Goal: Task Accomplishment & Management: Manage account settings

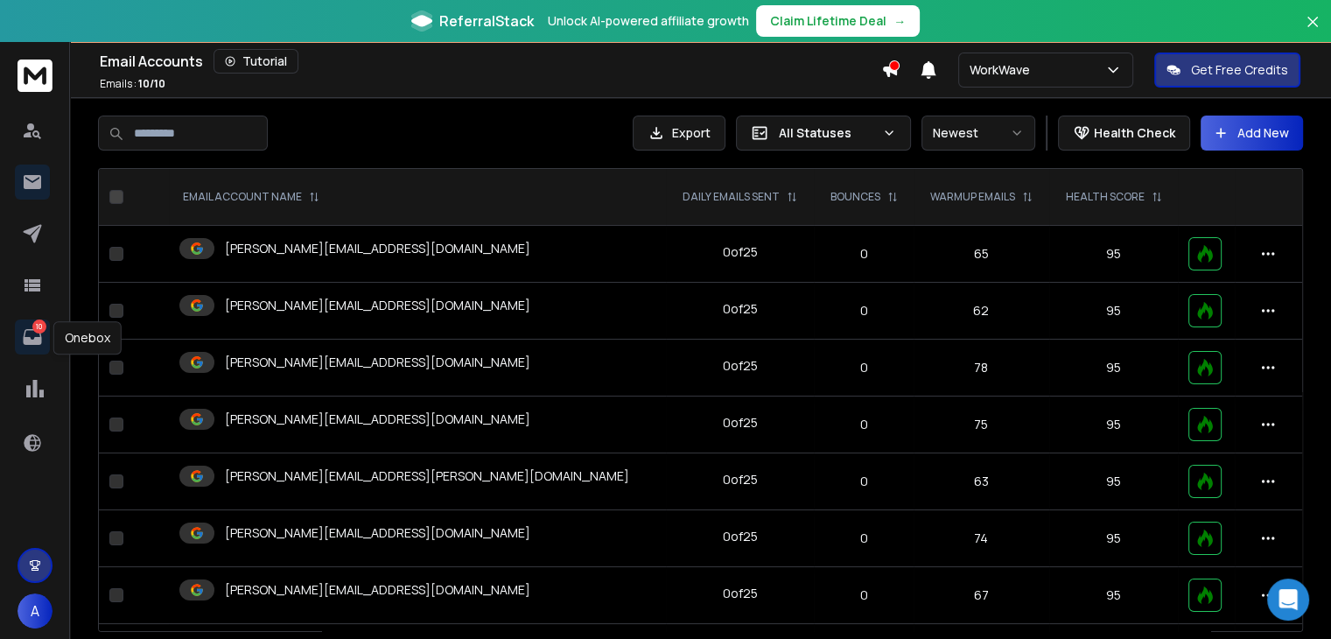
click at [40, 331] on p "10" at bounding box center [39, 326] width 14 height 14
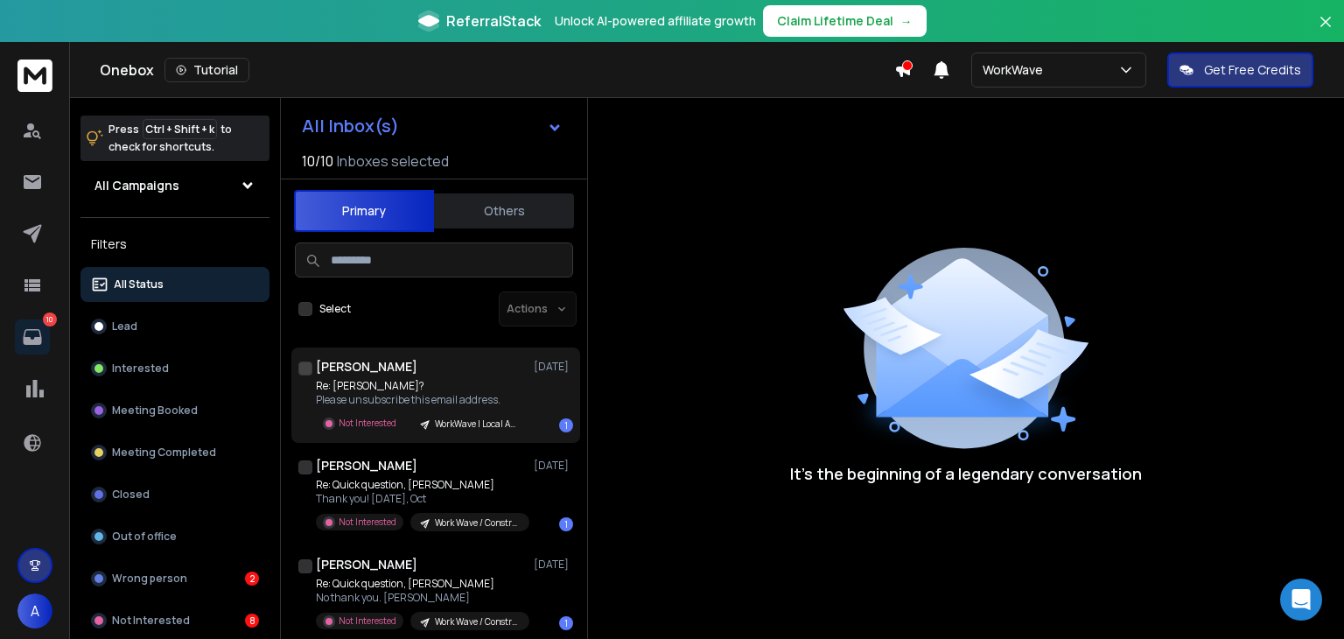
click at [446, 372] on div "Rebecca Harris 13 Oct" at bounding box center [444, 366] width 257 height 17
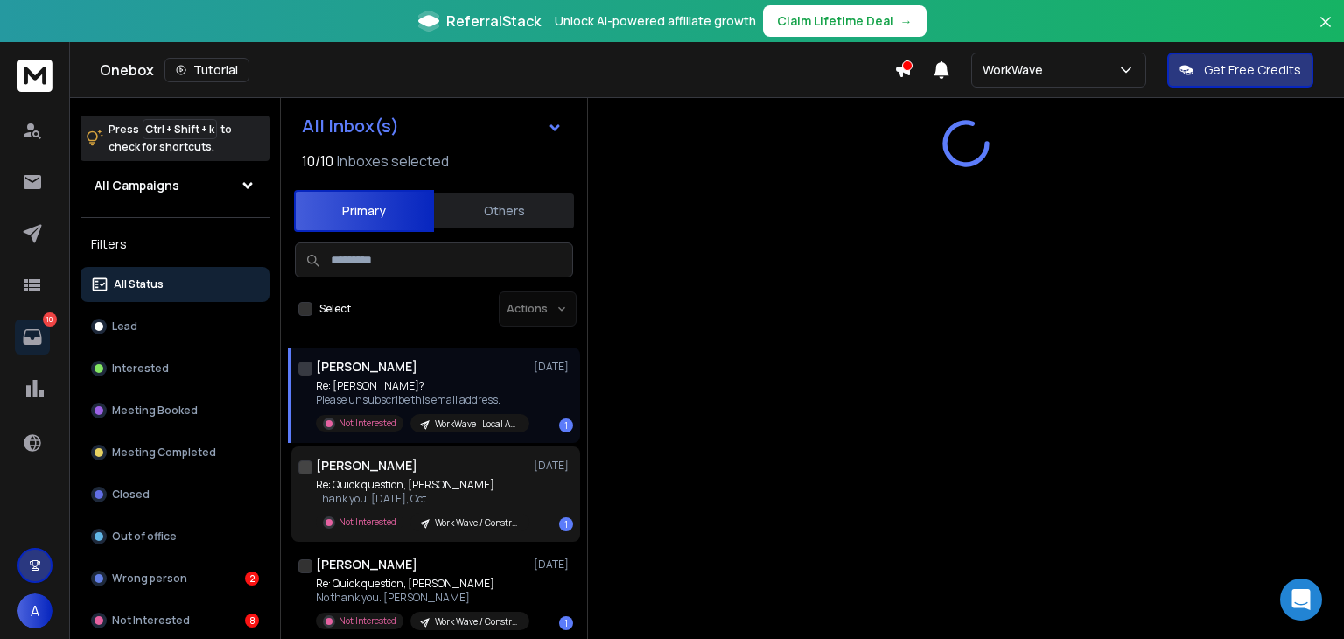
click at [444, 458] on div "Clifford Shirley 13 Oct" at bounding box center [444, 465] width 257 height 17
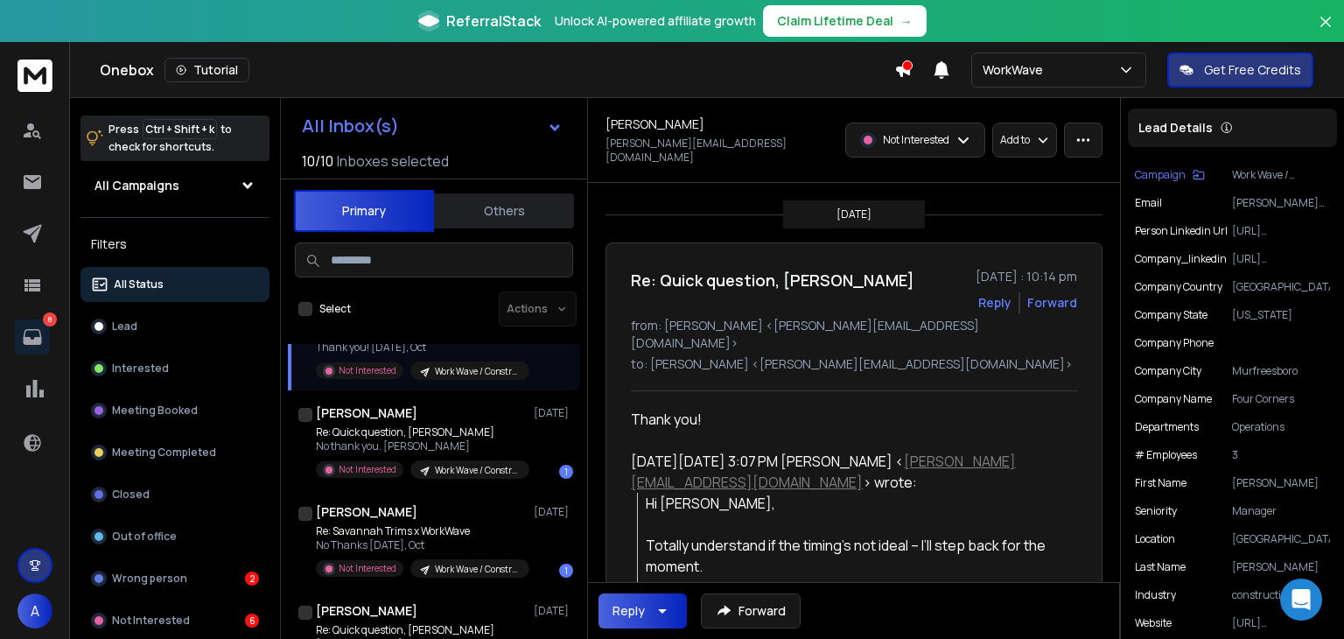
scroll to position [185, 0]
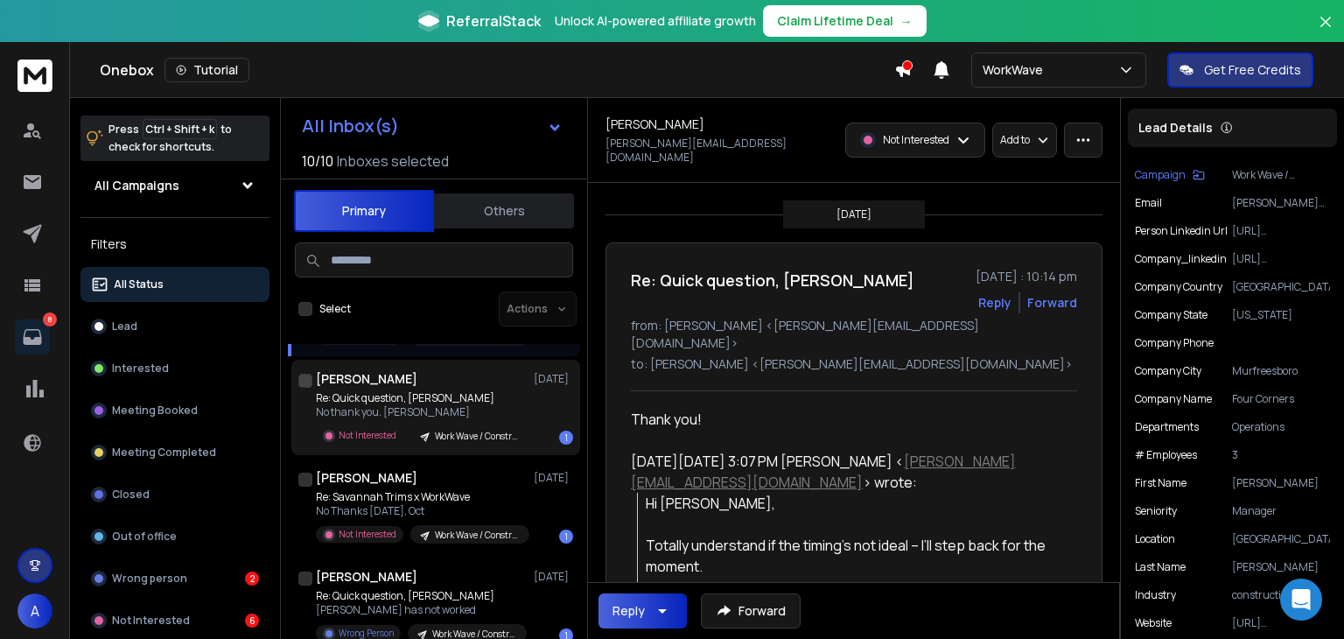
click at [471, 393] on p "Re: Quick question, Christopher" at bounding box center [421, 398] width 210 height 14
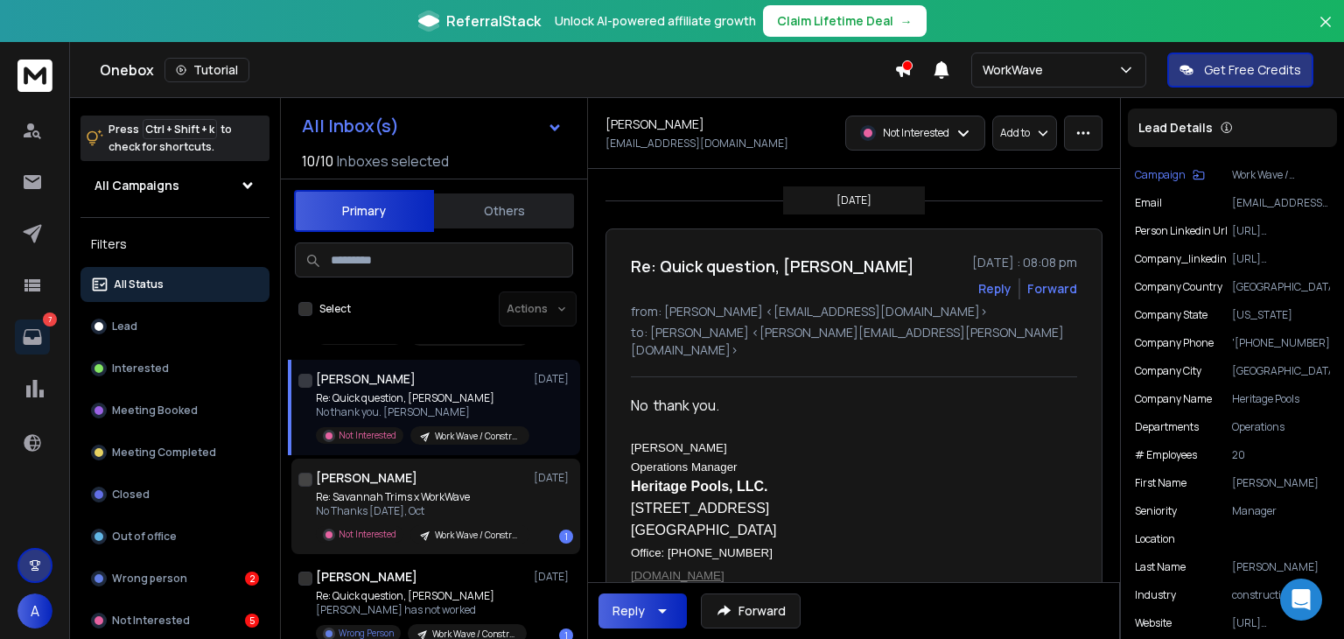
click at [473, 469] on div "Menda Deveaux 13 Oct" at bounding box center [444, 477] width 257 height 17
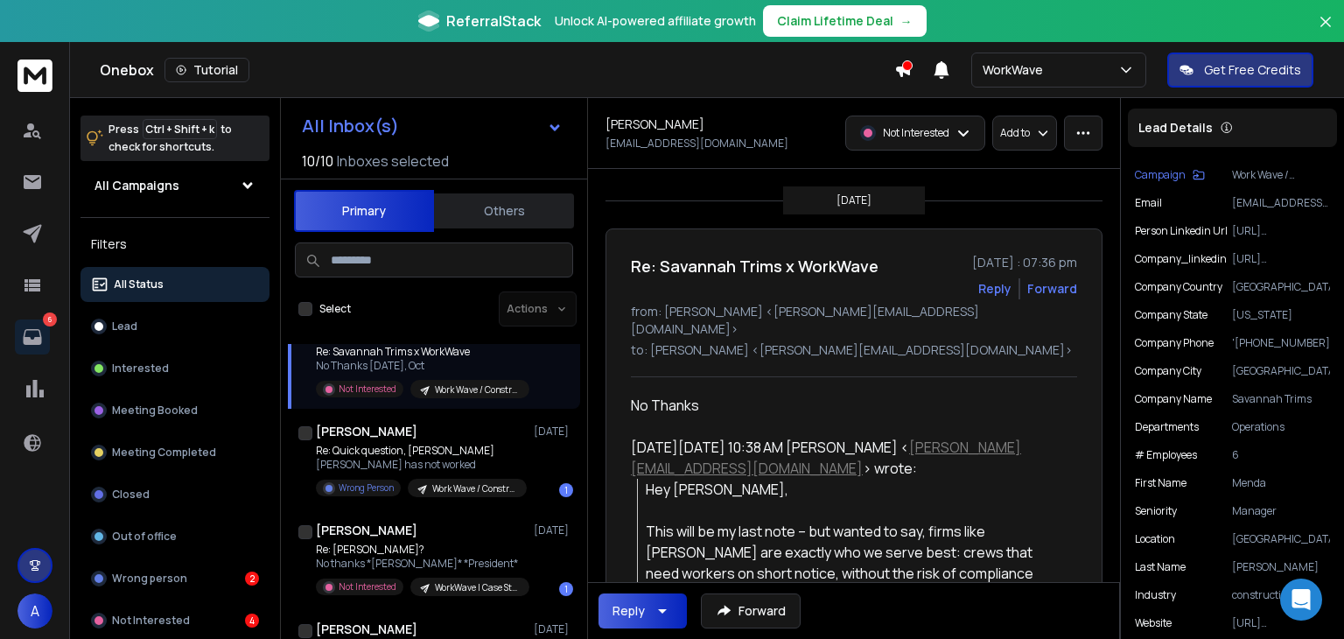
scroll to position [345, 0]
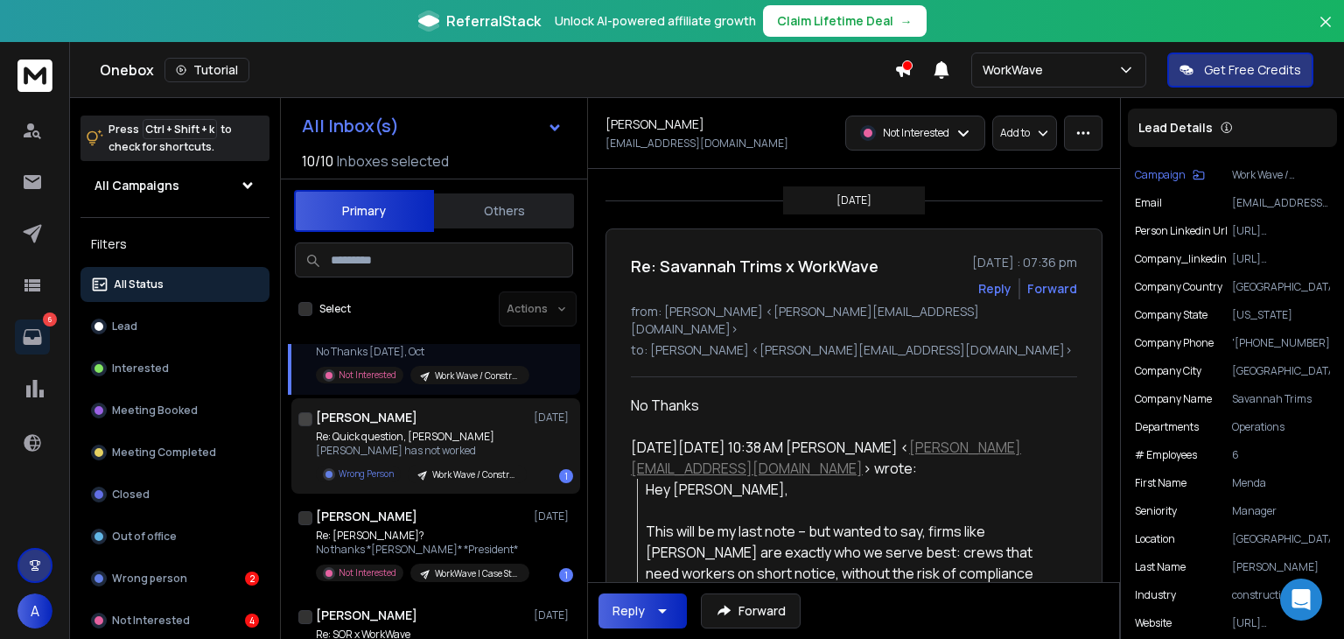
click at [461, 423] on div "Max Hoskins 13 Oct" at bounding box center [444, 417] width 257 height 17
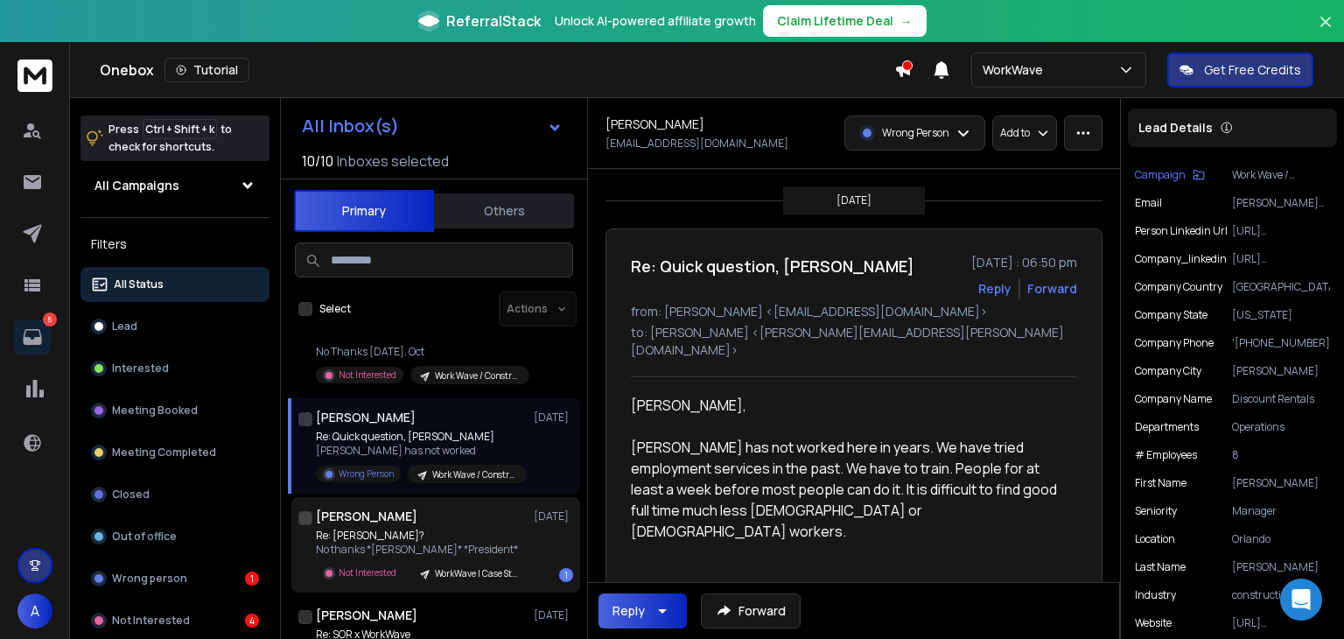
click at [468, 507] on div "Jimmy Cox 13 Oct" at bounding box center [444, 515] width 257 height 17
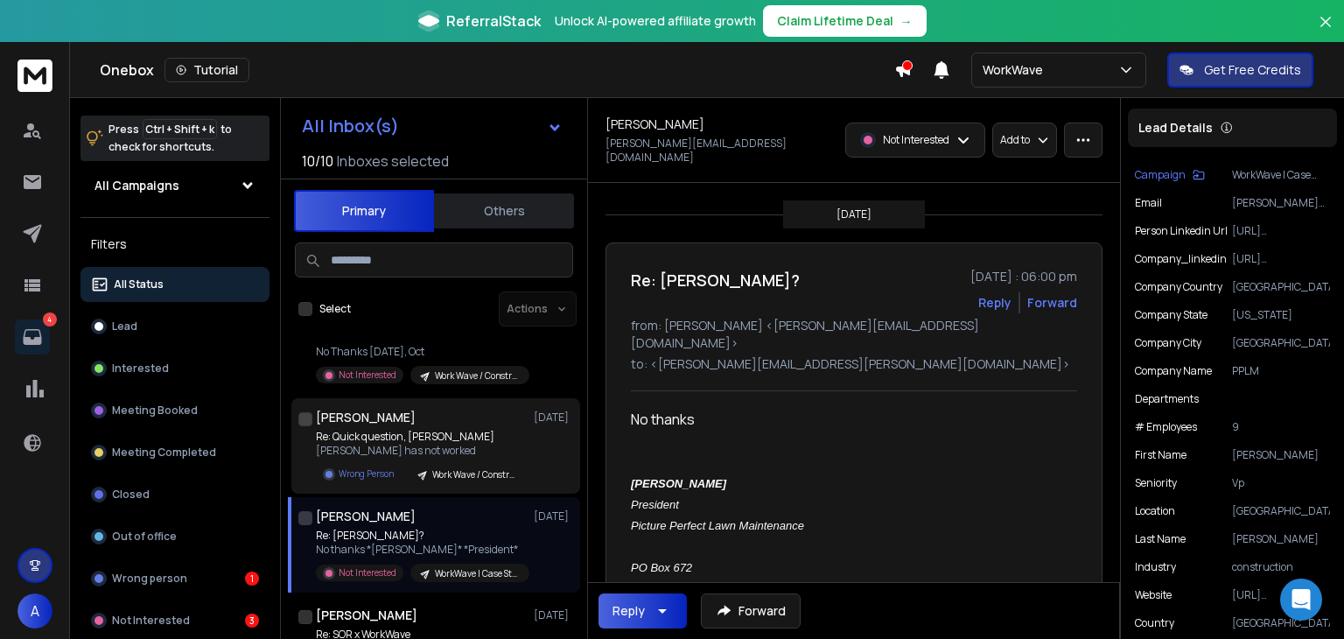
click at [494, 444] on p "Tyler, Danielle has not worked" at bounding box center [421, 451] width 210 height 14
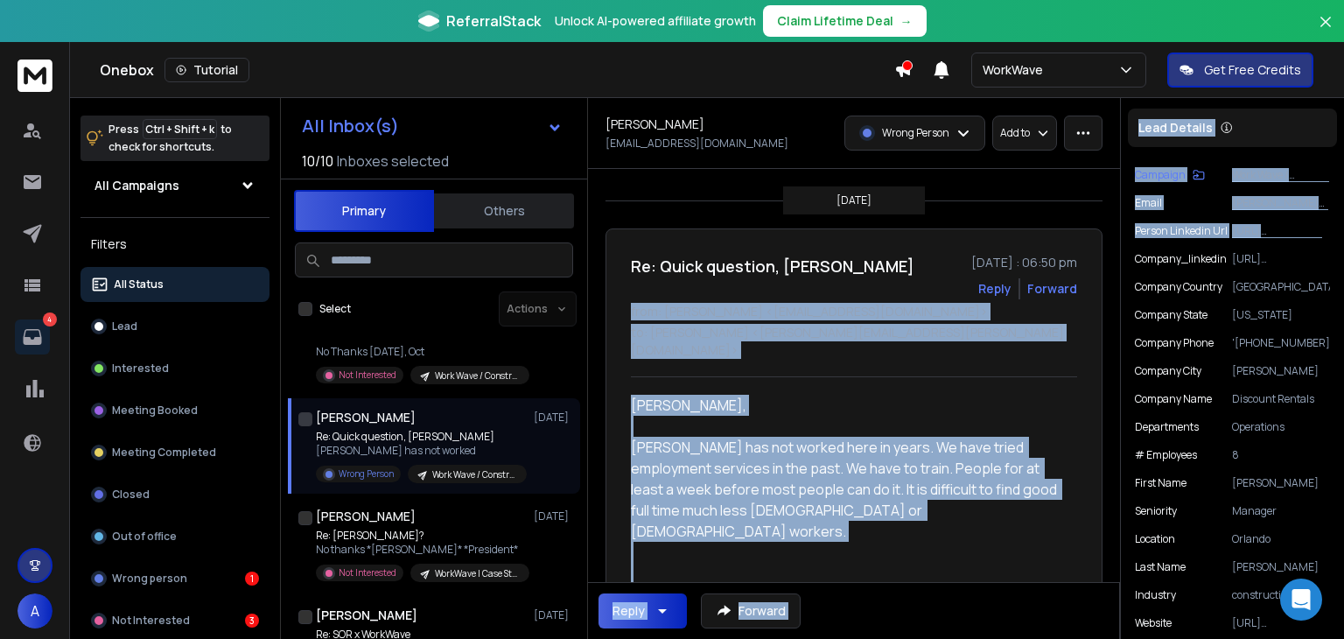
drag, startPoint x: 1120, startPoint y: 271, endPoint x: 1118, endPoint y: 285, distance: 14.1
click at [1118, 285] on div "All Inbox(s) 10 / 10 Inboxes selected Primary Others Select Actions Rebecca Har…" at bounding box center [812, 417] width 1064 height 639
click at [1021, 437] on div "Danielle has not worked here in years. We have tried employment services in the…" at bounding box center [847, 489] width 432 height 105
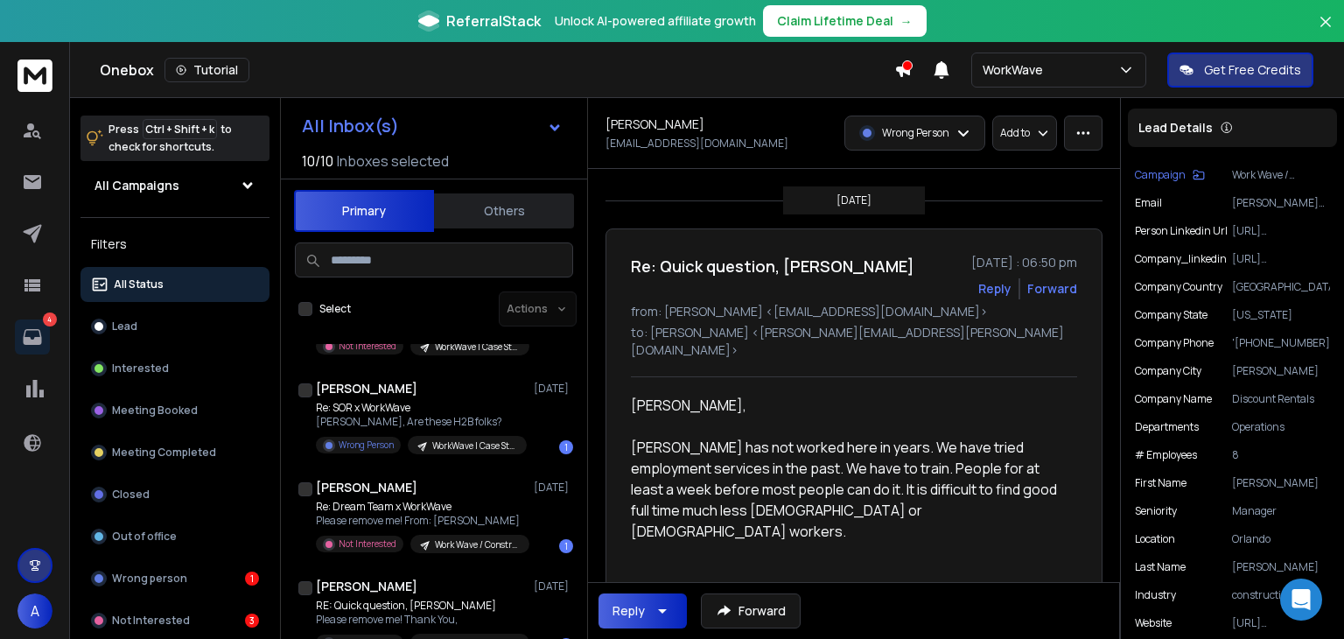
scroll to position [586, 0]
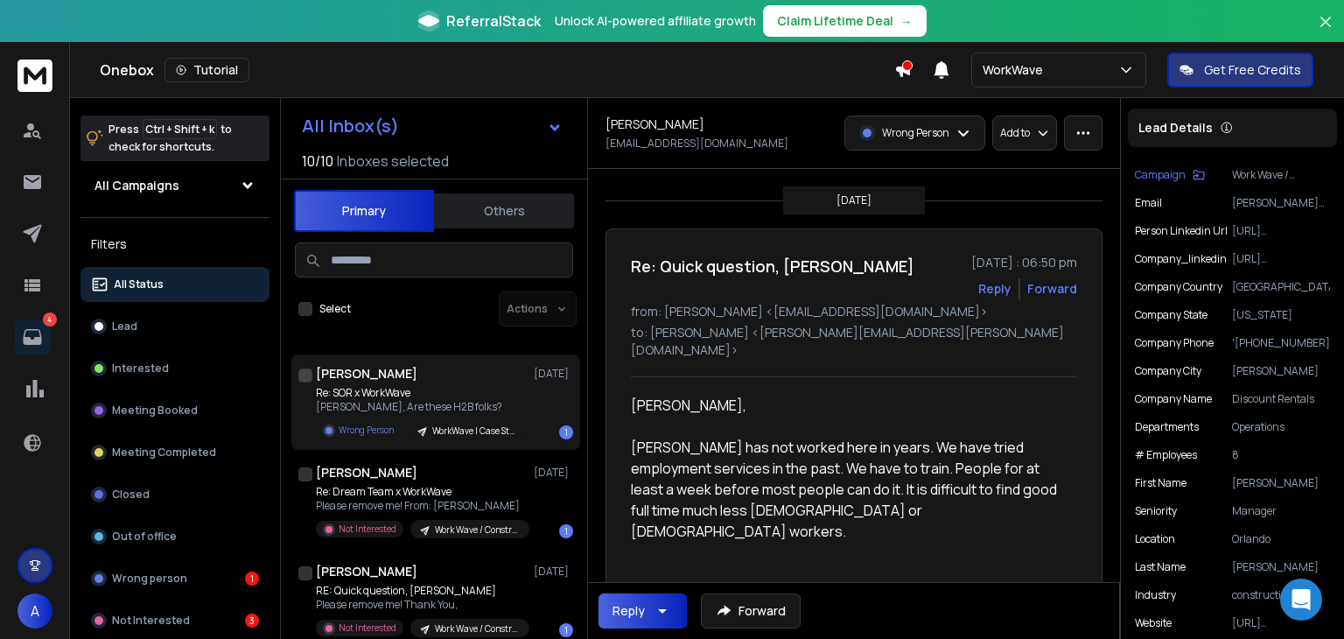
click at [472, 378] on div "Crystal Whittenton 09 Oct" at bounding box center [444, 373] width 257 height 17
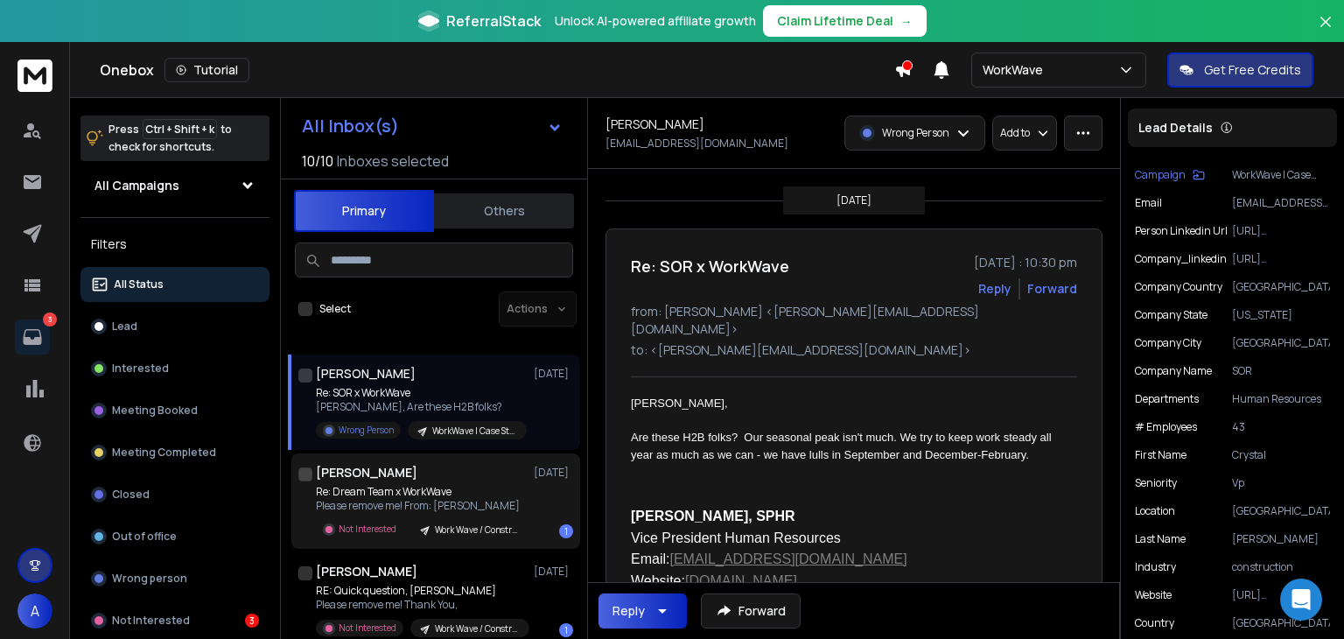
click at [500, 465] on div "Alejandro Caraballo 09 Oct" at bounding box center [444, 472] width 257 height 17
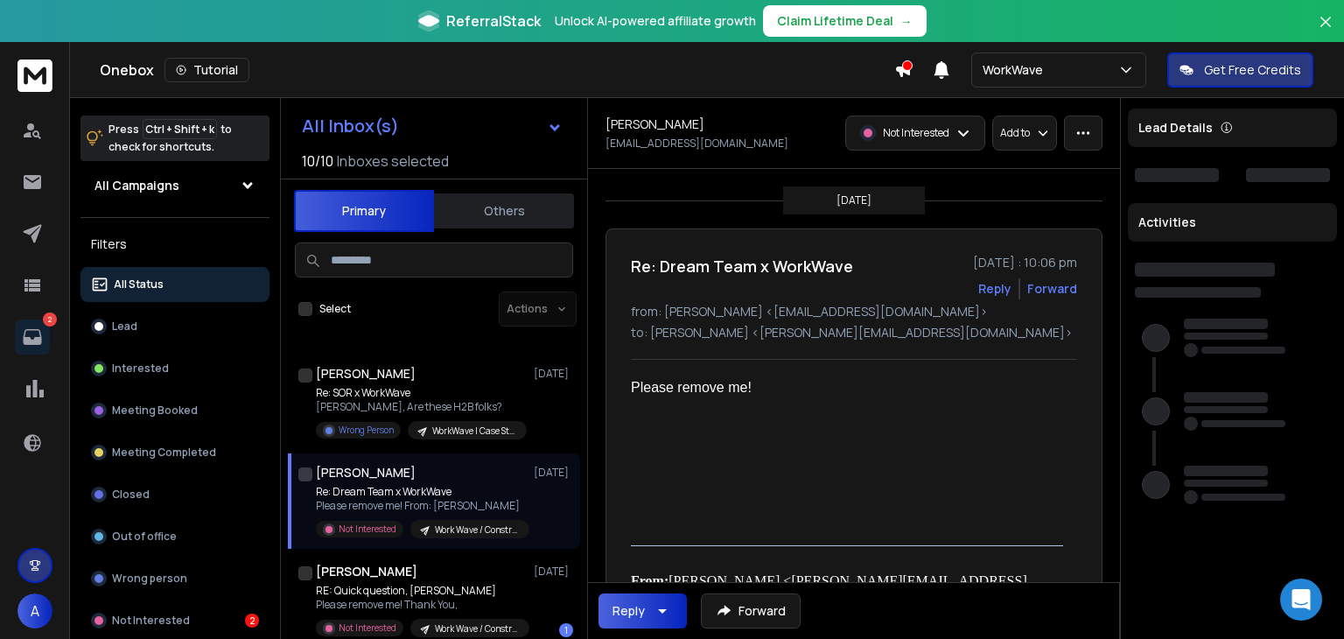
click at [500, 465] on div "Alejandro Caraballo 09 Oct" at bounding box center [444, 472] width 257 height 17
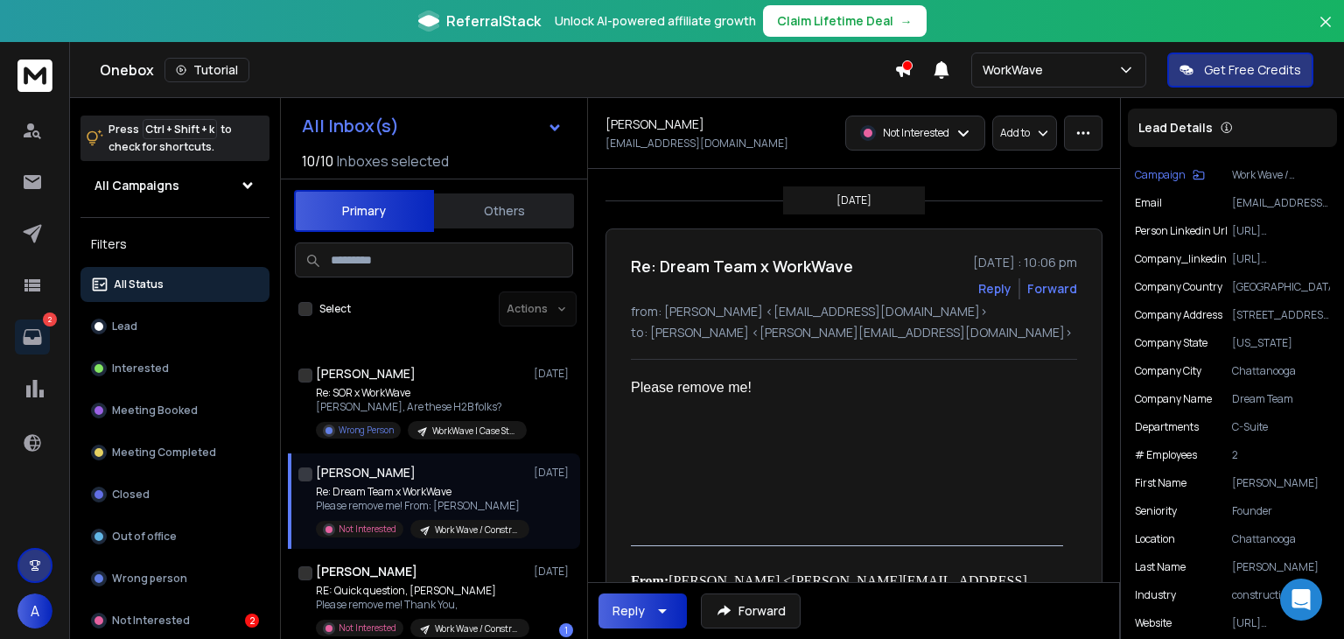
drag, startPoint x: 587, startPoint y: 423, endPoint x: 584, endPoint y: 438, distance: 16.0
click at [584, 438] on div "All Inbox(s) 10 / 10 Inboxes selected Primary Others Select Actions Rebecca Har…" at bounding box center [434, 417] width 308 height 639
drag, startPoint x: 581, startPoint y: 437, endPoint x: 582, endPoint y: 456, distance: 19.3
click at [582, 456] on div "Rebecca Harris 13 Oct Re: Rebecca? Please unsubscribe this email address. Not I…" at bounding box center [434, 580] width 306 height 472
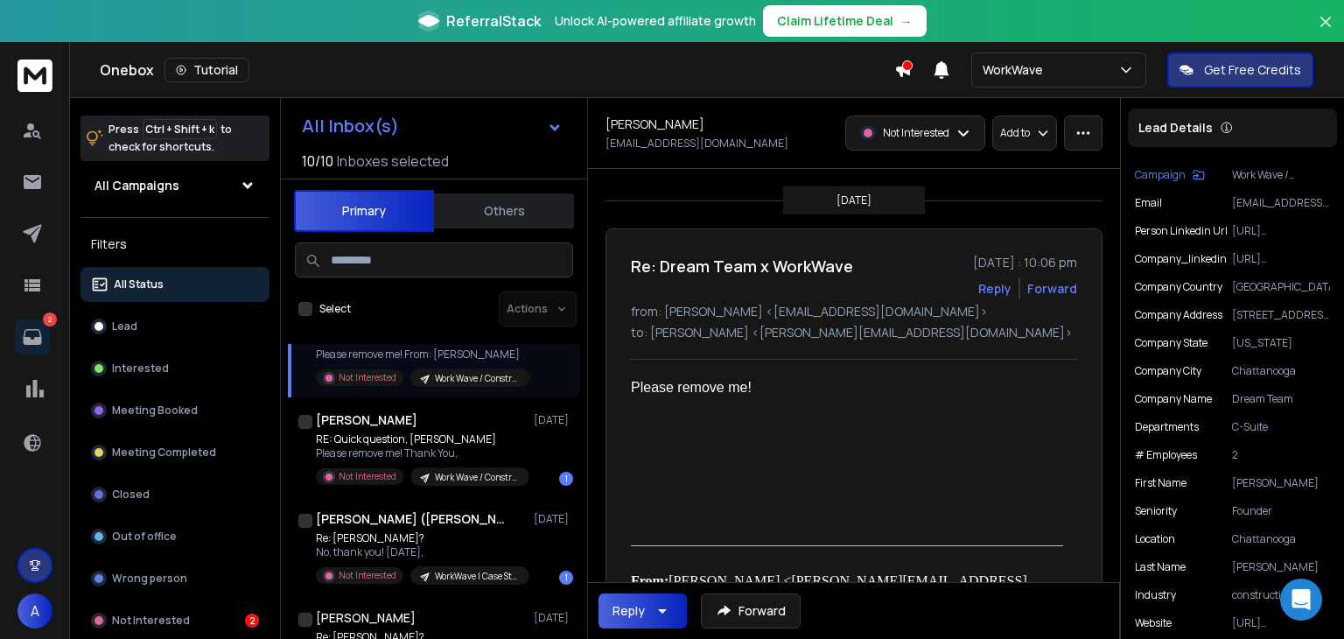
scroll to position [751, 0]
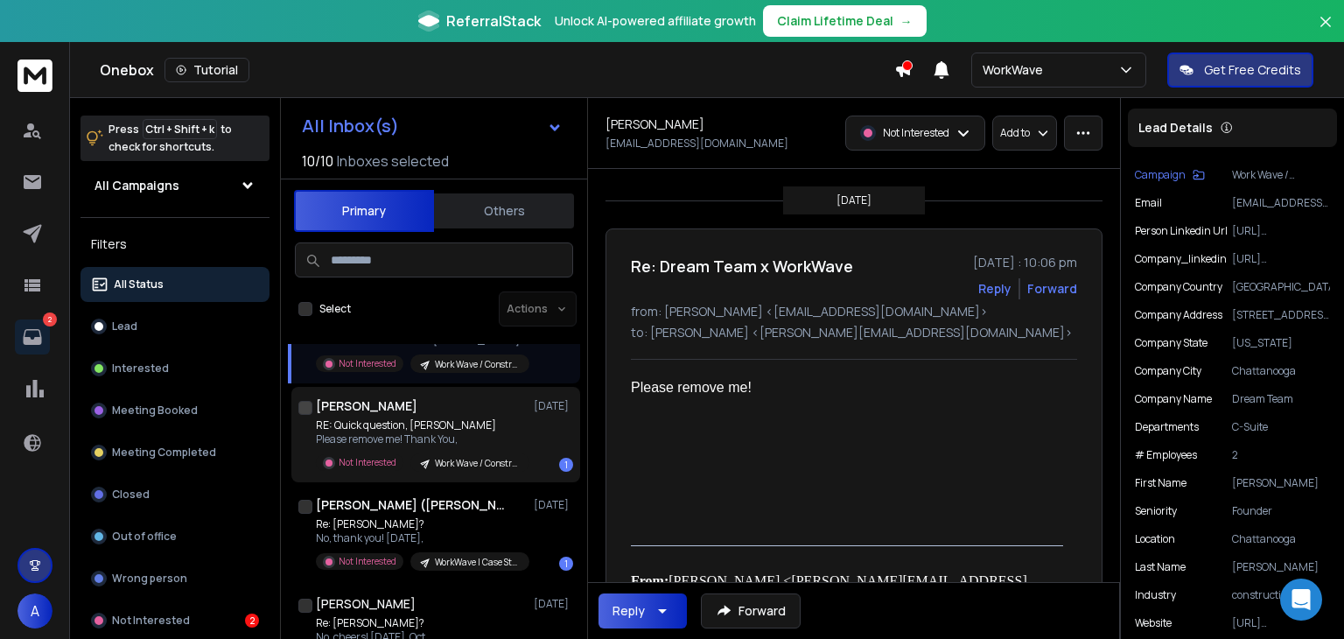
click at [476, 397] on div "Justin R. Kummerle 08 Oct" at bounding box center [444, 405] width 257 height 17
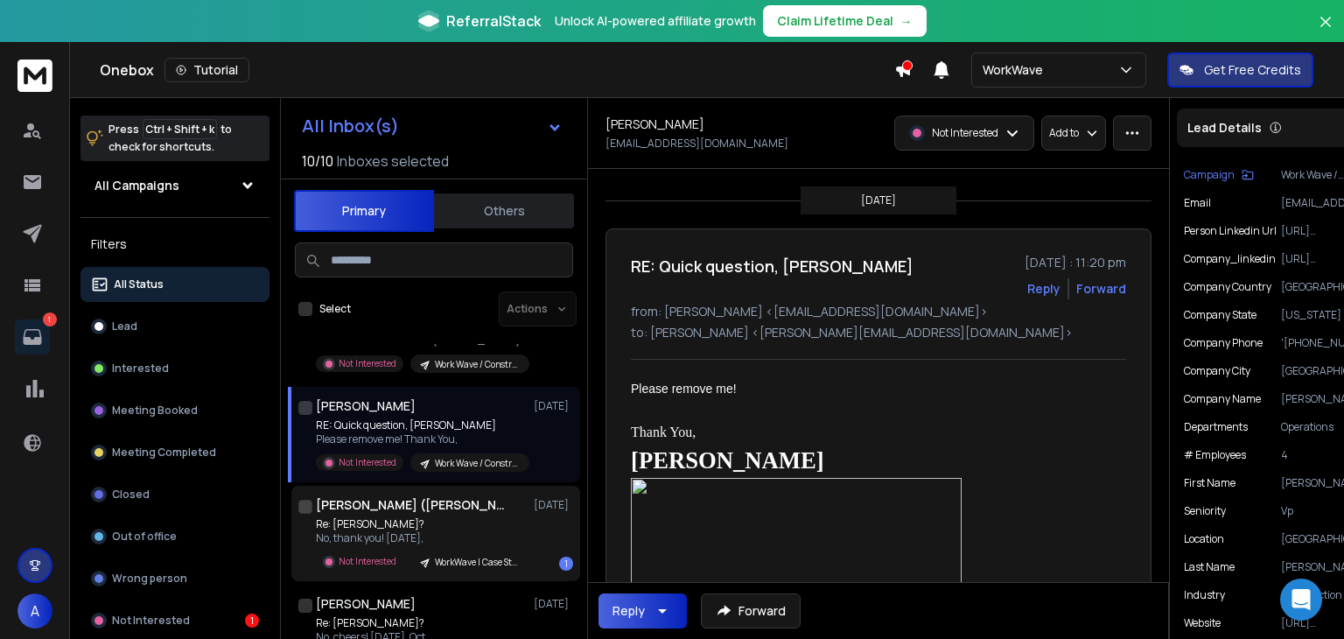
click at [472, 498] on div "Augusto (Gus) TheCaptain 08 Oct" at bounding box center [444, 504] width 257 height 17
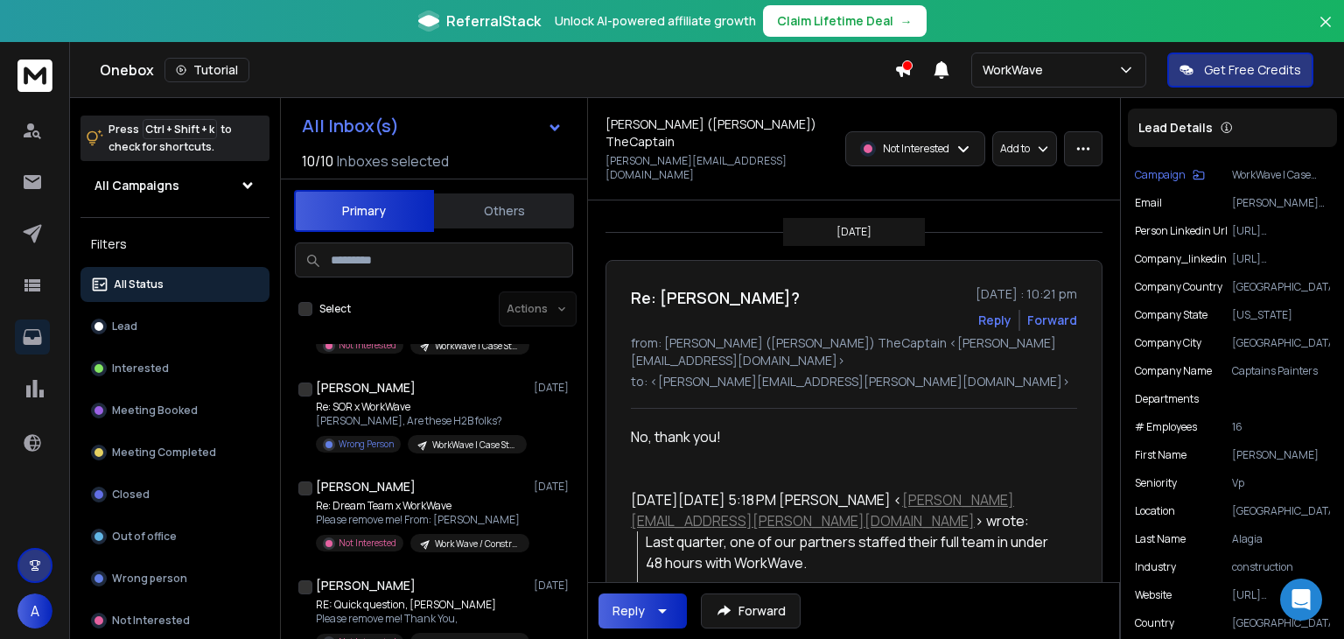
scroll to position [558, 0]
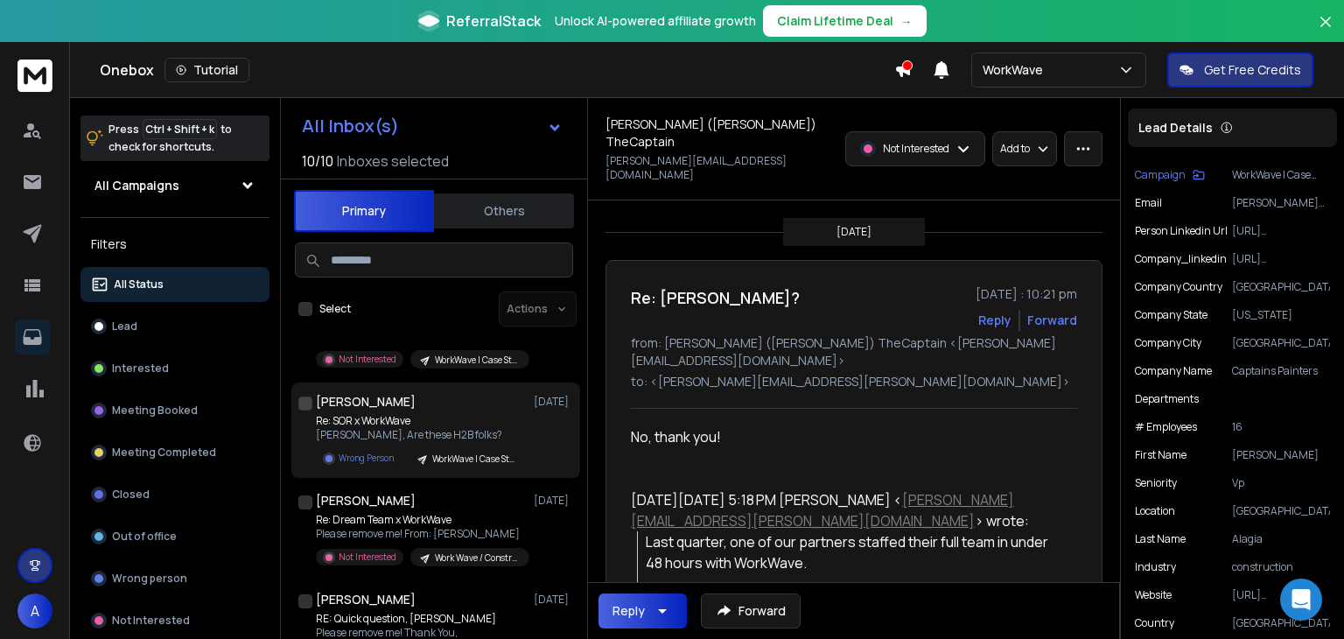
click at [483, 421] on p "Re: SOR x WorkWave" at bounding box center [421, 421] width 210 height 14
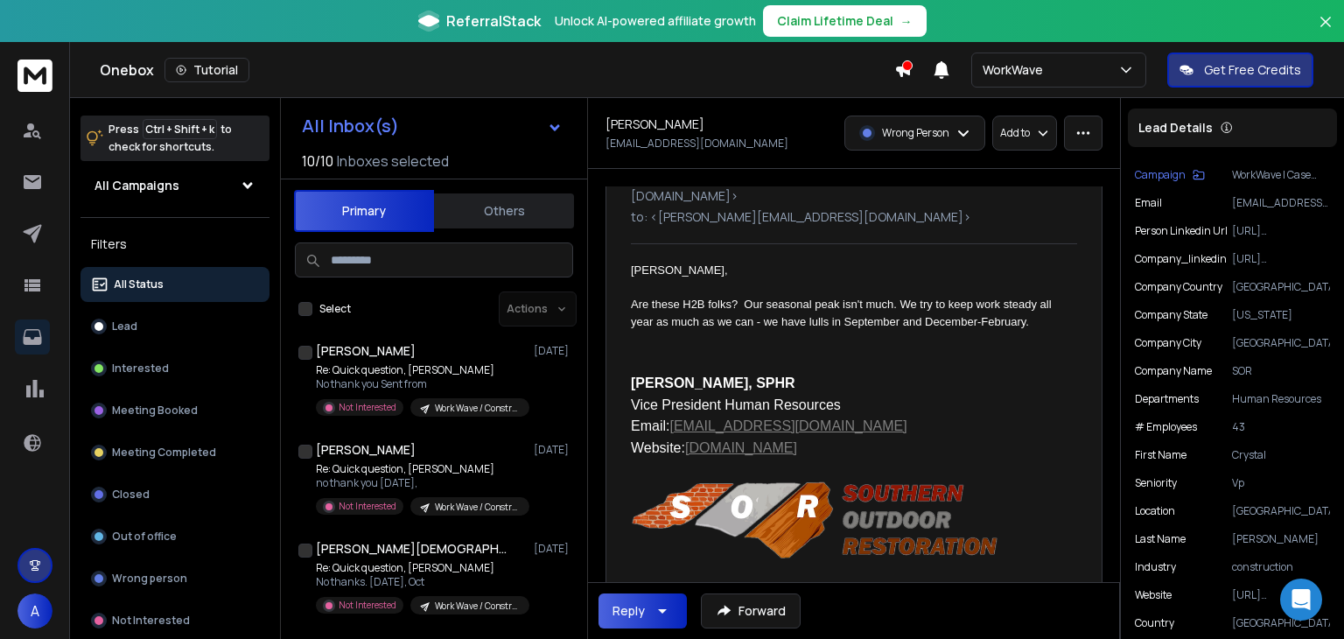
scroll to position [0, 0]
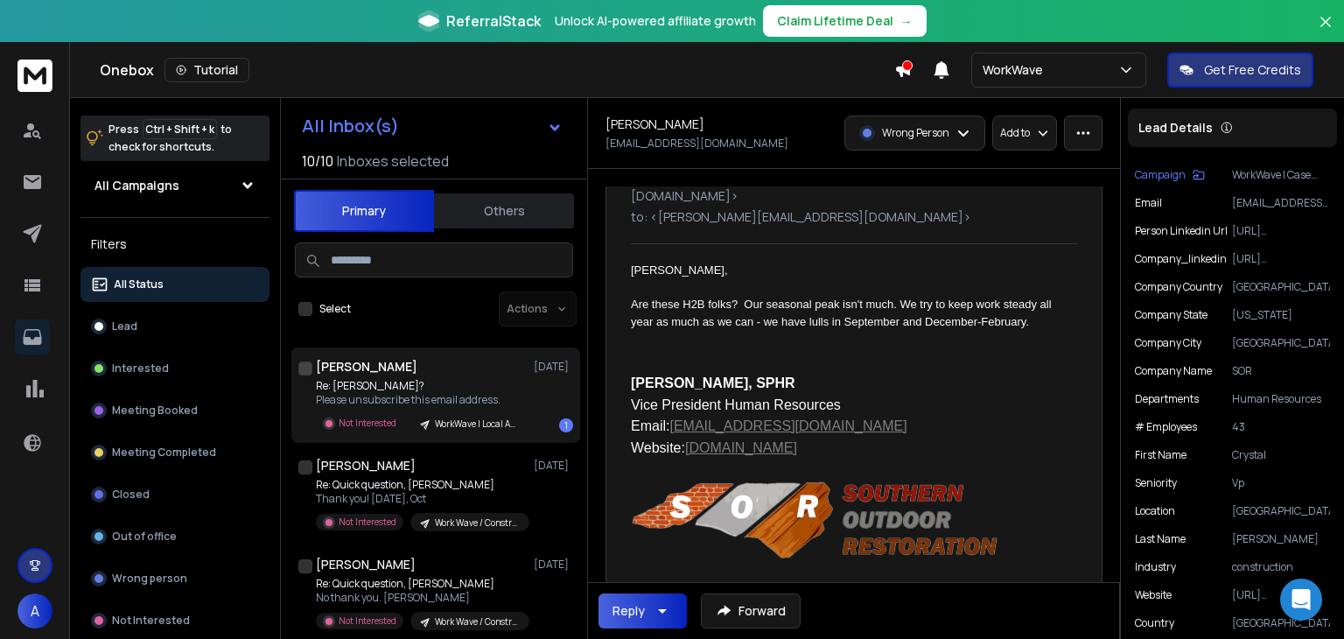
click at [508, 360] on div "Rebecca Harris 13 Oct" at bounding box center [444, 366] width 257 height 17
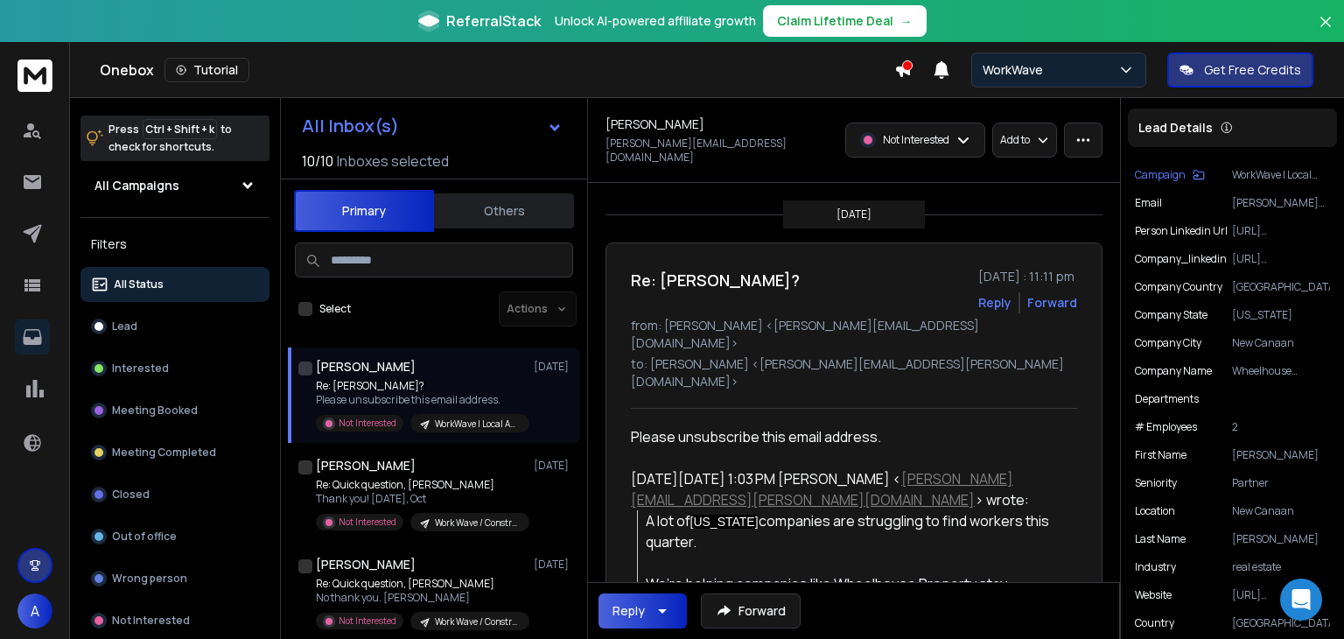
click at [1058, 70] on div "WorkWave" at bounding box center [1058, 69] width 152 height 17
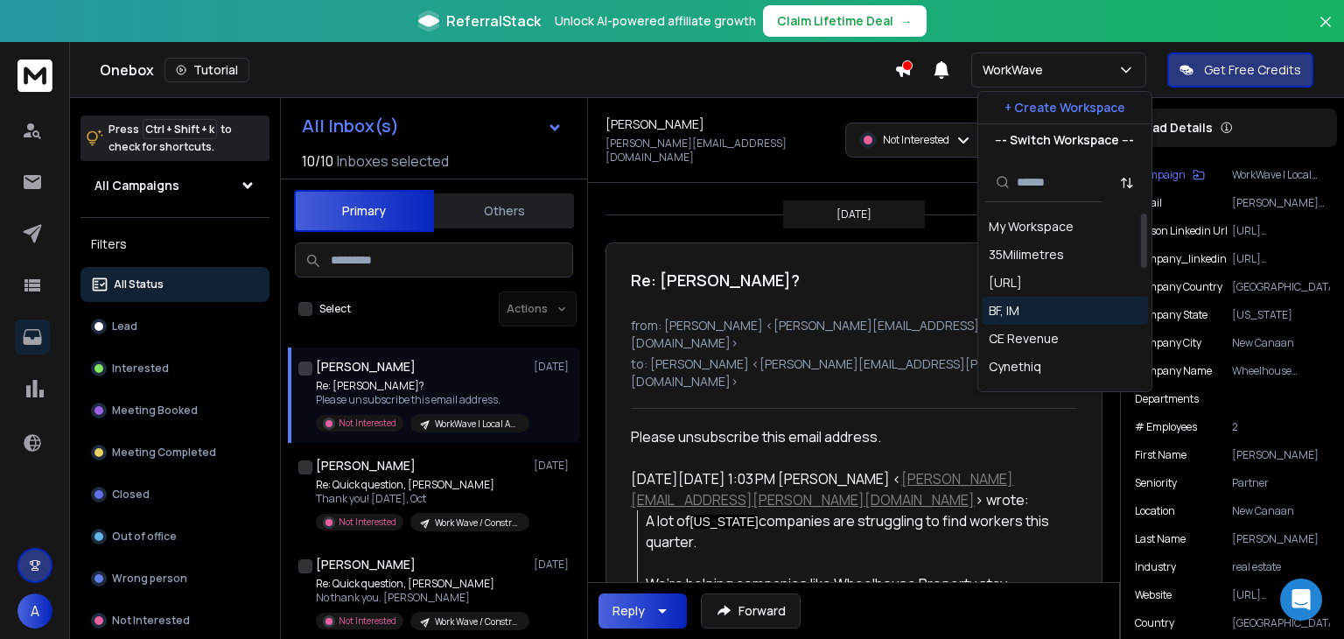
click at [1027, 304] on div "BF, IM" at bounding box center [1064, 311] width 166 height 28
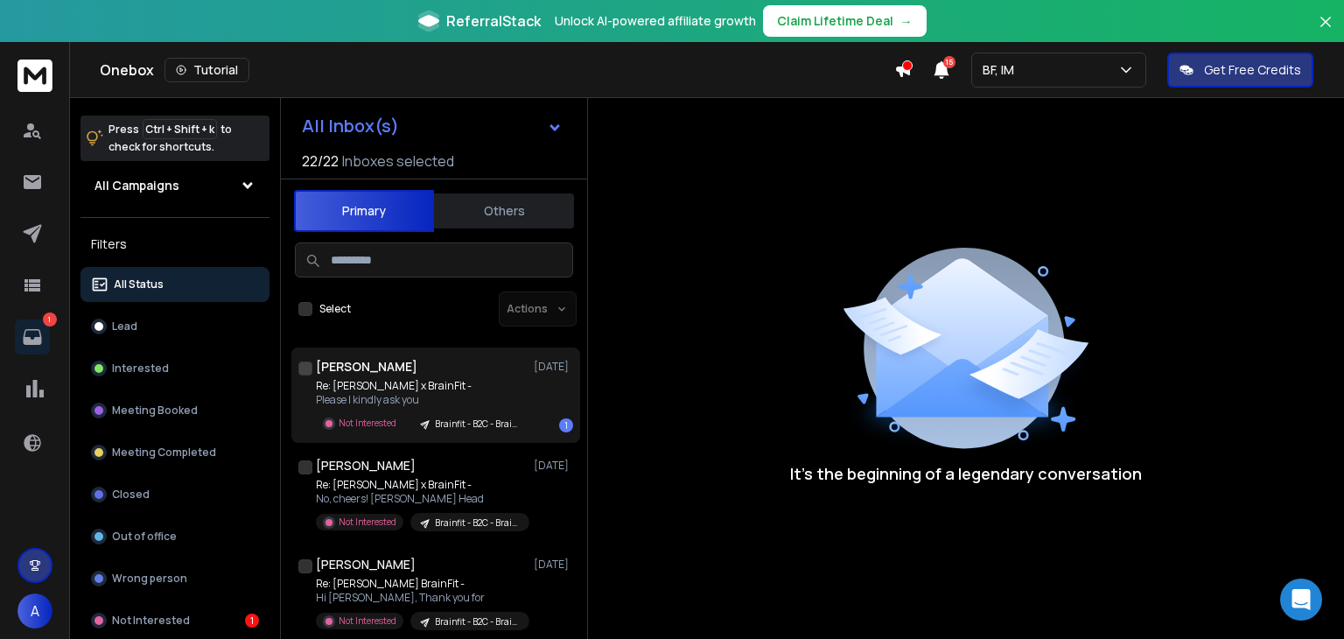
click at [480, 403] on p "Please I kindly ask you" at bounding box center [421, 400] width 210 height 14
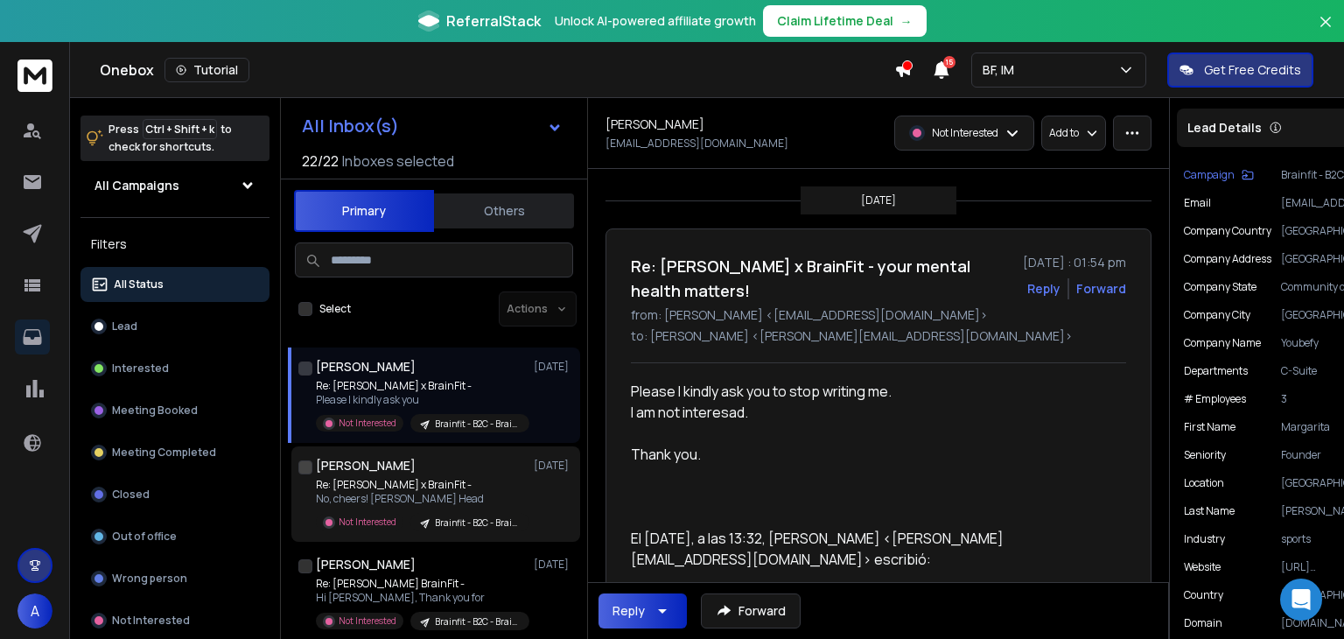
click at [472, 489] on p "Re: Corina x BrainFit -" at bounding box center [421, 485] width 210 height 14
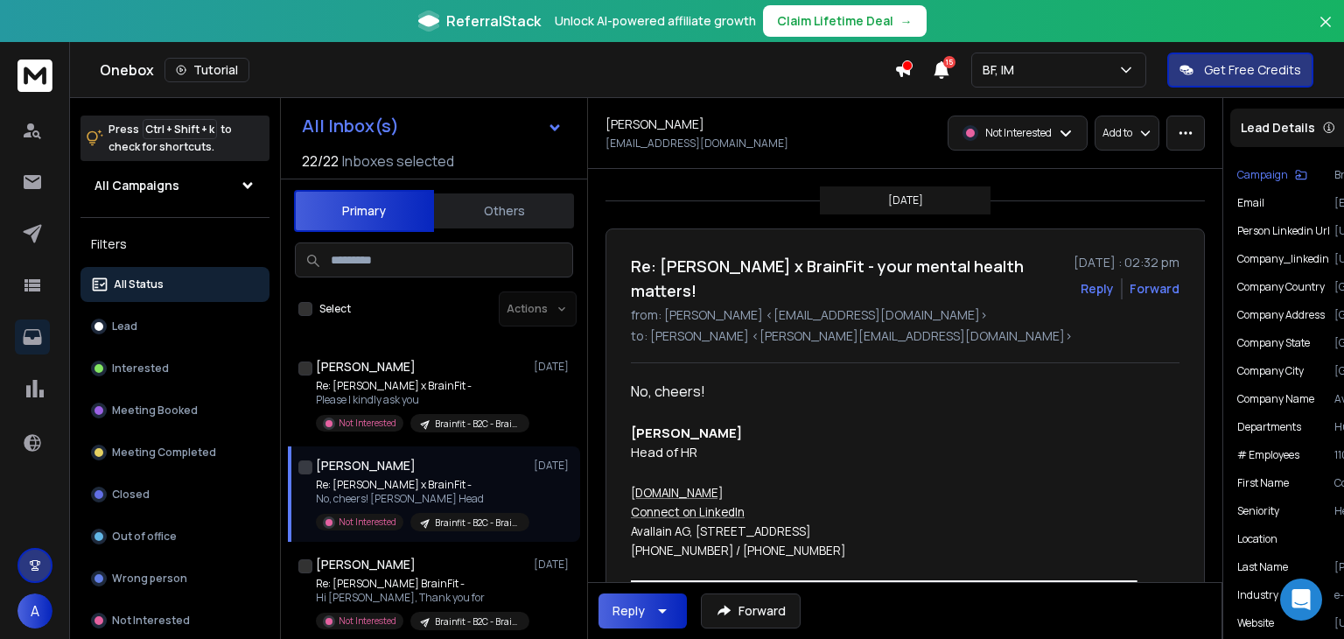
click at [7, 237] on div "A" at bounding box center [35, 344] width 70 height 604
click at [24, 235] on icon at bounding box center [32, 233] width 21 height 21
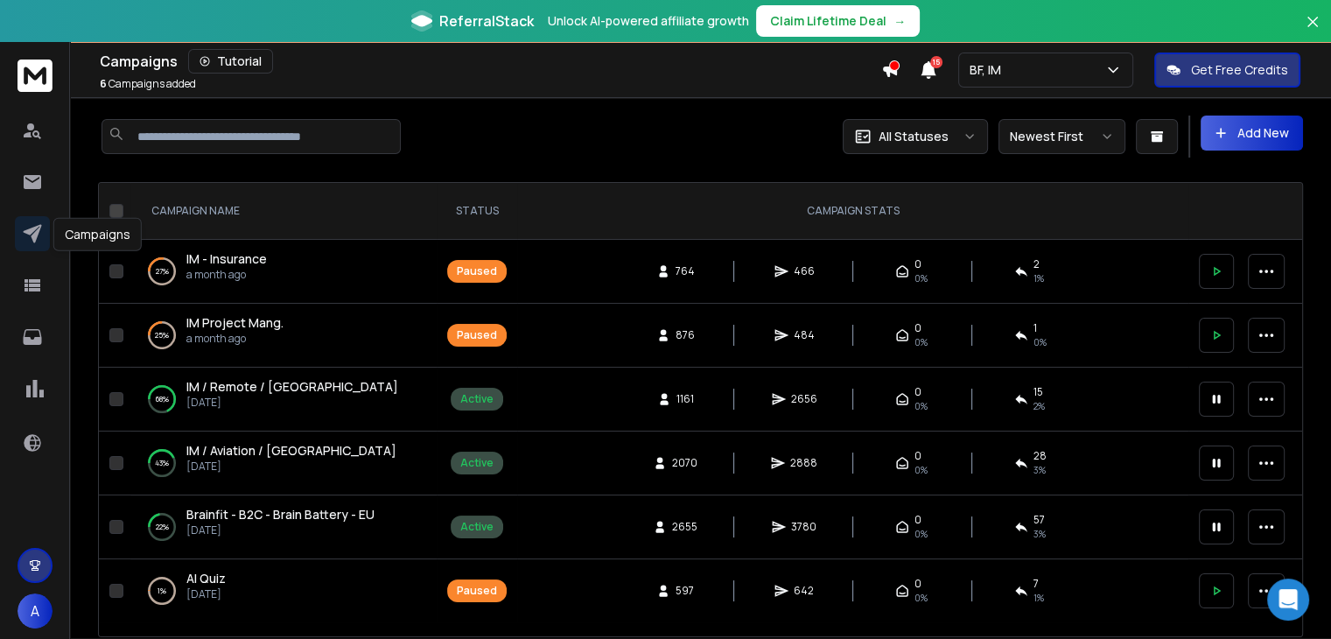
click at [41, 235] on icon at bounding box center [32, 233] width 21 height 21
click at [739, 121] on div "Campaigns 6 Campaigns Added All Statuses Newest First Add New" at bounding box center [1002, 136] width 603 height 42
click at [1027, 54] on button "BF, IM" at bounding box center [1045, 69] width 175 height 35
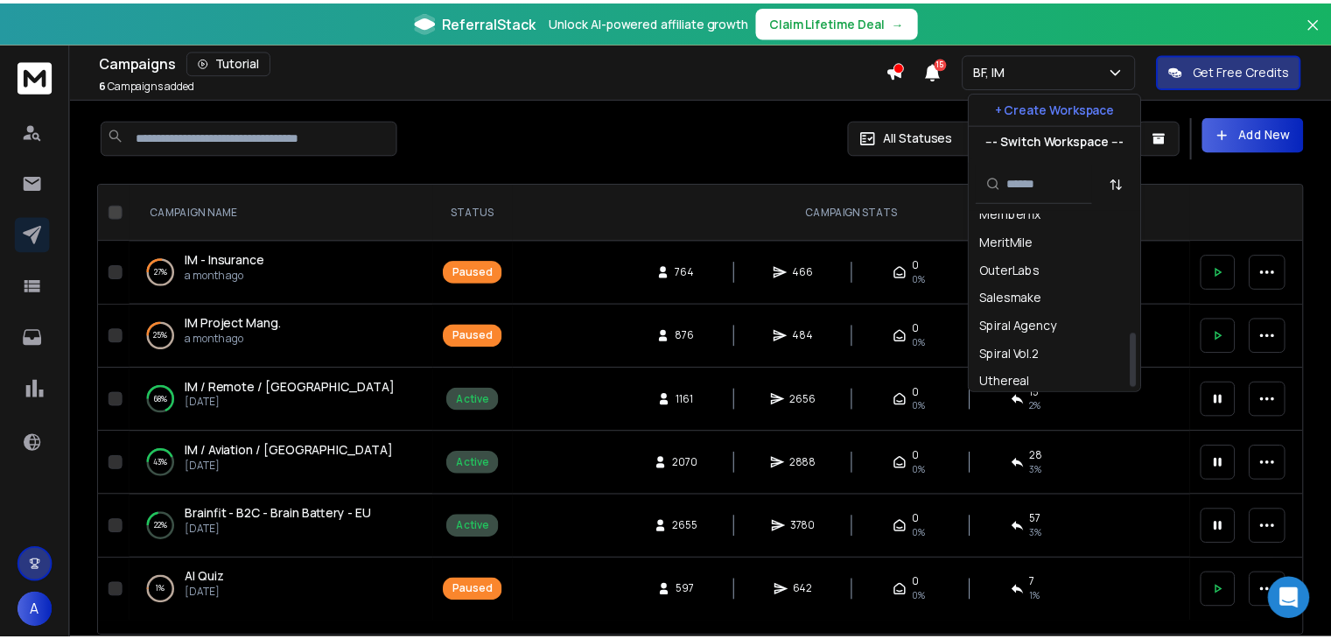
scroll to position [385, 0]
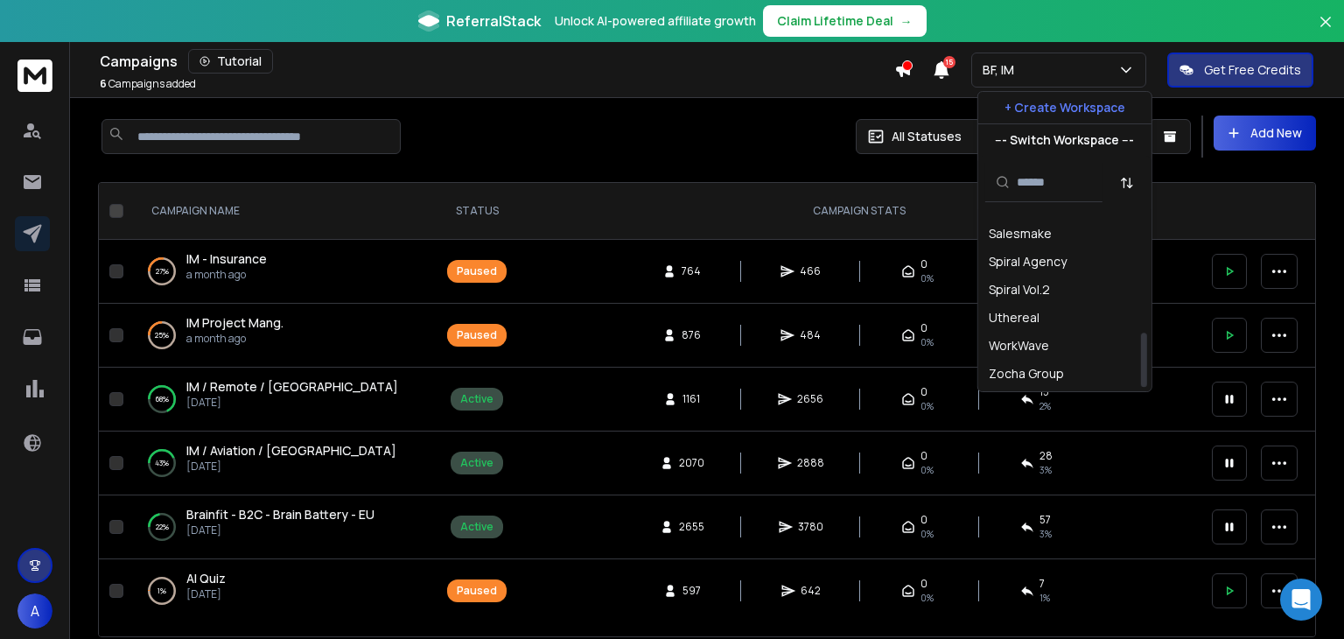
drag, startPoint x: 1139, startPoint y: 302, endPoint x: 1134, endPoint y: 387, distance: 85.0
click at [1141, 387] on div at bounding box center [1144, 359] width 6 height 54
click at [1052, 346] on div "WorkWave" at bounding box center [1064, 346] width 166 height 28
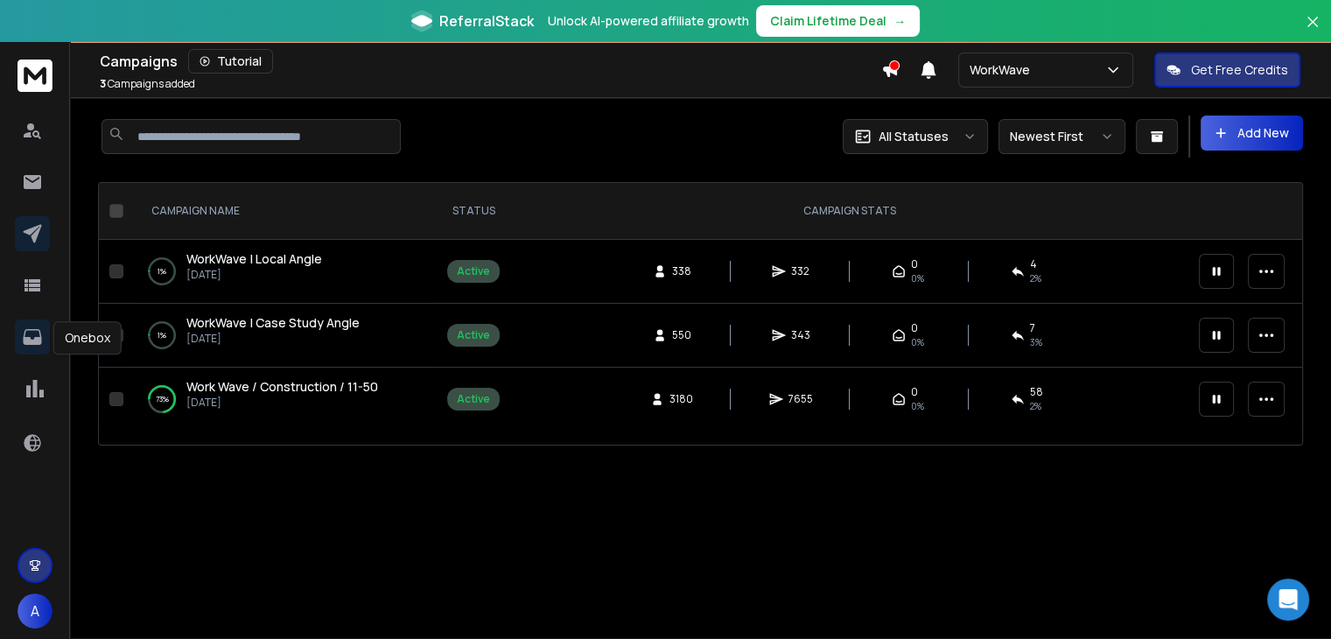
click at [37, 339] on icon at bounding box center [32, 337] width 18 height 16
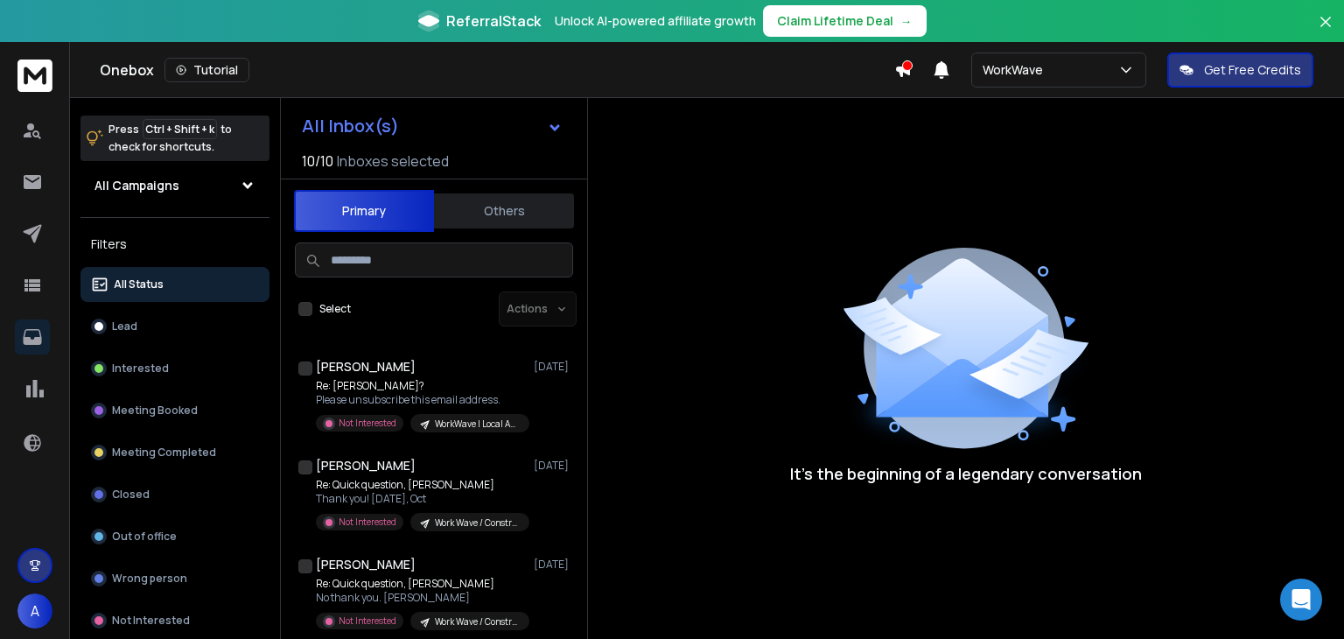
drag, startPoint x: 0, startPoint y: 0, endPoint x: 700, endPoint y: 160, distance: 717.9
click at [700, 160] on div "It’s the beginning of a legendary conversation" at bounding box center [966, 369] width 756 height 543
click at [1043, 71] on p "WorkWave" at bounding box center [1015, 69] width 67 height 17
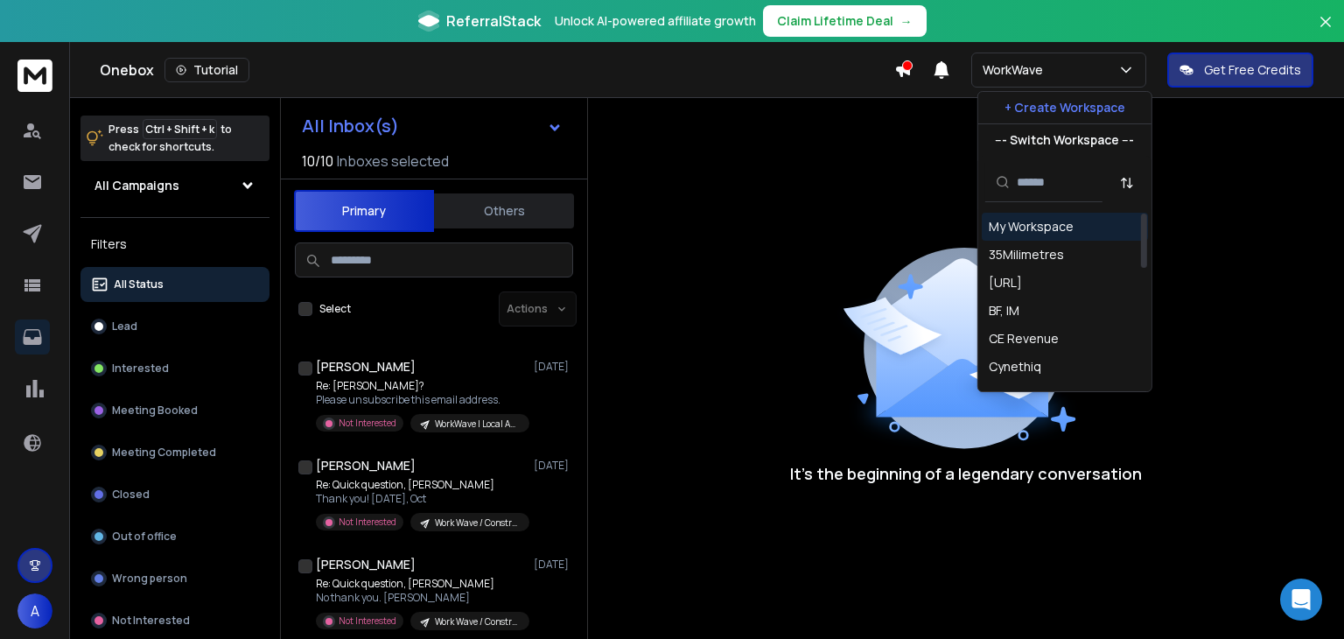
click at [1052, 183] on input "text" at bounding box center [1053, 182] width 75 height 38
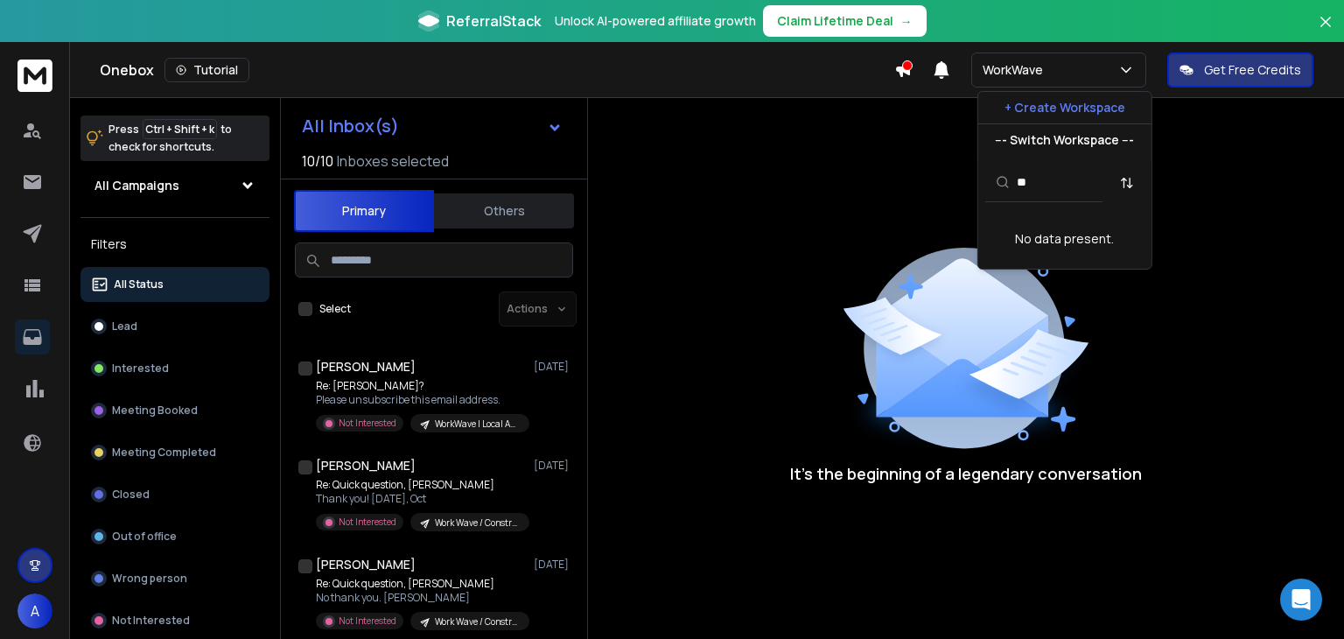
type input "*"
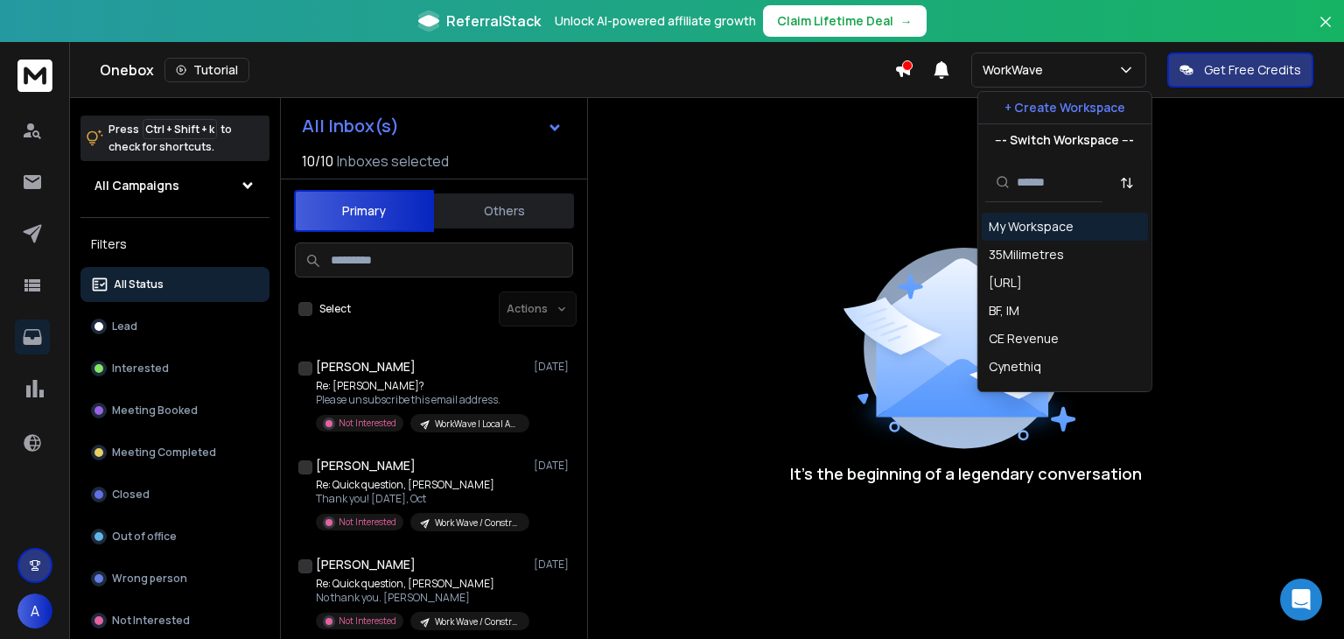
click at [1069, 109] on p "+ Create Workspace" at bounding box center [1064, 107] width 121 height 17
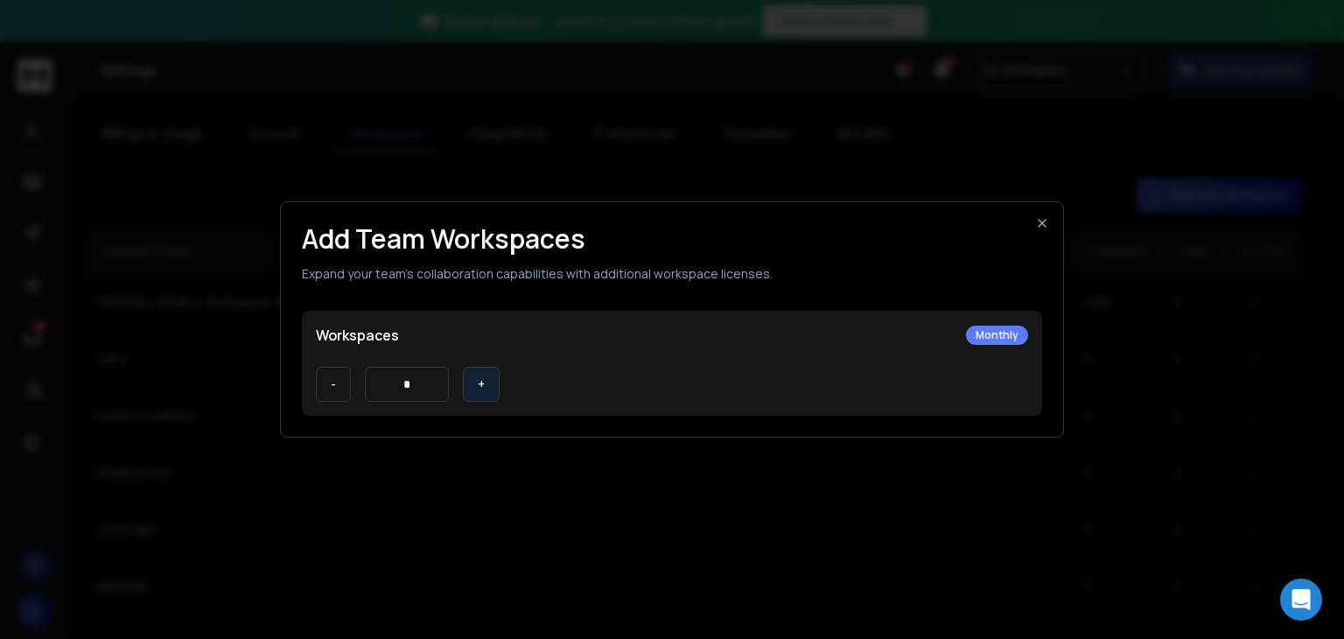
click at [489, 389] on button "+" at bounding box center [481, 384] width 37 height 35
type input "*"
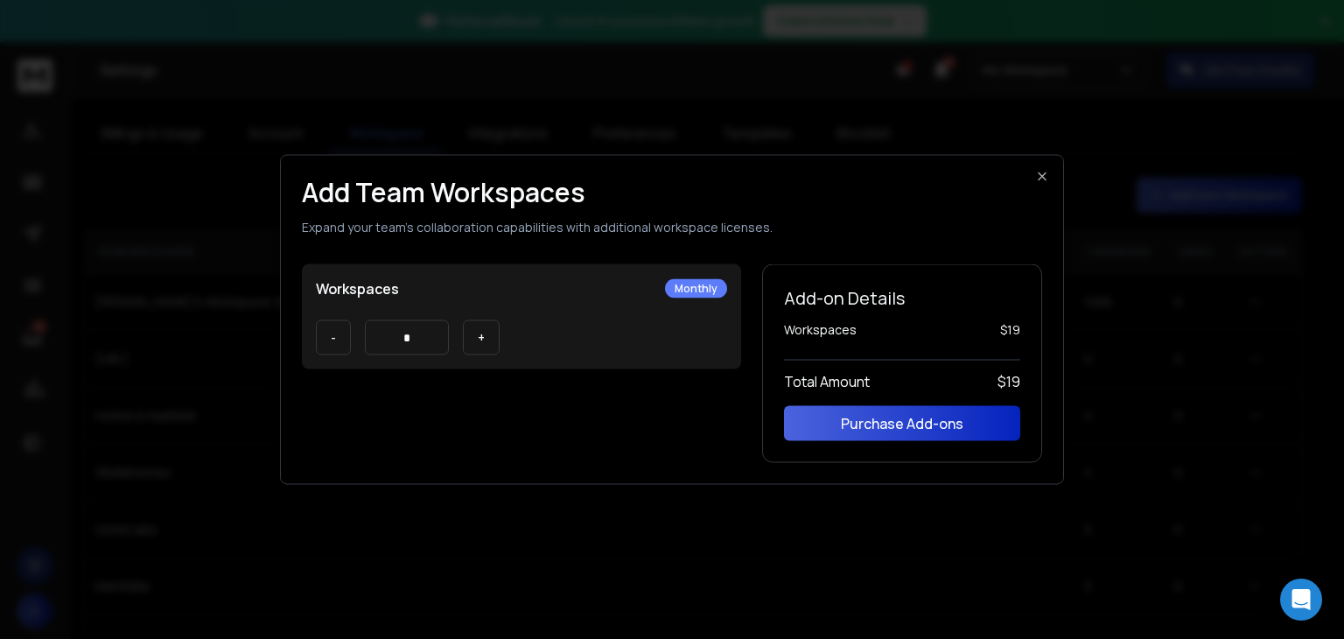
click at [882, 425] on button "Purchase Add-ons" at bounding box center [902, 423] width 236 height 35
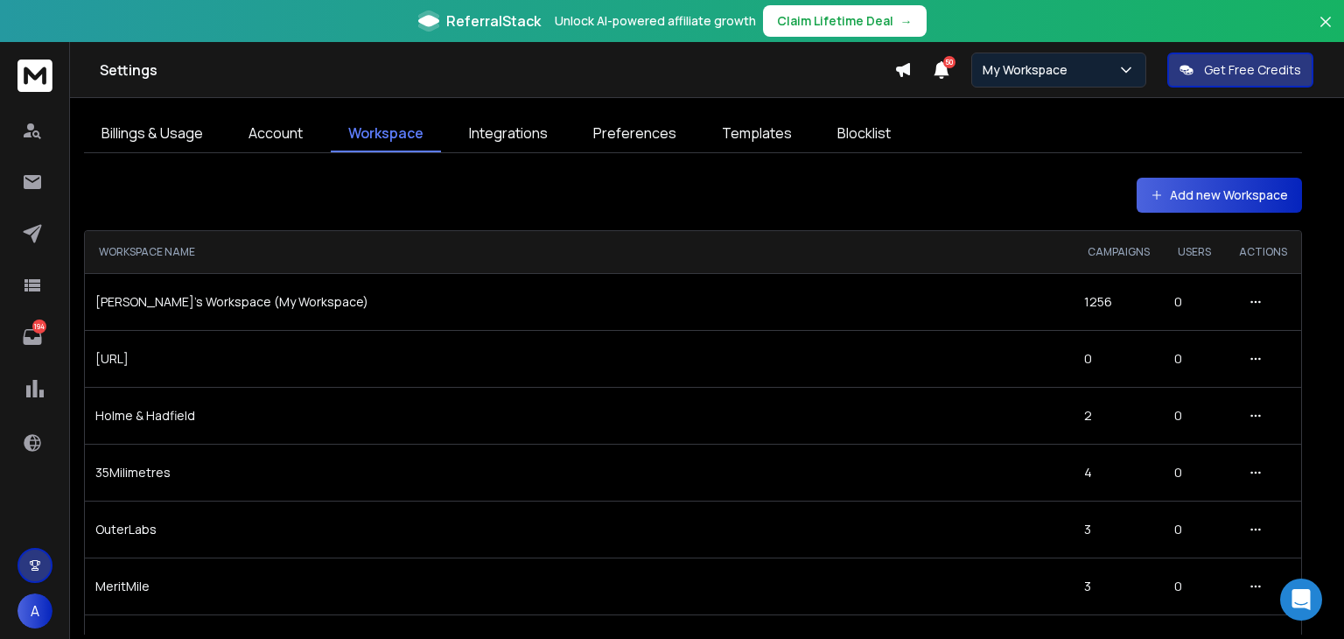
click at [1099, 74] on div "My Workspace" at bounding box center [1058, 69] width 152 height 17
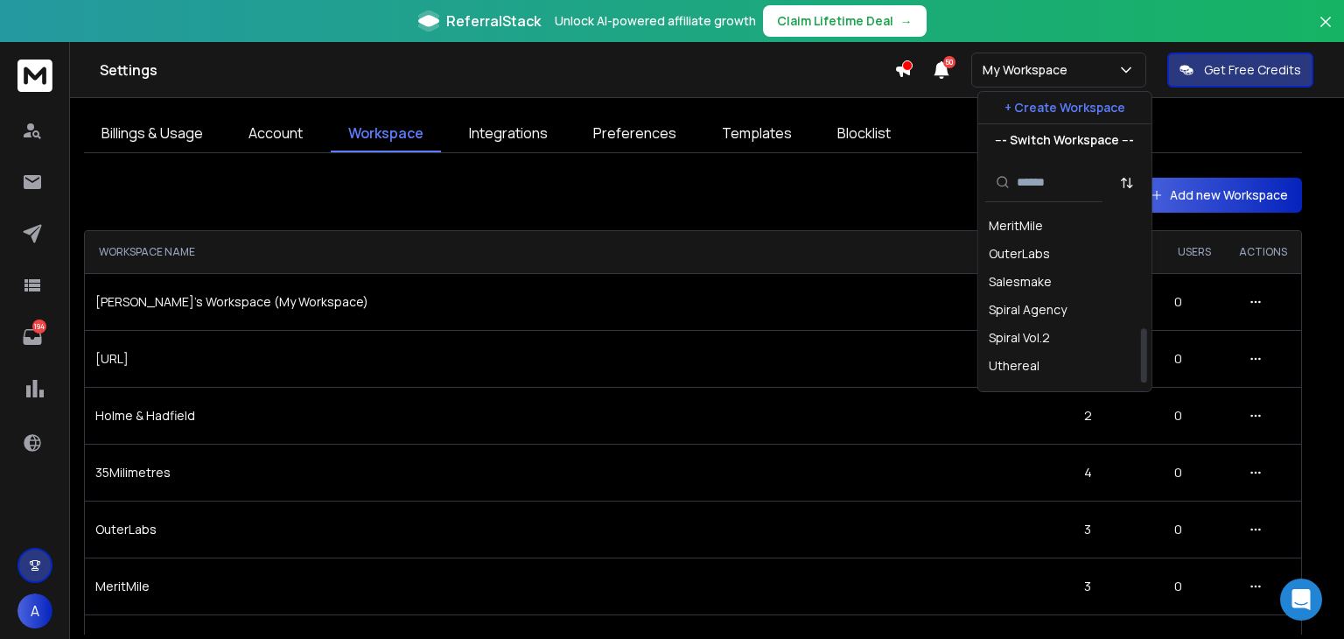
scroll to position [323, 0]
drag, startPoint x: 1144, startPoint y: 242, endPoint x: 1141, endPoint y: 334, distance: 91.9
click at [1141, 334] on div at bounding box center [1144, 340] width 6 height 54
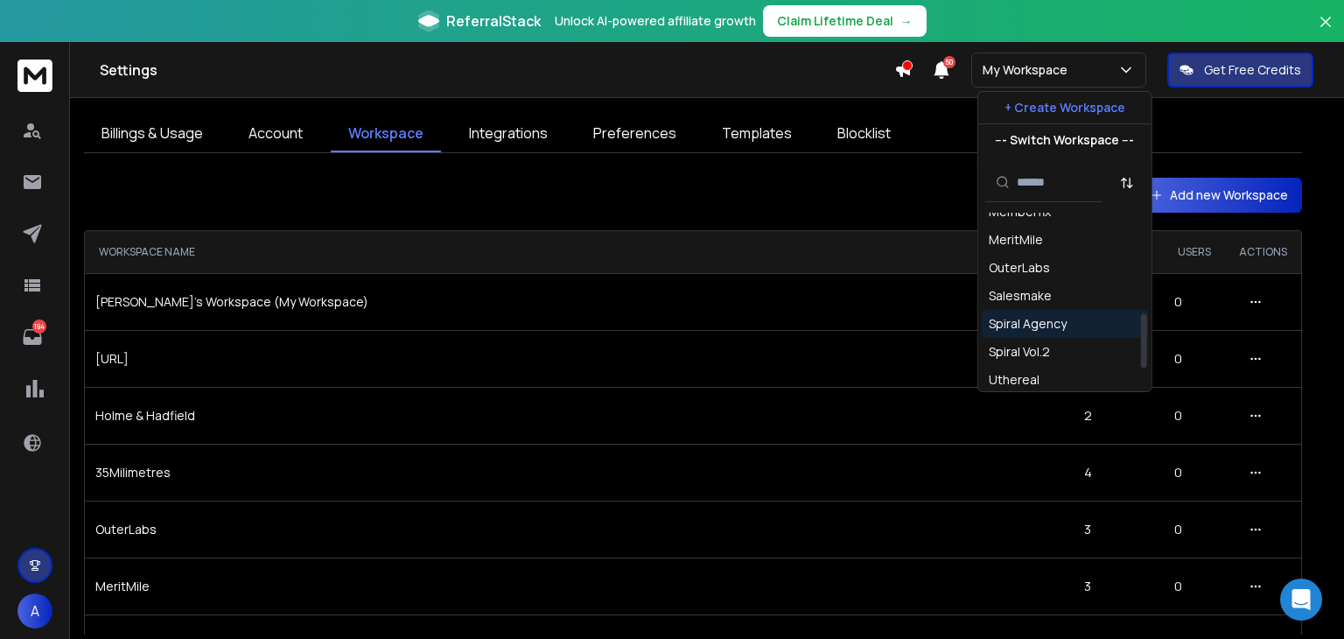
click at [1069, 325] on div "Spiral Agency" at bounding box center [1064, 324] width 166 height 28
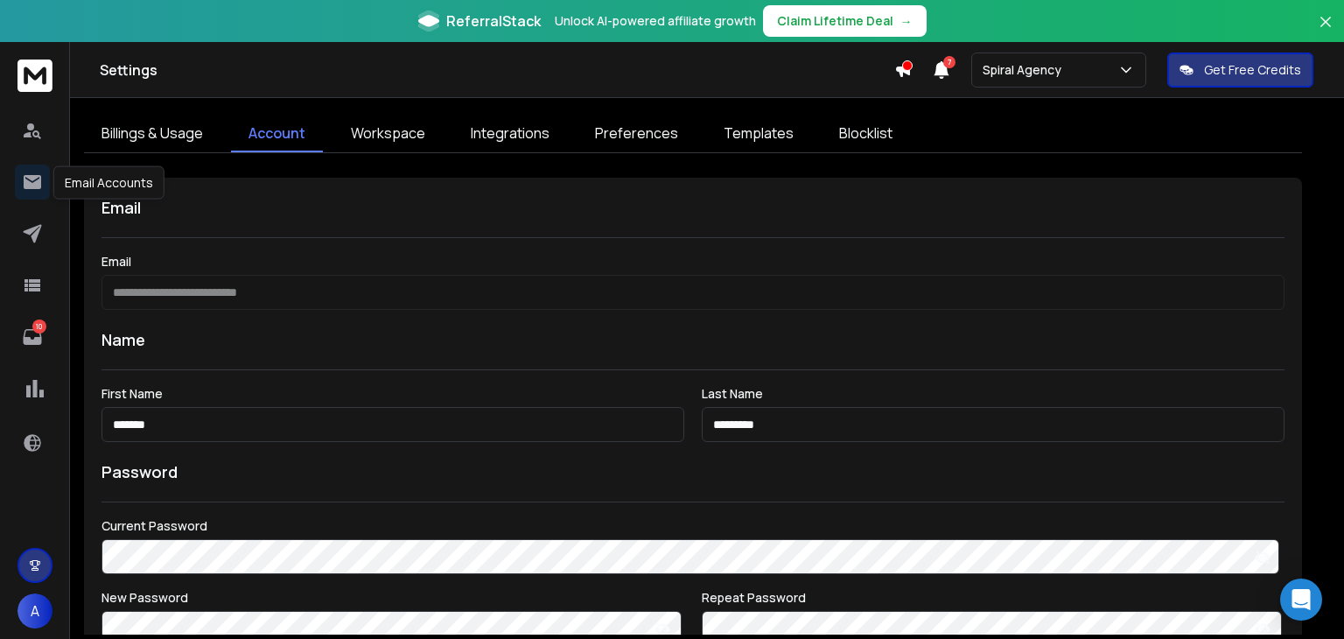
click at [27, 188] on icon at bounding box center [32, 182] width 17 height 14
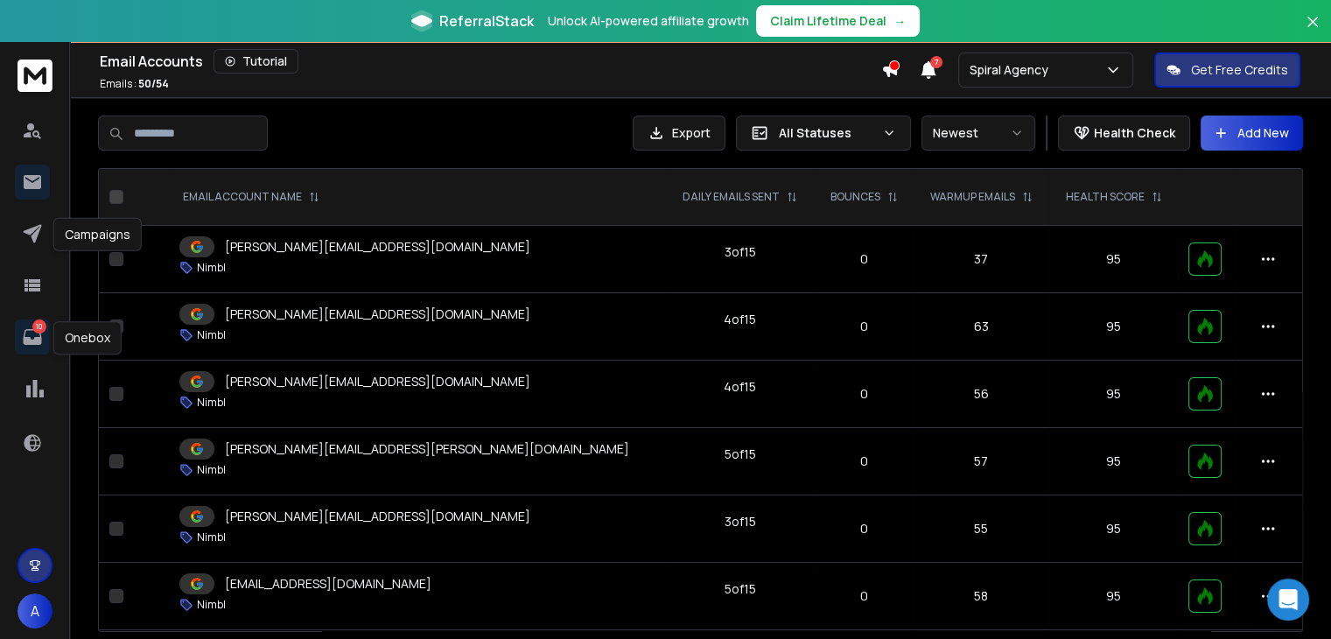
click at [38, 340] on icon at bounding box center [32, 337] width 18 height 16
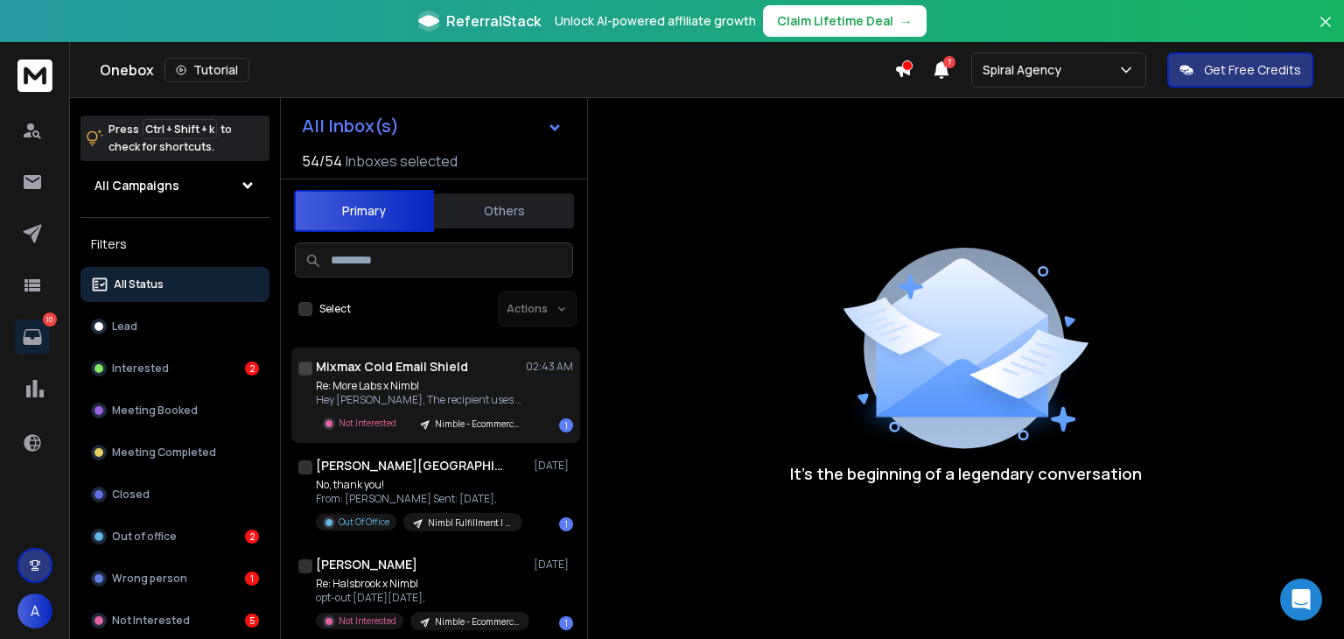
click at [492, 375] on div "Mixmax Cold Email Shield 02:43 AM Re: More Labs x Nimbl Hey Sterling, The recip…" at bounding box center [444, 395] width 257 height 74
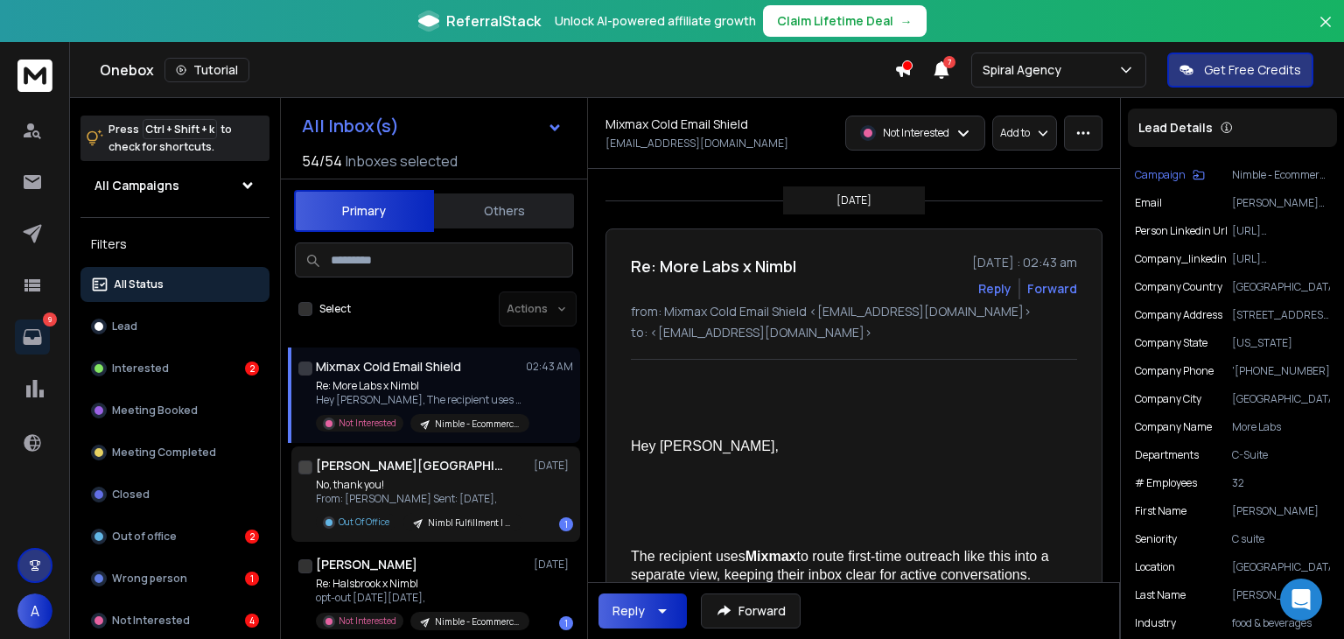
click at [501, 470] on div "Brent Beach 13 Oct" at bounding box center [444, 465] width 257 height 17
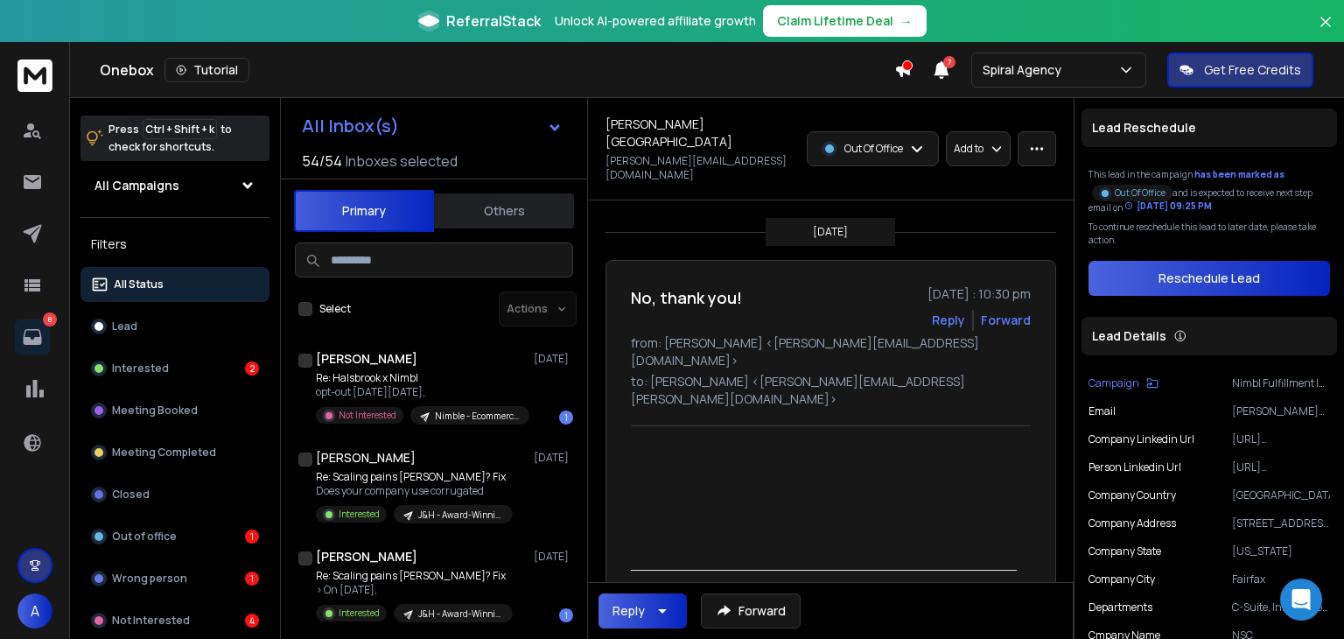
scroll to position [227, 0]
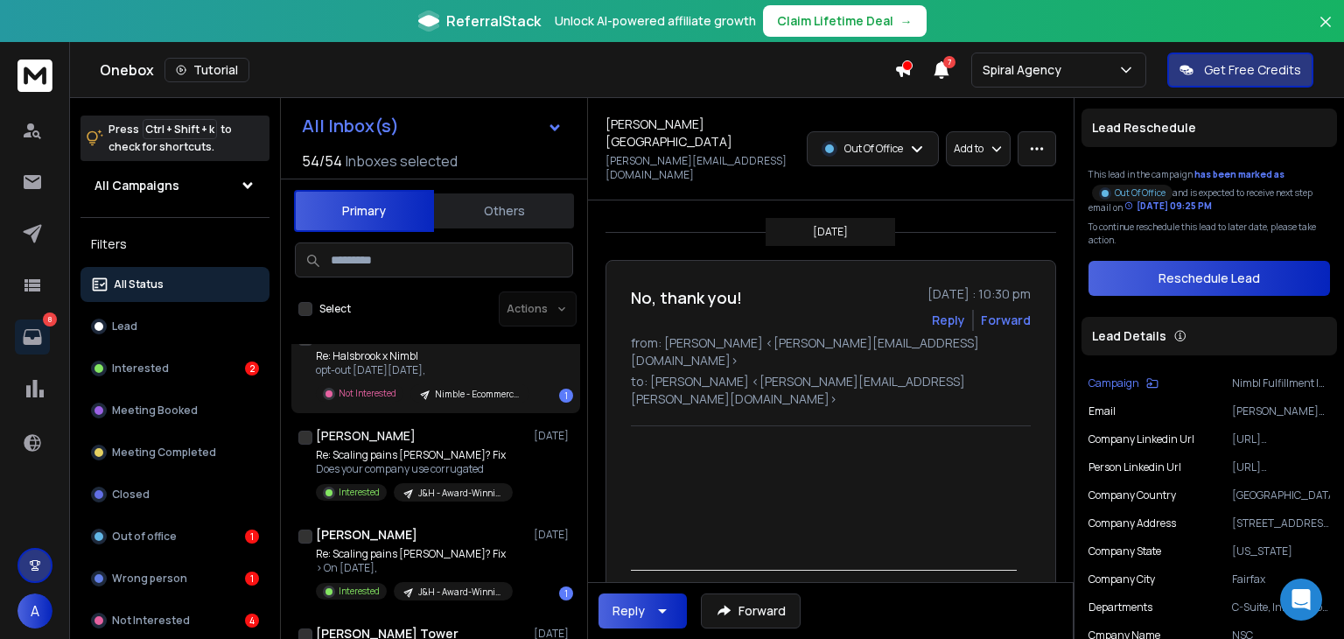
click at [520, 366] on p "opt-out On Mon, Oct 13," at bounding box center [421, 370] width 210 height 14
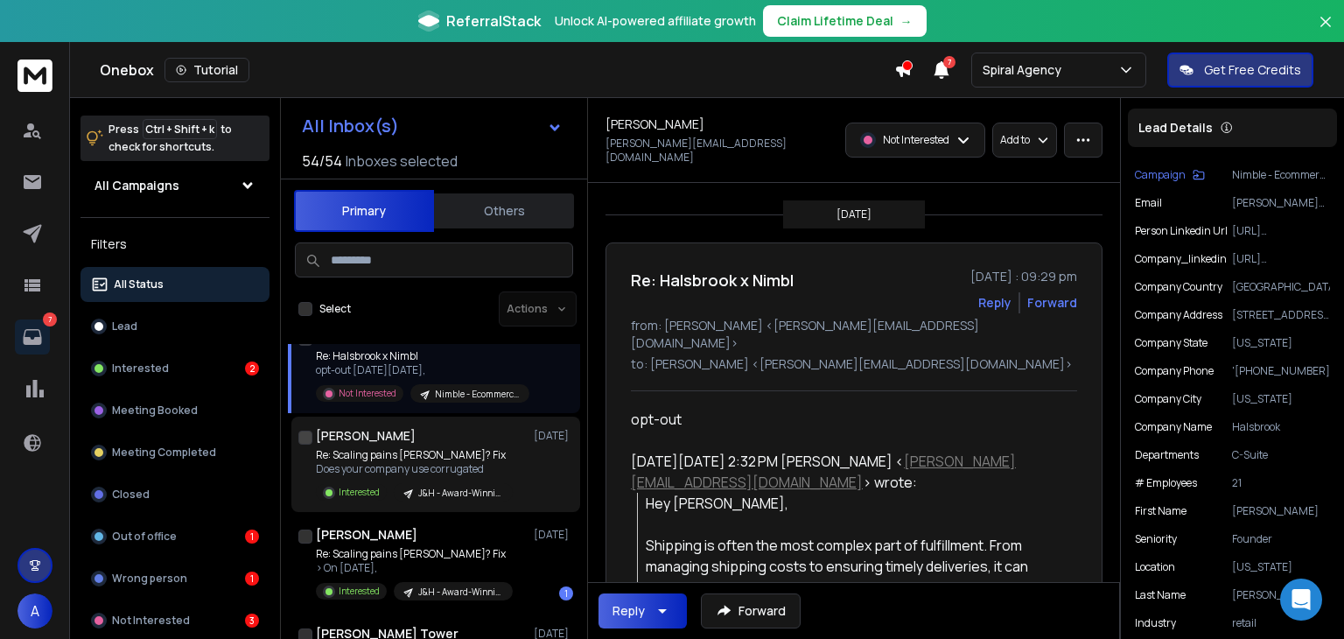
click at [522, 430] on div "Darrell J. Rudd 10 Oct" at bounding box center [444, 435] width 257 height 17
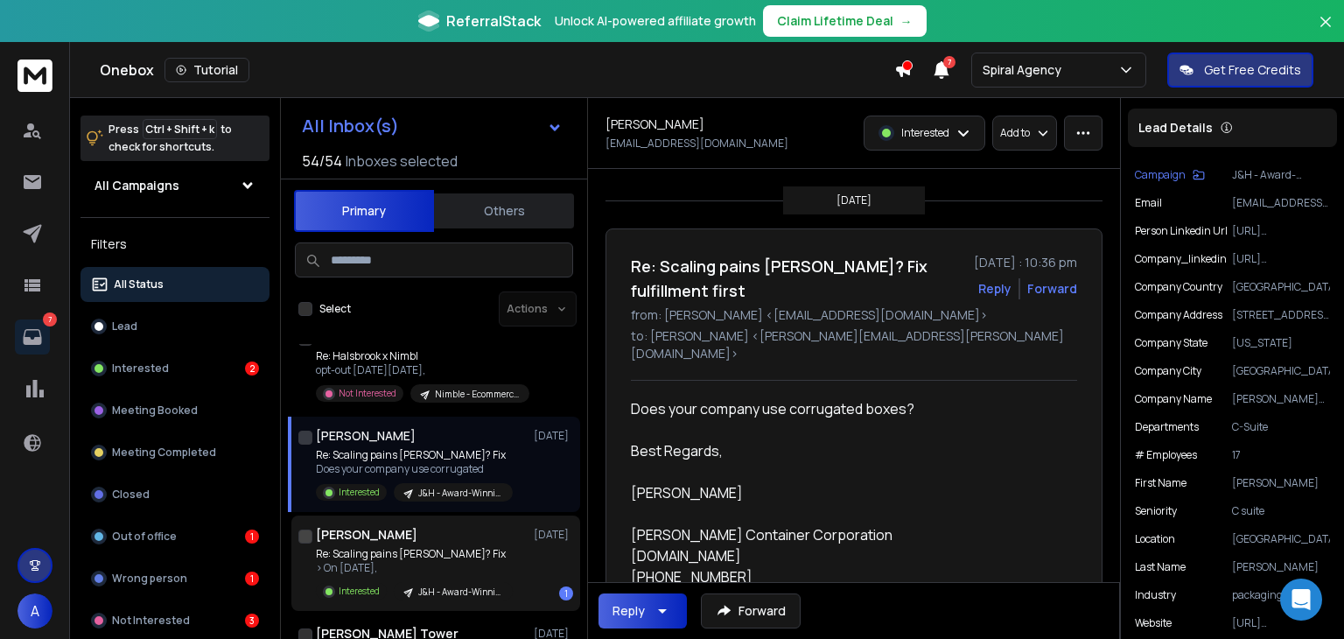
click at [533, 558] on div "Re: Scaling pains Rick? Fix > On Oct 10, 2025, Interested J&H - Award-Winning T…" at bounding box center [444, 573] width 257 height 53
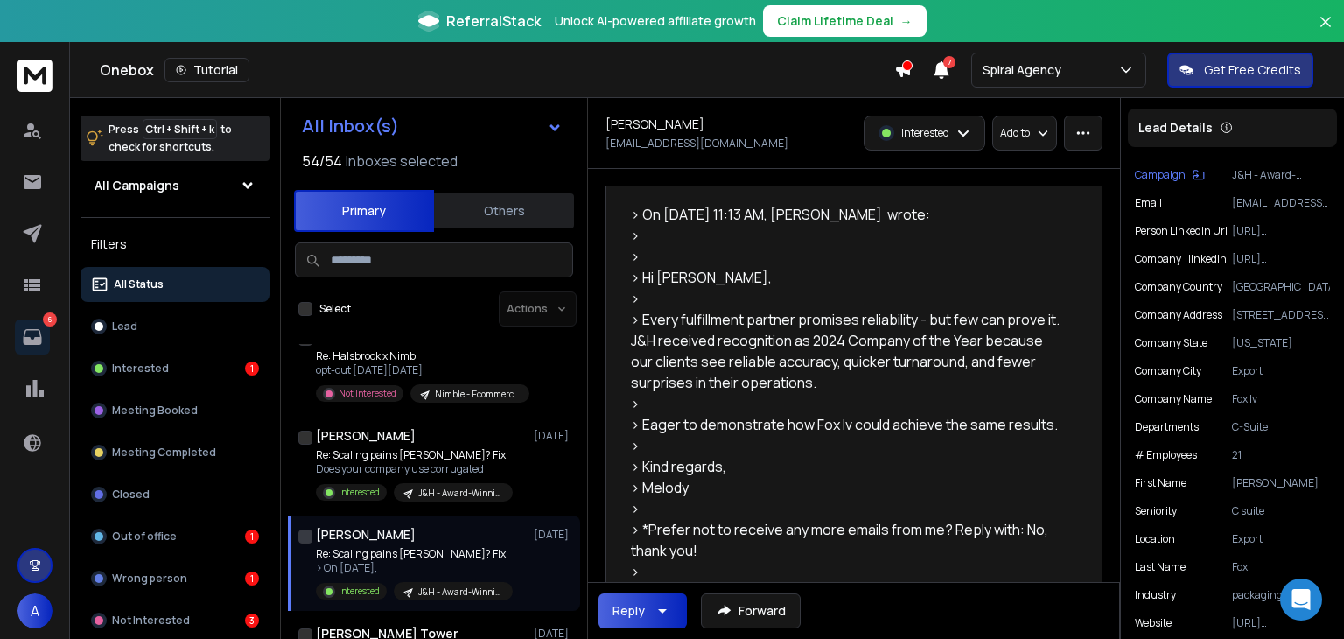
scroll to position [403, 0]
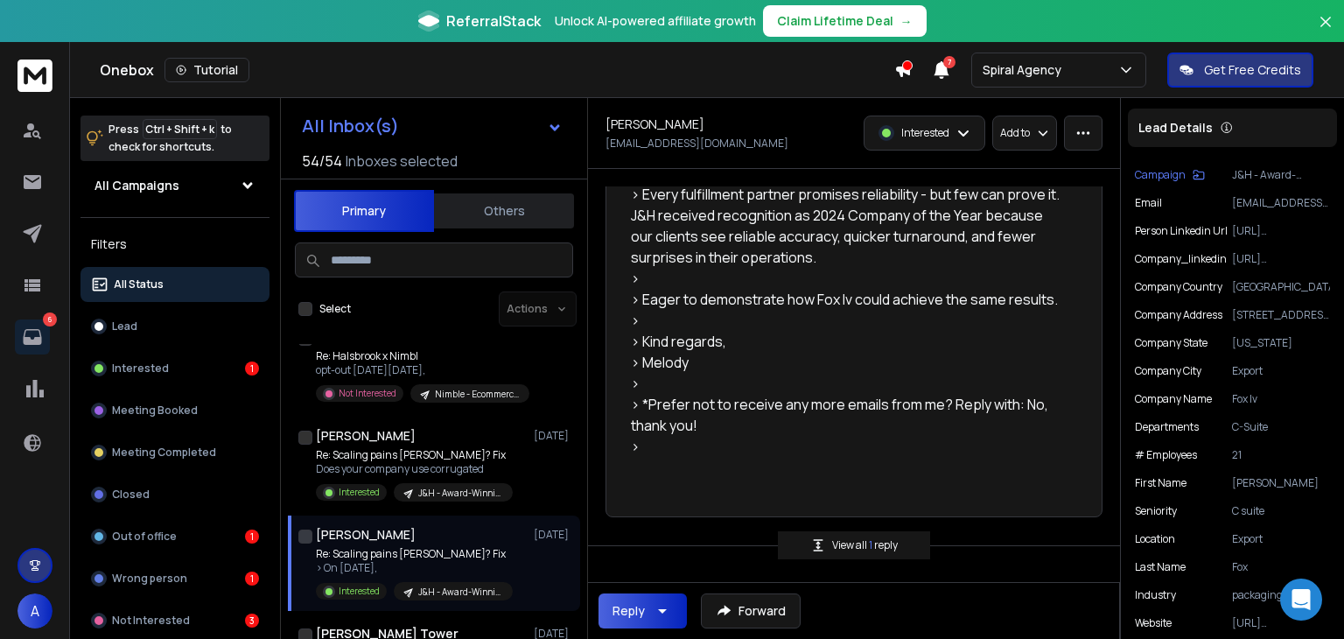
click at [888, 538] on p "View all 1 reply" at bounding box center [865, 545] width 66 height 14
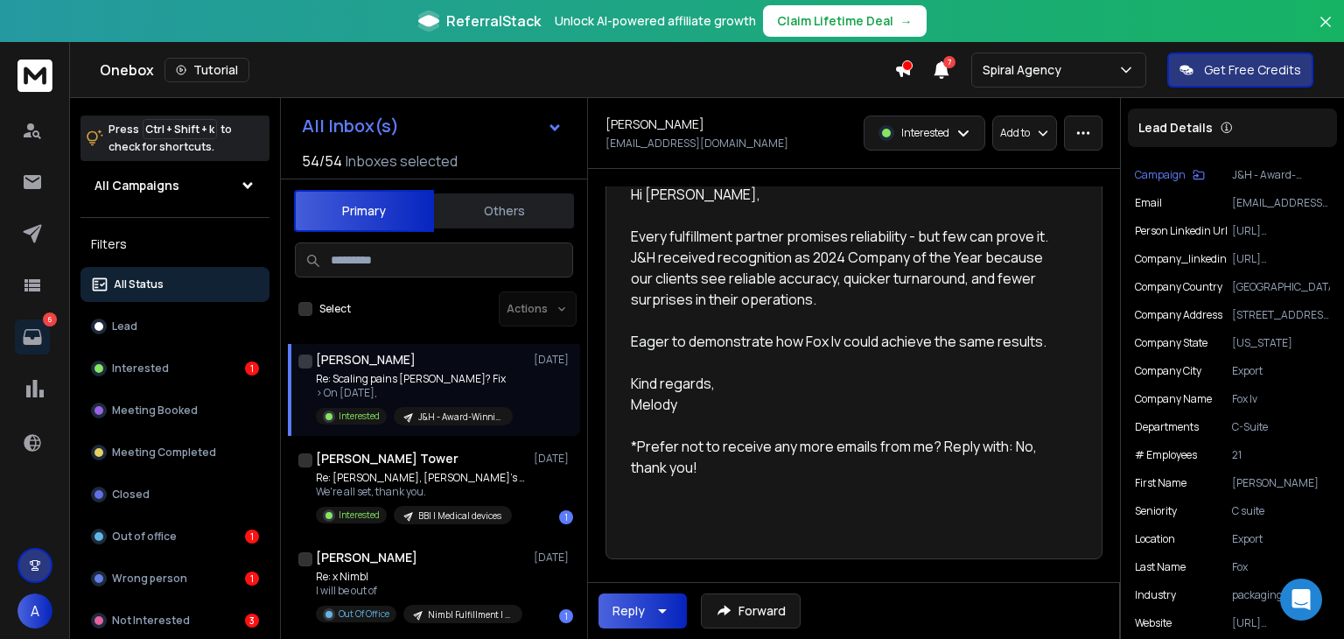
scroll to position [441, 0]
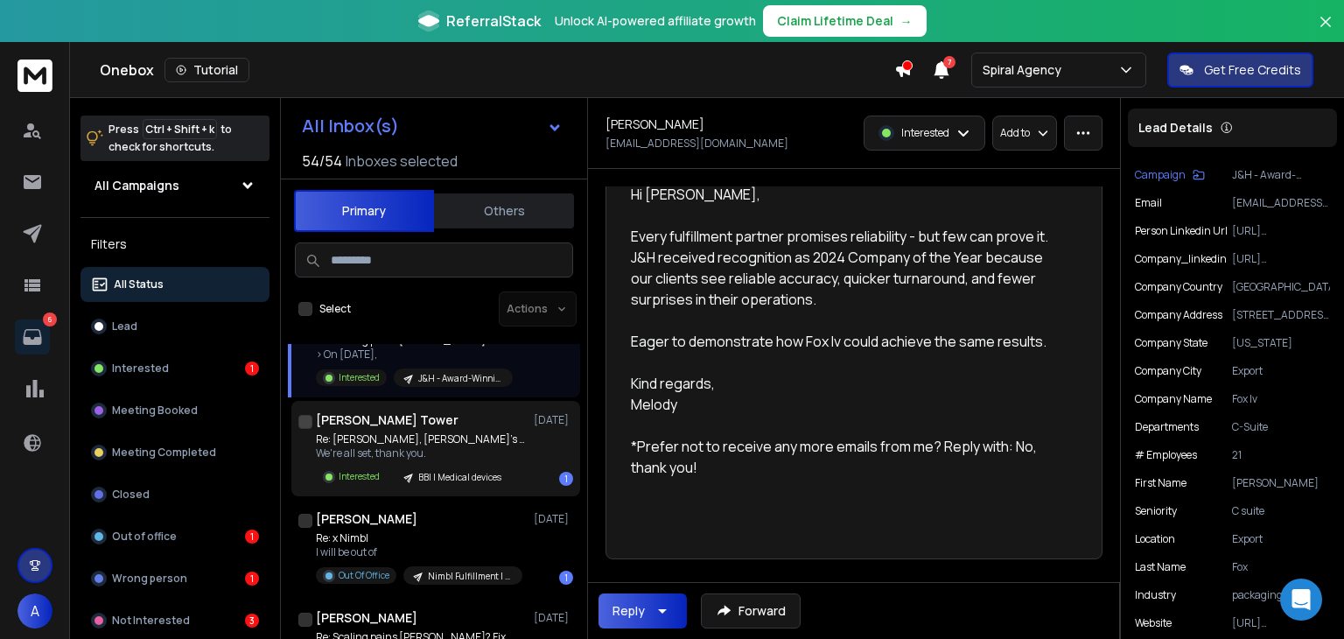
click at [485, 435] on p "Re: Allen, Poderm’s fulfillment fix" at bounding box center [421, 439] width 210 height 14
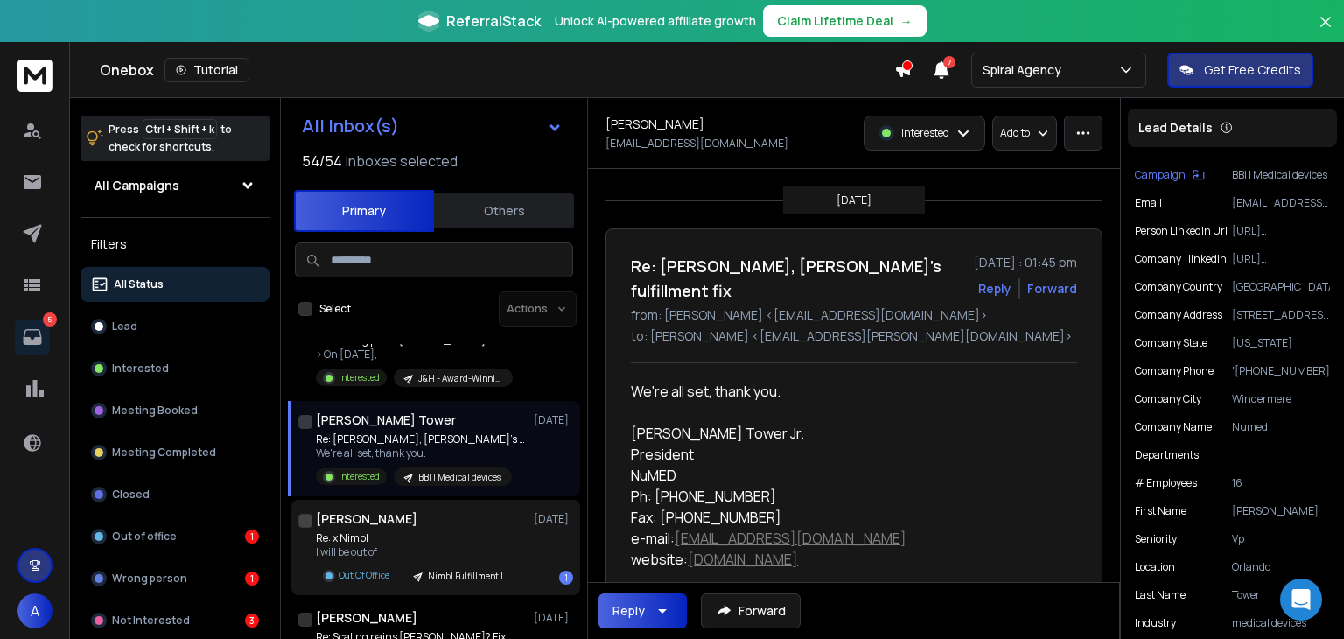
click at [487, 514] on div "Sammy Nussdorf 09 Oct" at bounding box center [444, 518] width 257 height 17
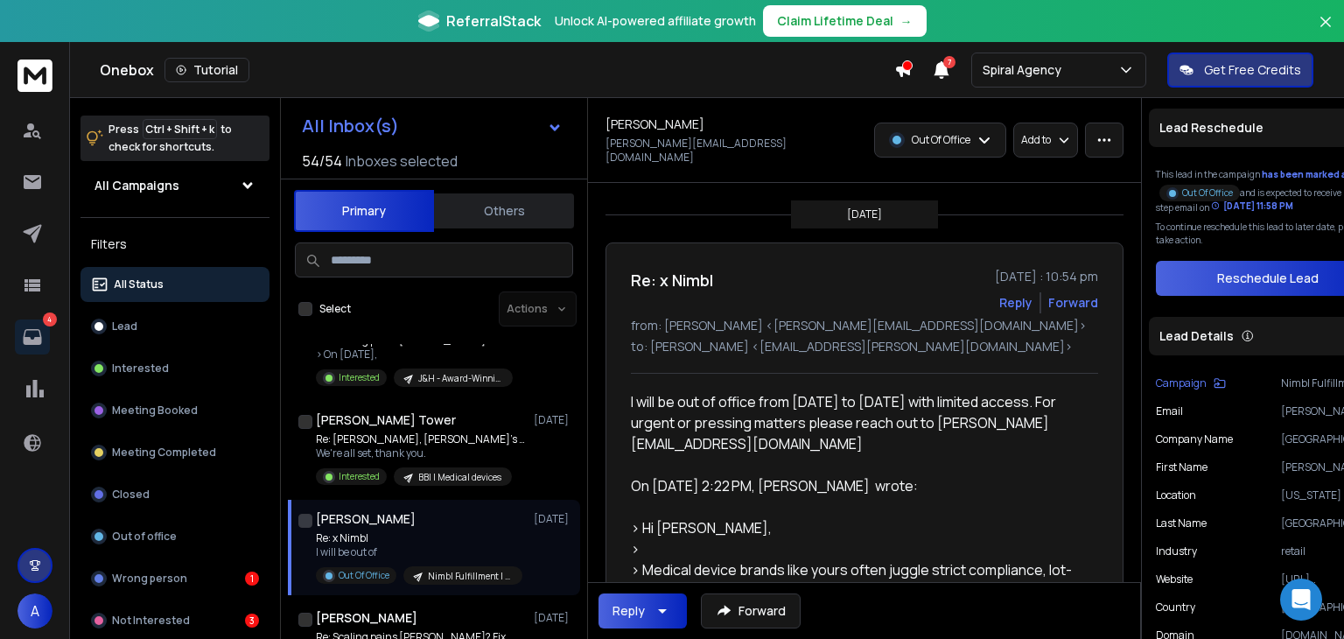
click at [581, 409] on div "Mixmax Cold Email Shield 02:43 AM Re: More Labs x Nimbl Hey Sterling, The recip…" at bounding box center [434, 580] width 306 height 472
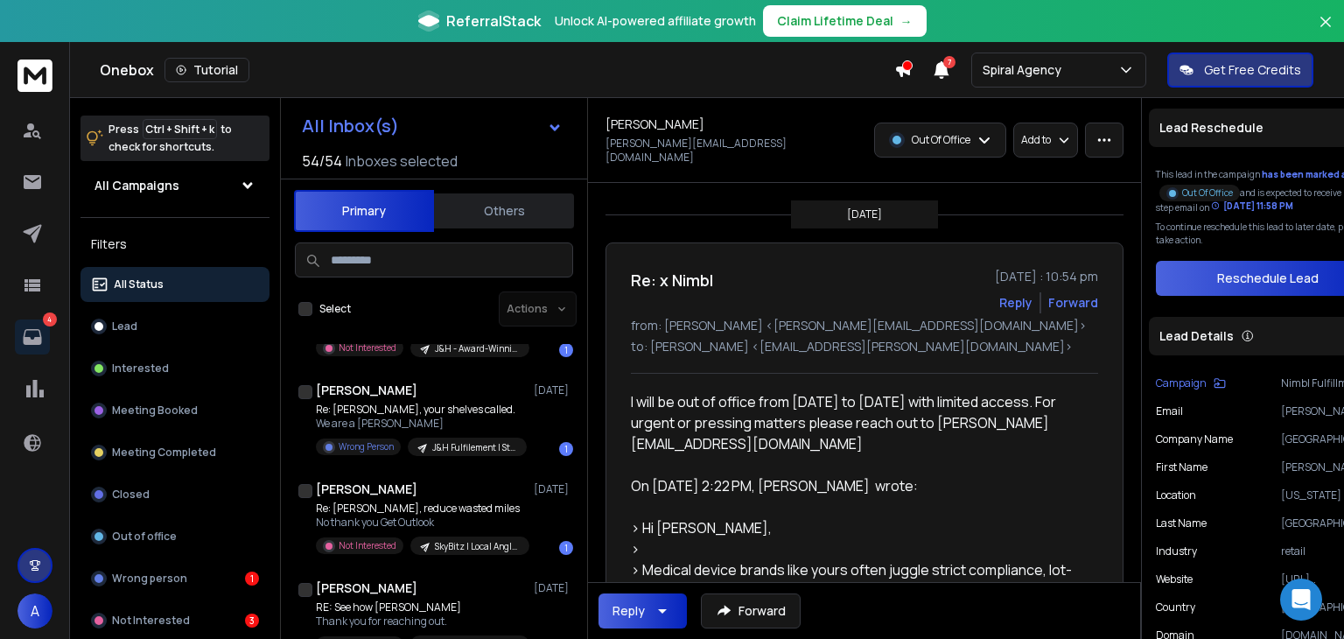
scroll to position [699, 0]
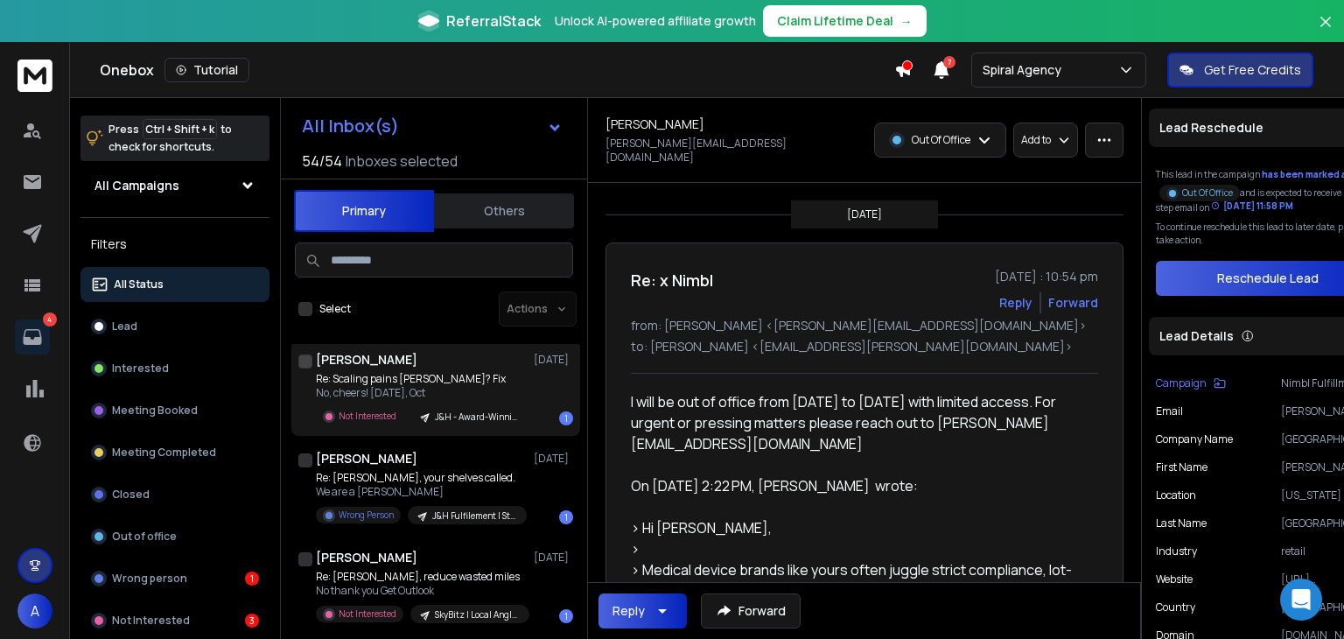
click at [510, 388] on p "No, cheers! [DATE], Oct" at bounding box center [421, 393] width 210 height 14
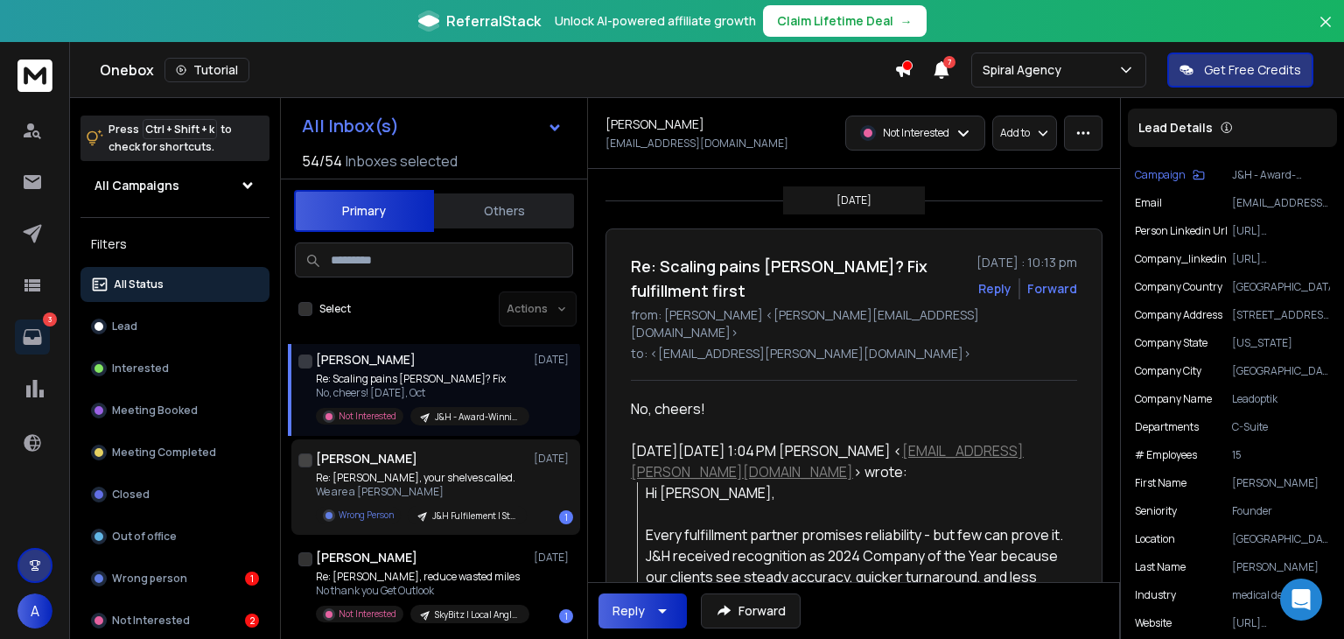
click at [471, 472] on p "Re: [PERSON_NAME], your shelves called." at bounding box center [421, 478] width 210 height 14
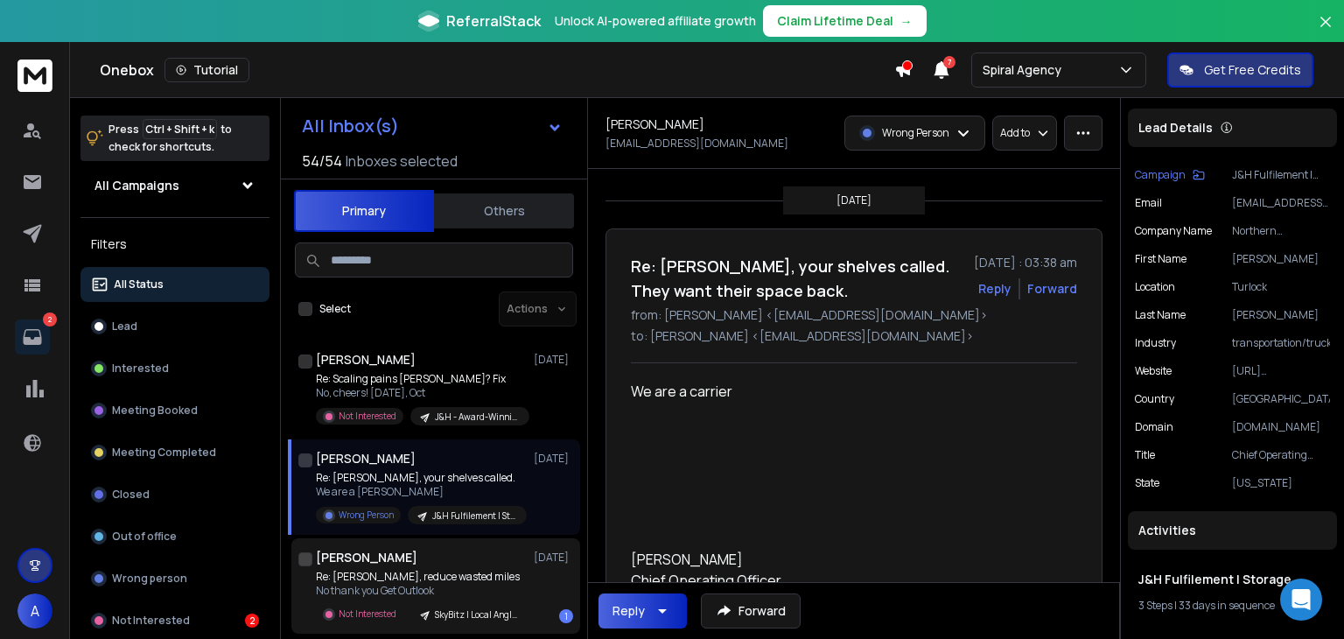
click at [477, 561] on div "Robert Brown 08 Oct" at bounding box center [444, 556] width 257 height 17
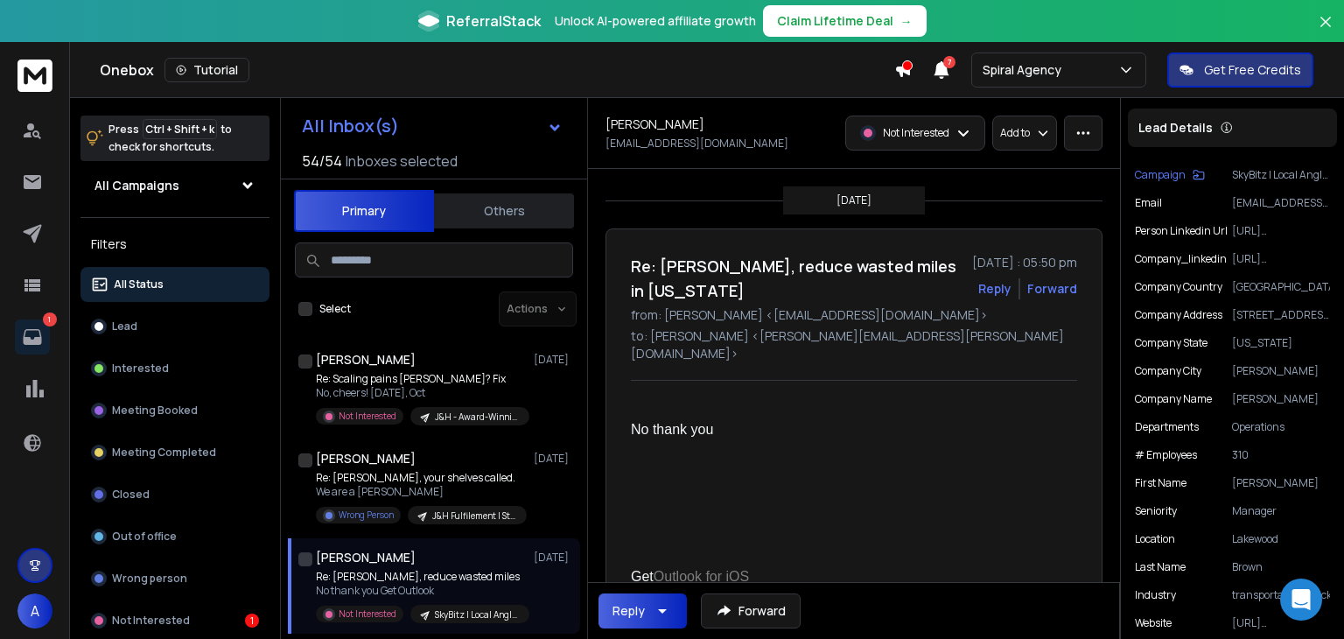
drag, startPoint x: 581, startPoint y: 430, endPoint x: 588, endPoint y: 459, distance: 30.6
click at [588, 460] on div "All Inbox(s) 54 / 54 Inboxes selected Primary Others Select Actions Mixmax Cold…" at bounding box center [812, 417] width 1064 height 639
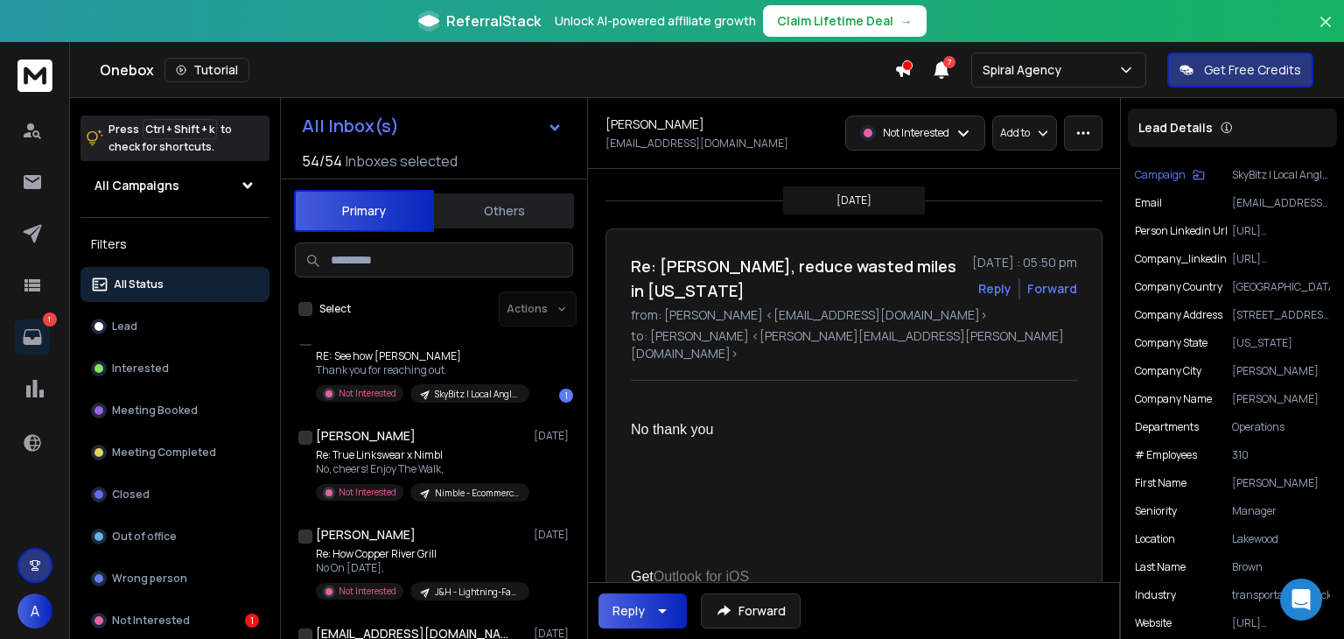
scroll to position [1049, 0]
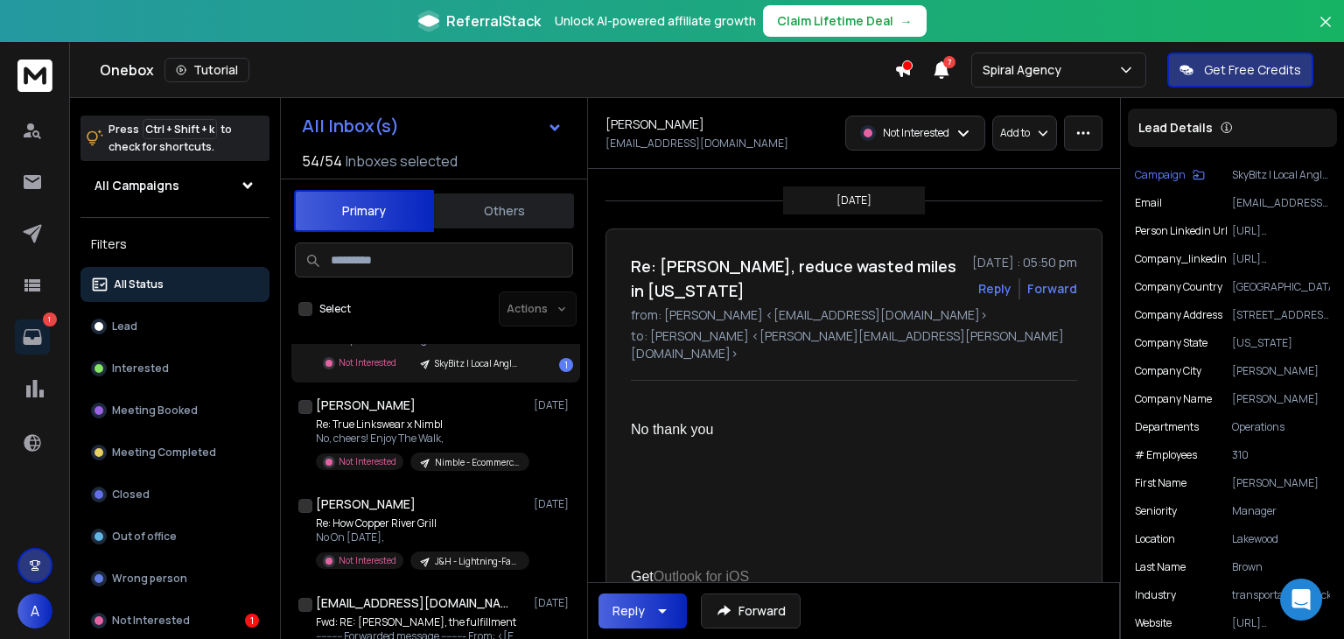
click at [503, 350] on div "RE: See how Ben Thank you for reaching out. Not Interested SkyBitz | Local Angl…" at bounding box center [422, 344] width 213 height 53
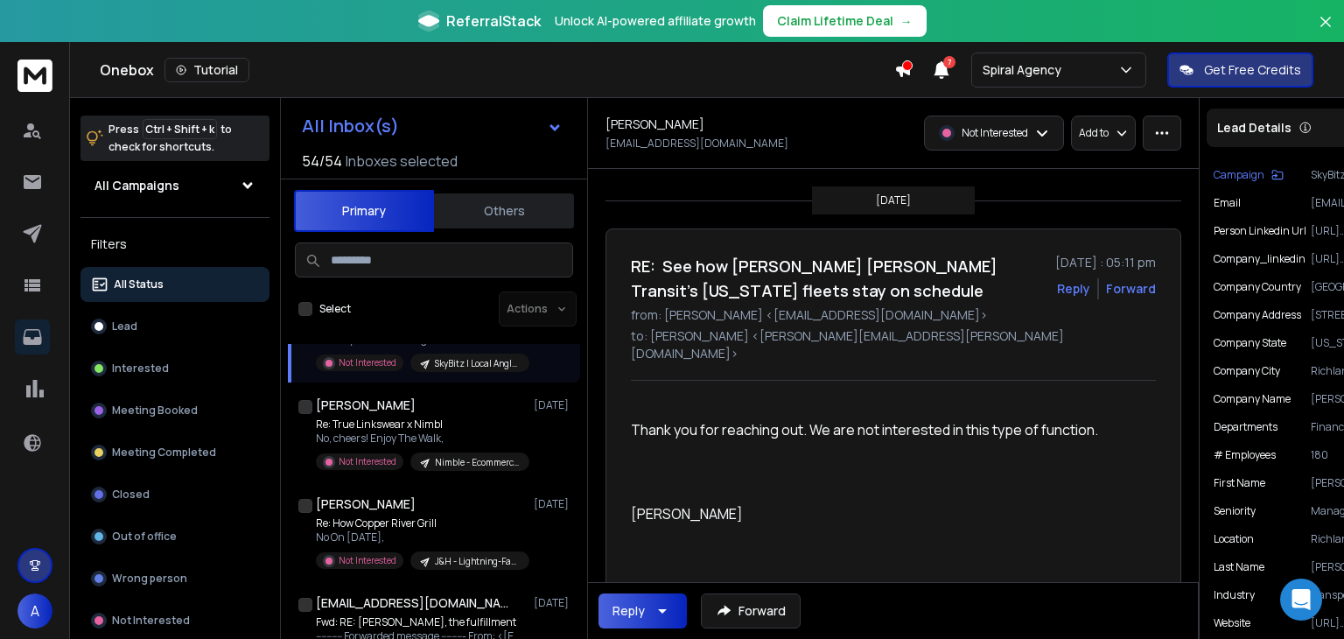
scroll to position [0, 0]
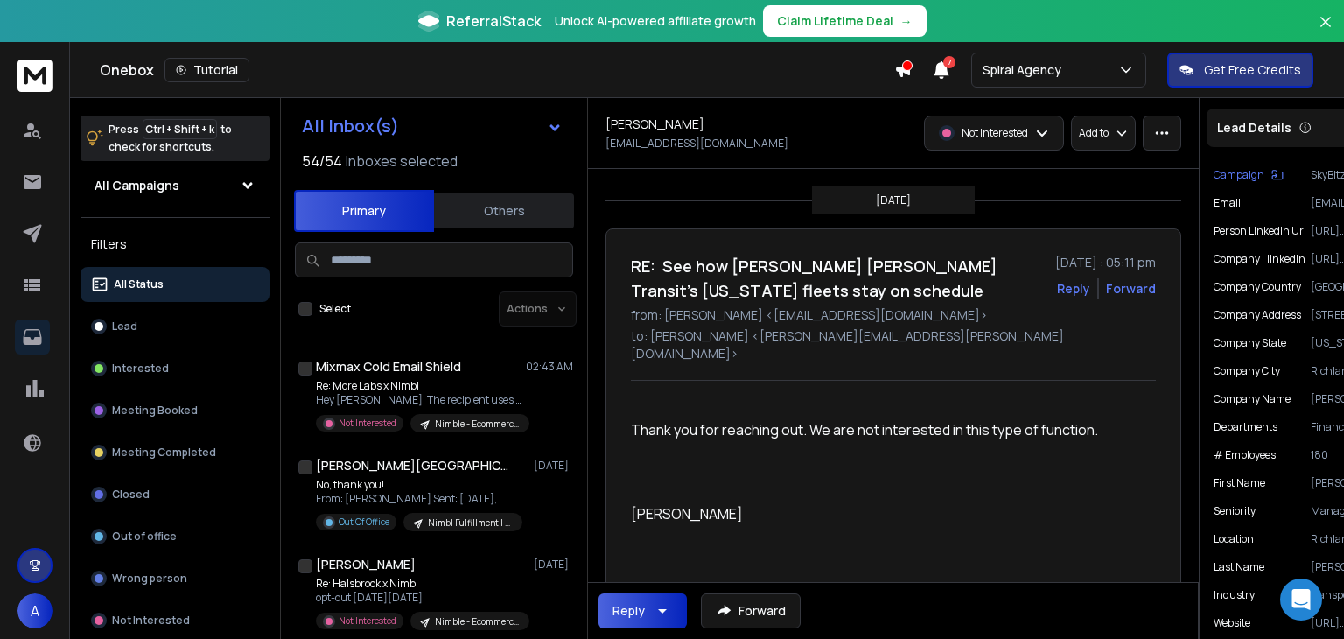
click at [523, 337] on div "Select Actions Mixmax Cold Email Shield 02:43 AM Re: More Labs x Nimbl Hey Ster…" at bounding box center [434, 525] width 306 height 581
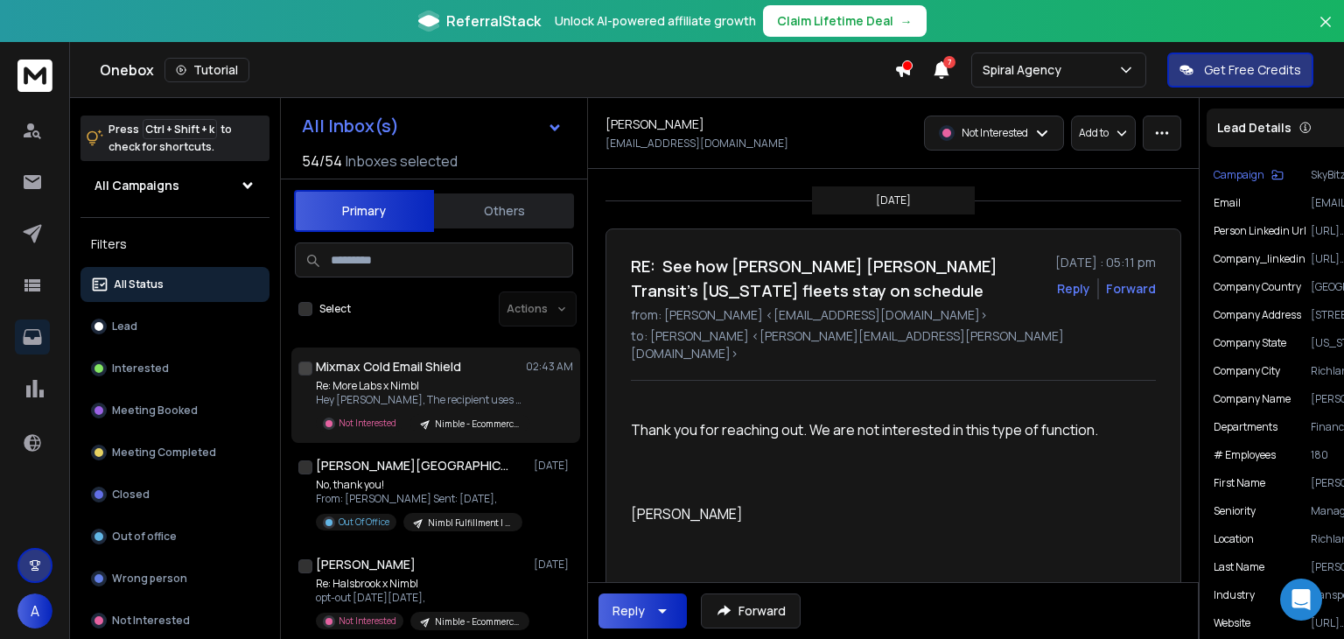
click at [522, 379] on div "Mixmax Cold Email Shield 02:43 AM Re: More Labs x Nimbl Hey Sterling, The recip…" at bounding box center [444, 395] width 257 height 74
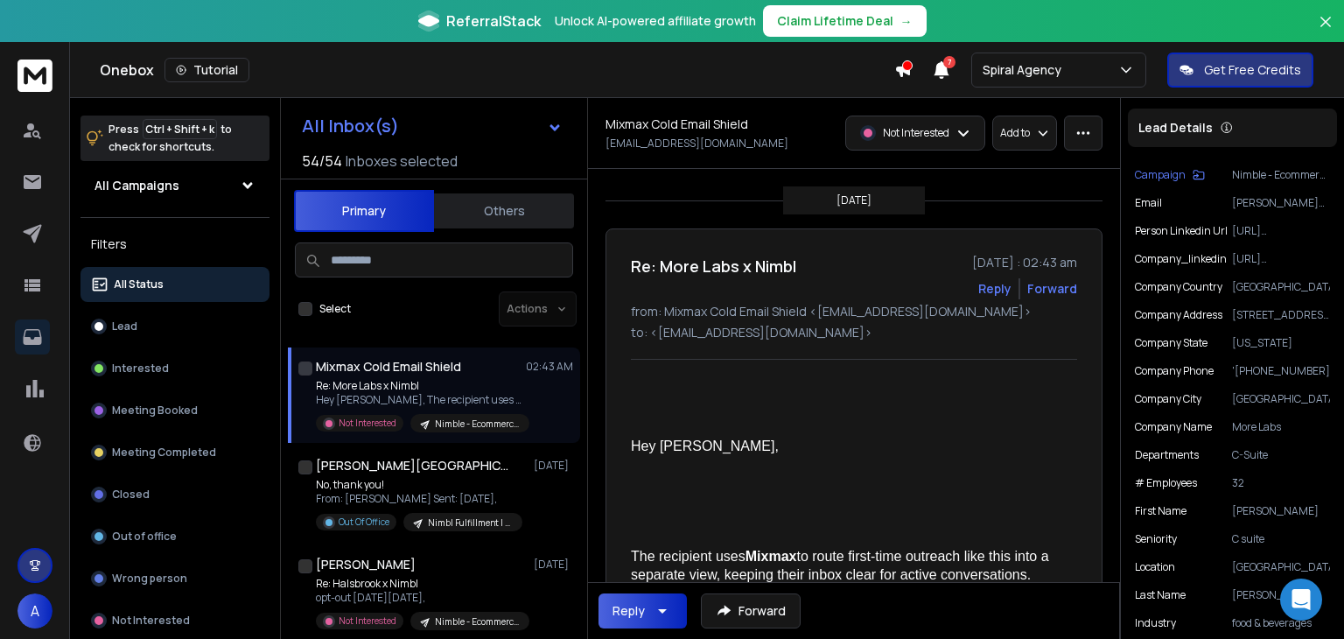
click at [1065, 47] on div "Onebox Tutorial 7 Spiral Agency Get Free Credits" at bounding box center [672, 70] width 1344 height 56
click at [1065, 65] on p "Spiral Agency" at bounding box center [1025, 69] width 86 height 17
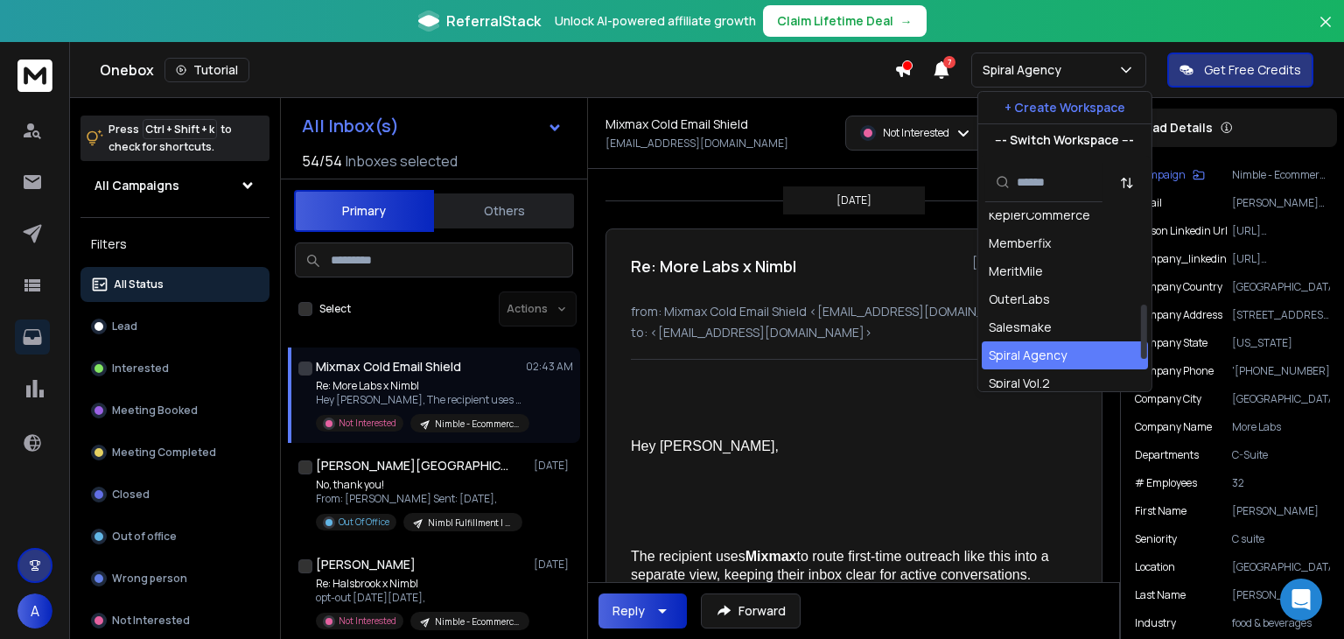
scroll to position [303, 0]
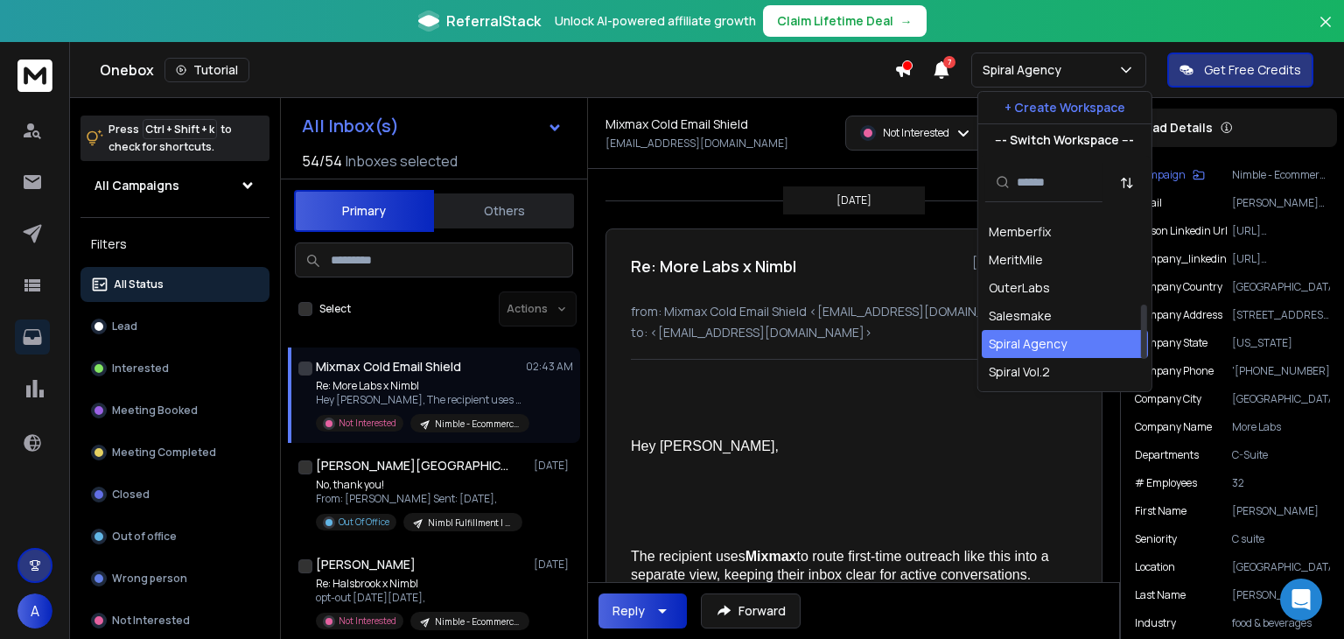
drag, startPoint x: 1144, startPoint y: 268, endPoint x: 1144, endPoint y: 350, distance: 82.2
click at [1145, 350] on div at bounding box center [1144, 331] width 6 height 54
click at [1060, 372] on div "Spiral Vol.2" at bounding box center [1064, 372] width 166 height 28
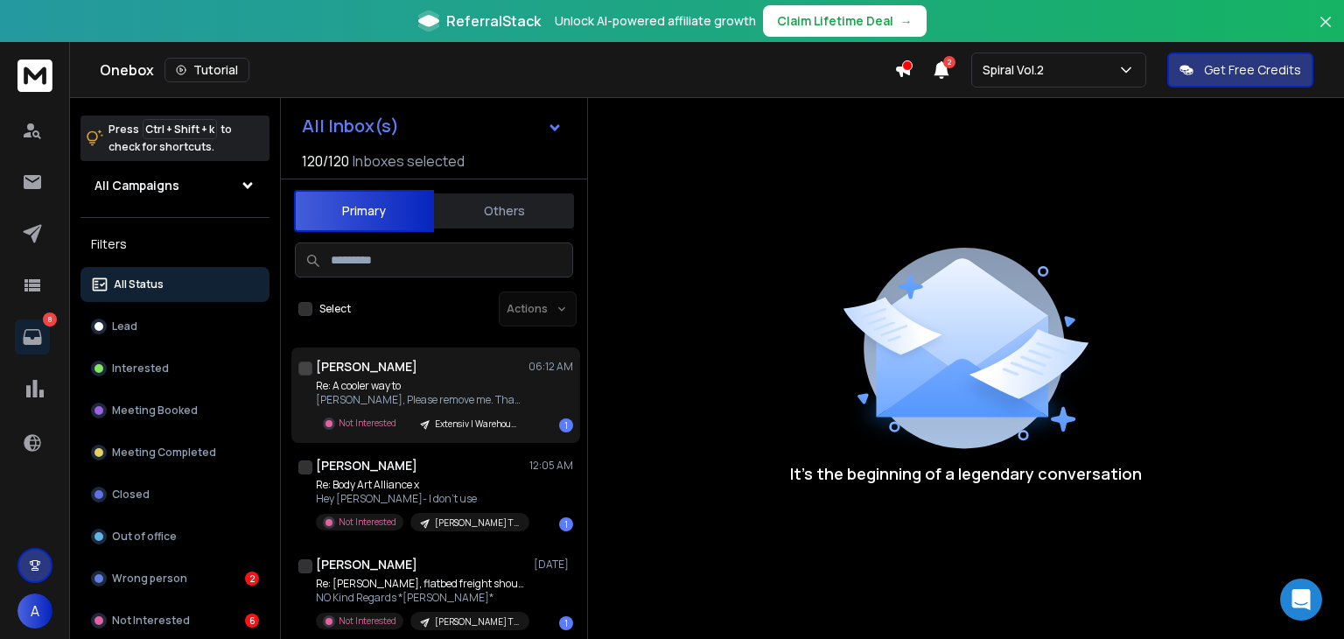
click at [506, 371] on div "[PERSON_NAME] 06:12 AM" at bounding box center [444, 366] width 257 height 17
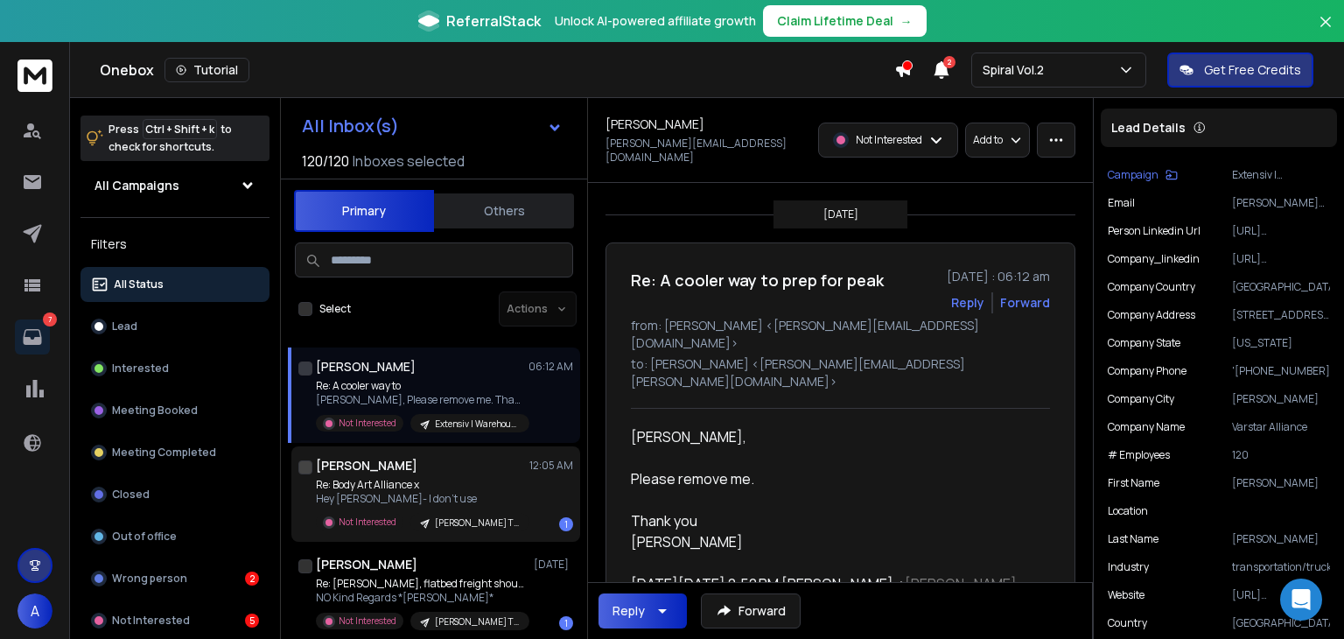
click at [515, 480] on p "Re: Body Art Alliance x" at bounding box center [421, 485] width 210 height 14
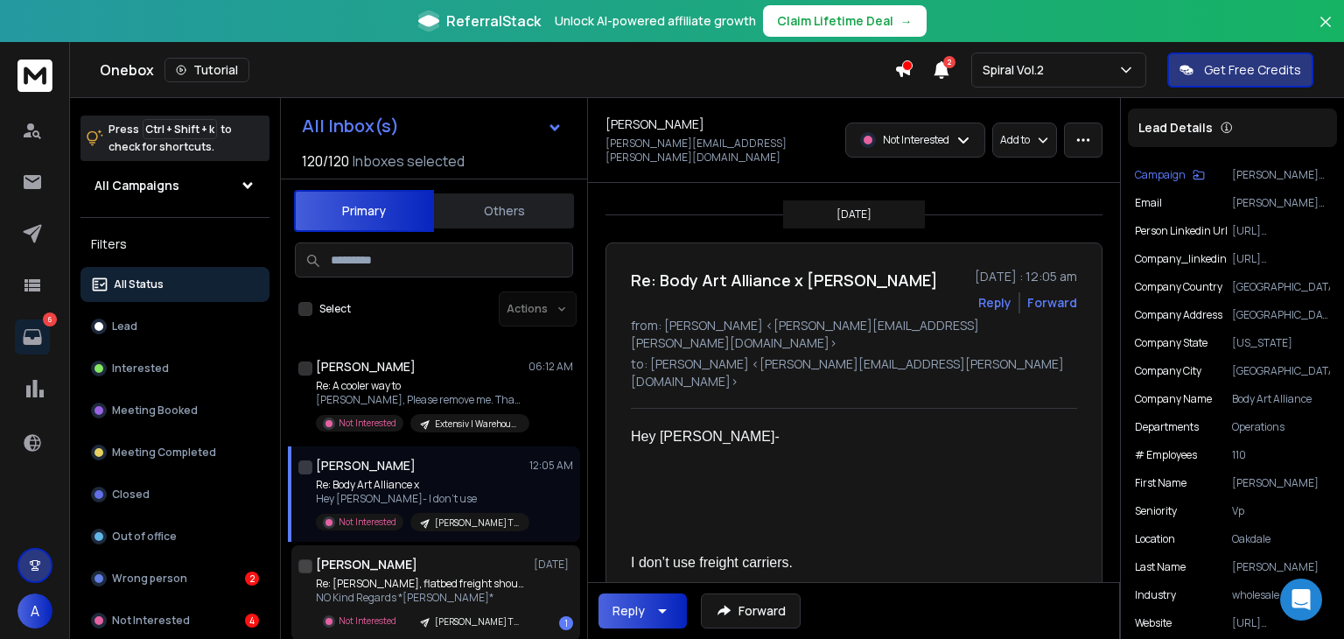
click at [496, 562] on div "[PERSON_NAME] [DATE]" at bounding box center [444, 563] width 257 height 17
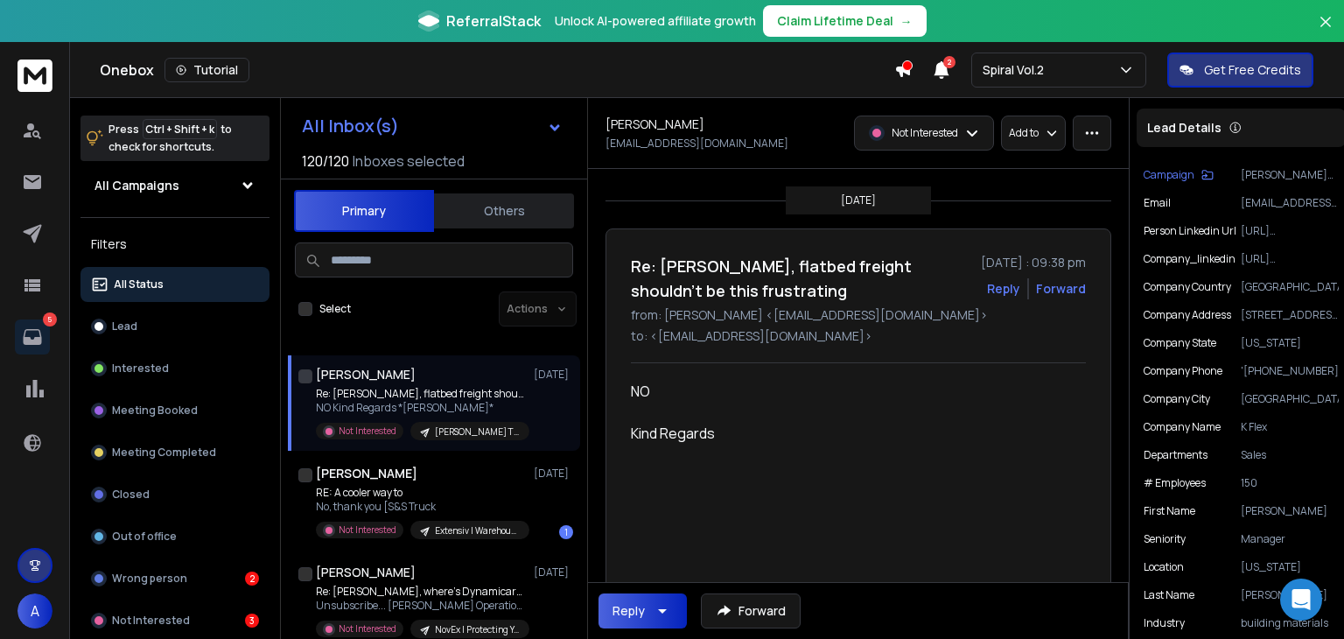
scroll to position [274, 0]
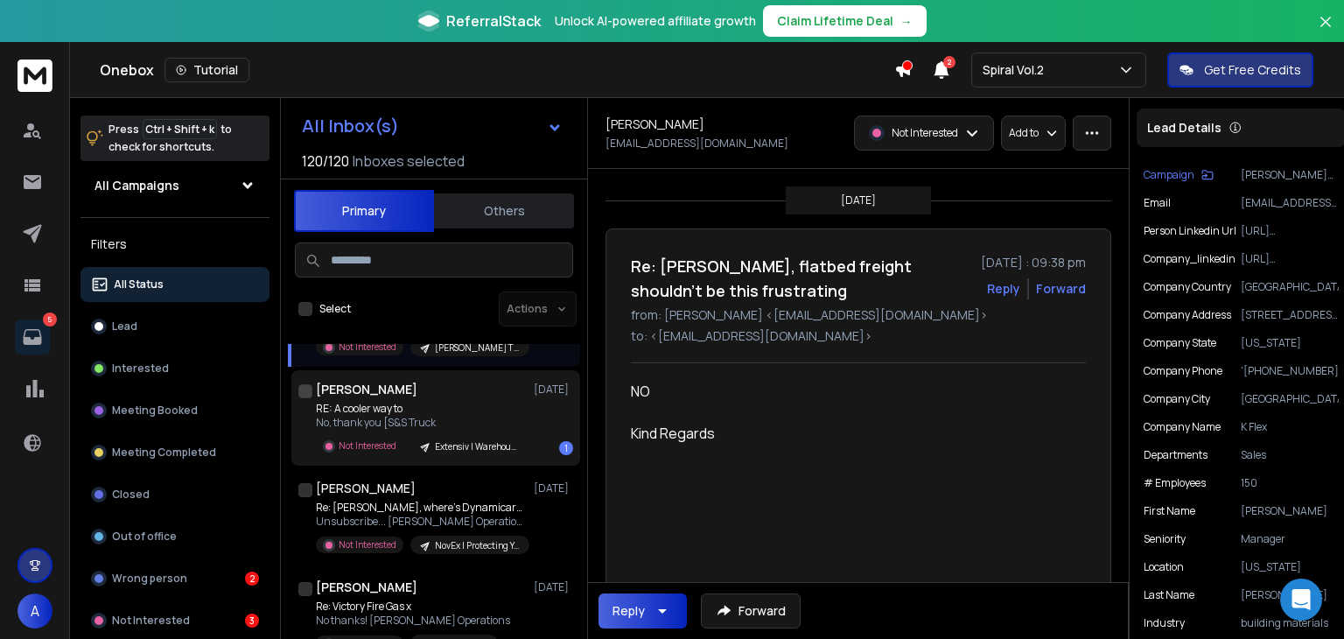
click at [528, 411] on div "RE: A cooler way to No, thank you [S&S Truck Not Interested Extensiv | Warehous…" at bounding box center [444, 428] width 257 height 53
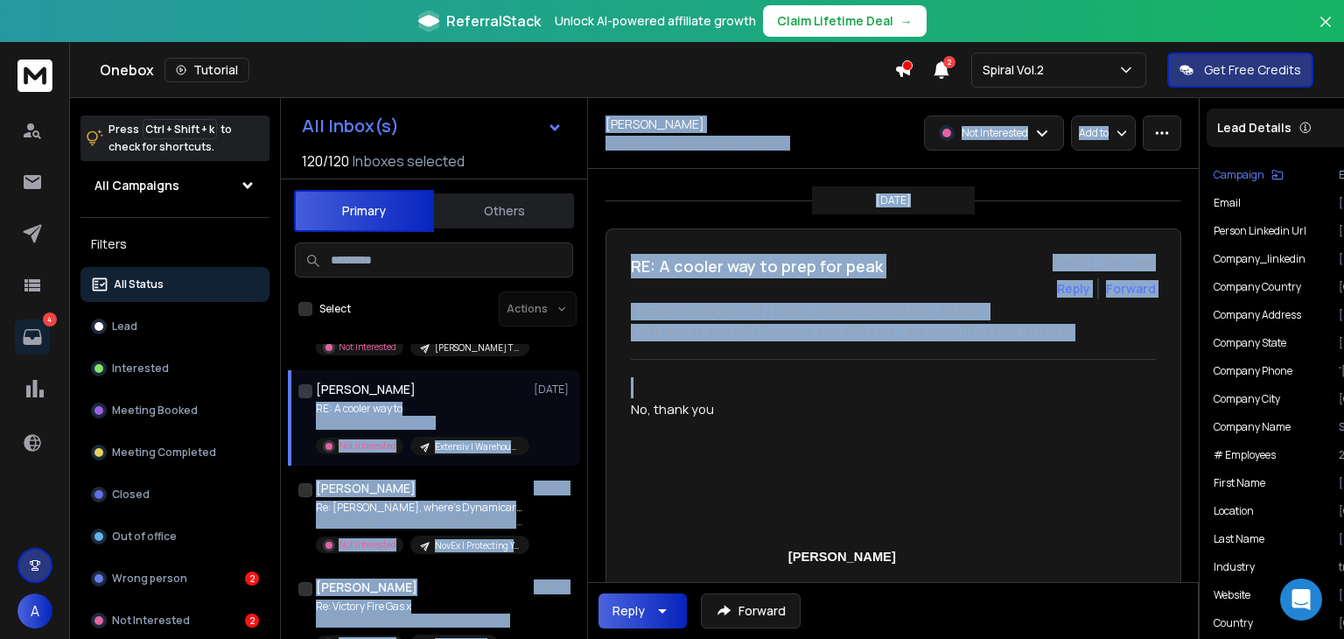
drag, startPoint x: 587, startPoint y: 388, endPoint x: 587, endPoint y: 403, distance: 15.7
click at [588, 408] on div "All Inbox(s) 120 / 120 Inboxes selected Primary Others Select Actions [PERSON_N…" at bounding box center [865, 417] width 1170 height 639
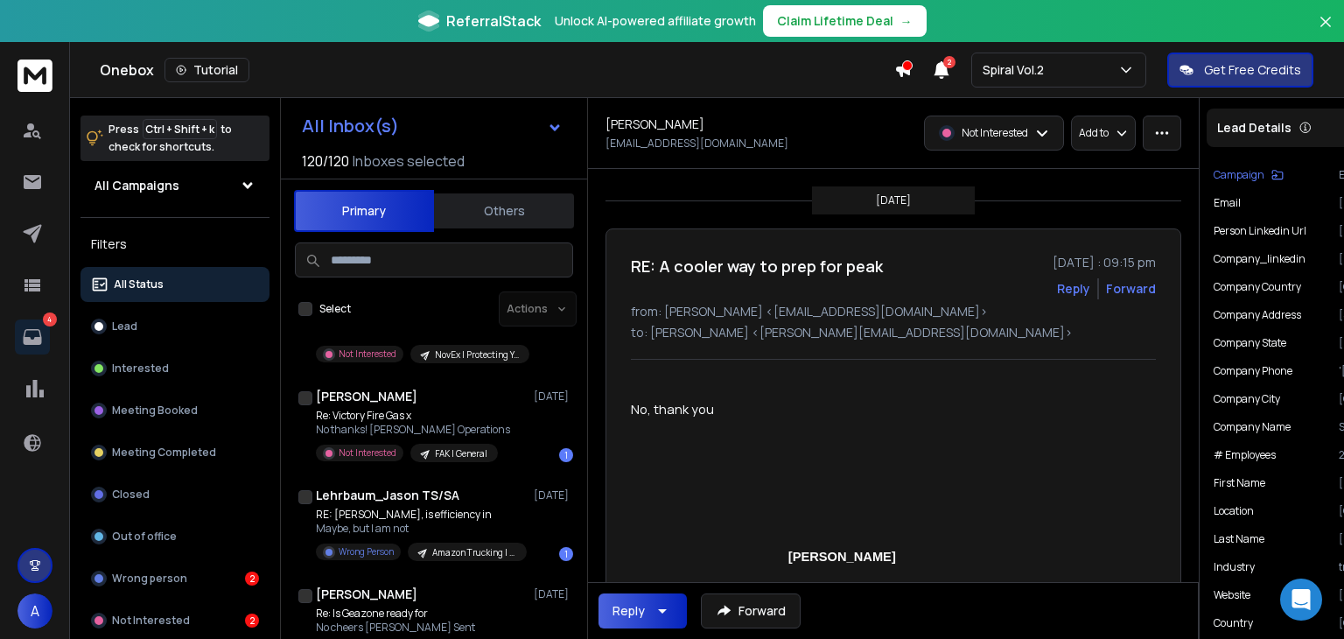
click at [812, 499] on p at bounding box center [886, 492] width 511 height 21
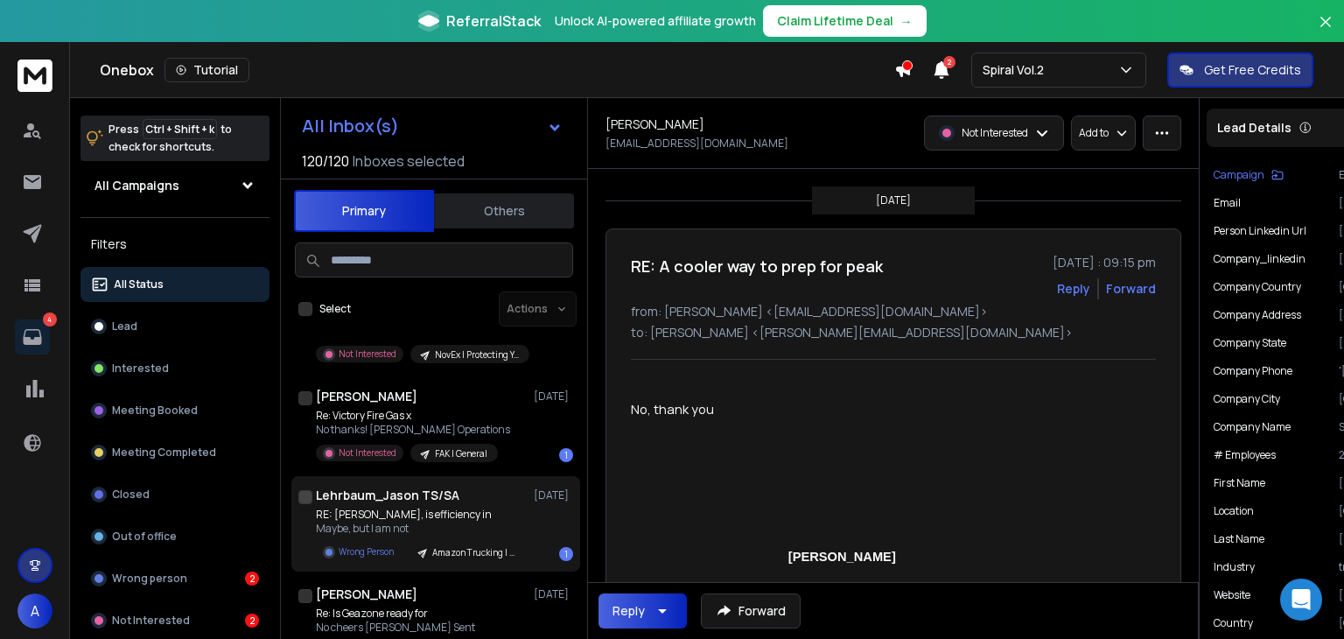
click at [516, 527] on p "Maybe, but I am not" at bounding box center [421, 528] width 210 height 14
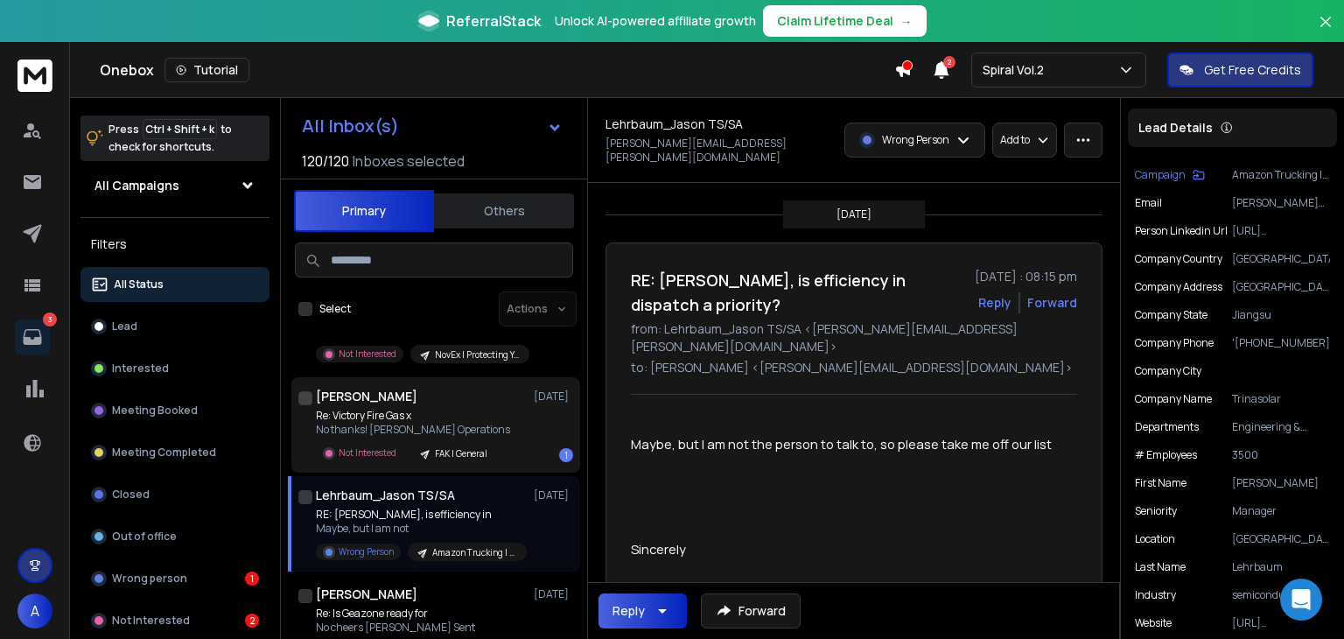
click at [528, 411] on div "Re: Victory Fire Gas x No thanks! [PERSON_NAME] Operations Not Interested FAK |…" at bounding box center [444, 435] width 257 height 53
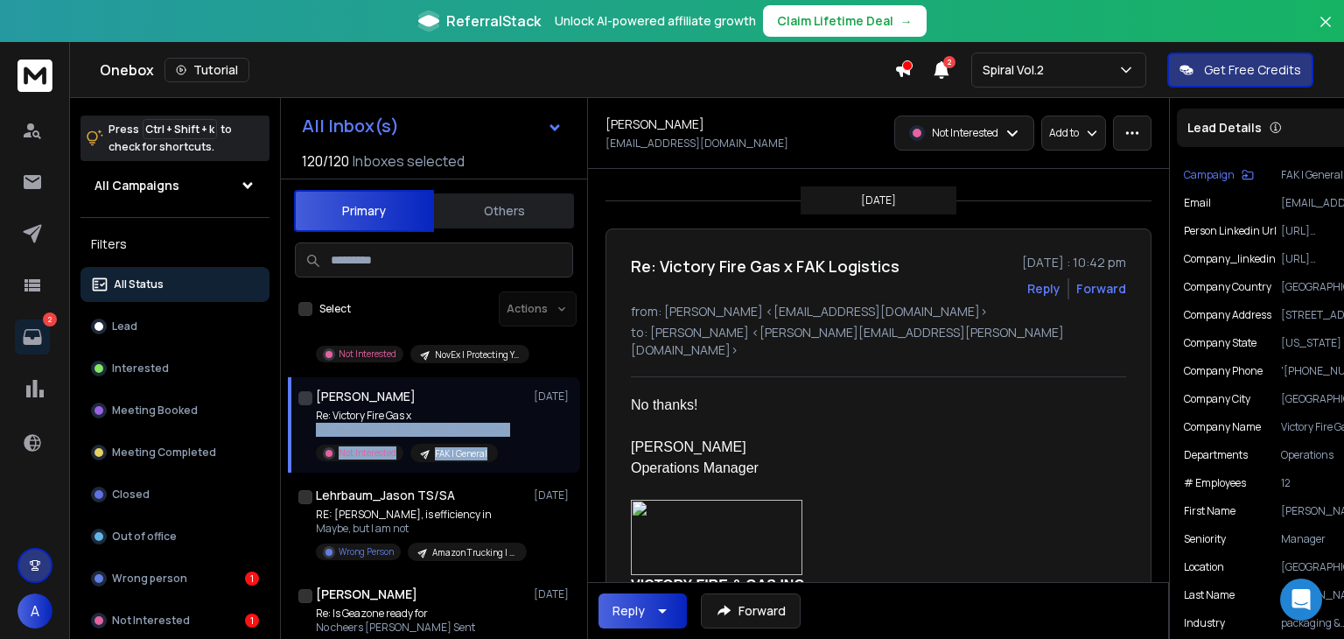
drag, startPoint x: 583, startPoint y: 416, endPoint x: 584, endPoint y: 444, distance: 28.0
click at [584, 444] on div "[PERSON_NAME] 06:12 AM Re: A cooler way to [PERSON_NAME], Please remove me. Tha…" at bounding box center [434, 580] width 306 height 472
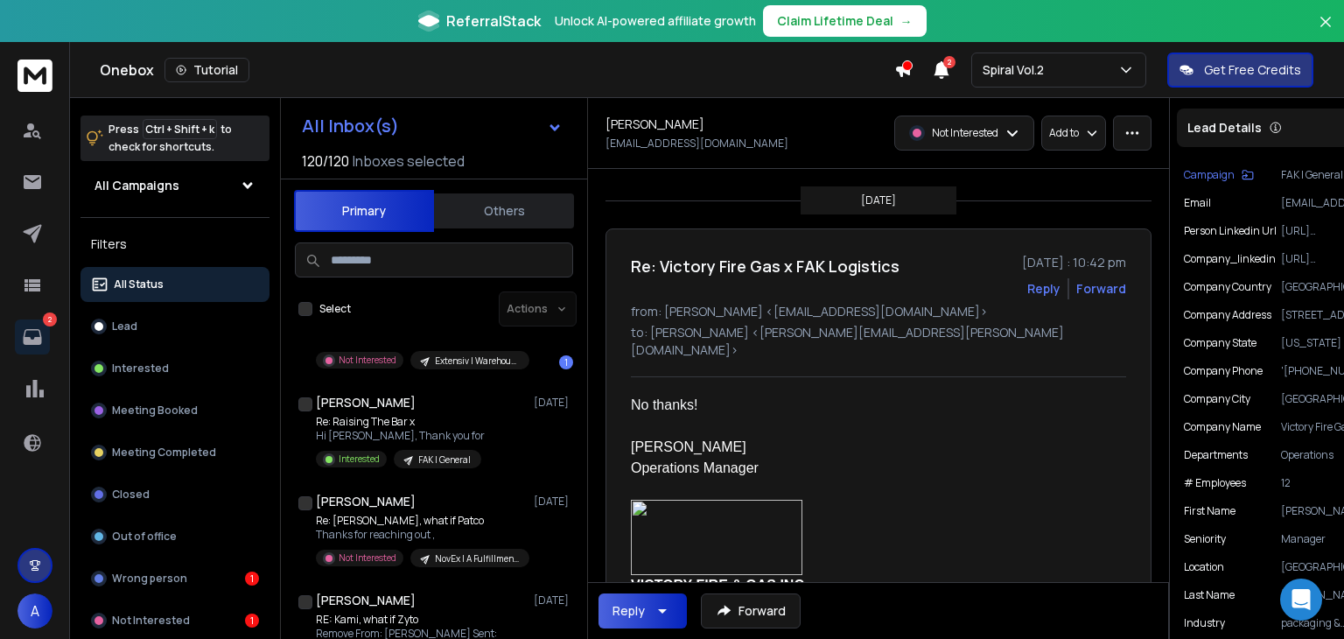
scroll to position [716, 0]
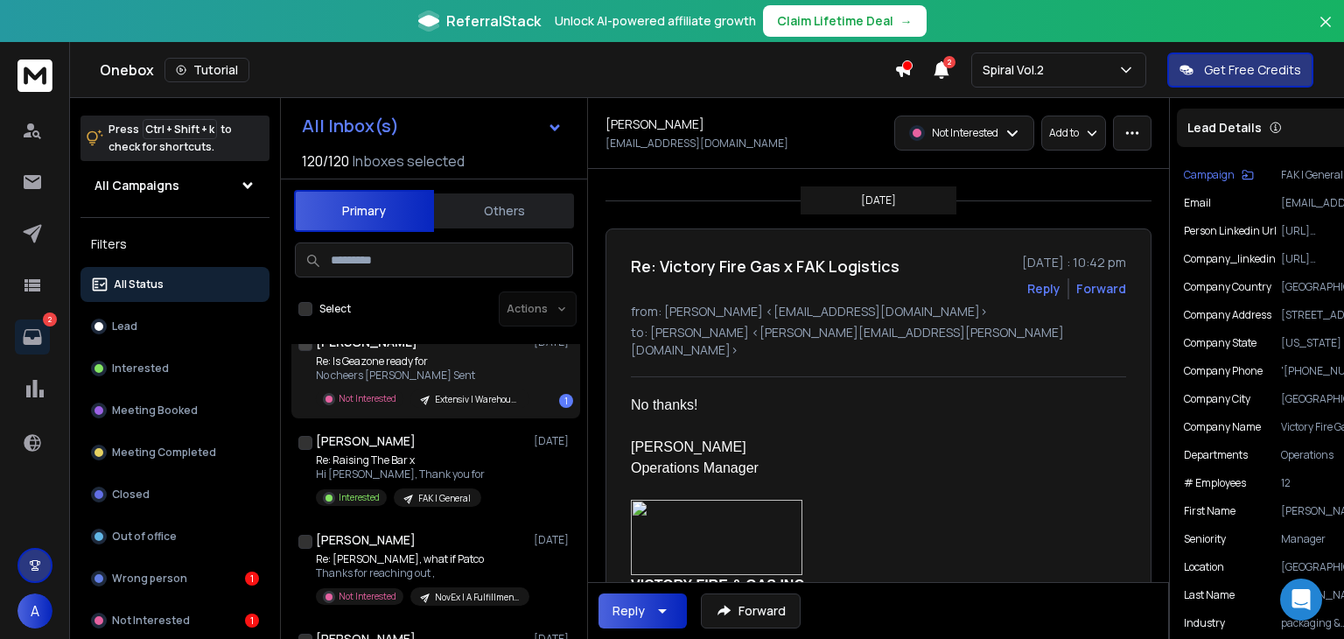
click at [546, 392] on div "Re: Is Geazone ready for No cheers [PERSON_NAME] Sent Not Interested Extensiv |…" at bounding box center [444, 380] width 257 height 53
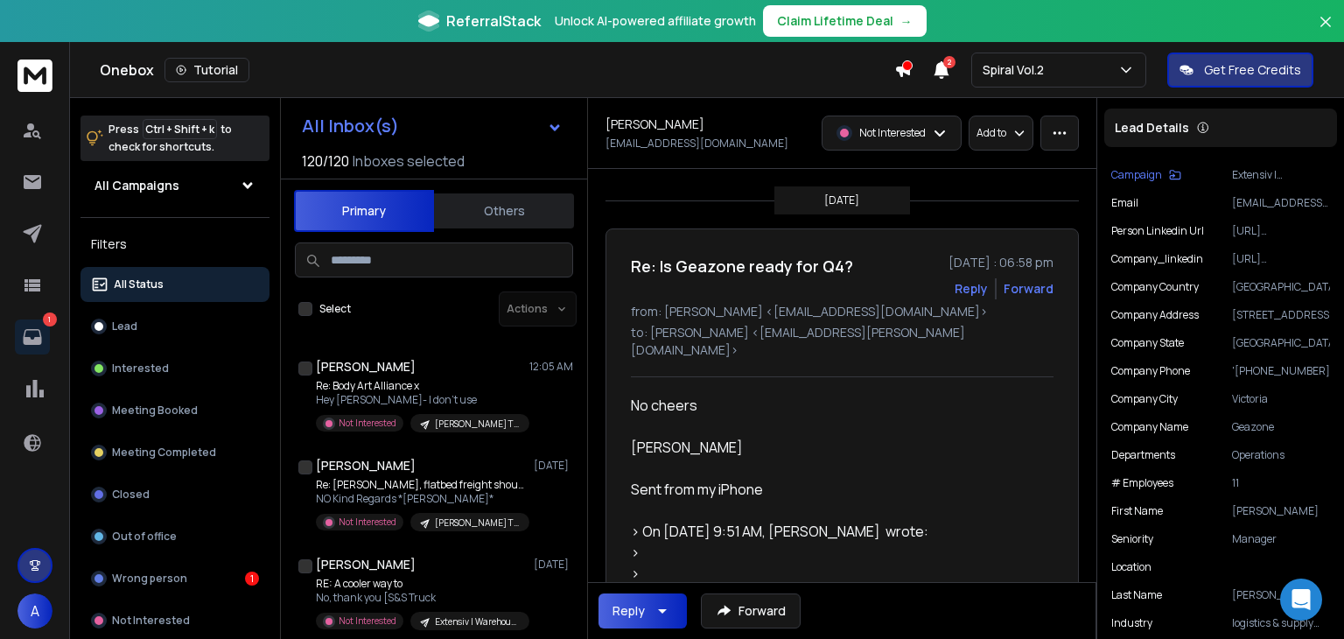
scroll to position [0, 0]
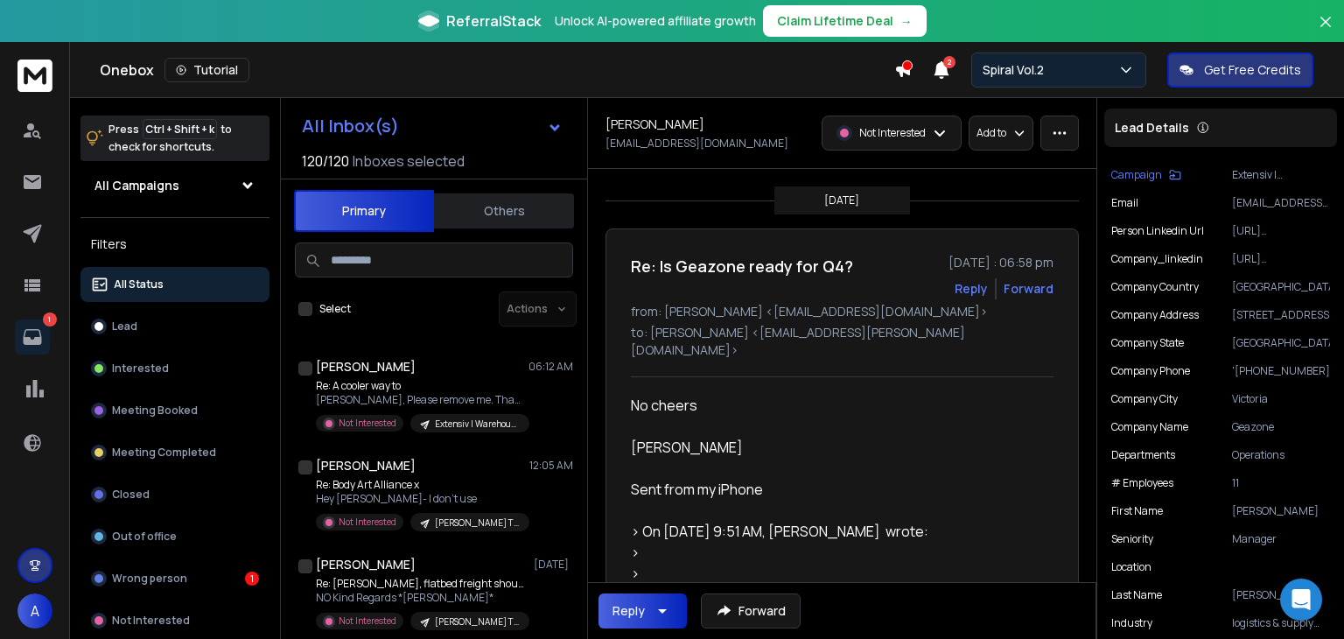
click at [1018, 85] on button "Spiral Vol.2" at bounding box center [1058, 69] width 175 height 35
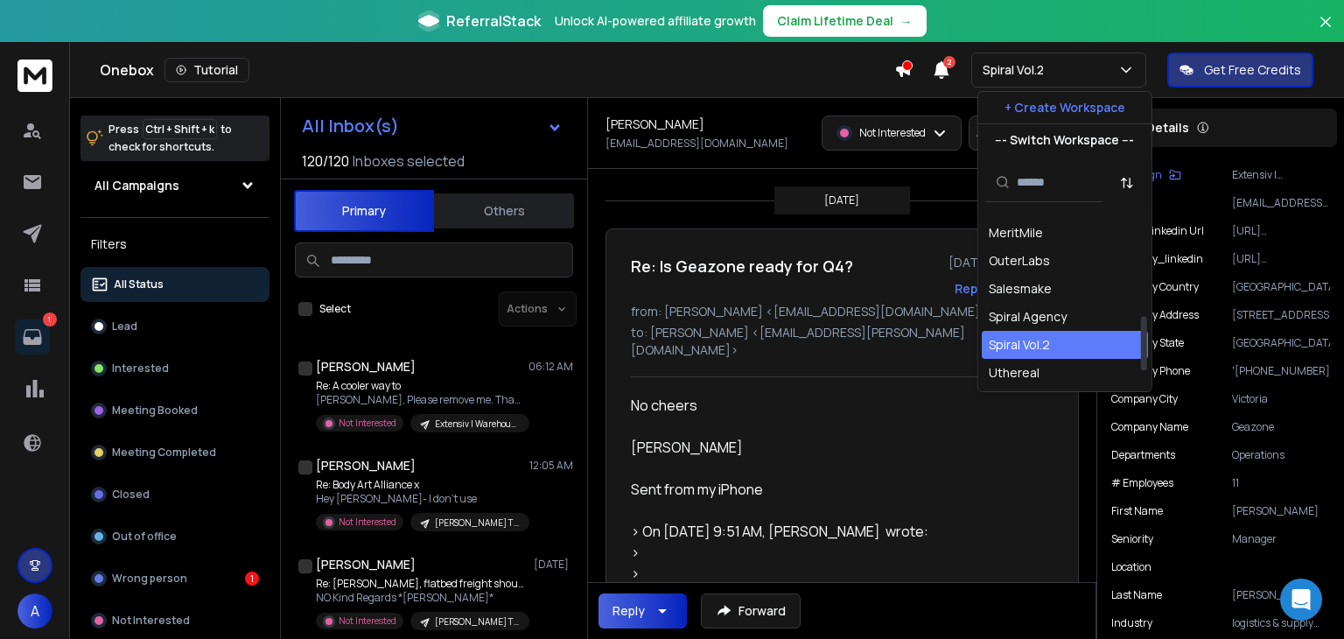
scroll to position [332, 0]
drag, startPoint x: 1146, startPoint y: 235, endPoint x: 1142, endPoint y: 336, distance: 100.7
click at [1142, 336] on div at bounding box center [1144, 344] width 6 height 54
click at [1036, 311] on div "Spiral Agency" at bounding box center [1027, 313] width 78 height 17
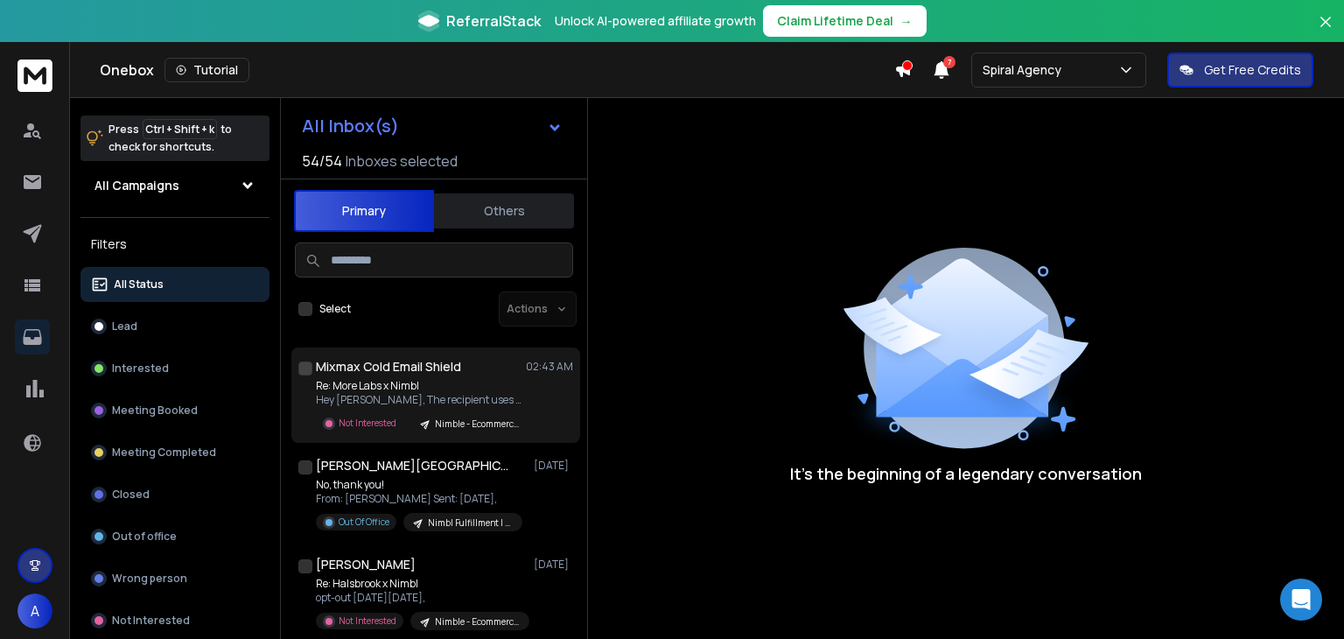
click at [471, 347] on div "Mixmax Cold Email Shield 02:43 AM Re: More Labs x Nimbl Hey [PERSON_NAME], The …" at bounding box center [435, 394] width 289 height 95
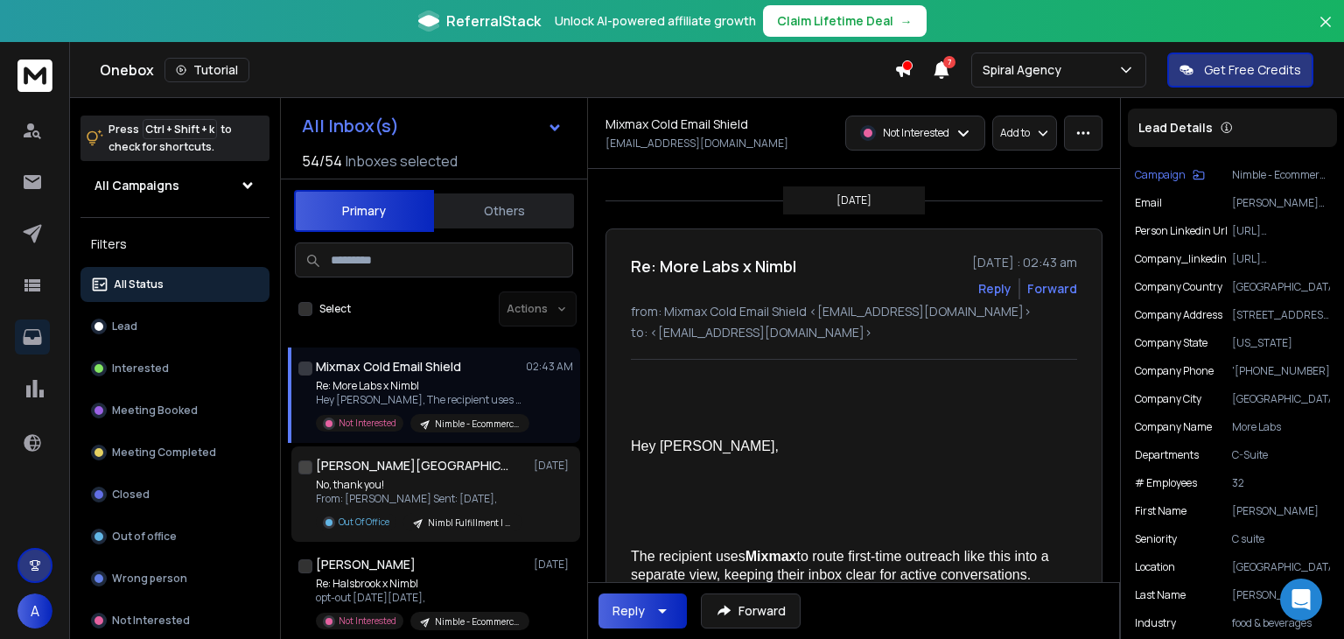
click at [436, 494] on p "From: [PERSON_NAME] Sent: [DATE]," at bounding box center [419, 499] width 206 height 14
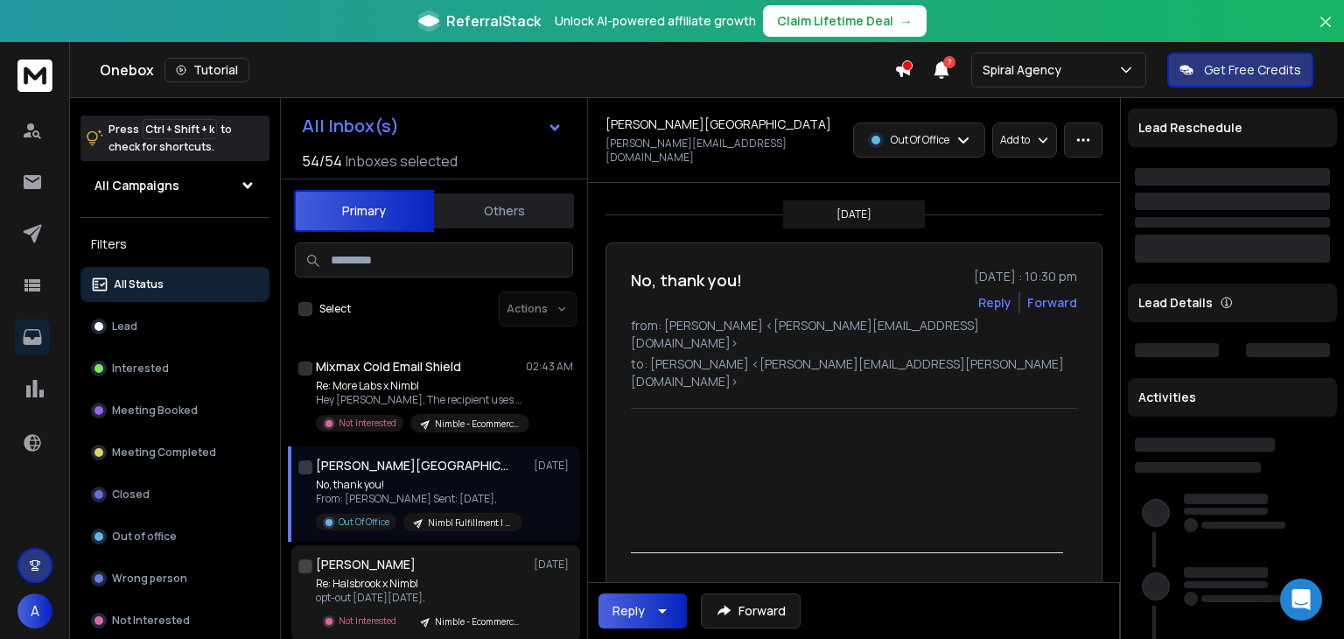
click at [441, 555] on div "[PERSON_NAME] [DATE]" at bounding box center [444, 563] width 257 height 17
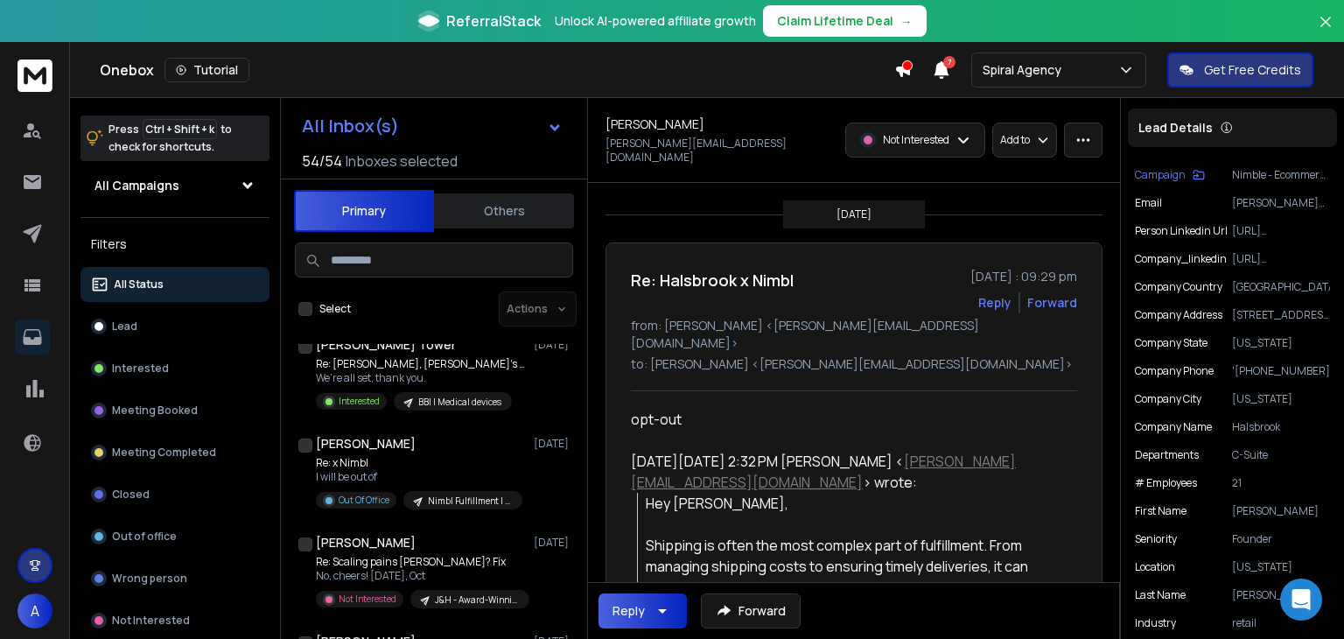
scroll to position [493, 0]
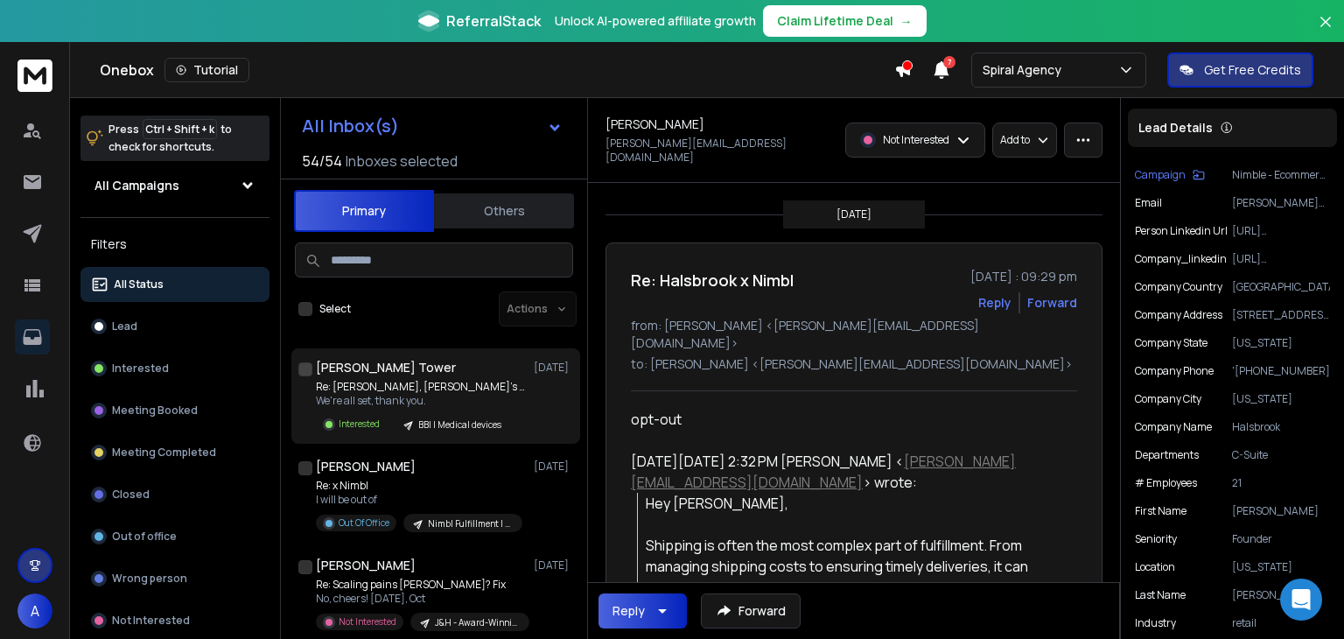
click at [521, 381] on div "Re: Allen, Poderm’s fulfillment fix We're all set, thank you. Interested BBI | …" at bounding box center [444, 406] width 257 height 53
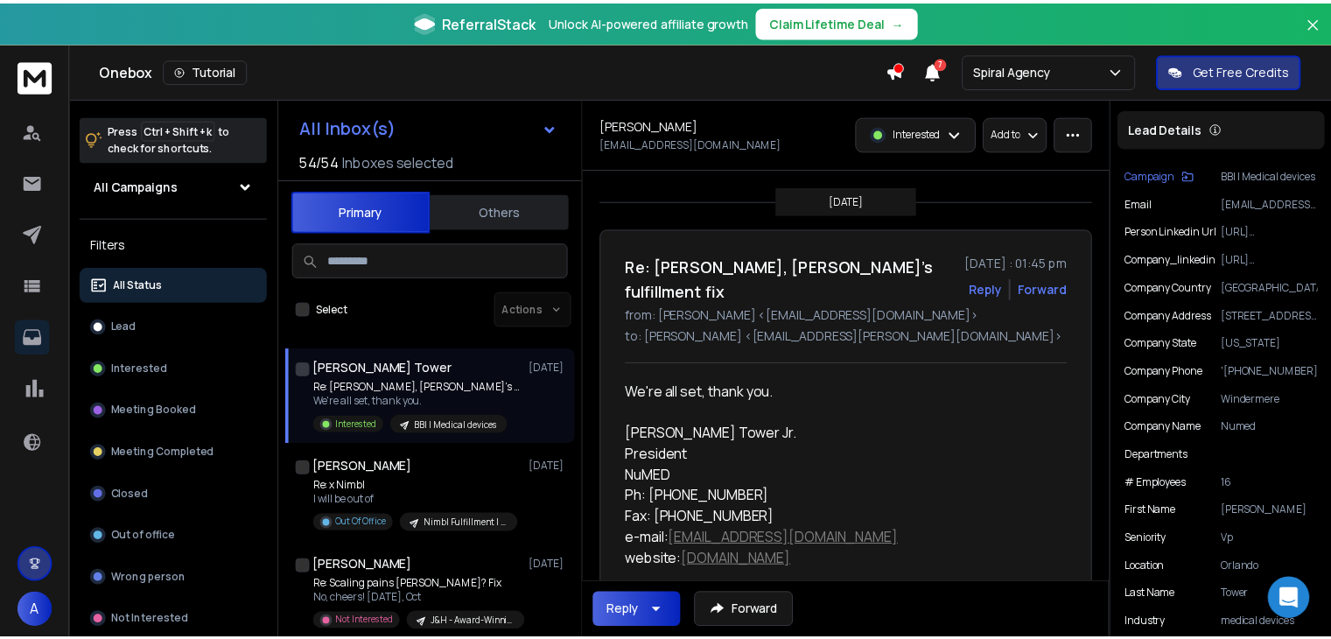
scroll to position [0, 0]
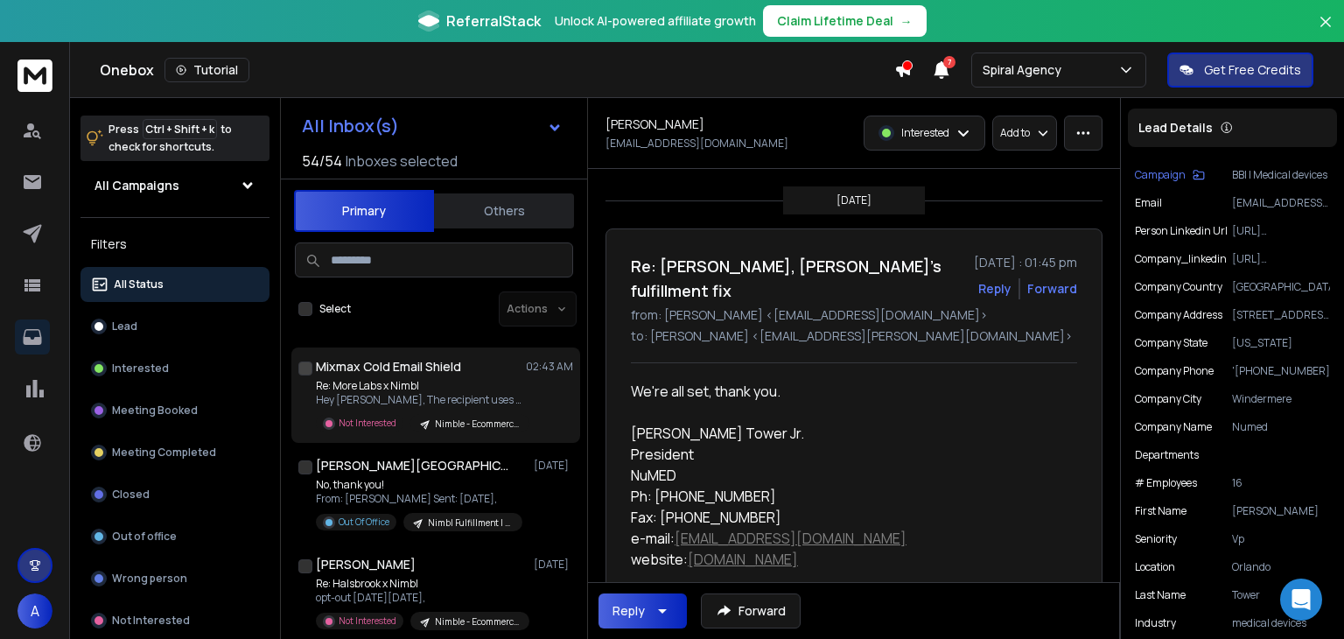
click at [486, 379] on p "Re: More Labs x Nimbl" at bounding box center [421, 386] width 210 height 14
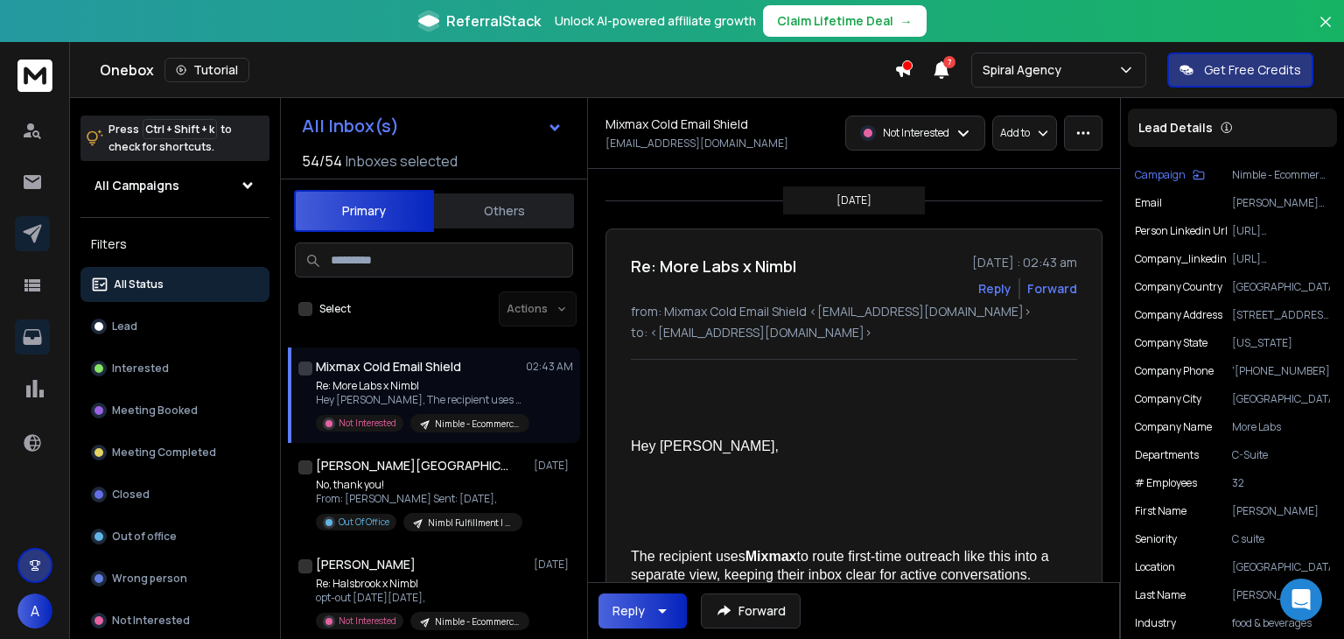
click at [45, 234] on link at bounding box center [32, 233] width 35 height 35
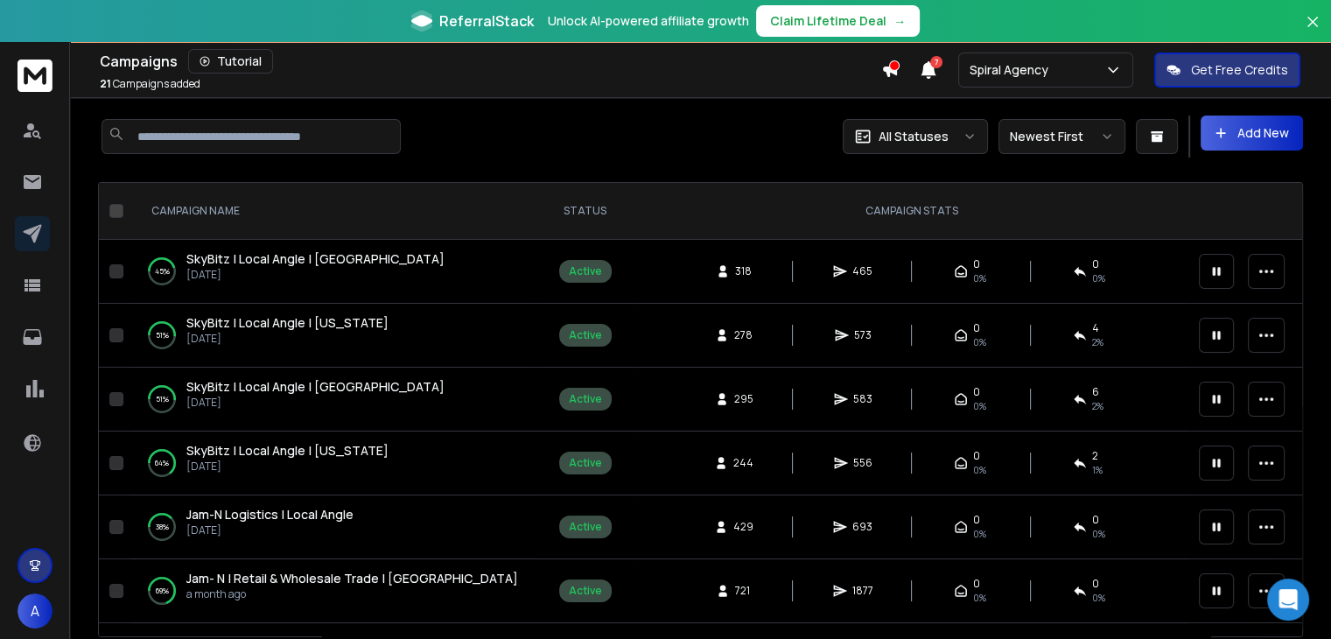
click at [1257, 270] on icon "button" at bounding box center [1265, 270] width 17 height 17
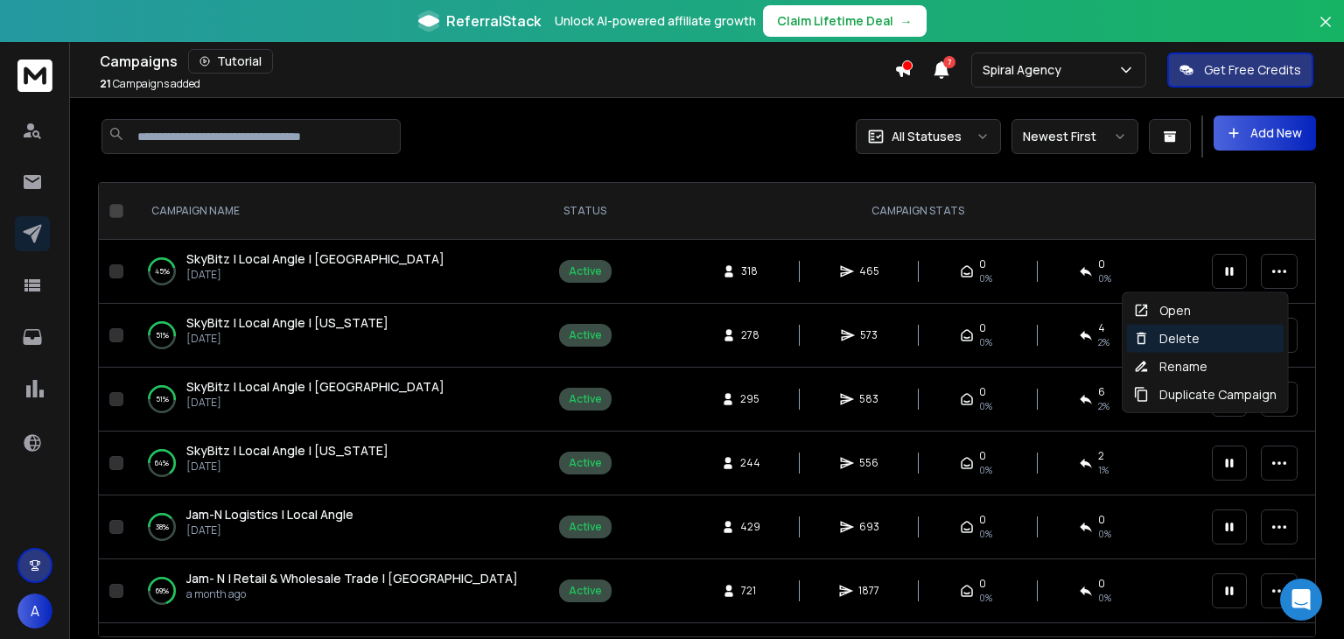
click at [1212, 345] on div "Delete" at bounding box center [1204, 339] width 157 height 28
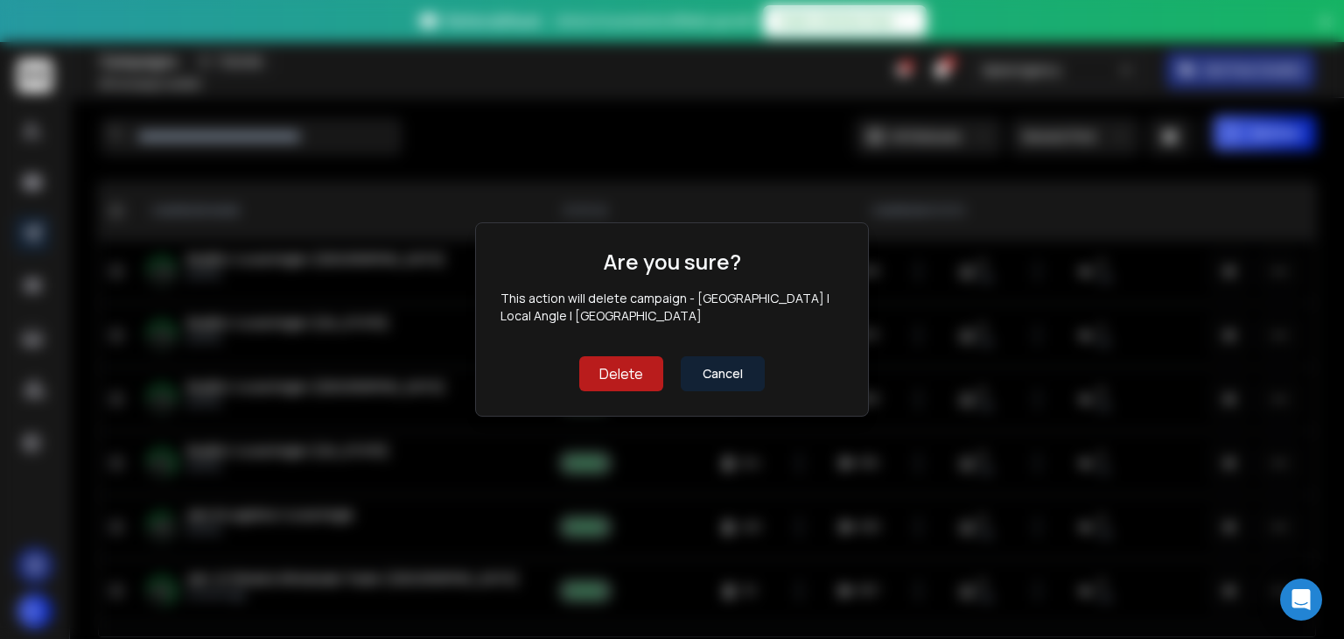
click at [633, 381] on button "Delete" at bounding box center [621, 373] width 84 height 35
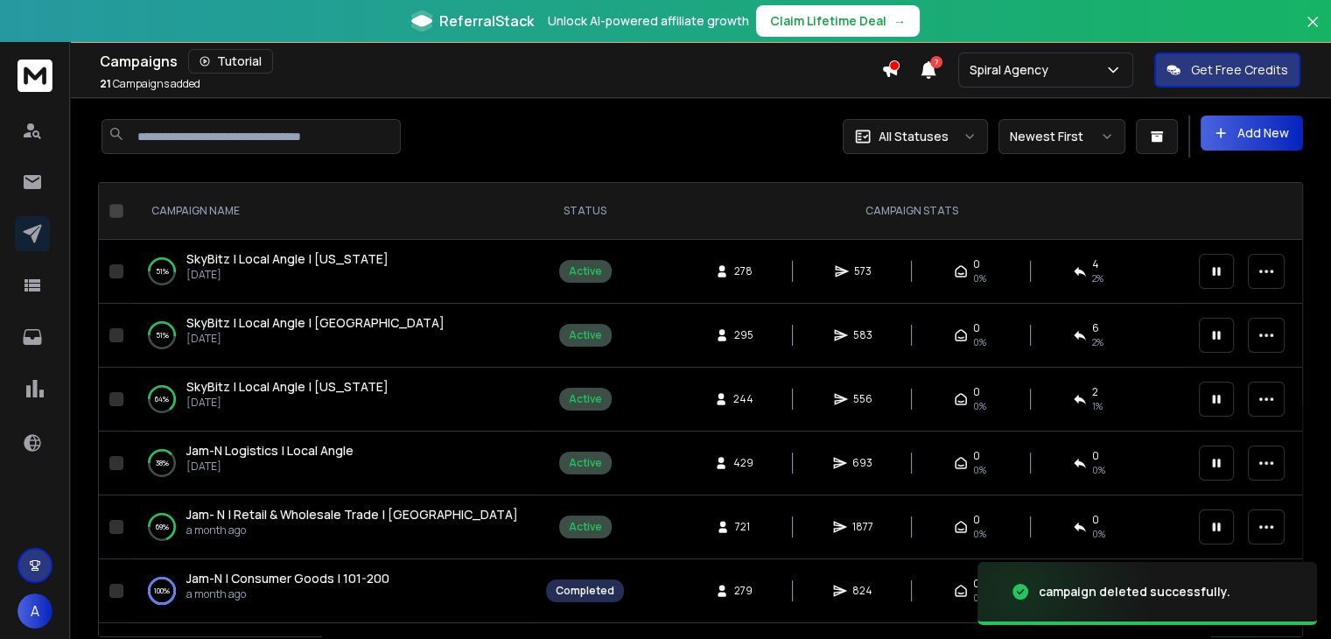
click at [1260, 266] on icon "button" at bounding box center [1265, 270] width 17 height 17
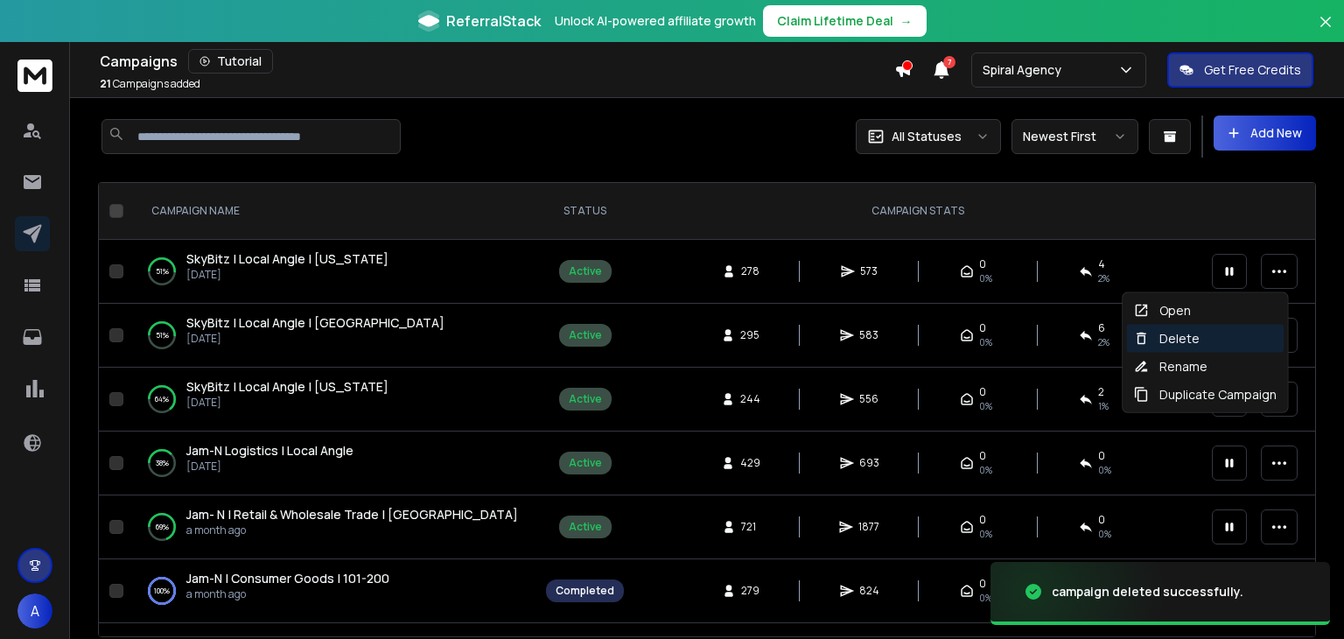
click at [1184, 338] on div "Delete" at bounding box center [1166, 338] width 66 height 17
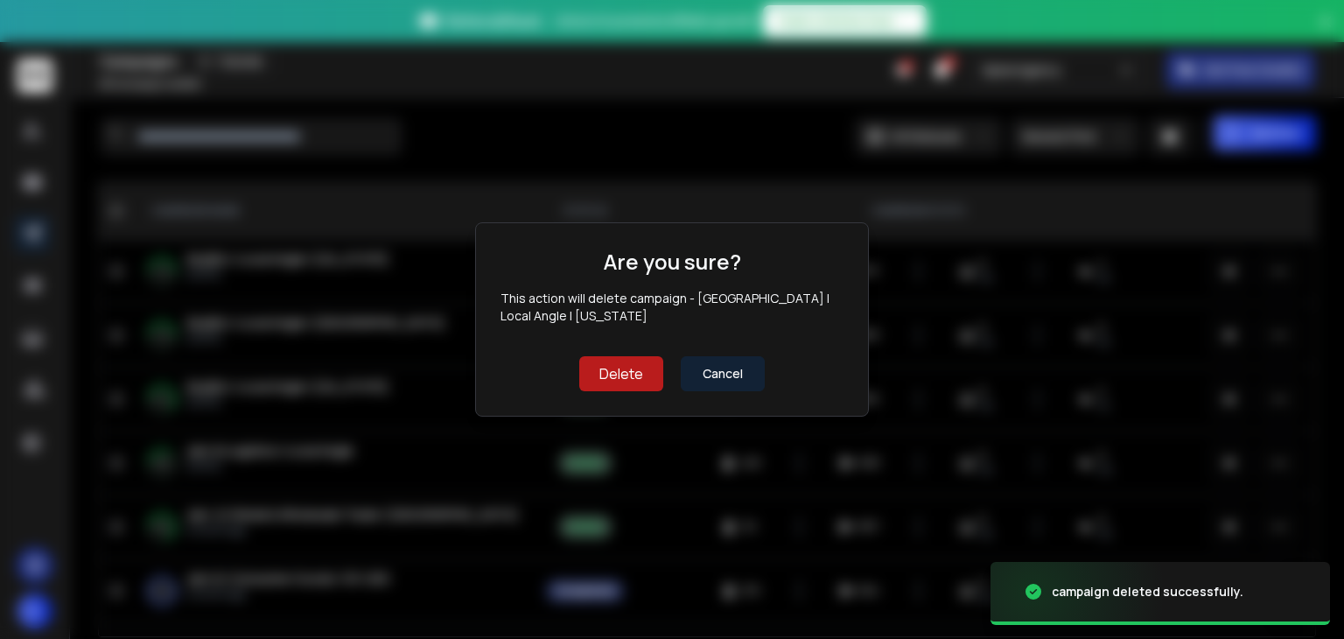
click at [634, 381] on button "Delete" at bounding box center [621, 373] width 84 height 35
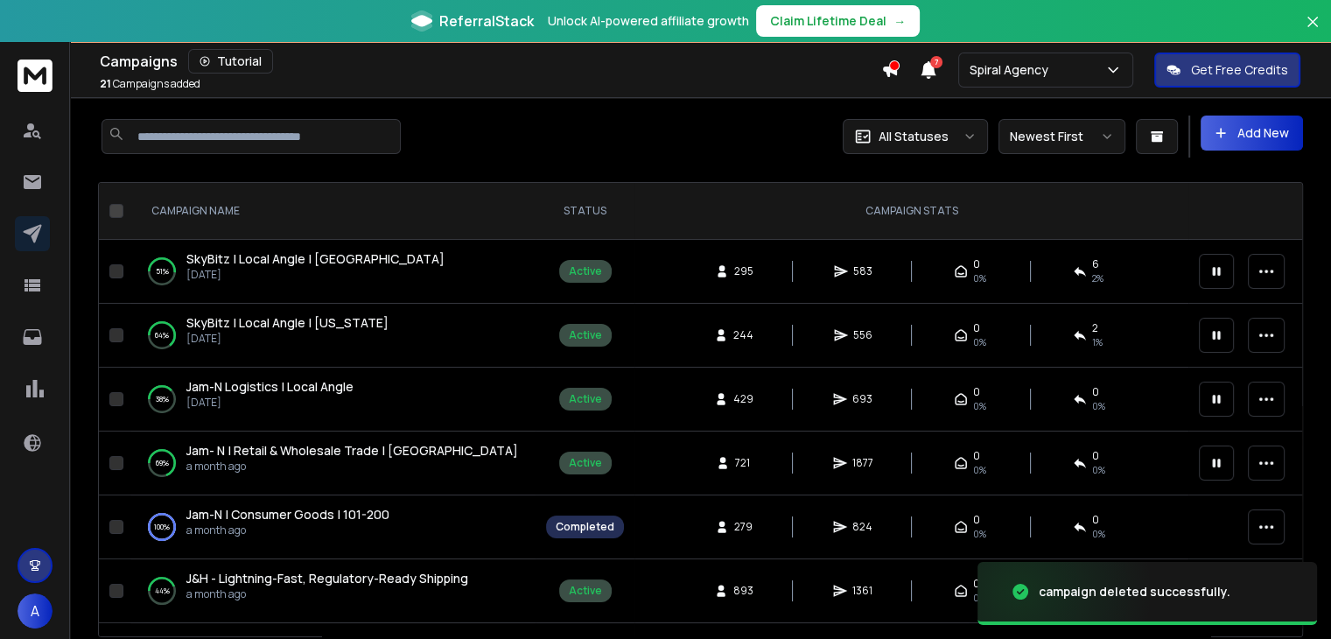
click at [1265, 267] on button "button" at bounding box center [1265, 271] width 37 height 35
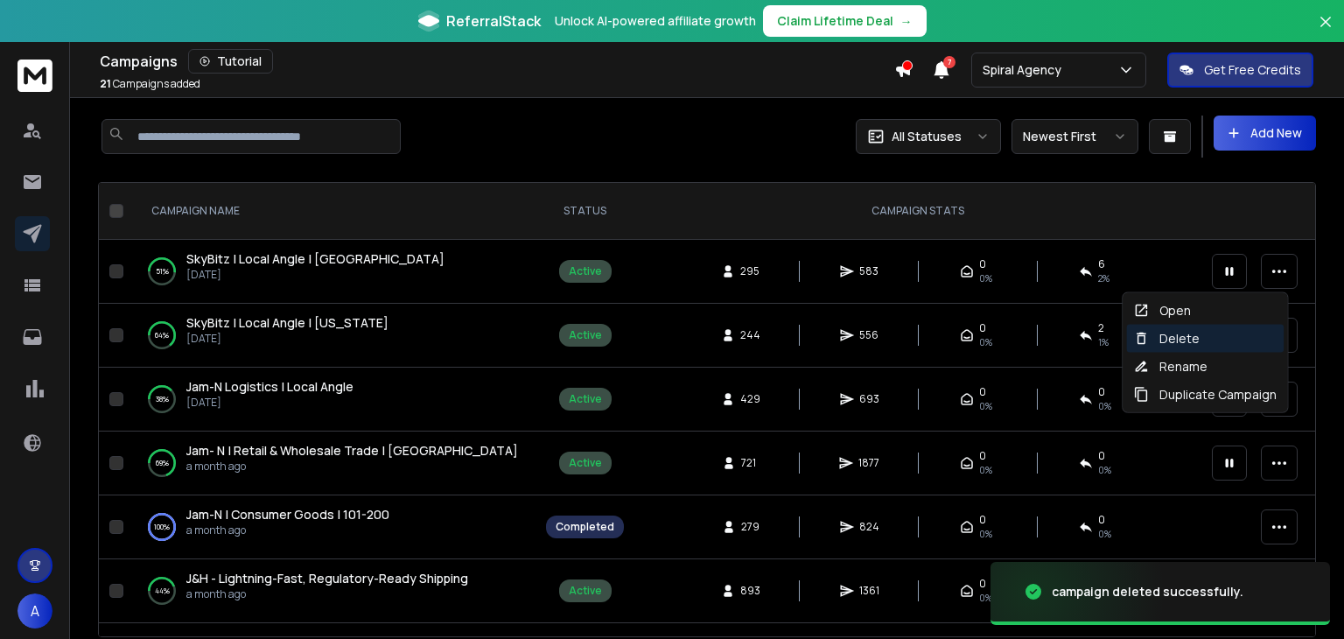
click at [1177, 337] on div "Delete" at bounding box center [1166, 338] width 66 height 17
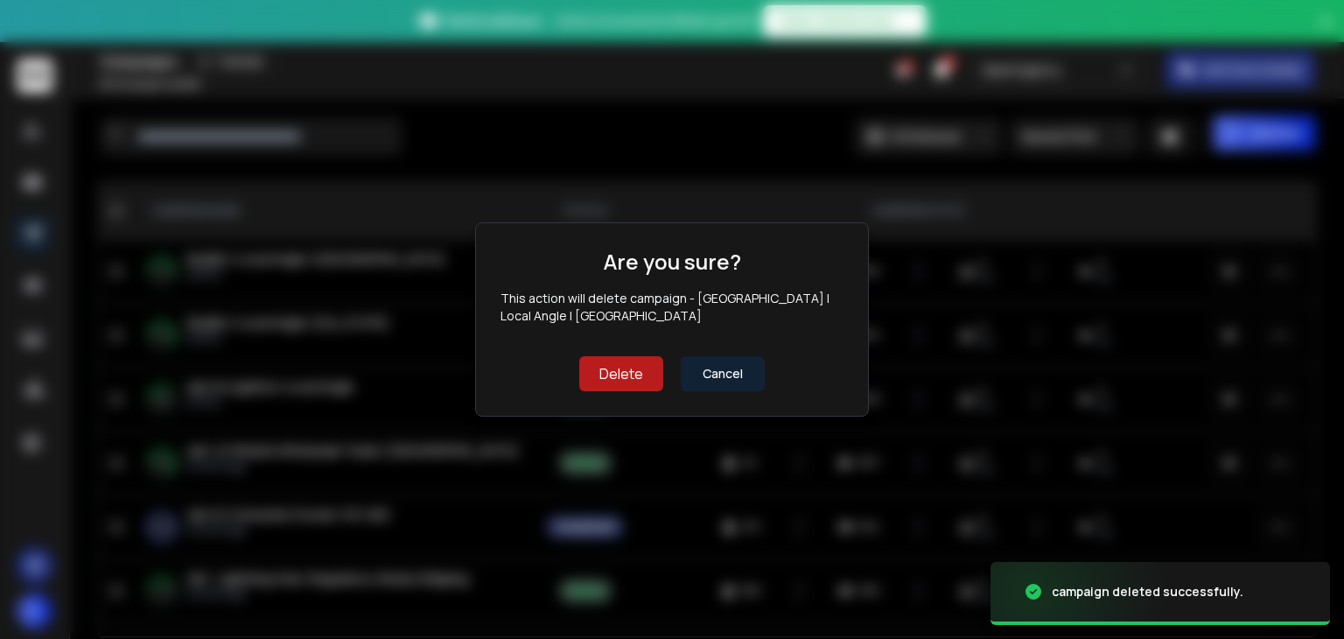
click at [616, 368] on button "Delete" at bounding box center [621, 373] width 84 height 35
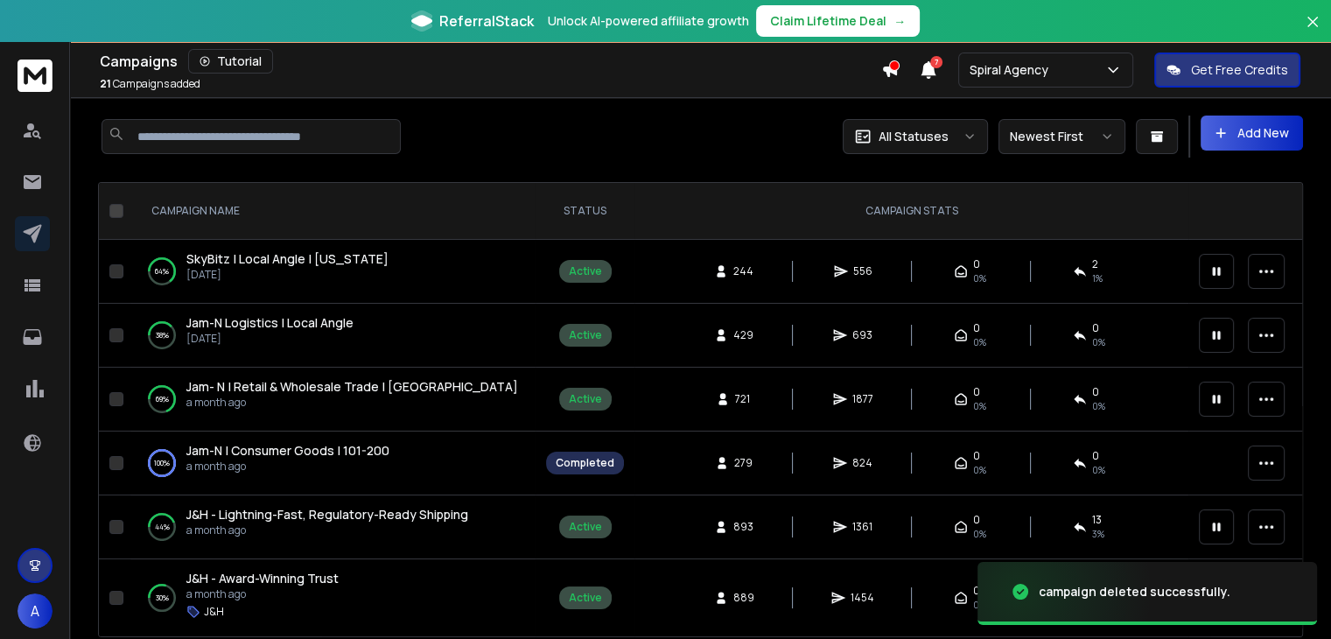
click at [1257, 274] on icon "button" at bounding box center [1265, 270] width 17 height 17
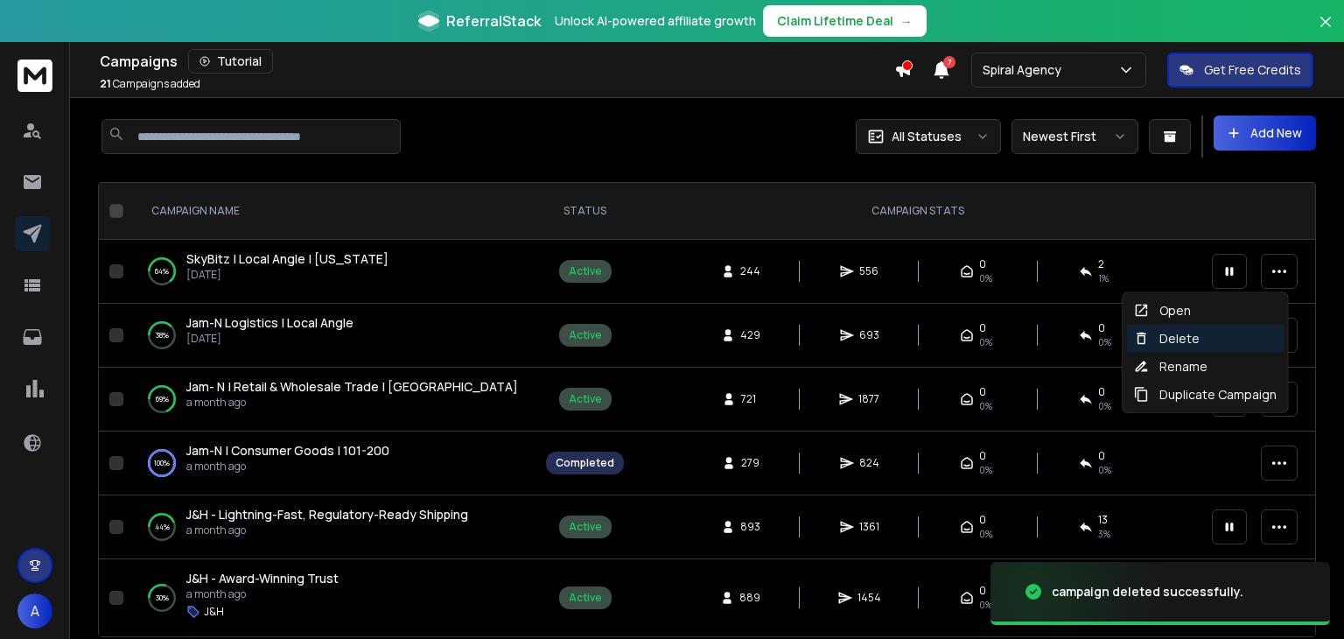
click at [1167, 337] on div "Delete" at bounding box center [1166, 338] width 66 height 17
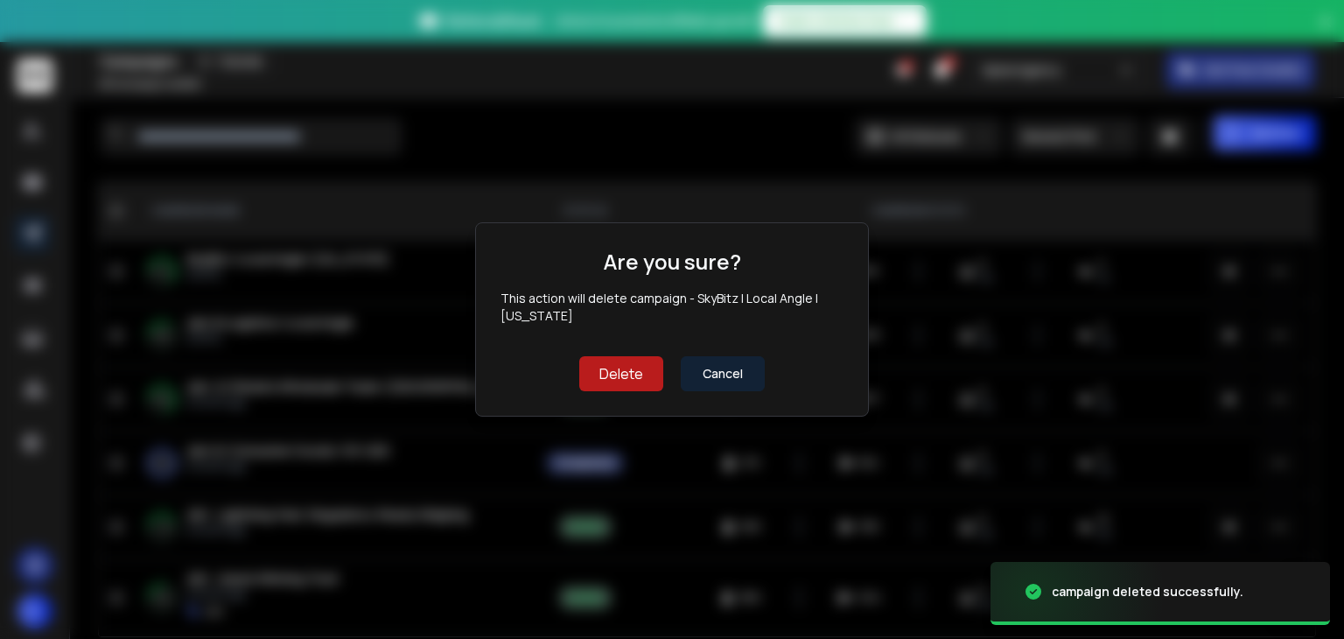
click at [628, 368] on button "Delete" at bounding box center [621, 373] width 84 height 35
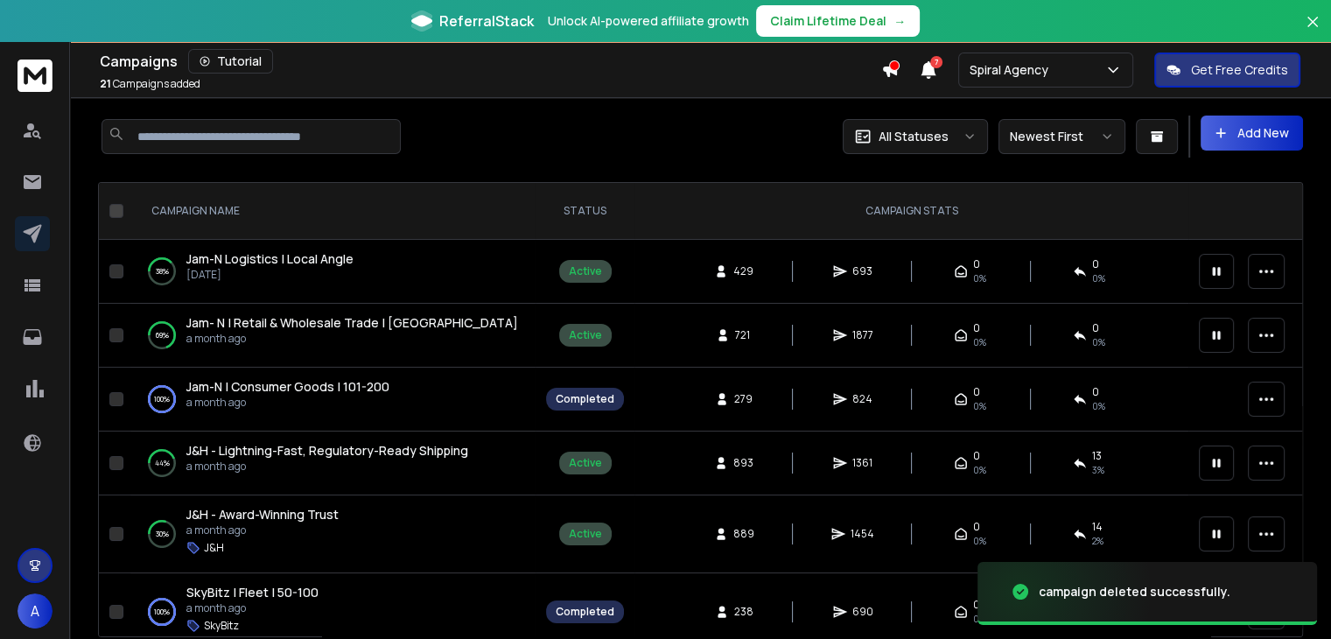
click at [1264, 269] on button "button" at bounding box center [1265, 271] width 37 height 35
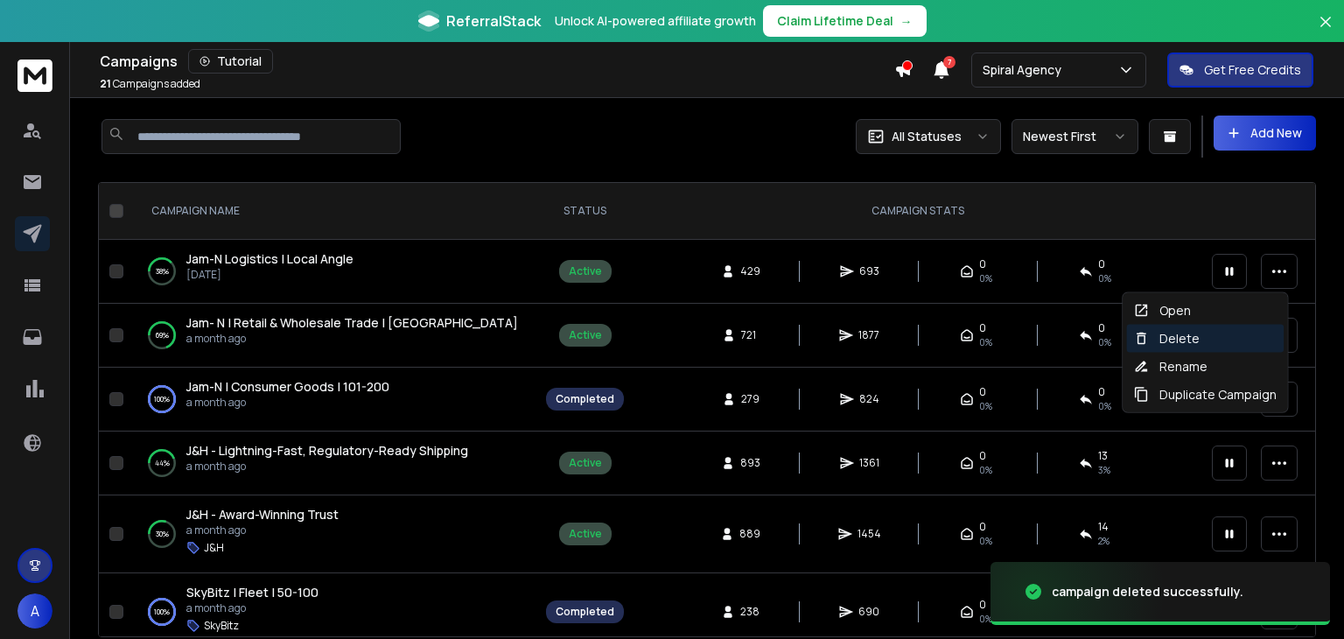
click at [1150, 331] on div "Delete" at bounding box center [1166, 338] width 66 height 17
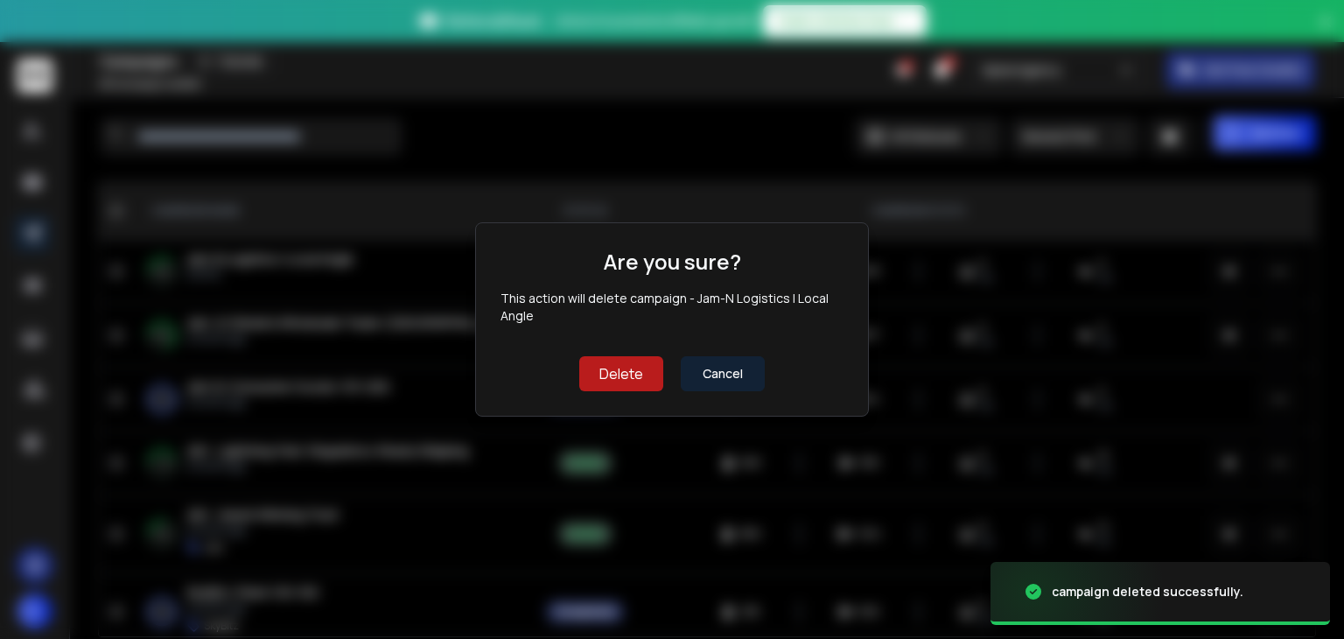
click at [602, 386] on button "Delete" at bounding box center [621, 373] width 84 height 35
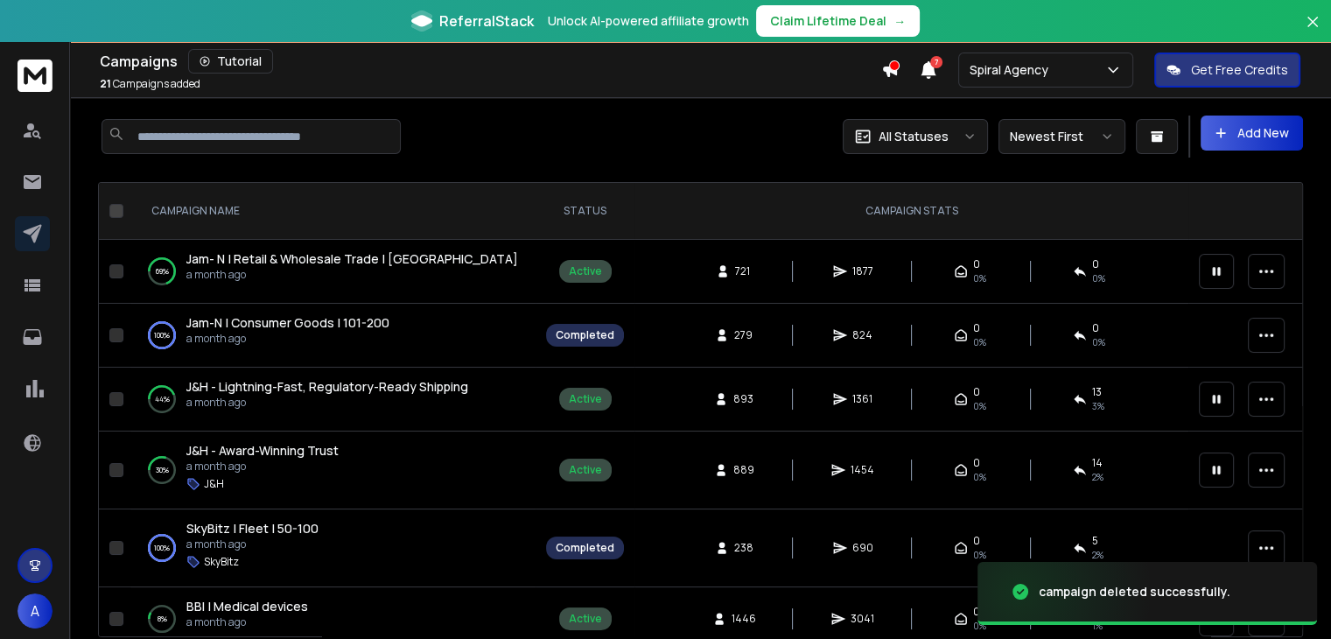
click at [1263, 276] on button "button" at bounding box center [1265, 271] width 37 height 35
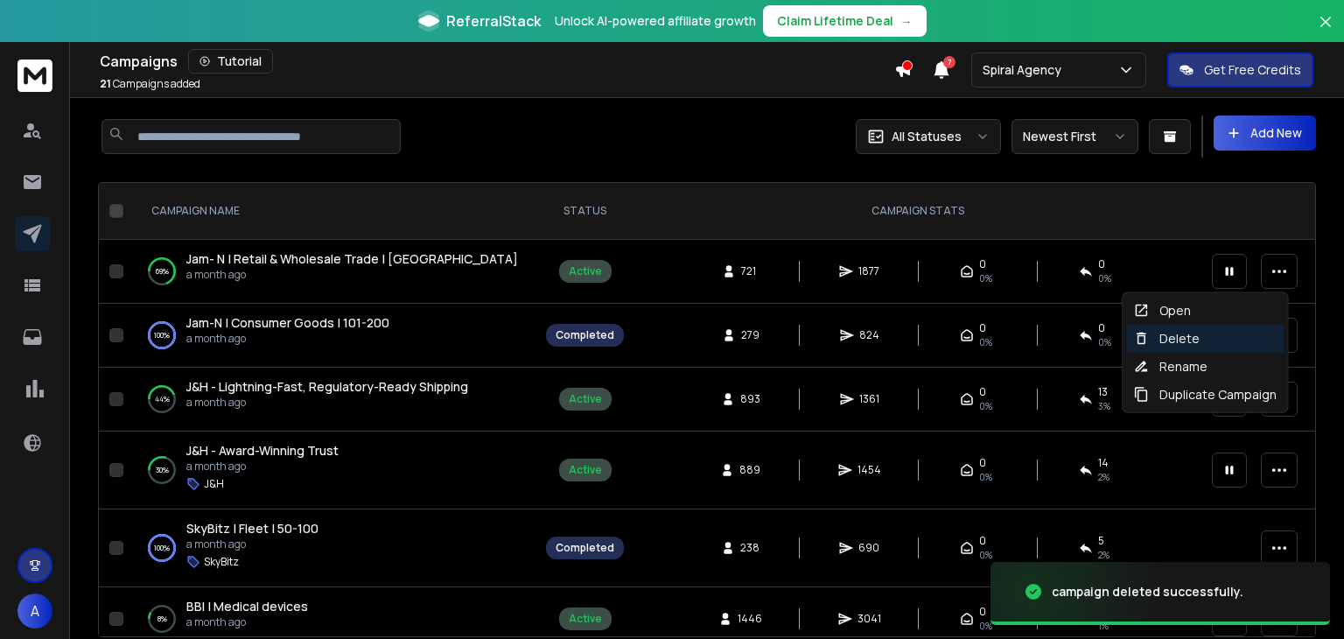
click at [1197, 344] on div "Delete" at bounding box center [1204, 339] width 157 height 28
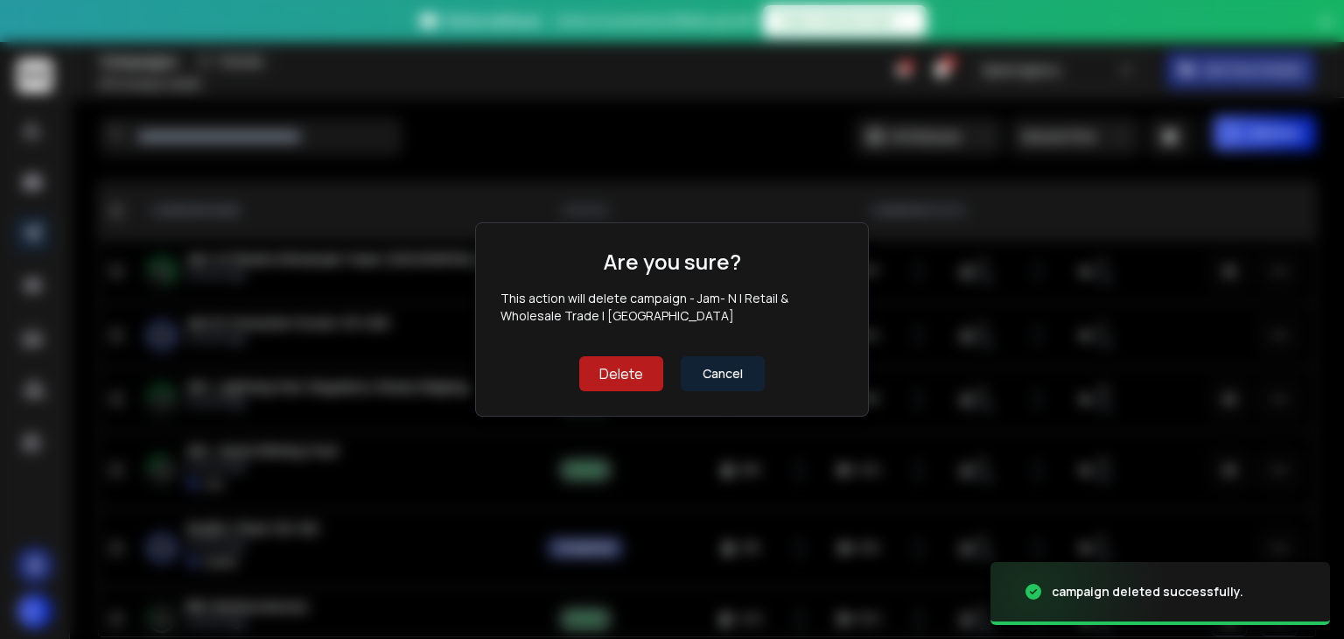
click at [626, 368] on button "Delete" at bounding box center [621, 373] width 84 height 35
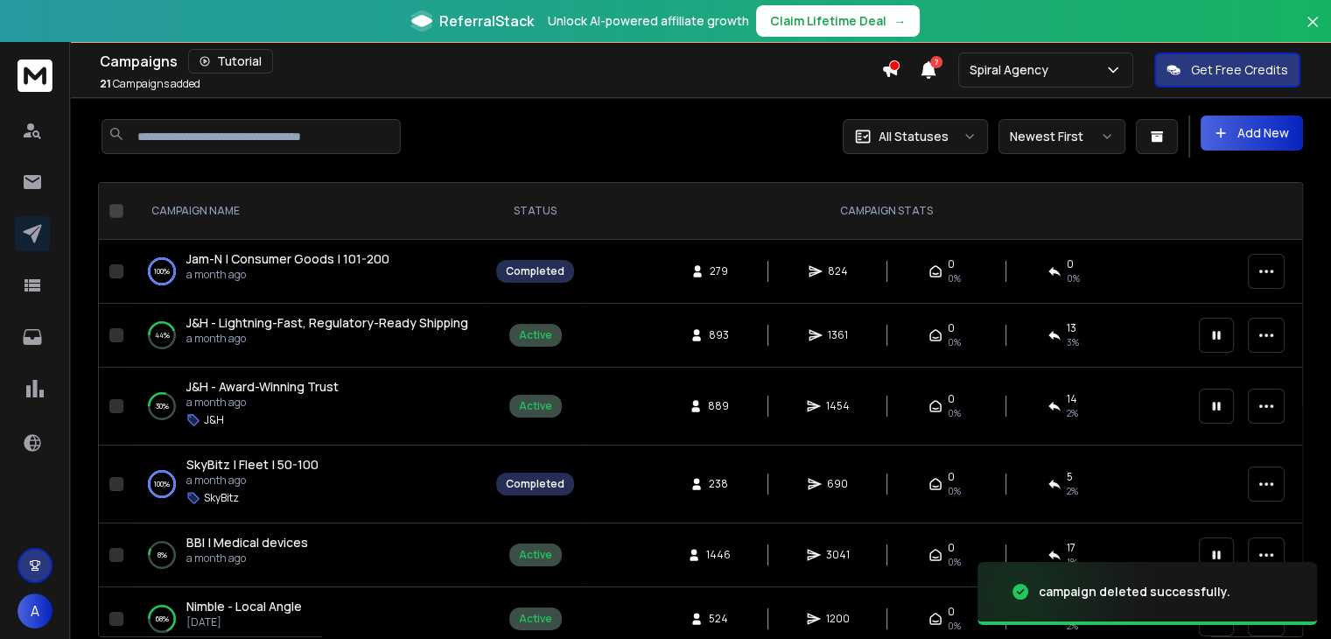
click at [1257, 274] on icon "button" at bounding box center [1265, 270] width 17 height 17
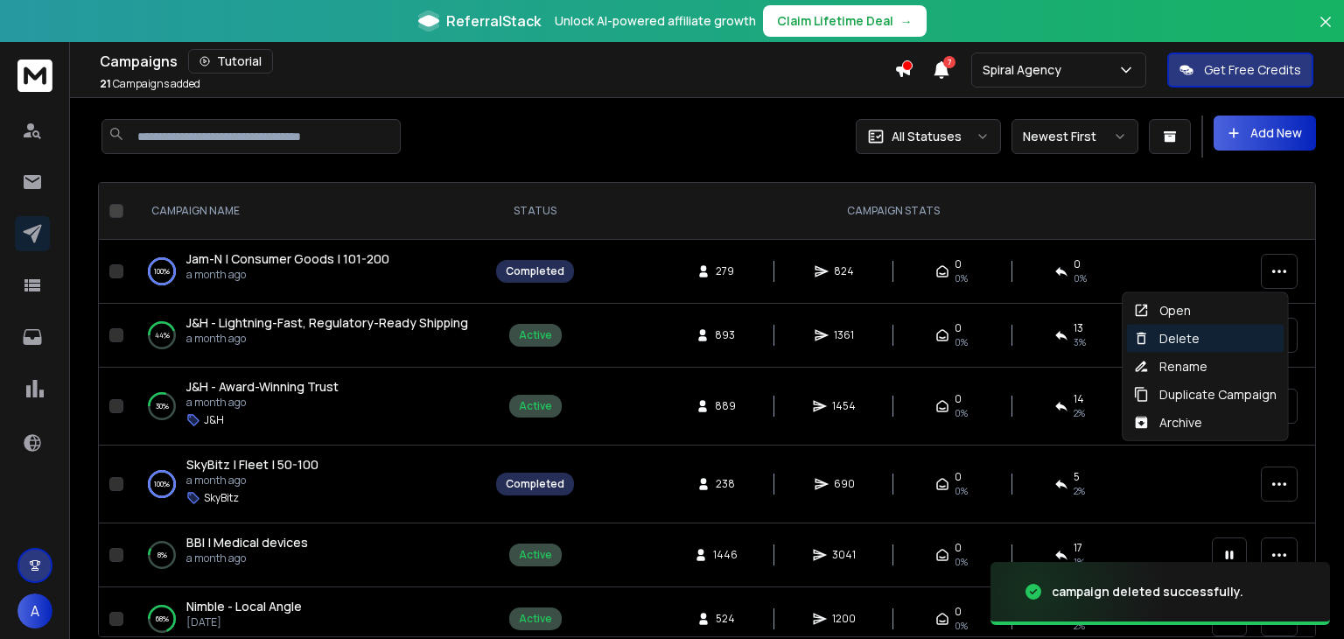
click at [1218, 344] on div "Delete" at bounding box center [1204, 339] width 157 height 28
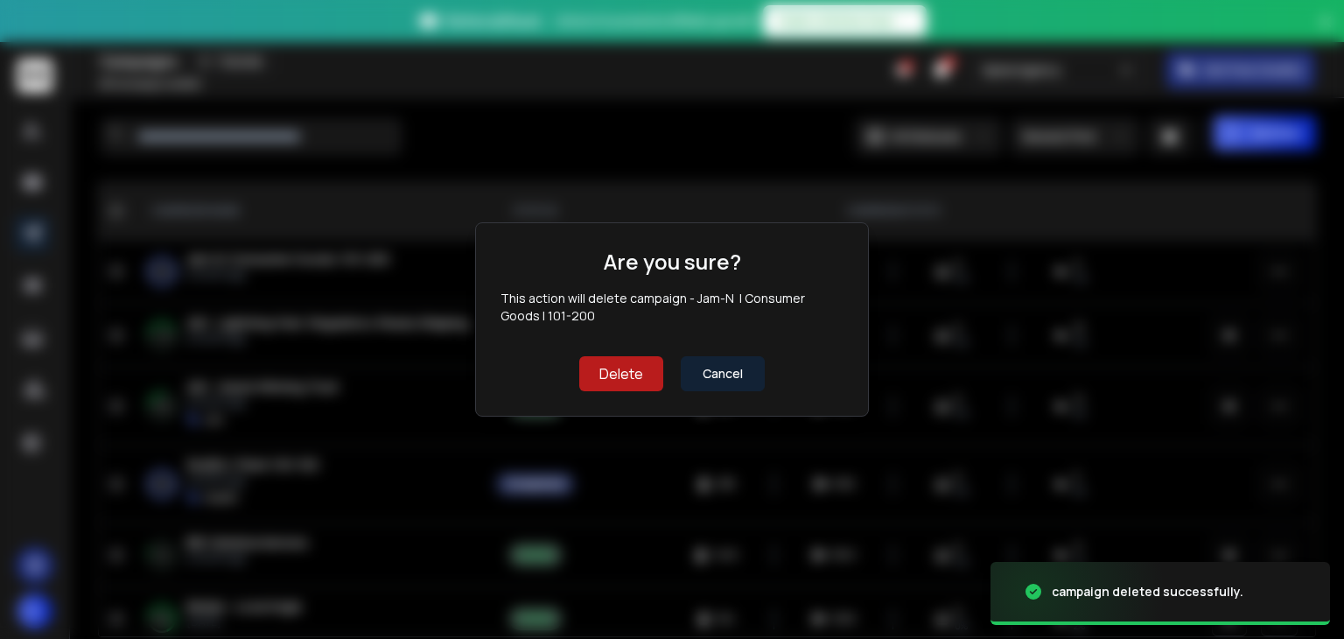
click at [635, 379] on button "Delete" at bounding box center [621, 373] width 84 height 35
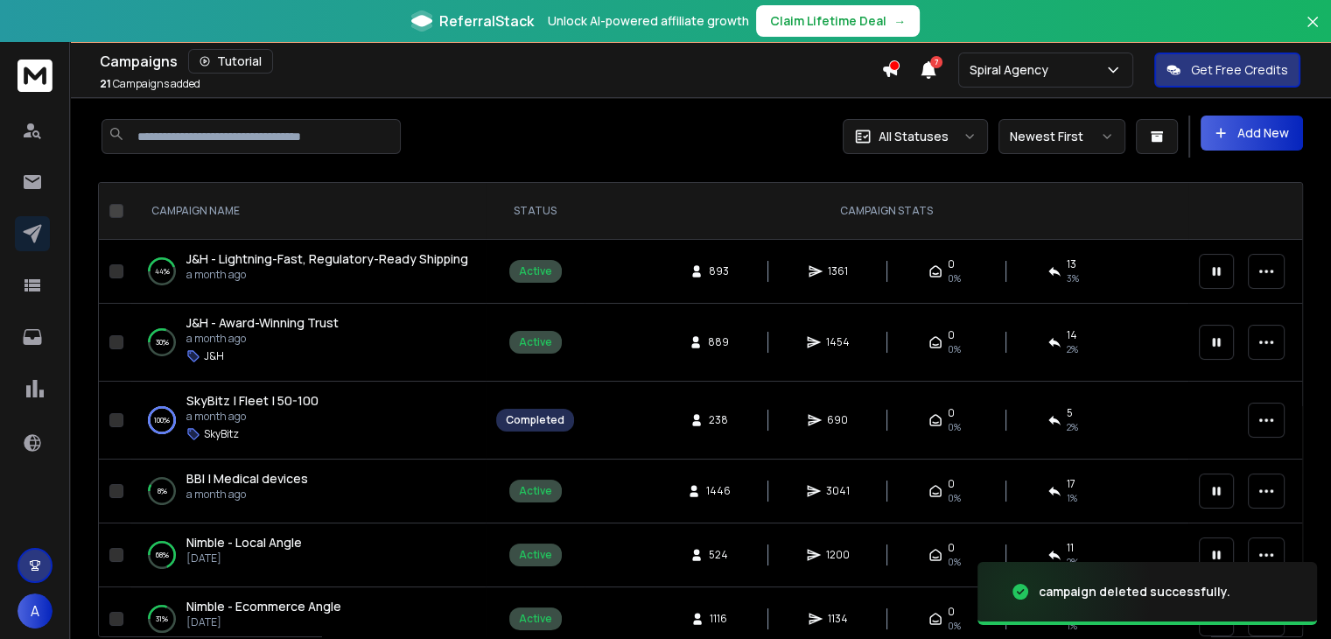
click at [1265, 277] on button "button" at bounding box center [1265, 271] width 37 height 35
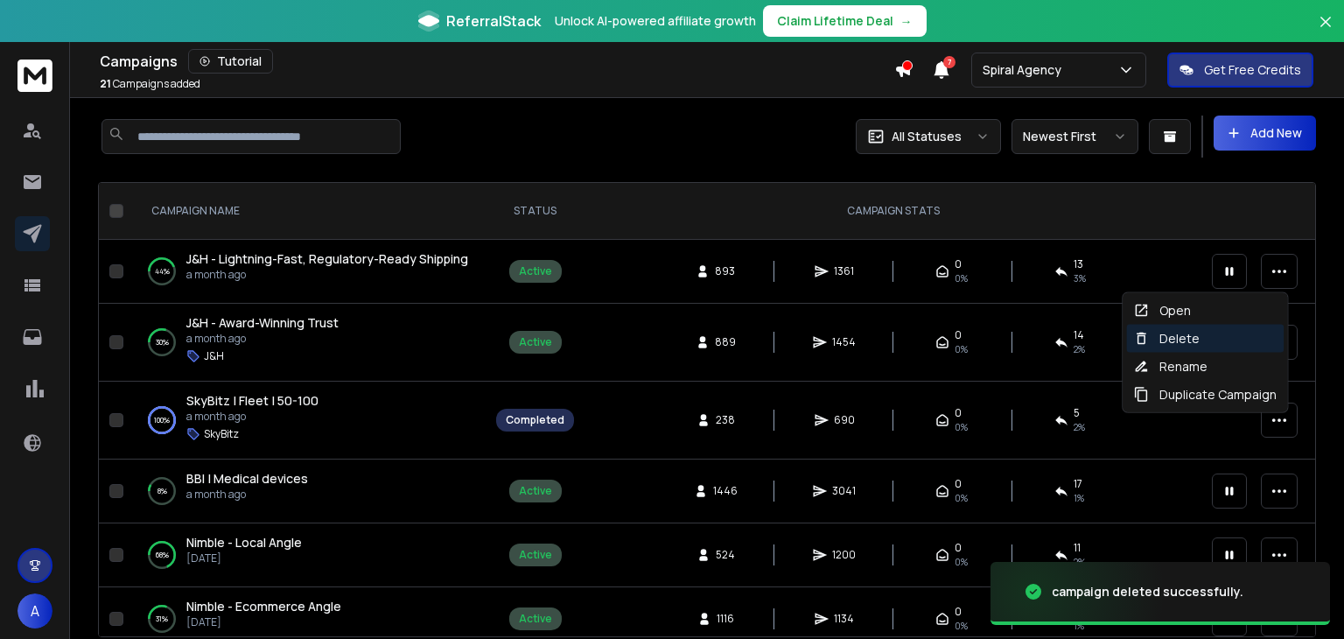
click at [1205, 337] on div "Delete" at bounding box center [1204, 339] width 157 height 28
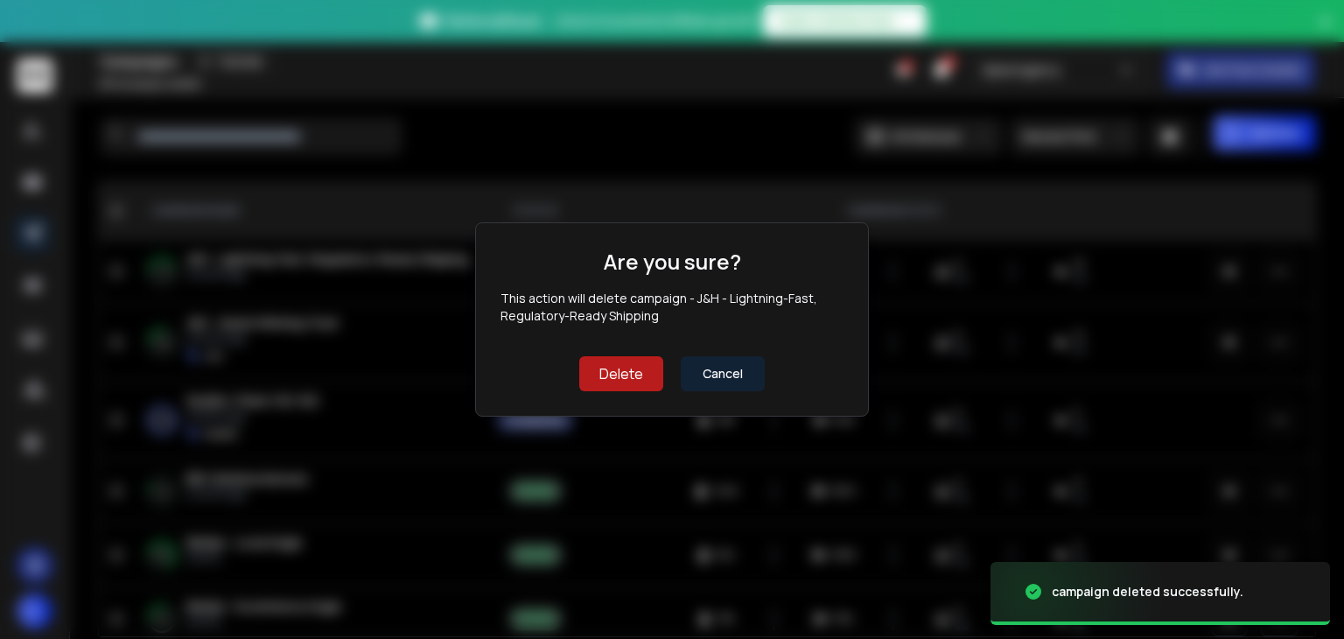
click at [655, 372] on button "Delete" at bounding box center [621, 373] width 84 height 35
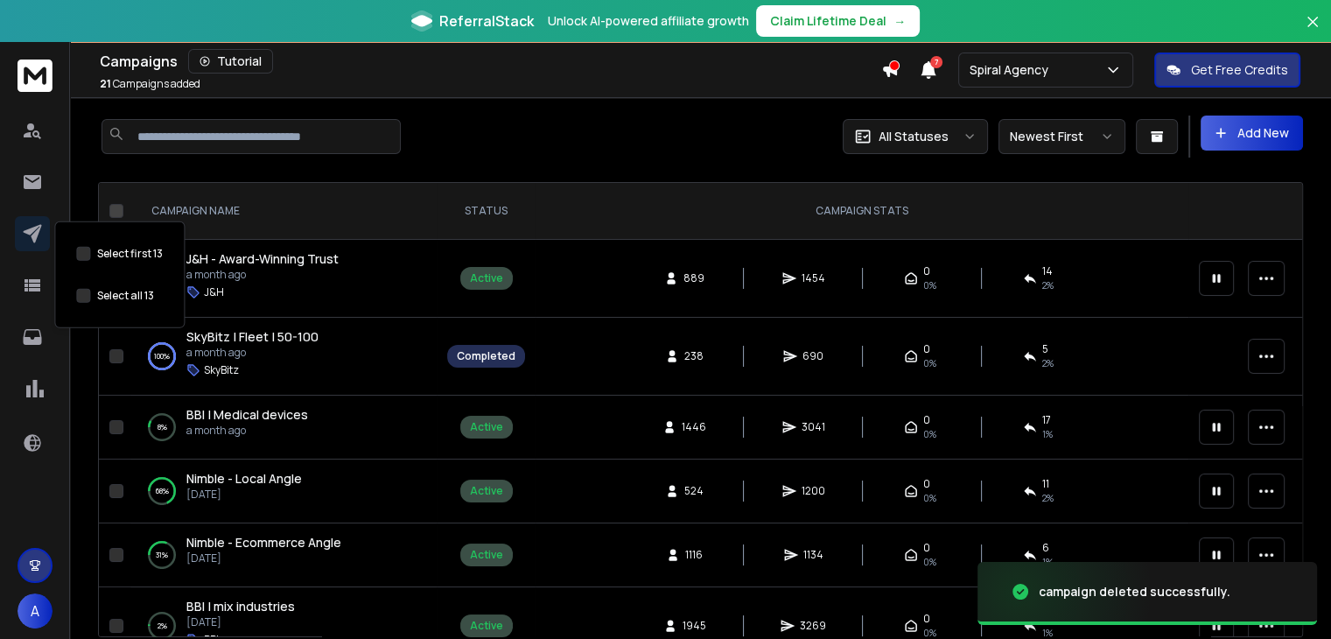
click at [117, 212] on button "Select first 13" at bounding box center [116, 211] width 14 height 14
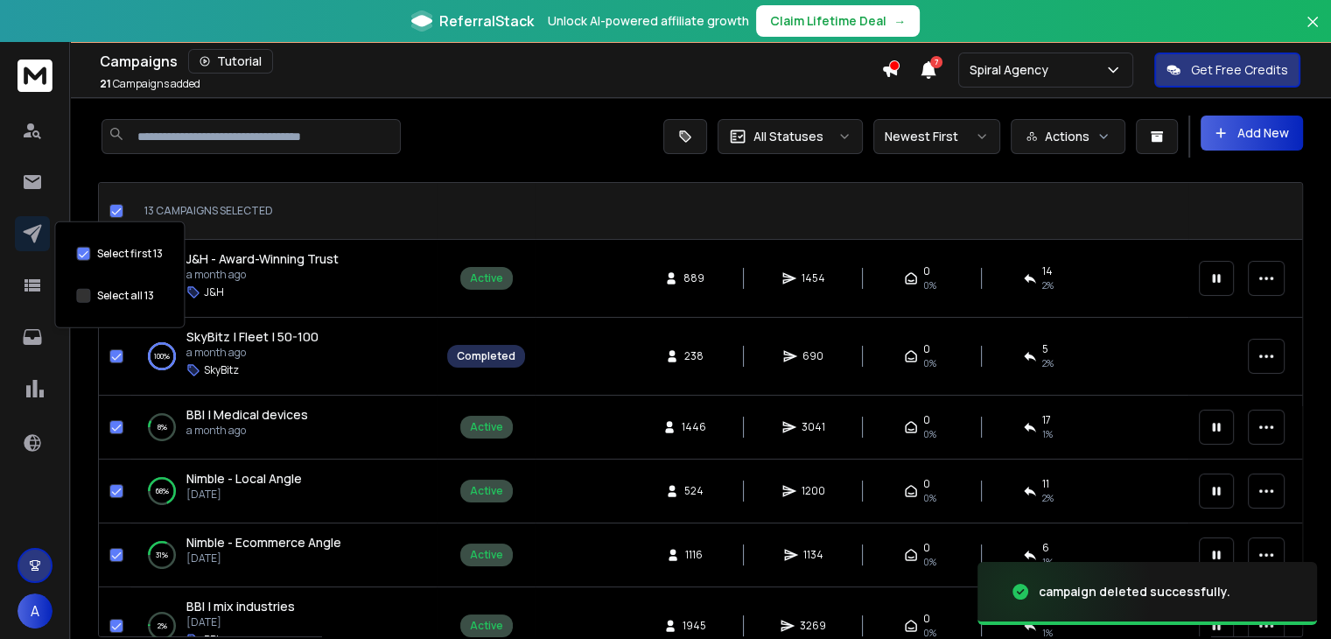
click at [108, 295] on label "Select all 13" at bounding box center [125, 296] width 57 height 14
click at [83, 295] on button "Select first 13" at bounding box center [83, 296] width 14 height 14
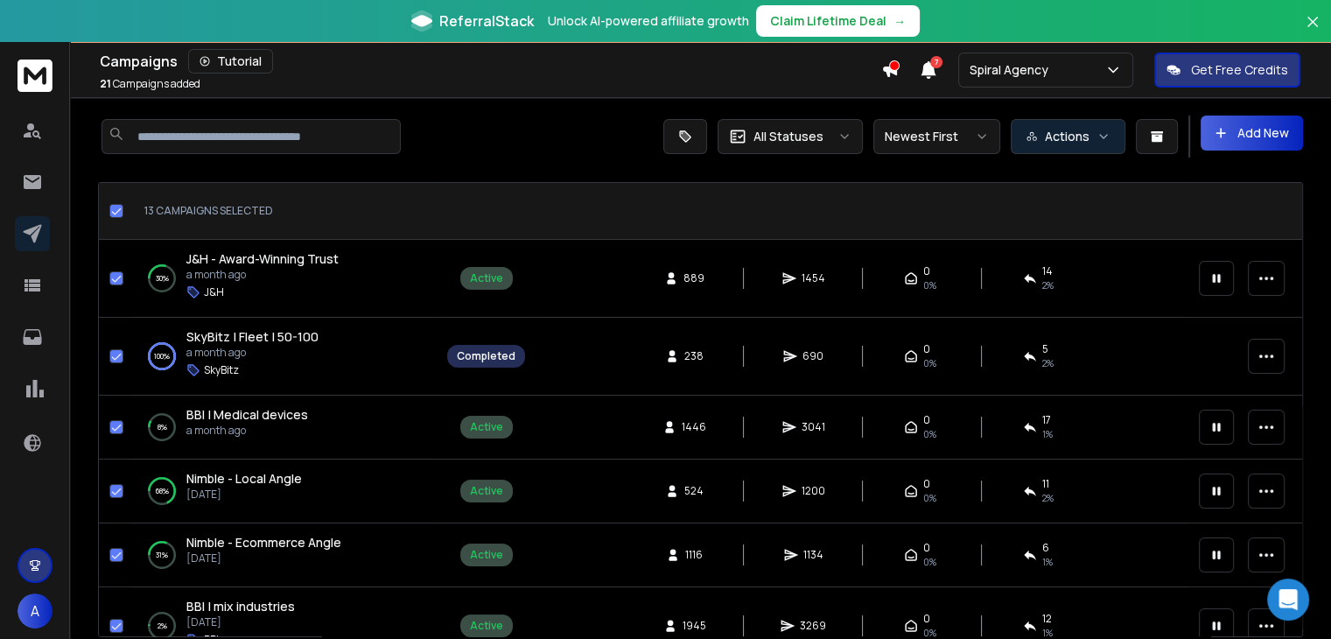
click at [1090, 134] on button "Actions" at bounding box center [1067, 136] width 115 height 35
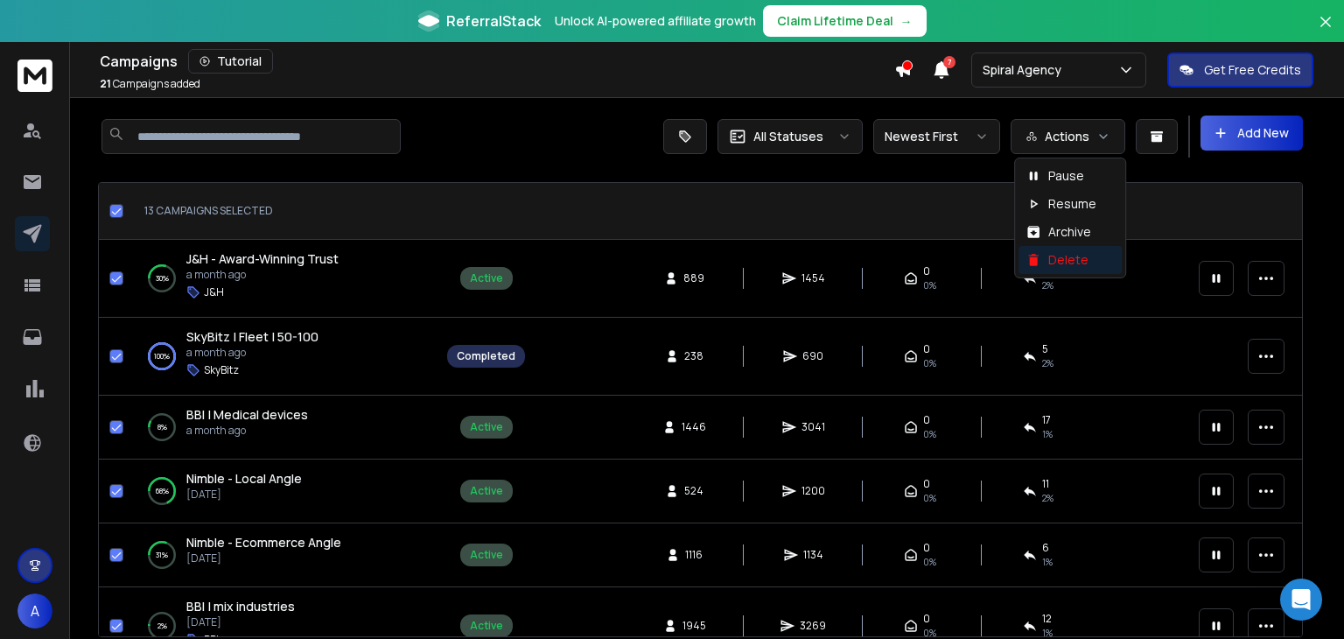
click at [1085, 255] on div "Delete" at bounding box center [1069, 260] width 103 height 28
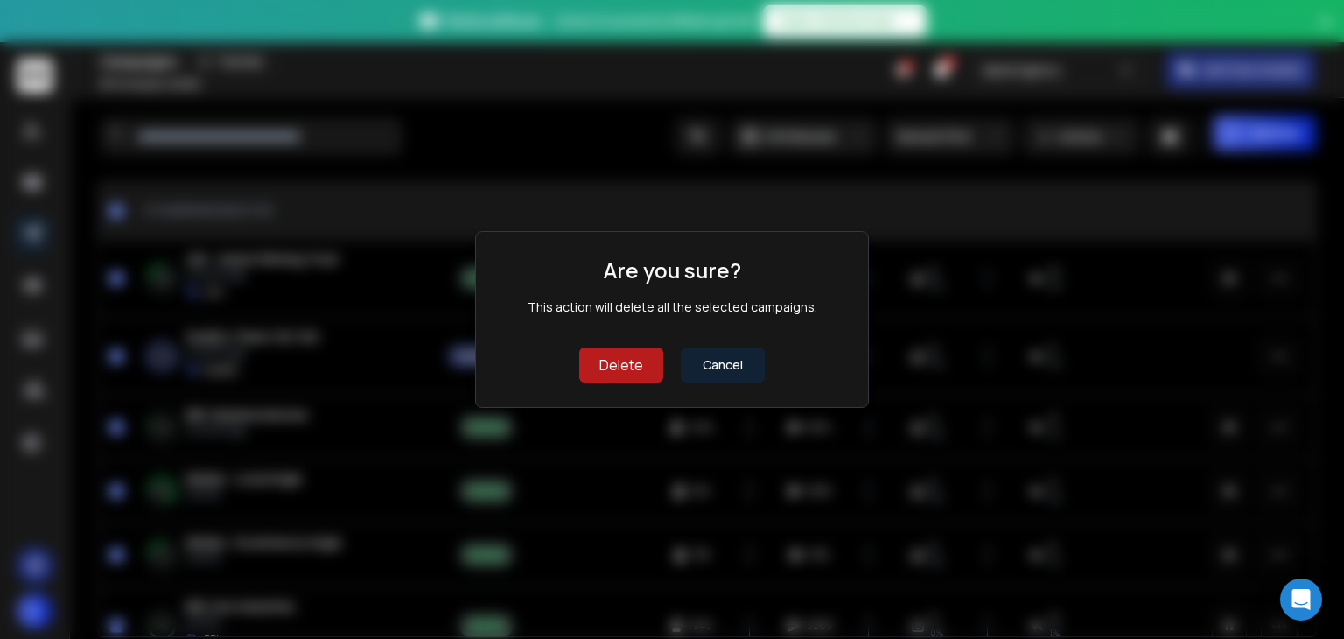
click at [635, 363] on p "delete" at bounding box center [621, 364] width 44 height 21
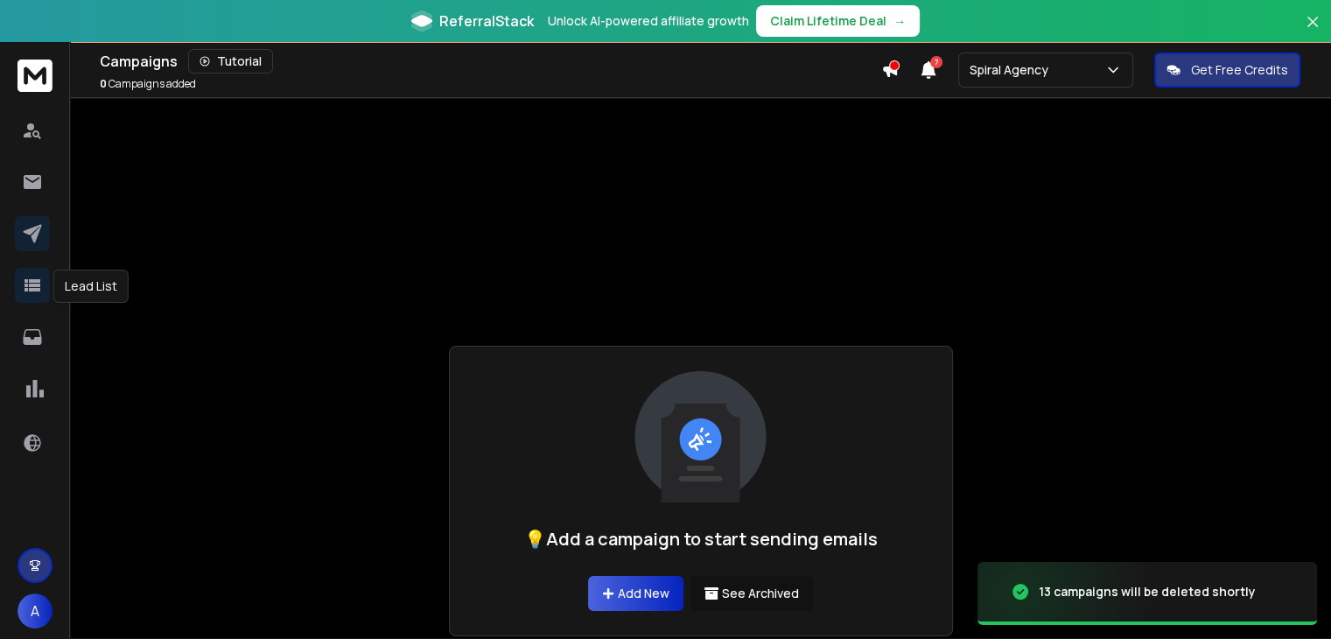
click at [25, 302] on link at bounding box center [32, 285] width 35 height 35
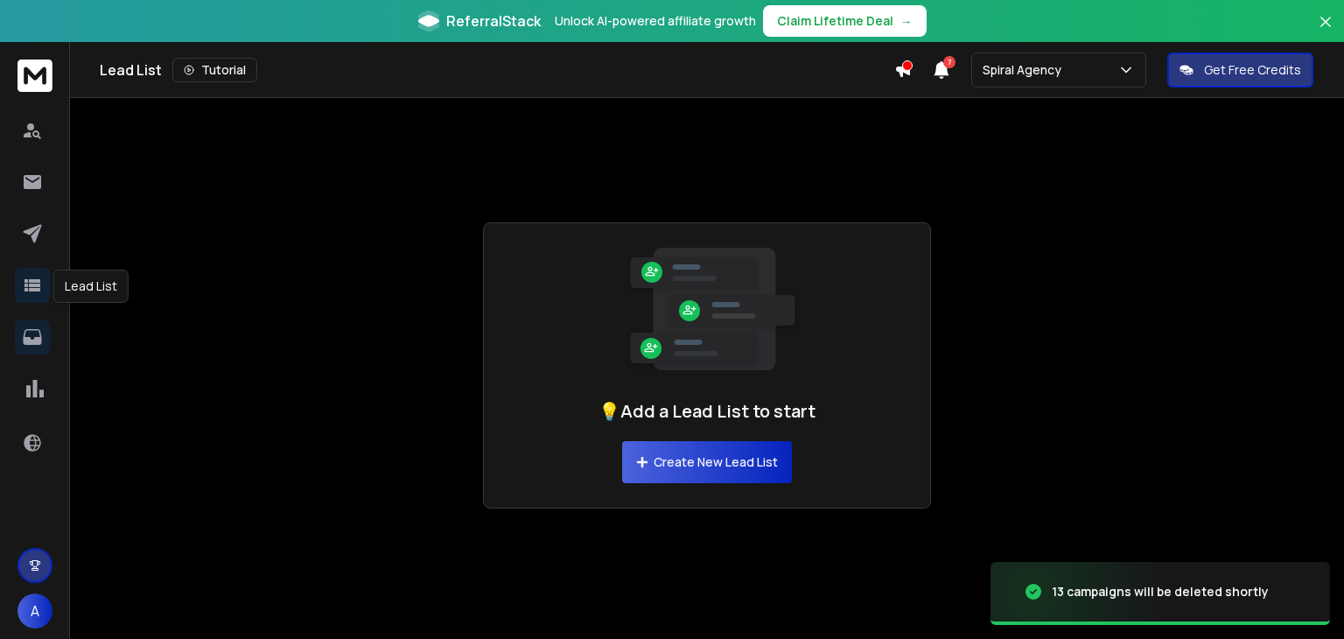
click at [28, 332] on icon at bounding box center [32, 336] width 21 height 21
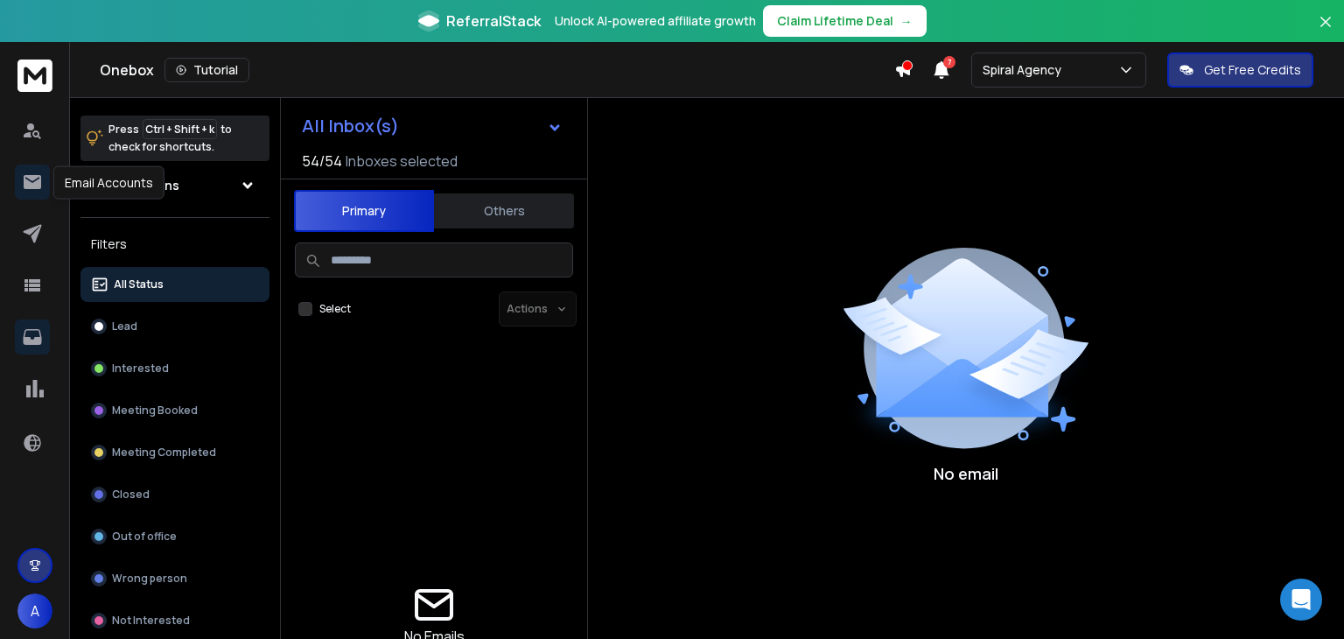
click at [31, 184] on icon at bounding box center [32, 182] width 17 height 14
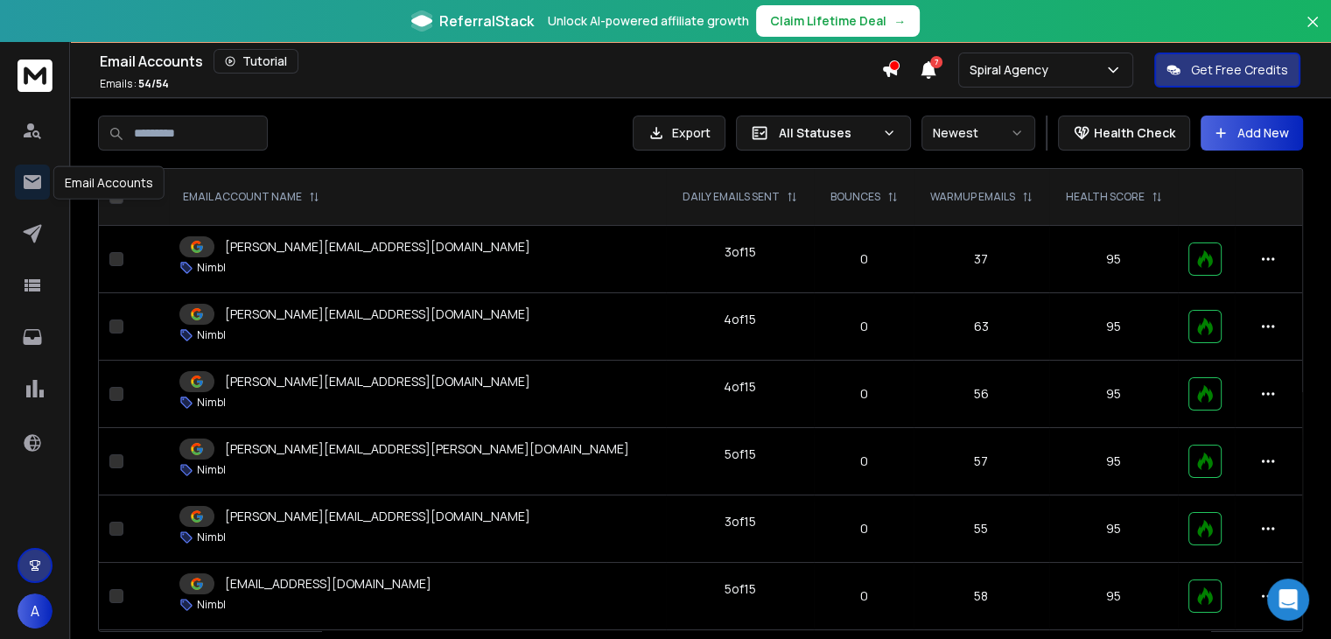
click at [210, 148] on input at bounding box center [183, 132] width 170 height 35
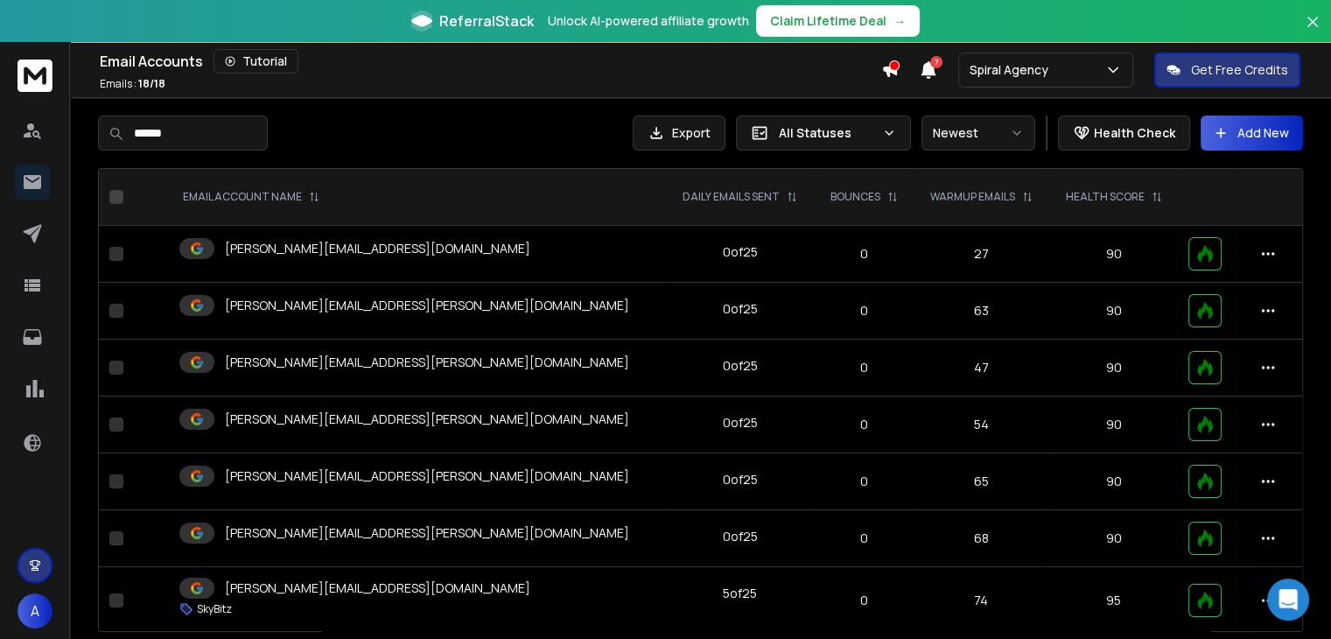
type input "*******"
drag, startPoint x: 249, startPoint y: 141, endPoint x: 40, endPoint y: 93, distance: 214.5
click at [40, 93] on div "A Email Accounts Tutorial Emails : 18 / 18 7 Spiral Agency Get Free Credits ***…" at bounding box center [665, 345] width 1331 height 607
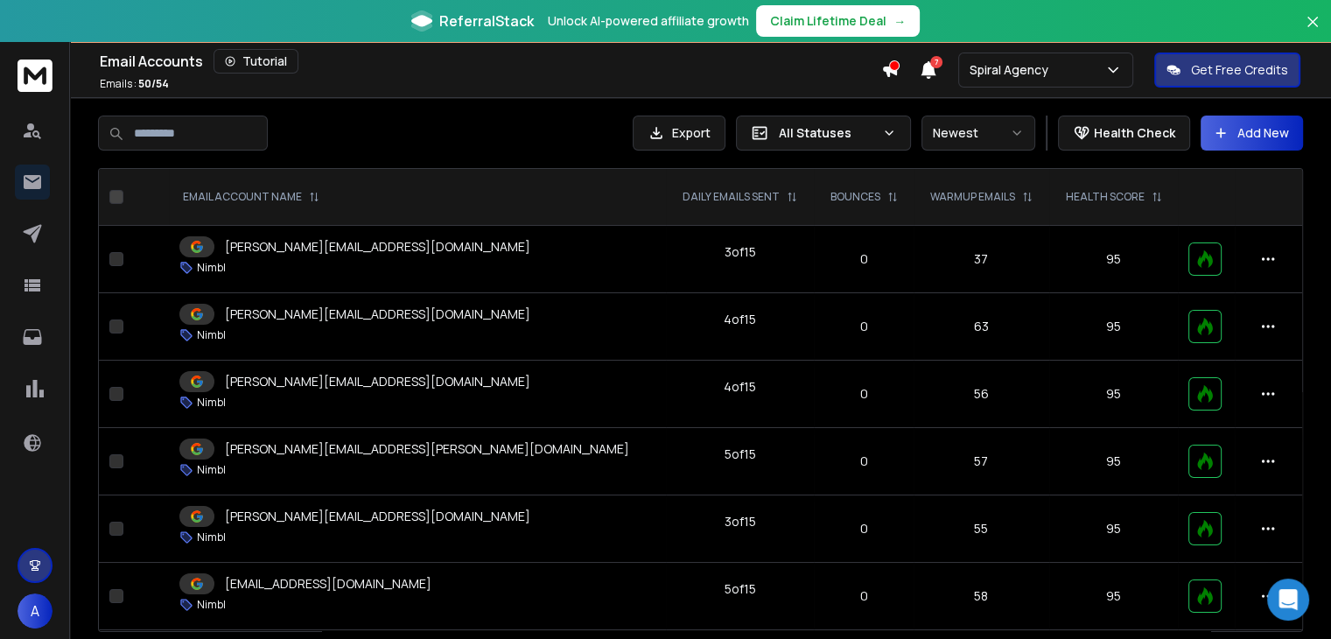
click at [464, 126] on div at bounding box center [360, 132] width 524 height 35
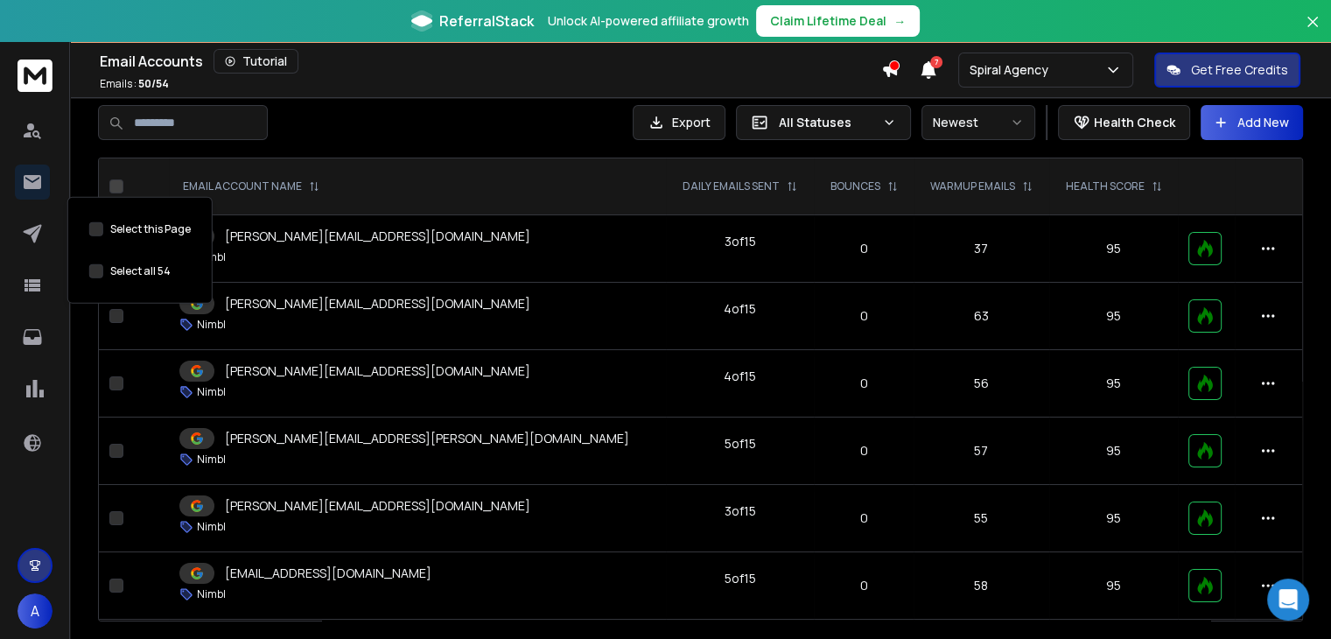
click at [116, 186] on button "Select this Page" at bounding box center [116, 186] width 14 height 14
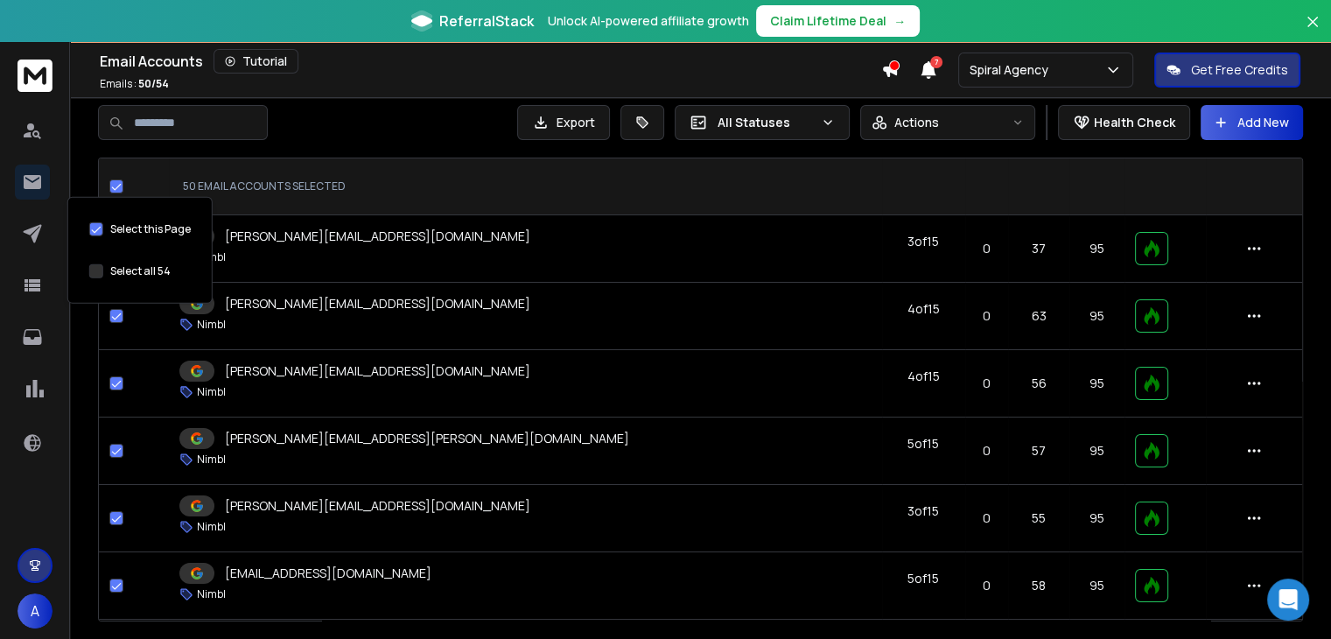
click at [95, 274] on button "Select this Page" at bounding box center [96, 271] width 14 height 14
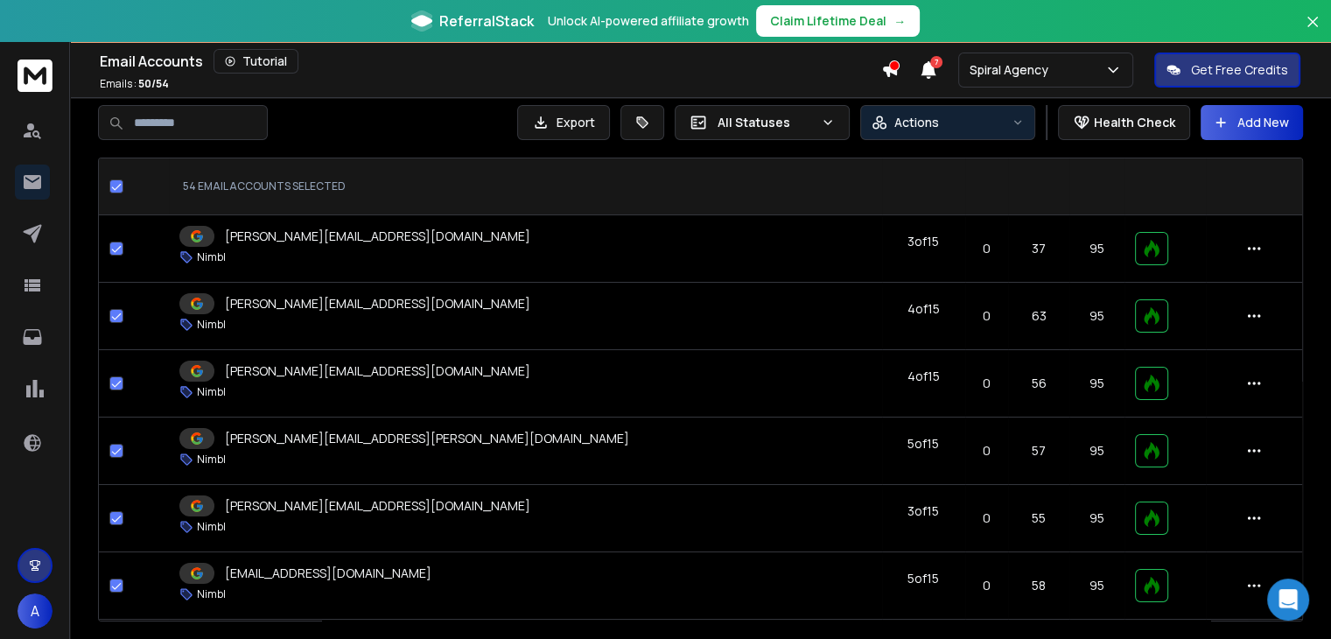
click at [946, 123] on div "Actions" at bounding box center [937, 122] width 133 height 17
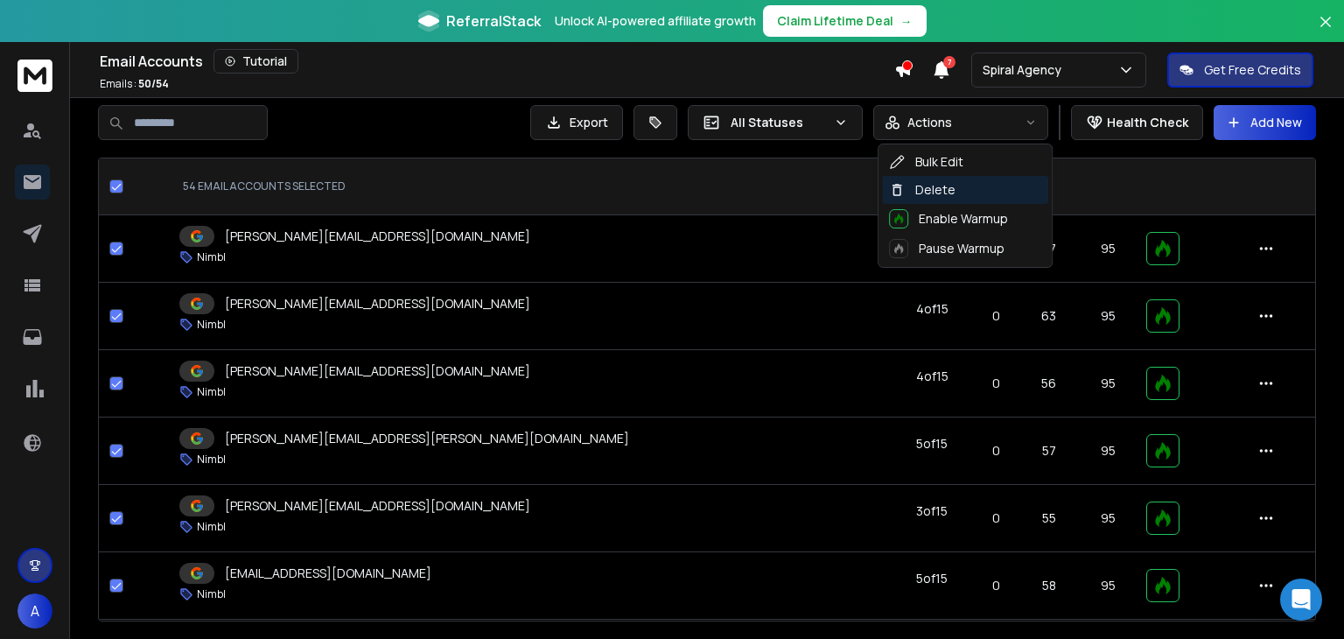
click at [973, 192] on div "Delete" at bounding box center [965, 190] width 166 height 28
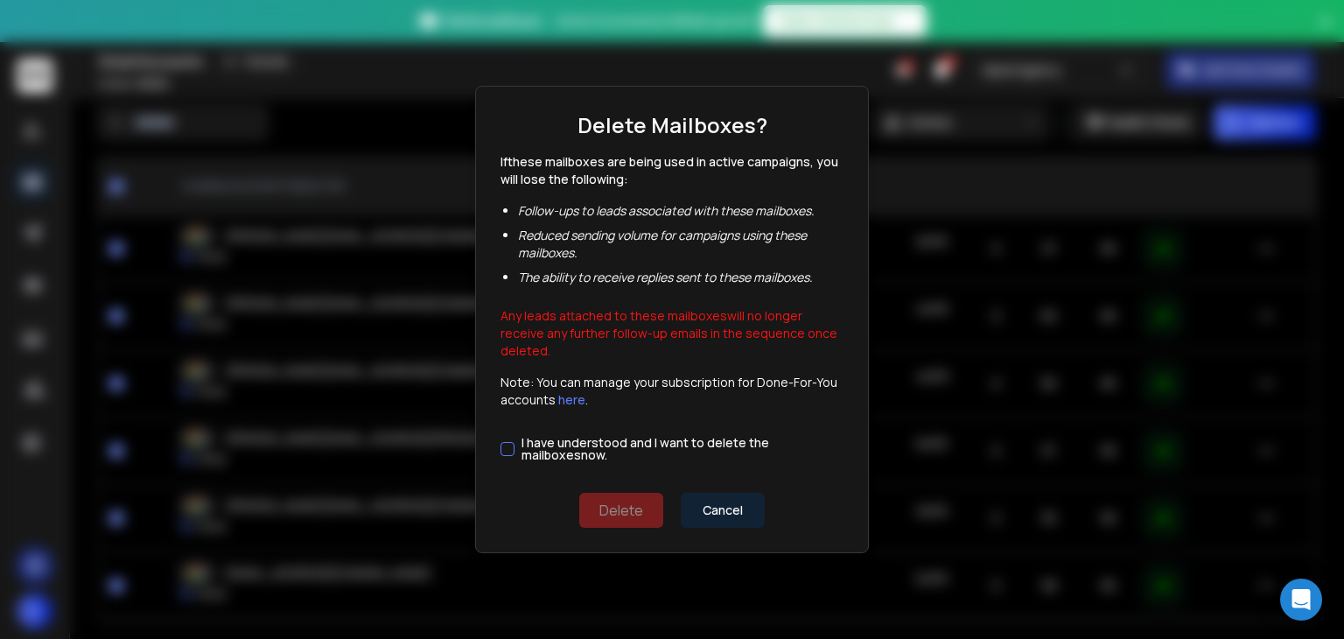
click at [500, 435] on div "I have understood and I want to delete the mailbox es now." at bounding box center [671, 442] width 343 height 38
click at [502, 442] on button "I have understood and I want to delete the mailbox es now." at bounding box center [507, 449] width 14 height 14
click at [648, 506] on button "Delete" at bounding box center [621, 509] width 84 height 35
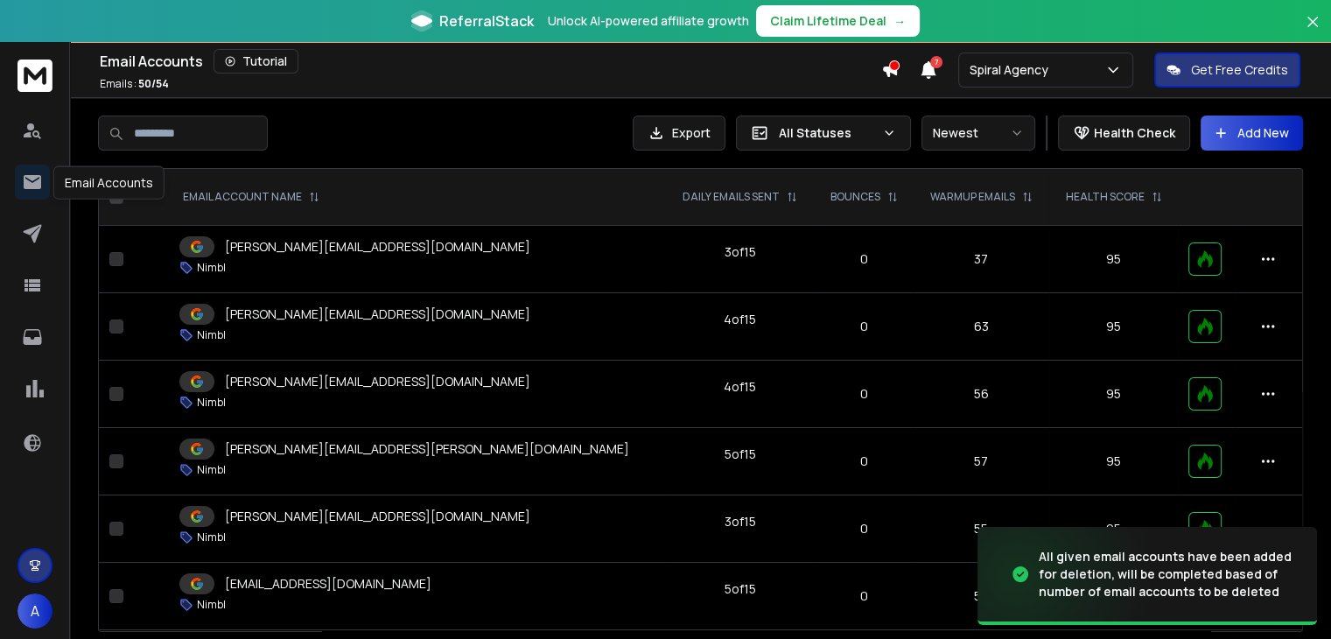
click at [31, 185] on icon at bounding box center [32, 182] width 17 height 14
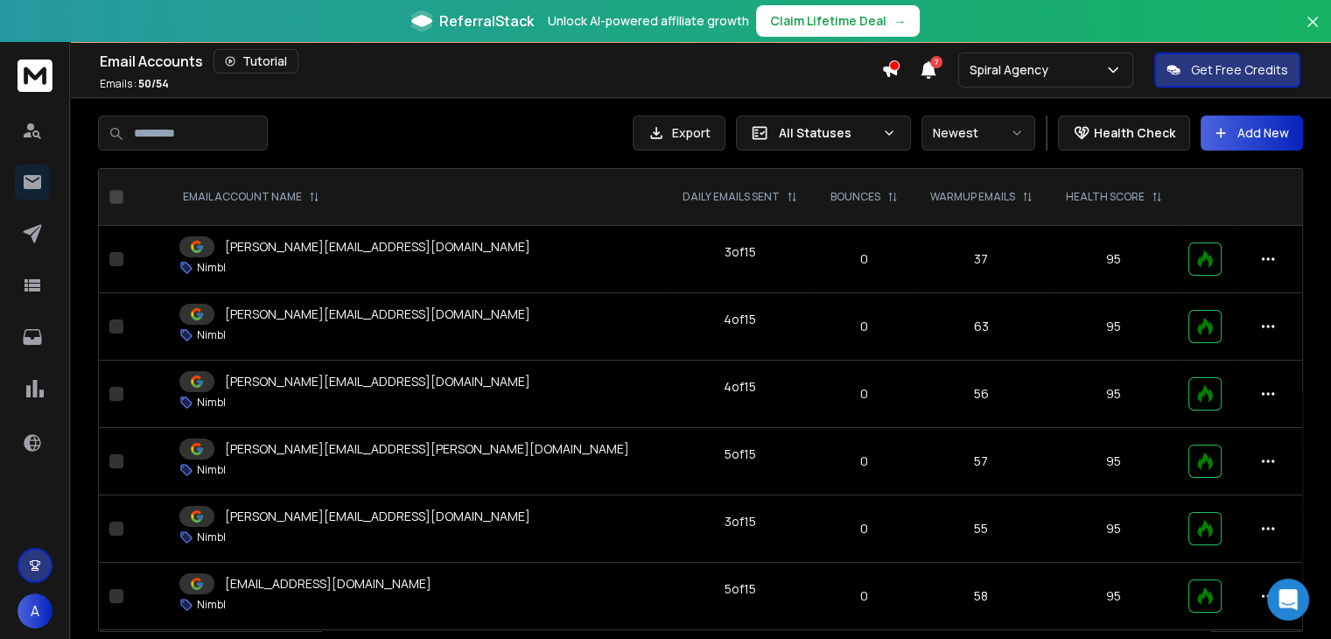
click at [118, 196] on button "button" at bounding box center [116, 197] width 14 height 14
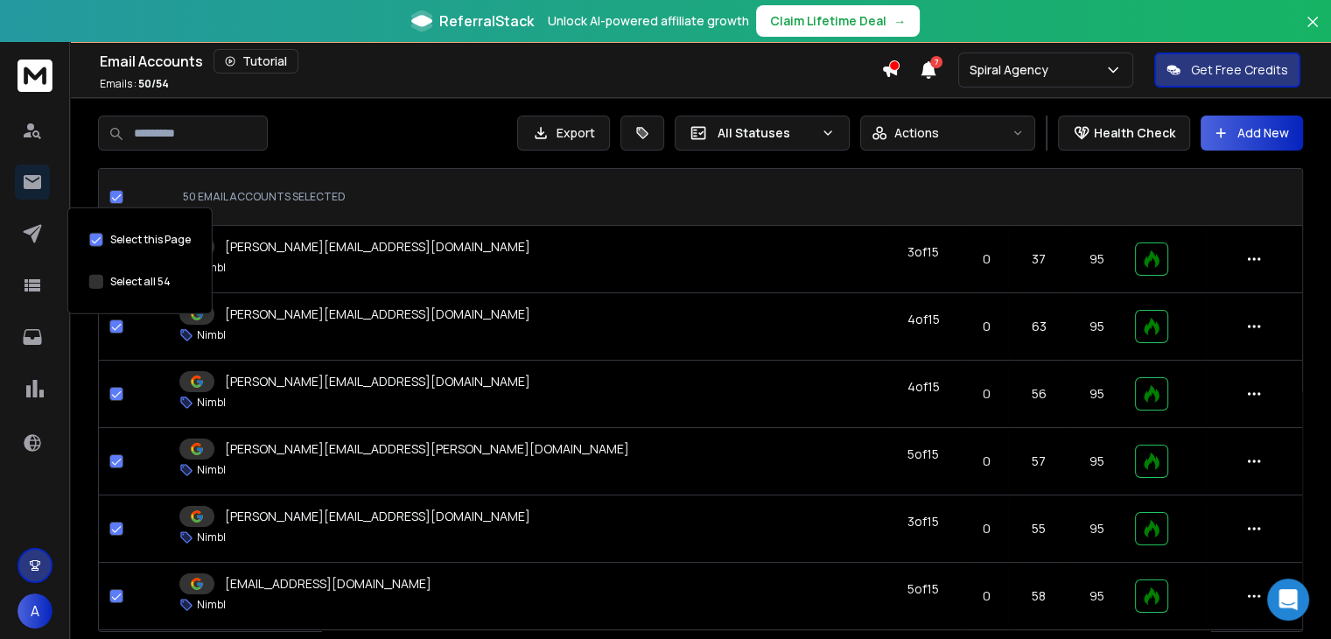
click at [83, 276] on div "Select this Page Select all 54" at bounding box center [140, 260] width 122 height 91
click at [87, 278] on div "Select this Page Select all 54" at bounding box center [140, 260] width 122 height 91
click at [95, 283] on button "Select this Page" at bounding box center [96, 282] width 14 height 14
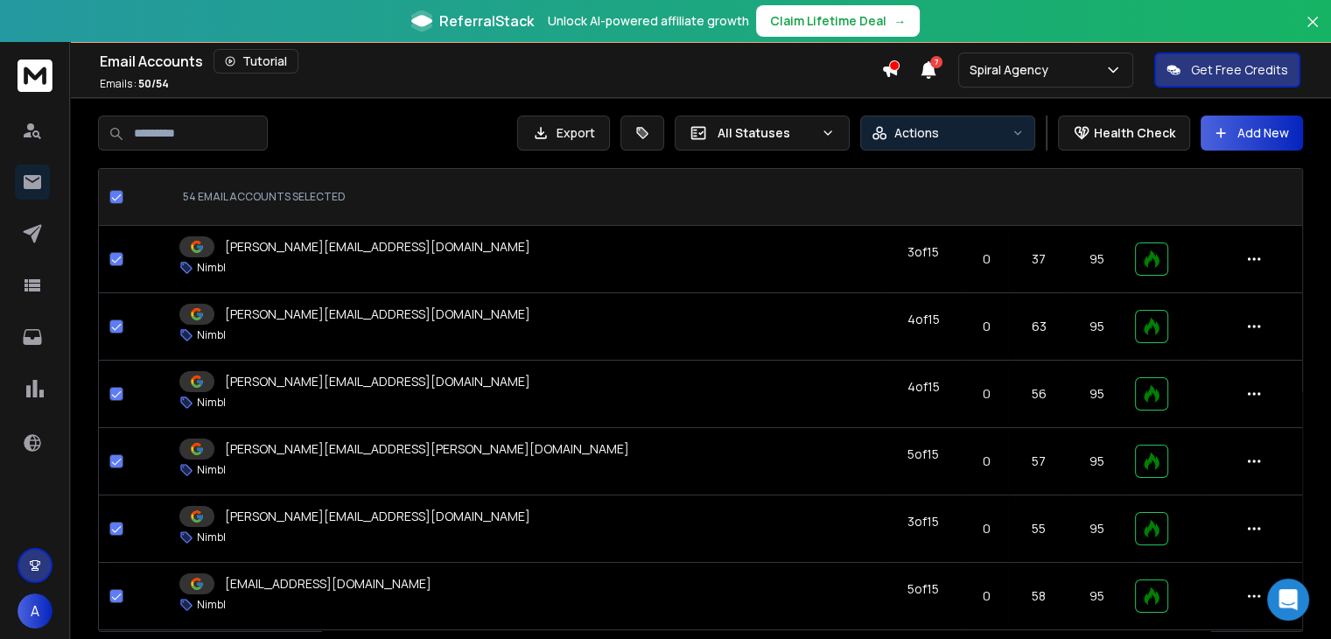
click at [983, 137] on div "Actions" at bounding box center [937, 132] width 133 height 17
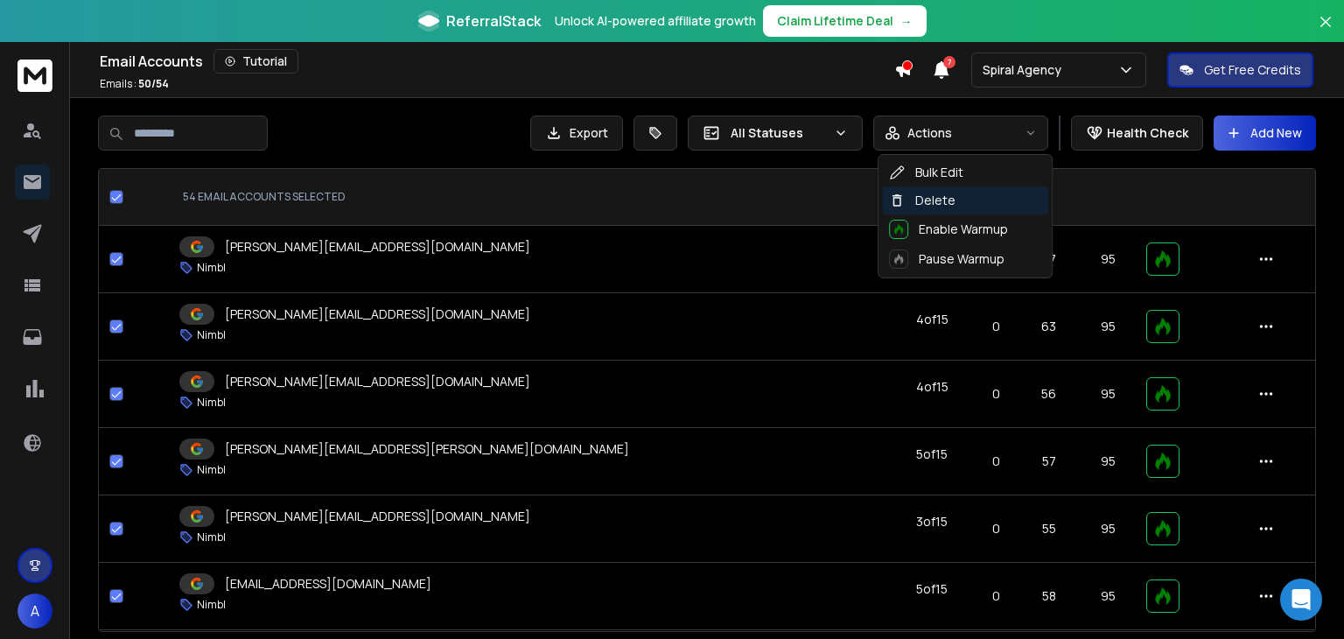
click at [975, 192] on div "Delete" at bounding box center [965, 200] width 166 height 28
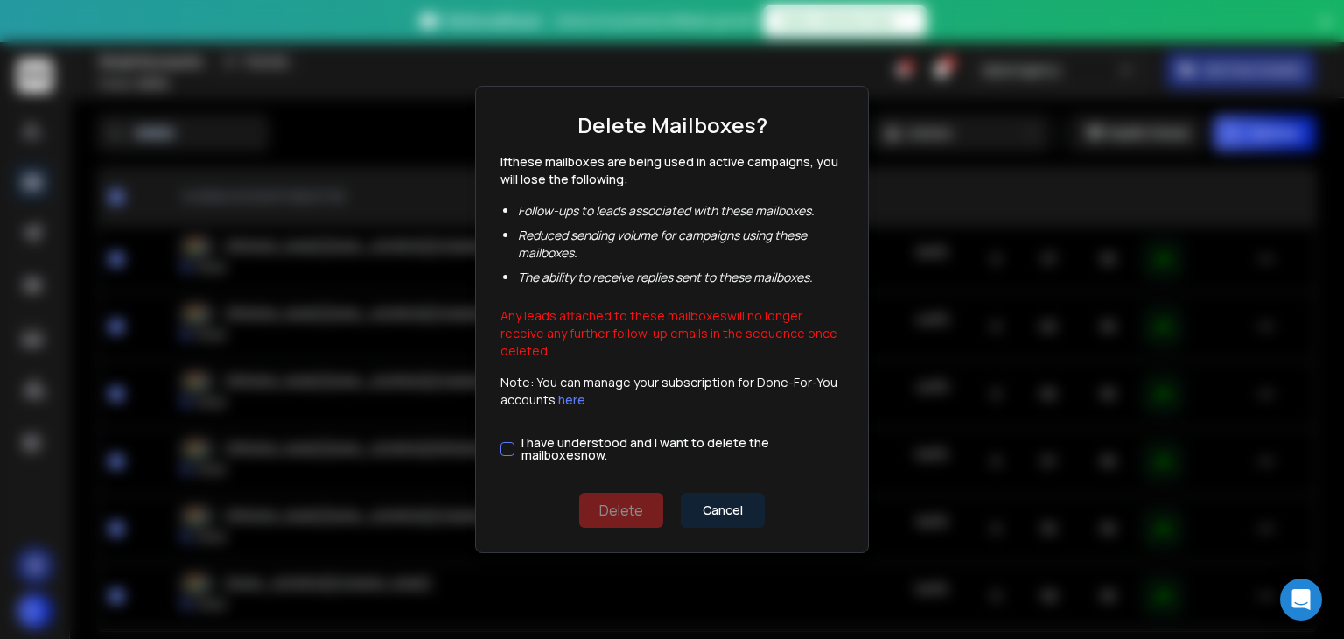
click at [507, 442] on button "I have understood and I want to delete the mailbox es now." at bounding box center [507, 449] width 14 height 14
click at [618, 494] on button "Delete" at bounding box center [621, 509] width 84 height 35
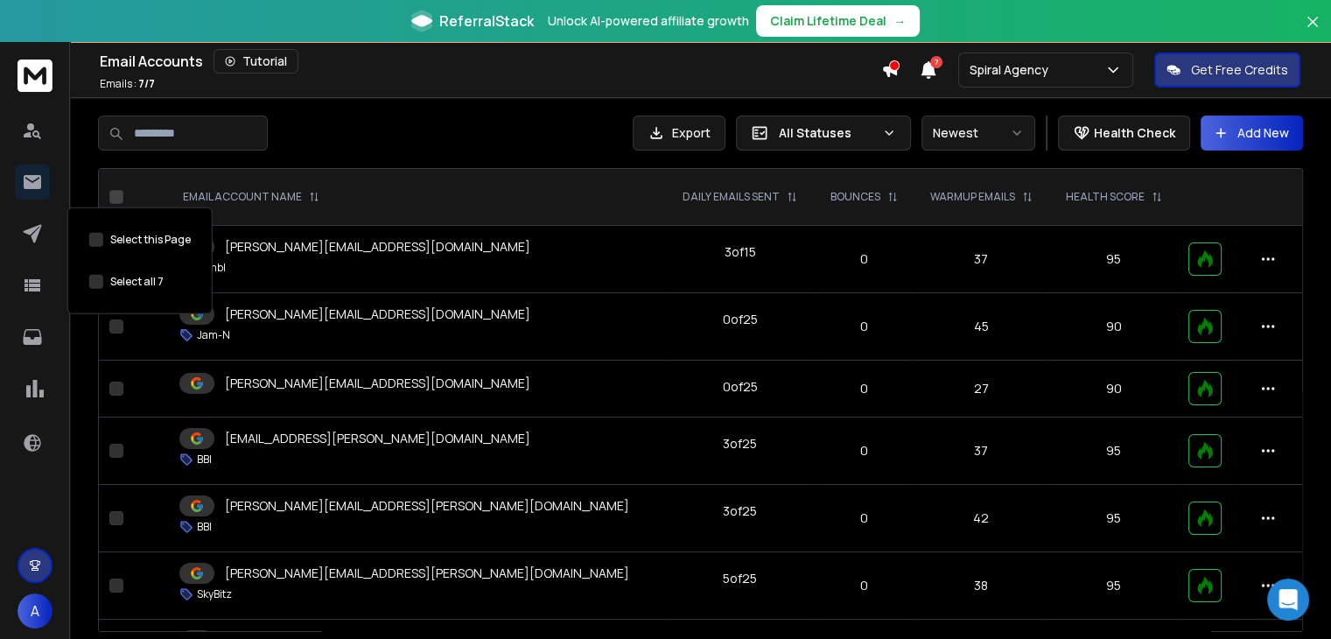
click at [114, 198] on button "Select this Page" at bounding box center [116, 197] width 14 height 14
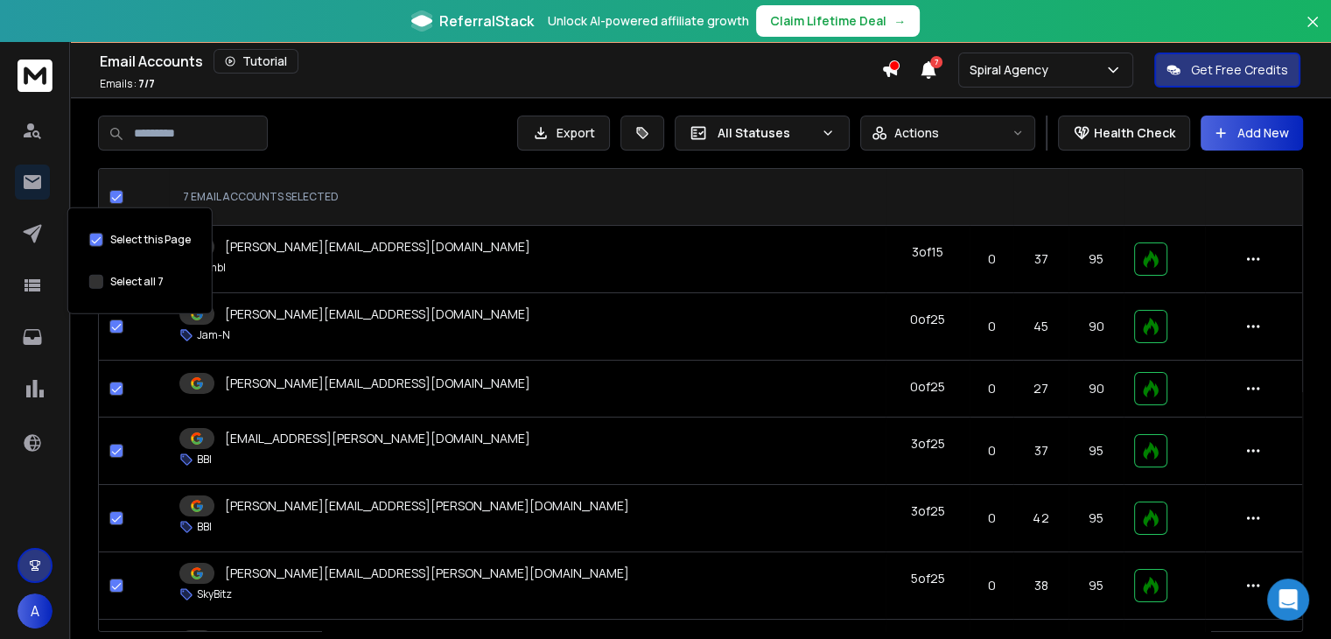
click at [101, 282] on button "Select this Page" at bounding box center [96, 282] width 14 height 14
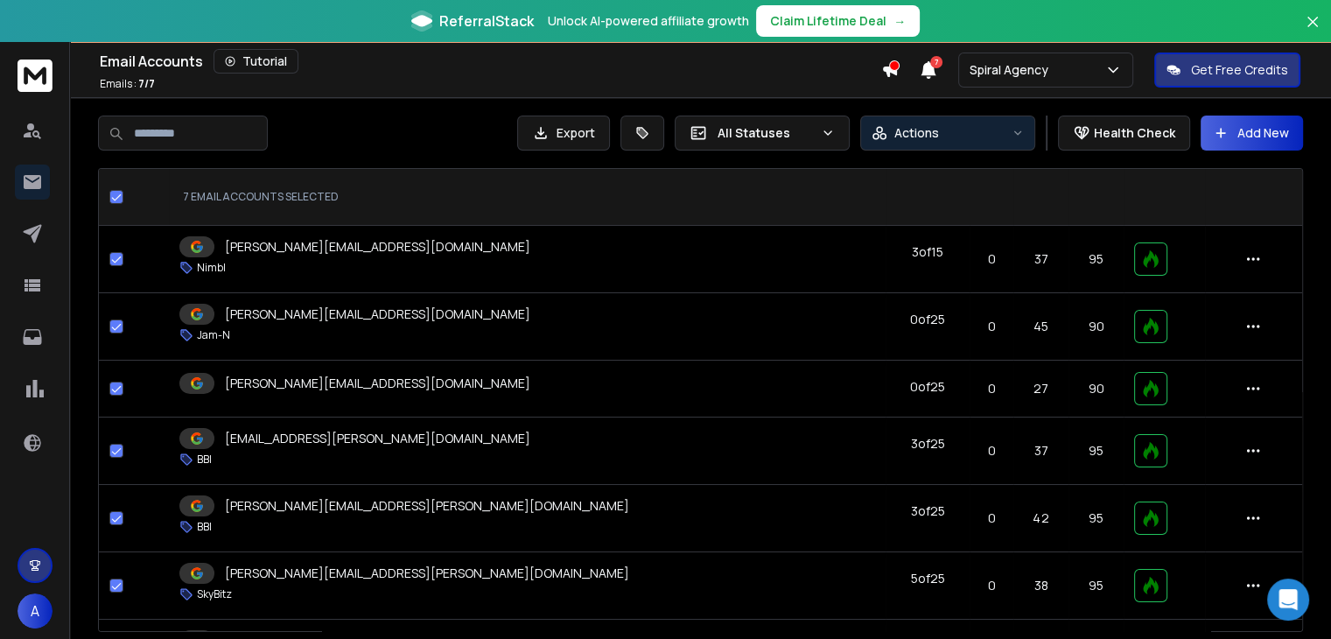
click at [981, 144] on button "Actions" at bounding box center [947, 132] width 175 height 35
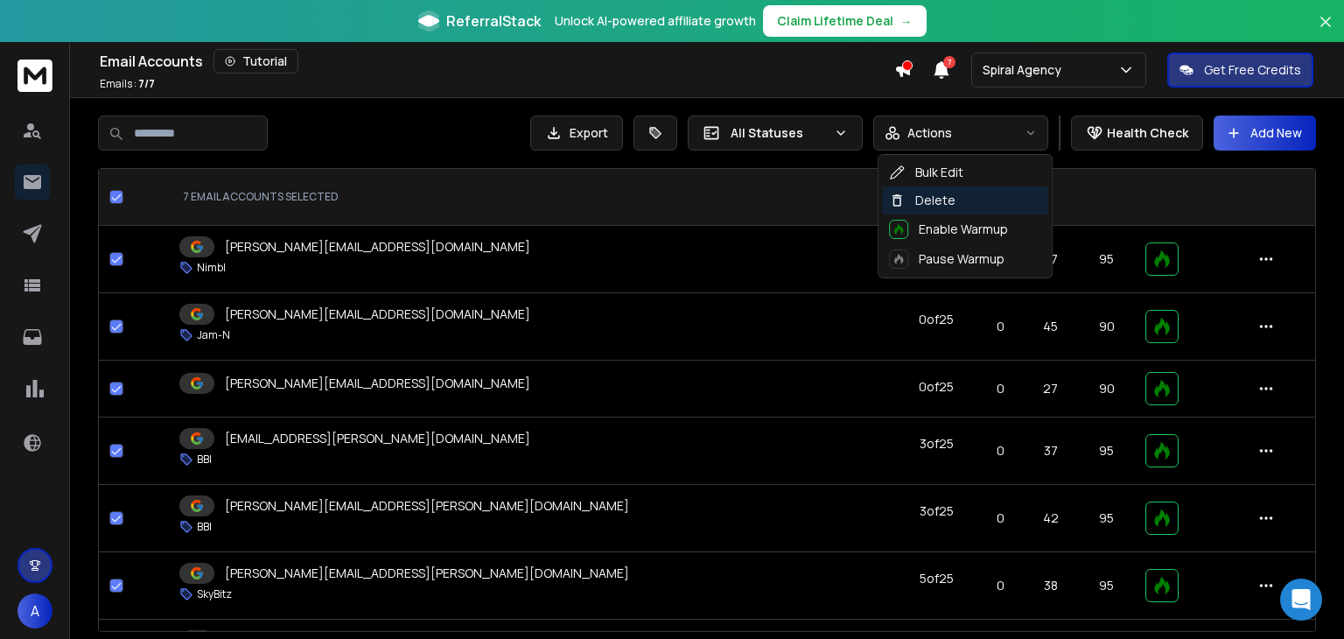
click at [954, 203] on div "Delete" at bounding box center [965, 200] width 166 height 28
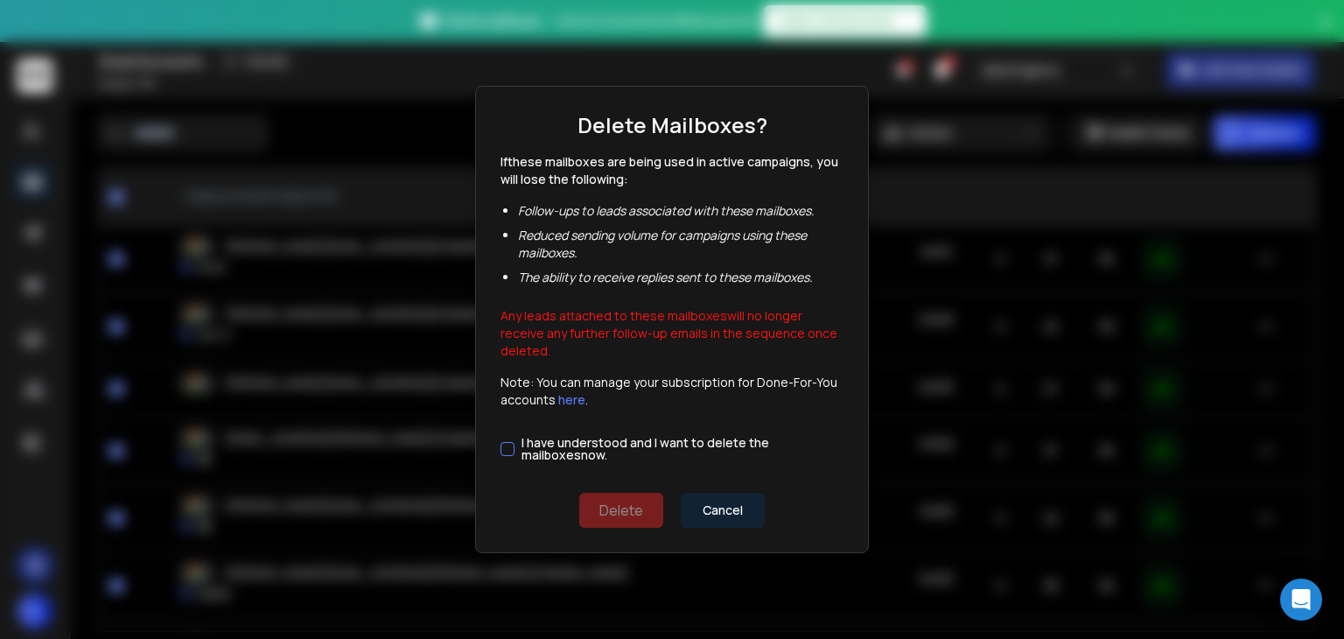
click at [506, 431] on div "I have understood and I want to delete the mailbox es now." at bounding box center [671, 442] width 343 height 38
click at [509, 442] on button "I have understood and I want to delete the mailbox es now." at bounding box center [507, 449] width 14 height 14
click at [617, 499] on button "Delete" at bounding box center [621, 509] width 84 height 35
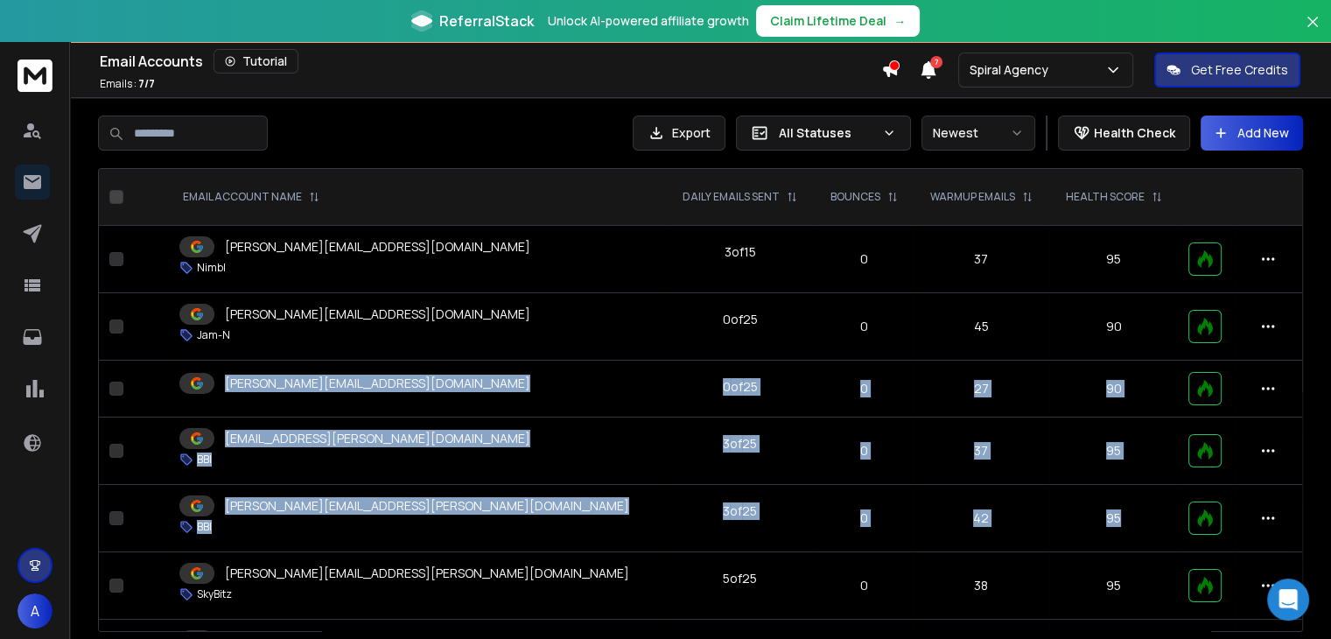
drag, startPoint x: 1288, startPoint y: 328, endPoint x: 1303, endPoint y: 408, distance: 81.1
click at [1288, 476] on div "EMAIL ACCOUNT NAME DAILY EMAILS SENT BOUNCES WARMUP EMAILS HEALTH SCORE kim.coo…" at bounding box center [700, 400] width 1205 height 464
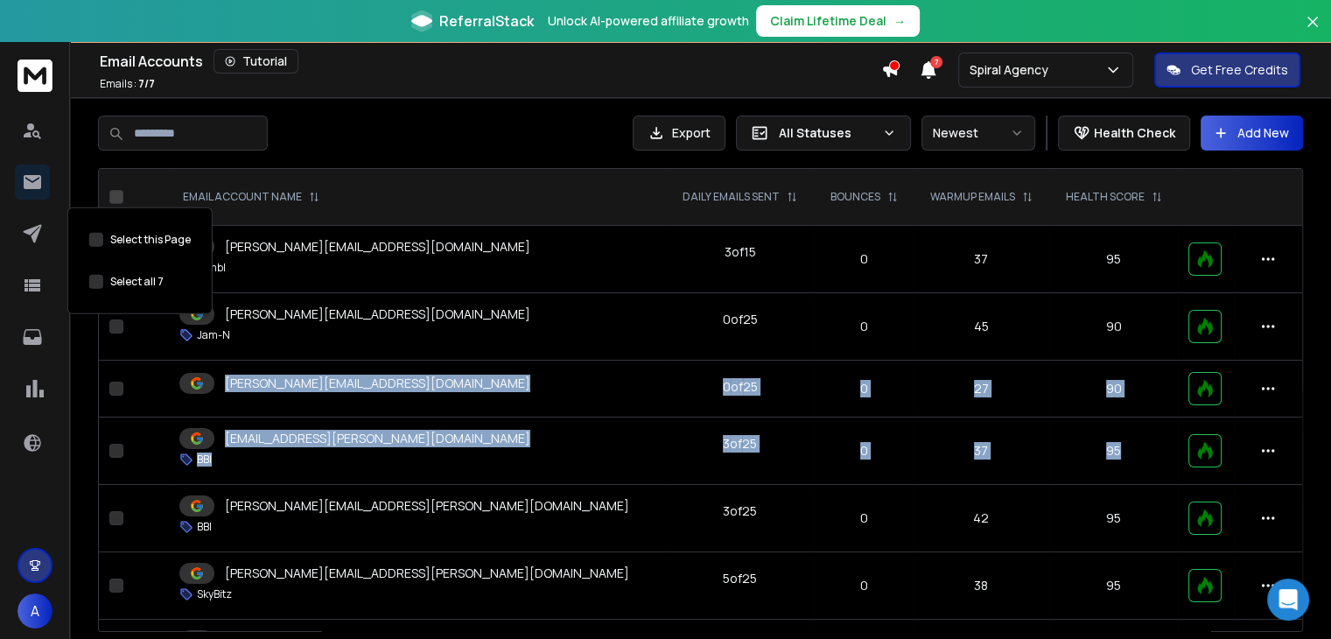
click at [113, 198] on button "Select this Page" at bounding box center [116, 197] width 14 height 14
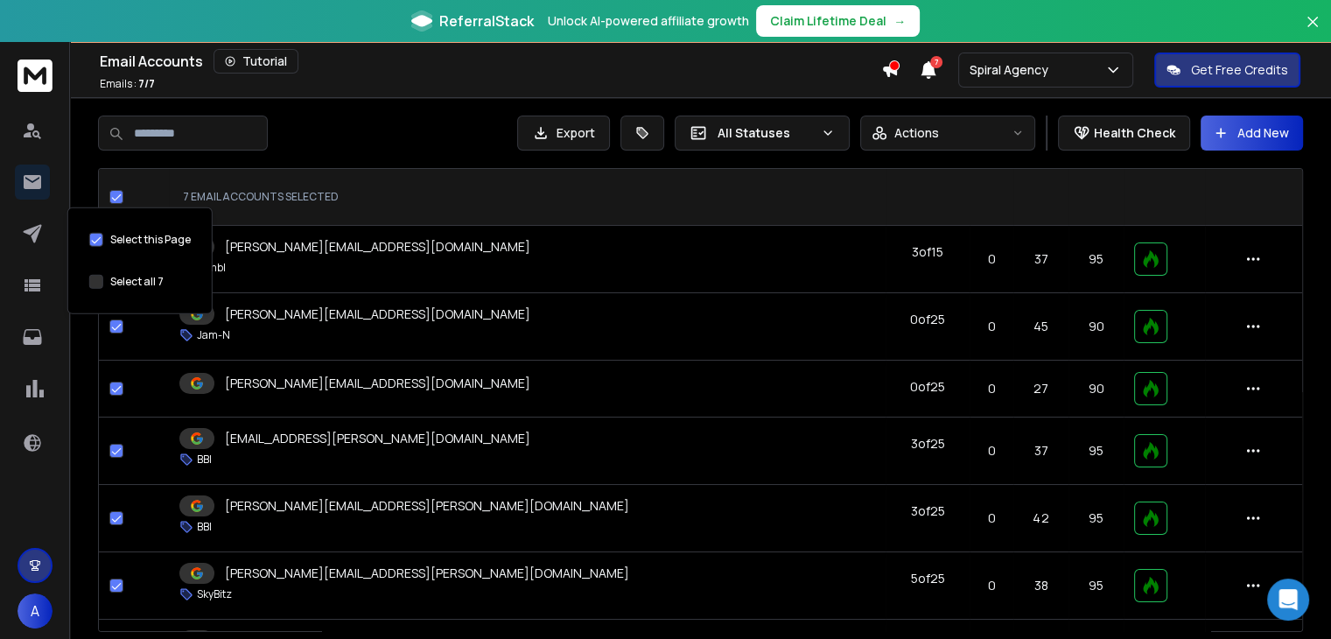
click at [87, 290] on div "Select this Page Select all 7" at bounding box center [140, 260] width 122 height 91
click at [96, 280] on button "Select this Page" at bounding box center [96, 282] width 14 height 14
click at [950, 152] on div "Export All Statuses Actions Health Check Add New 7 EMAIL ACCOUNTS SELECTED kim.…" at bounding box center [700, 373] width 1205 height 516
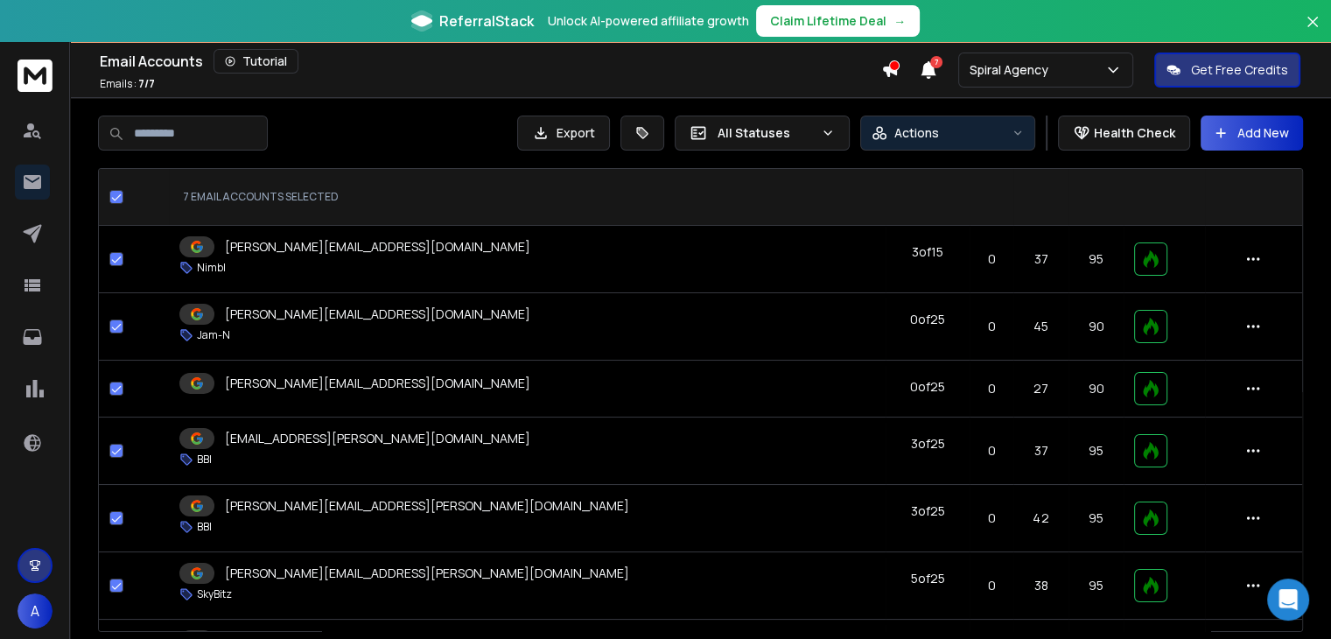
click at [953, 137] on div "Actions" at bounding box center [937, 132] width 133 height 17
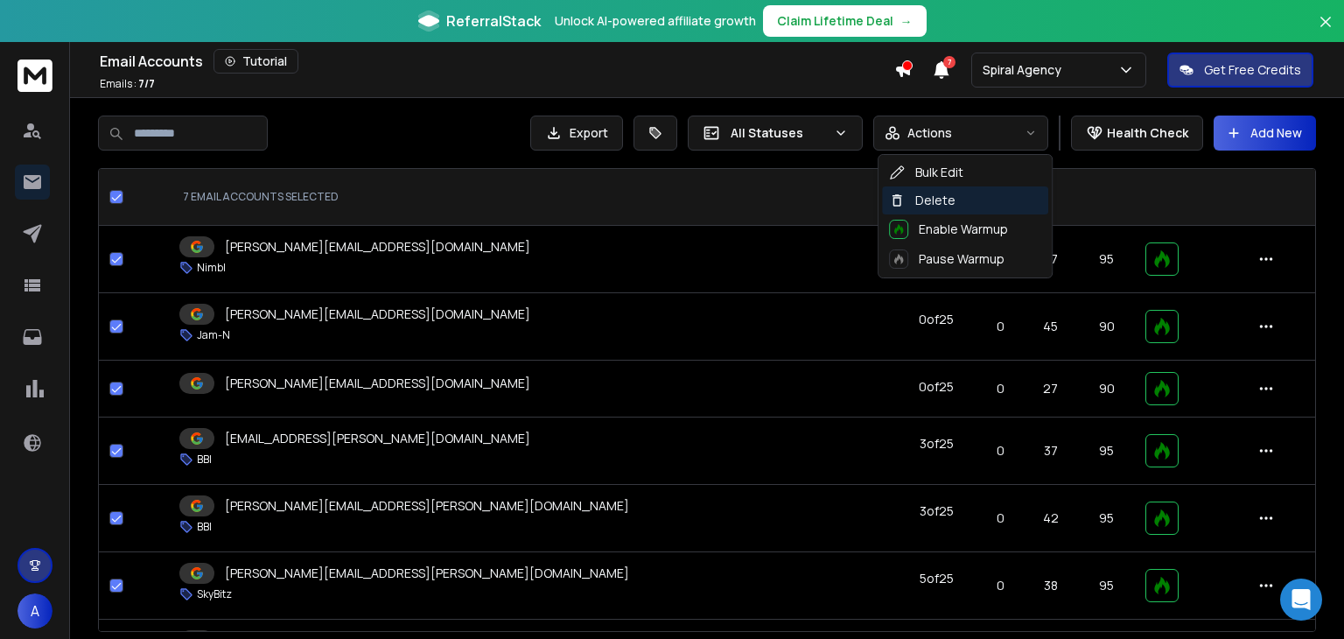
click at [950, 207] on div "Delete" at bounding box center [922, 200] width 66 height 17
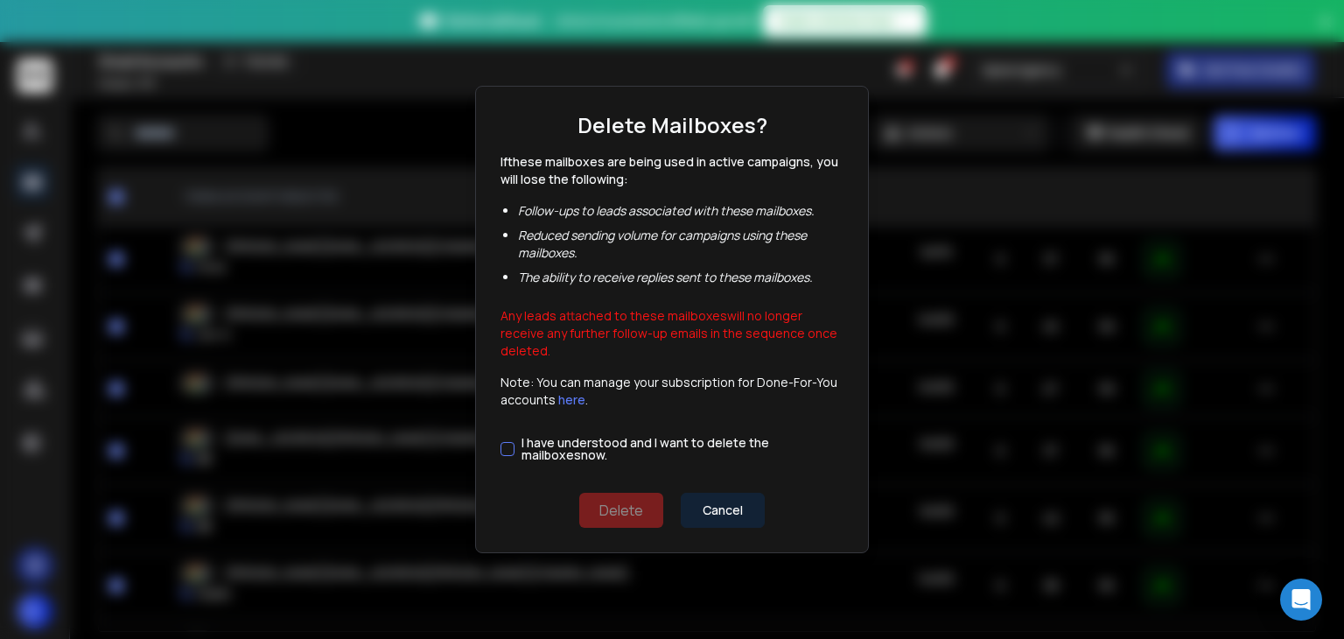
click at [511, 442] on button "I have understood and I want to delete the mailbox es now." at bounding box center [507, 449] width 14 height 14
click at [601, 492] on button "Delete" at bounding box center [621, 509] width 84 height 35
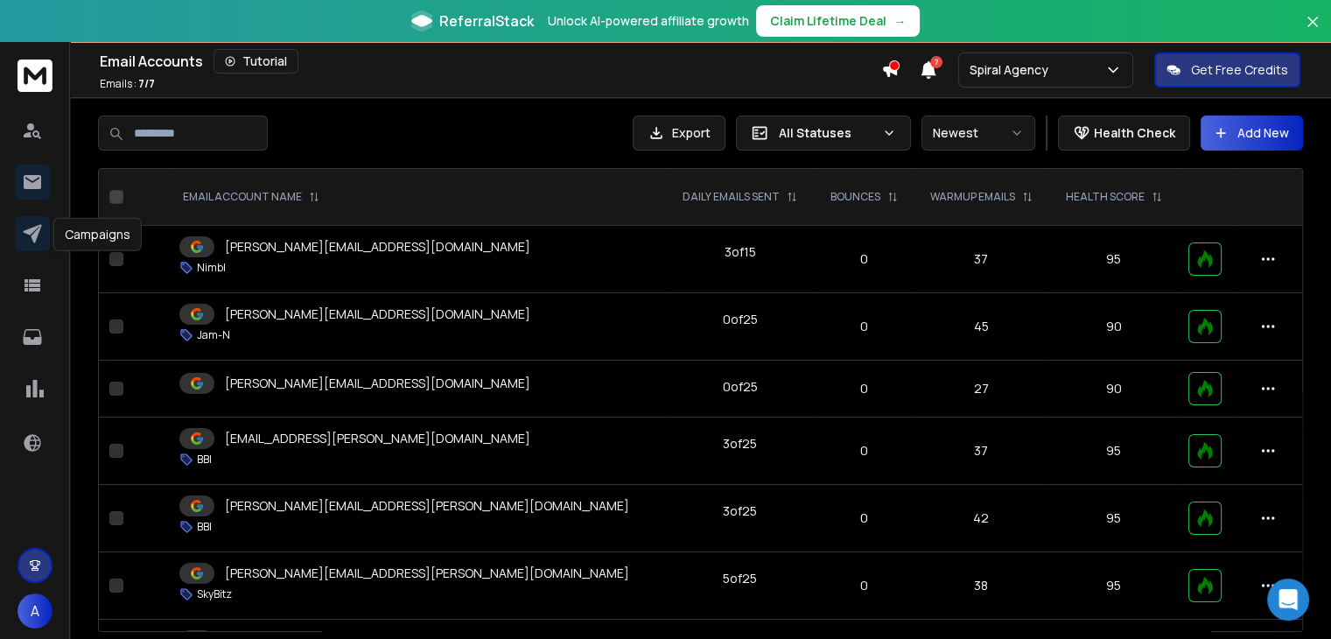
click at [38, 237] on icon at bounding box center [32, 233] width 21 height 21
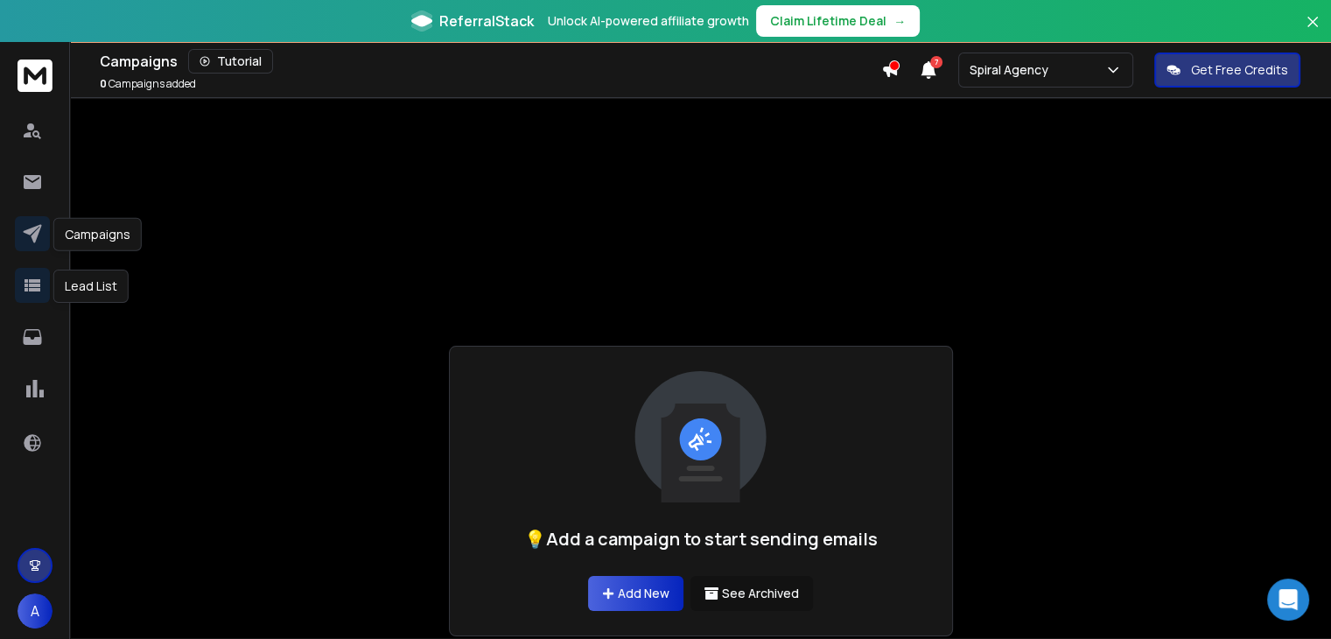
click at [38, 280] on icon at bounding box center [32, 285] width 16 height 12
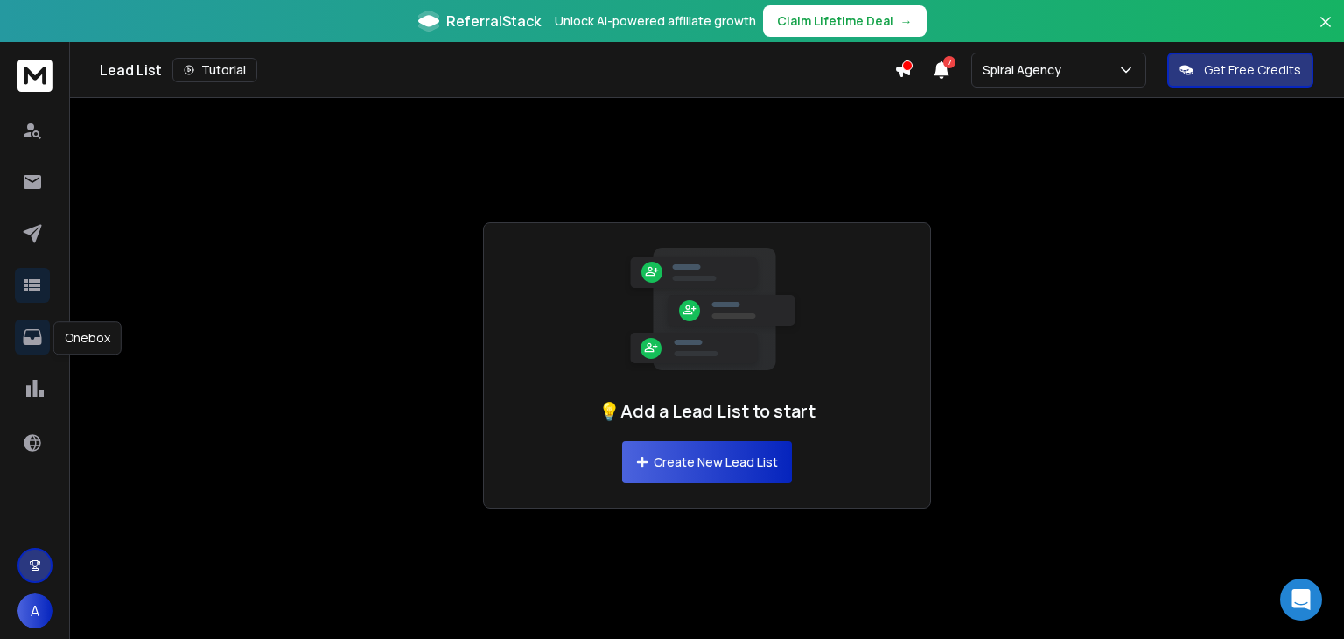
click at [36, 340] on icon at bounding box center [32, 337] width 18 height 16
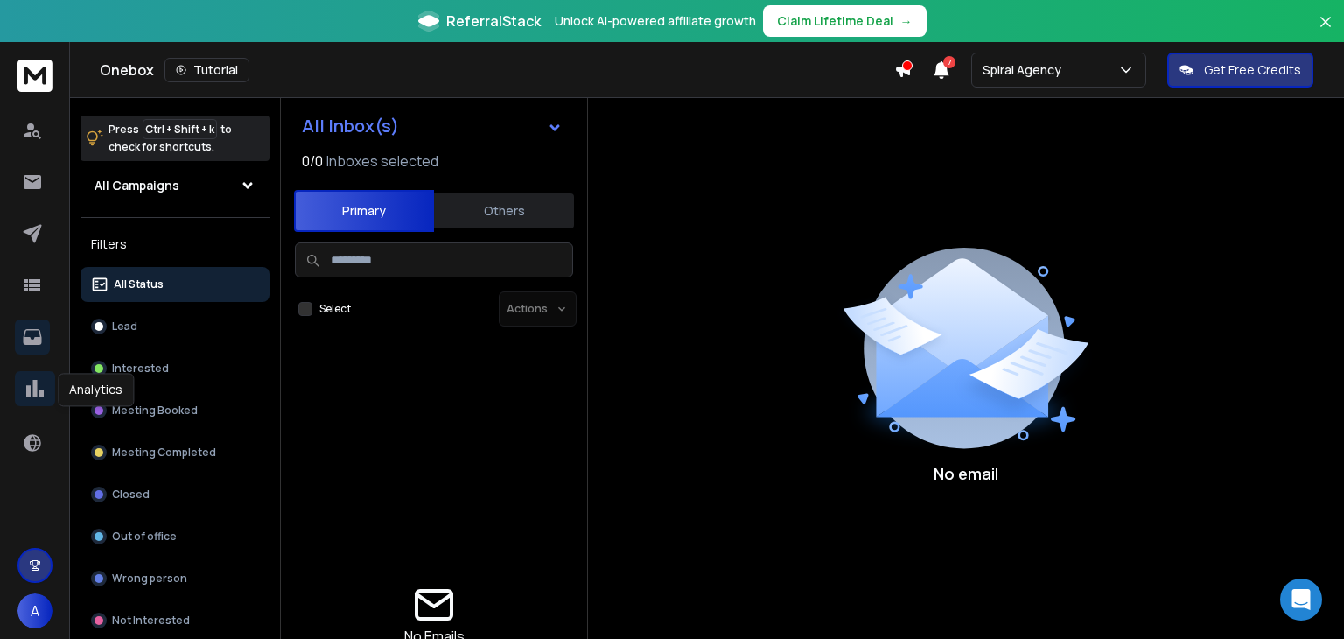
click at [34, 383] on icon at bounding box center [34, 388] width 17 height 17
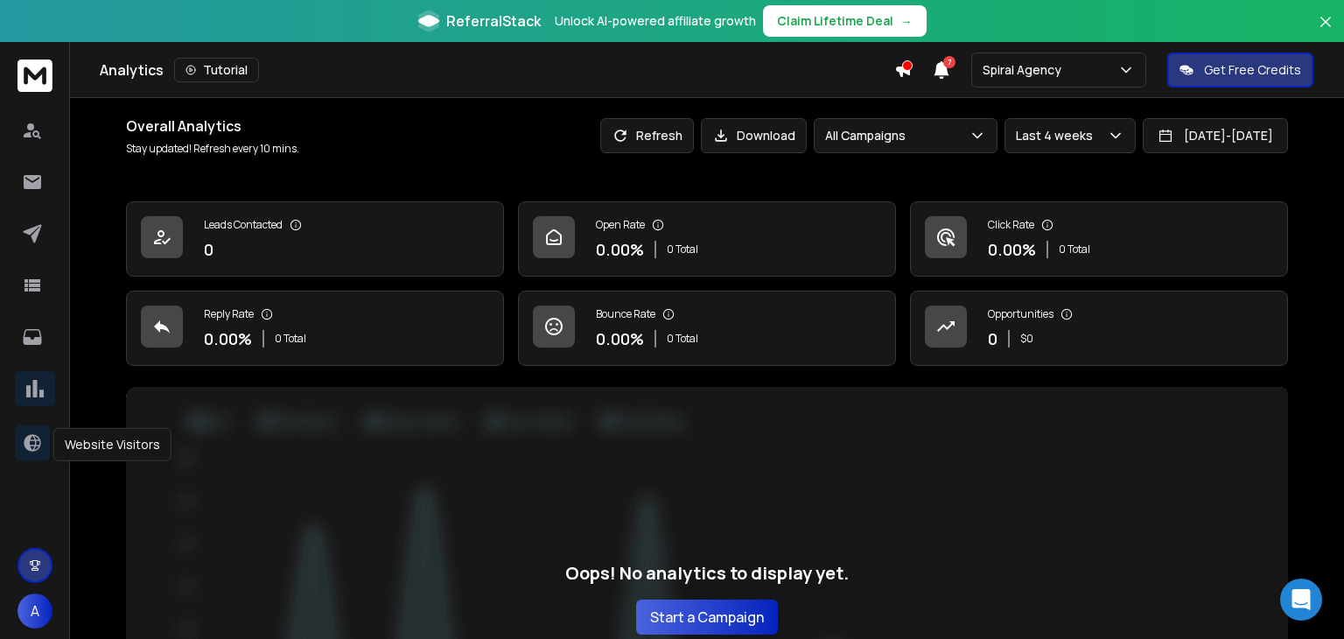
click at [31, 448] on icon at bounding box center [32, 442] width 21 height 21
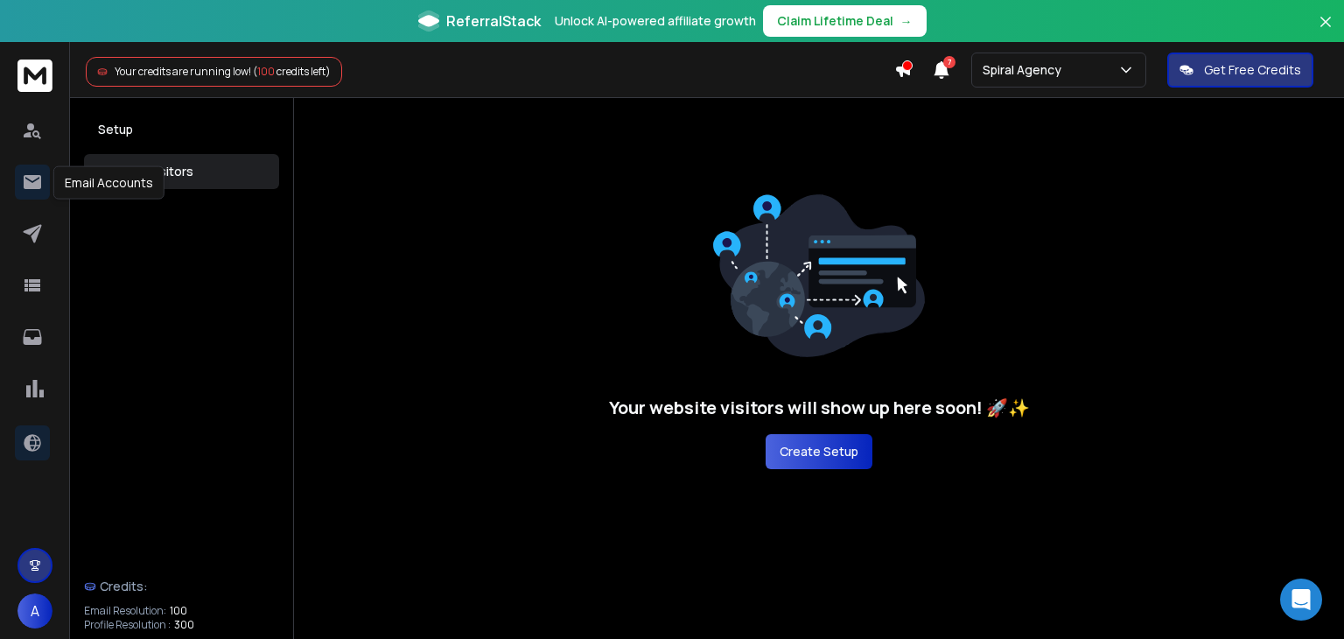
click at [35, 183] on icon at bounding box center [32, 182] width 17 height 14
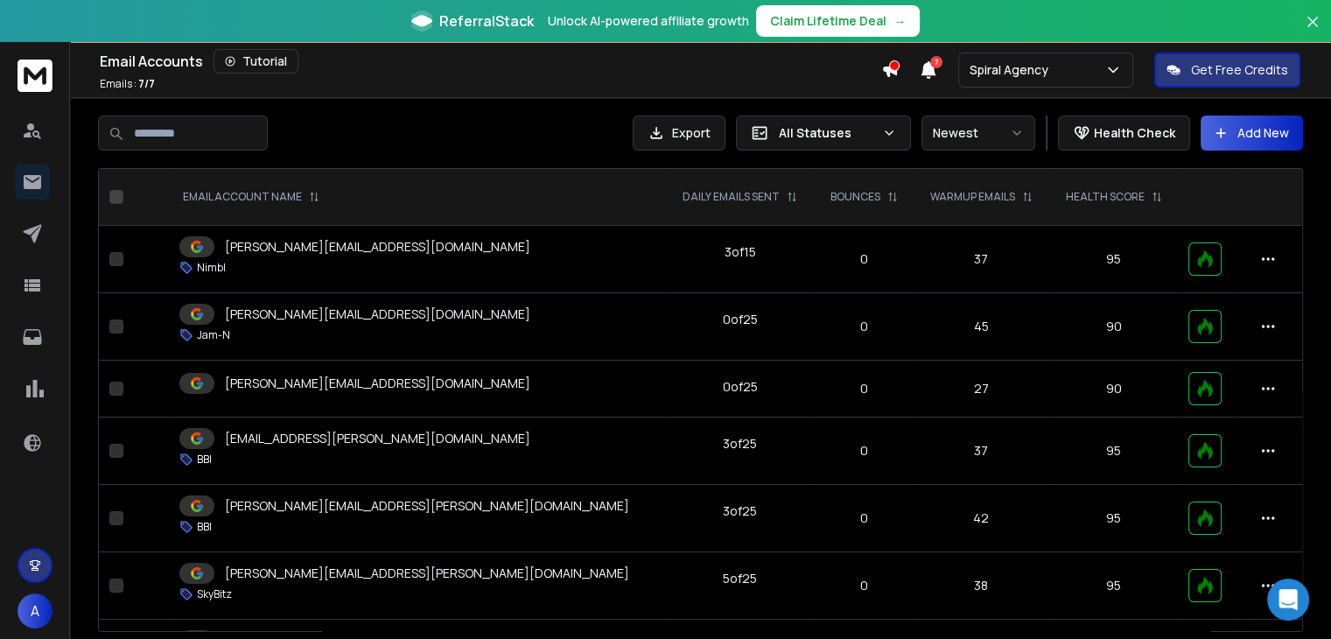
click at [122, 256] on button "button" at bounding box center [116, 259] width 14 height 14
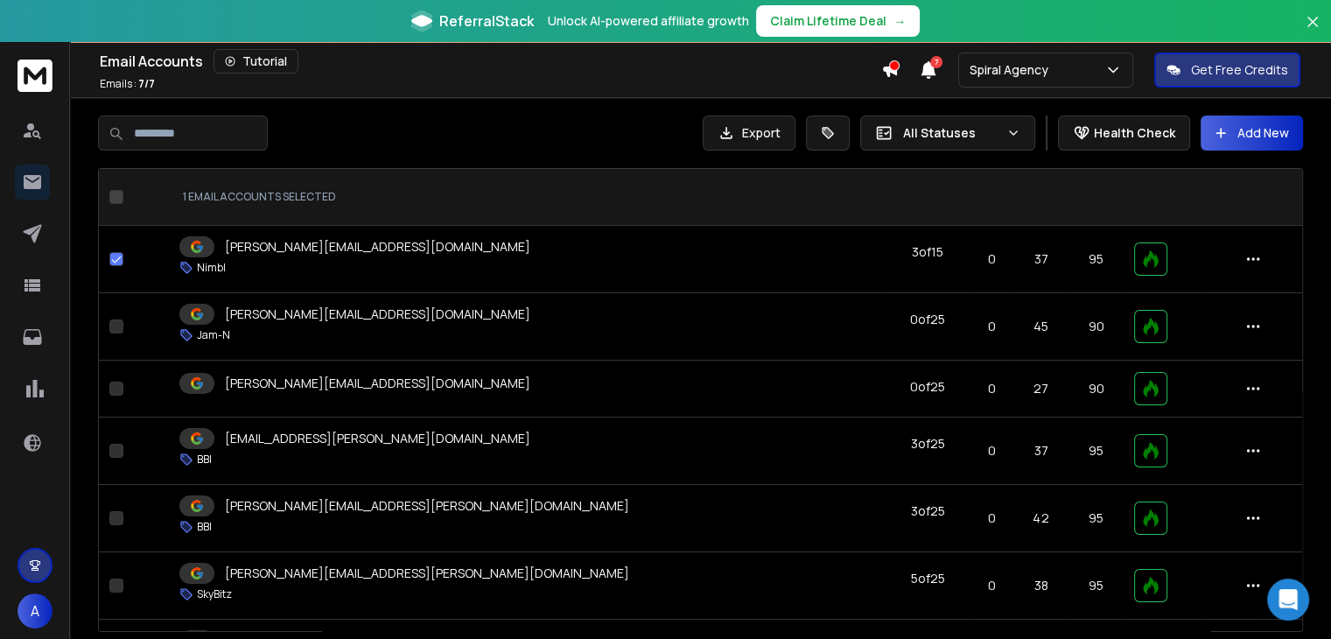
click at [973, 132] on p "All Statuses" at bounding box center [951, 132] width 96 height 17
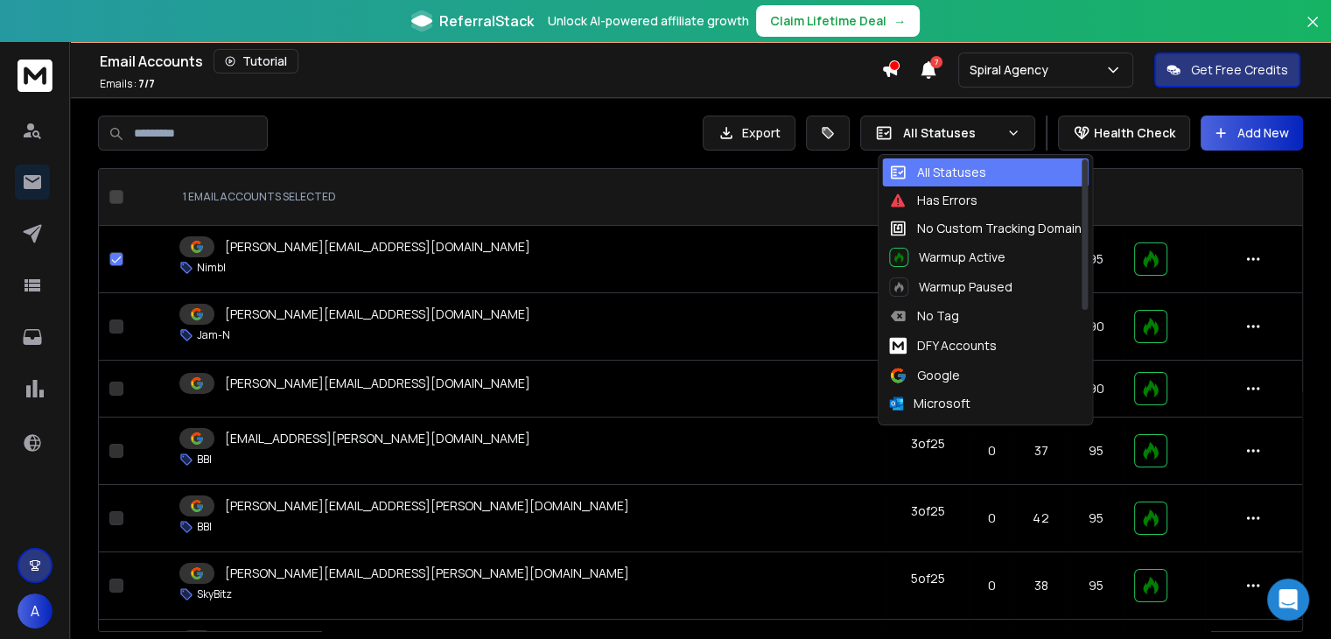
click at [554, 124] on div at bounding box center [395, 132] width 594 height 35
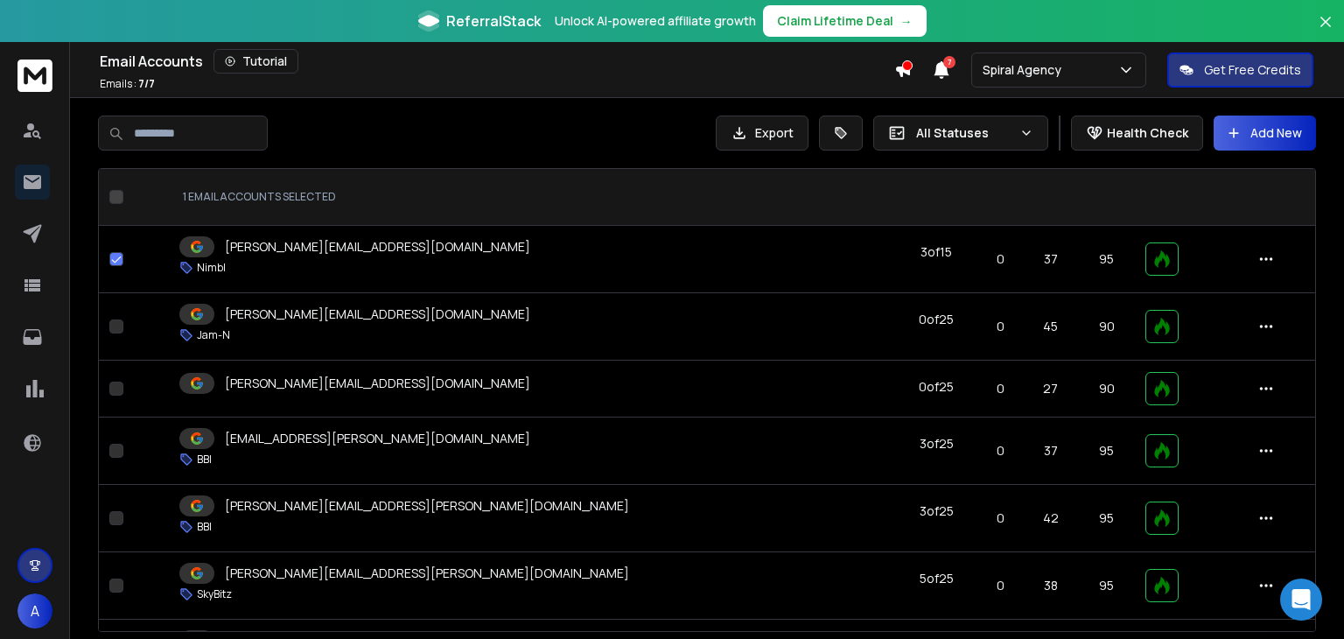
click at [1258, 260] on icon at bounding box center [1266, 259] width 16 height 16
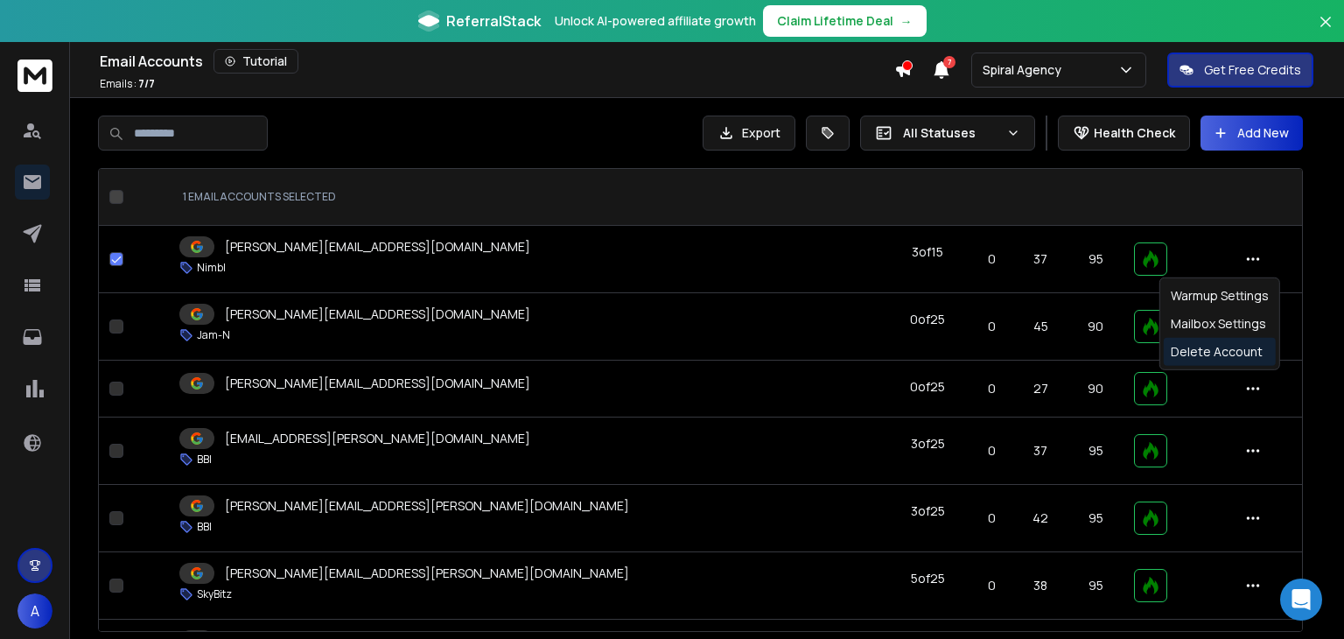
click at [1212, 354] on div "Delete Account" at bounding box center [1219, 352] width 112 height 28
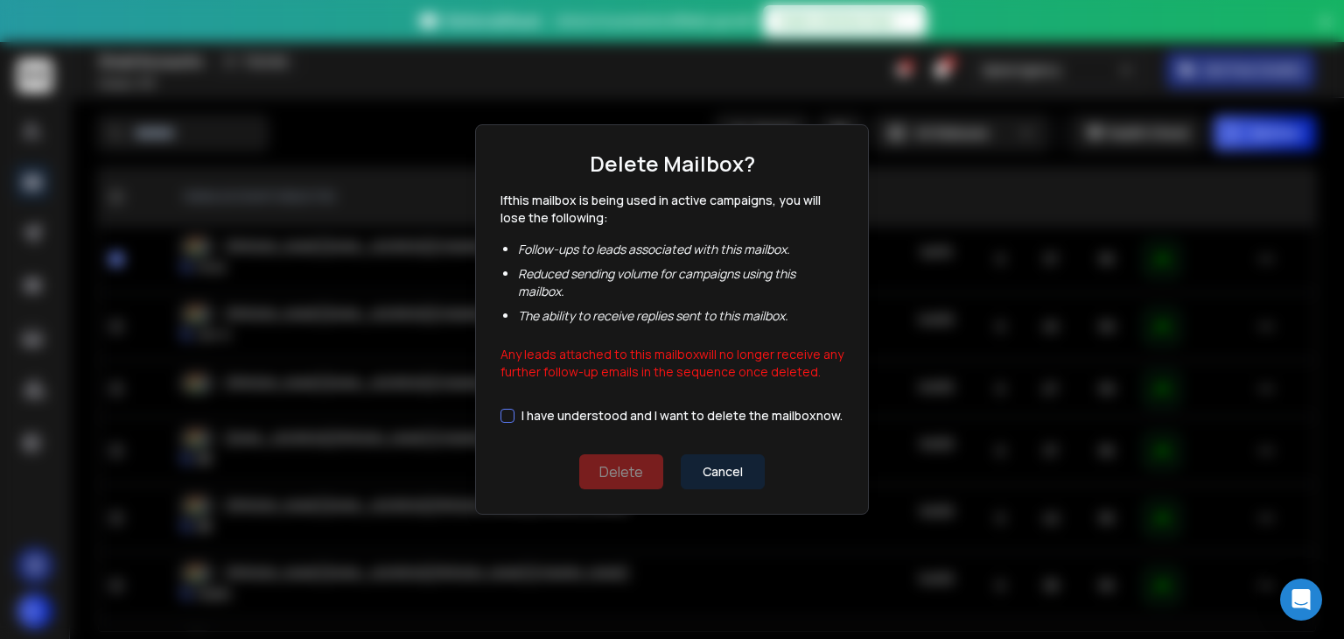
click at [598, 412] on label "I have understood and I want to delete the mailbox now." at bounding box center [681, 415] width 321 height 12
click at [514, 412] on button "I have understood and I want to delete the mailbox now." at bounding box center [507, 416] width 14 height 14
click at [587, 471] on button "Delete" at bounding box center [621, 471] width 84 height 35
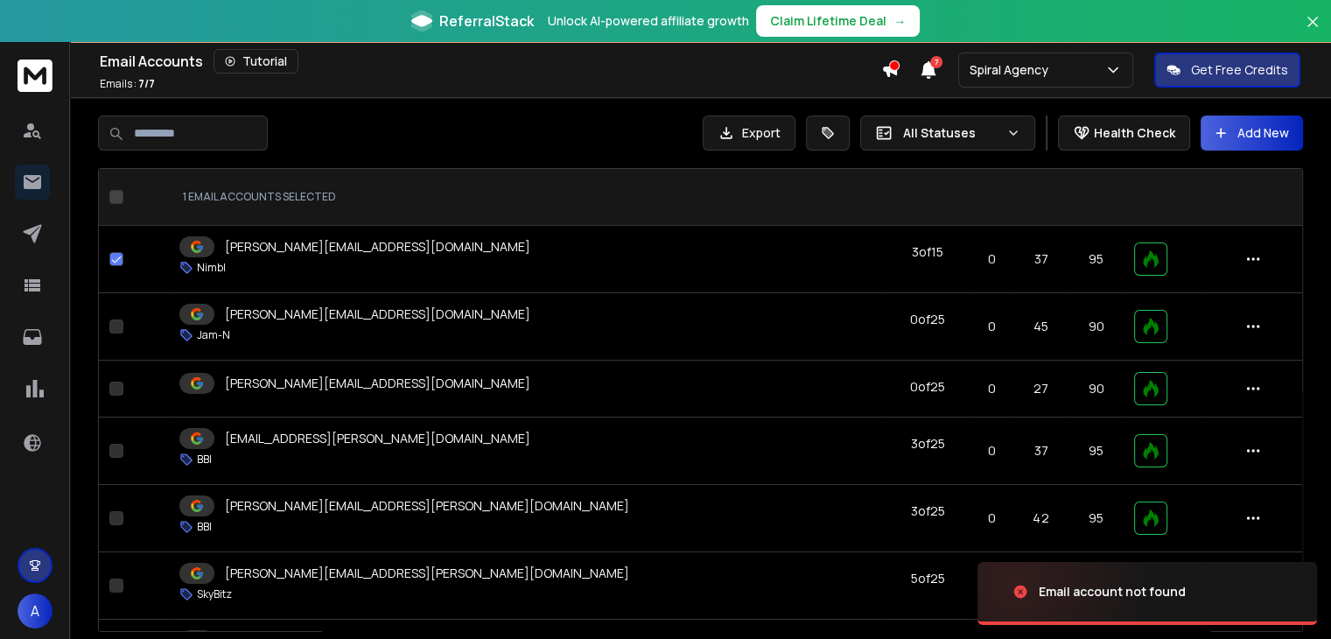
click at [119, 256] on button "button" at bounding box center [116, 259] width 14 height 14
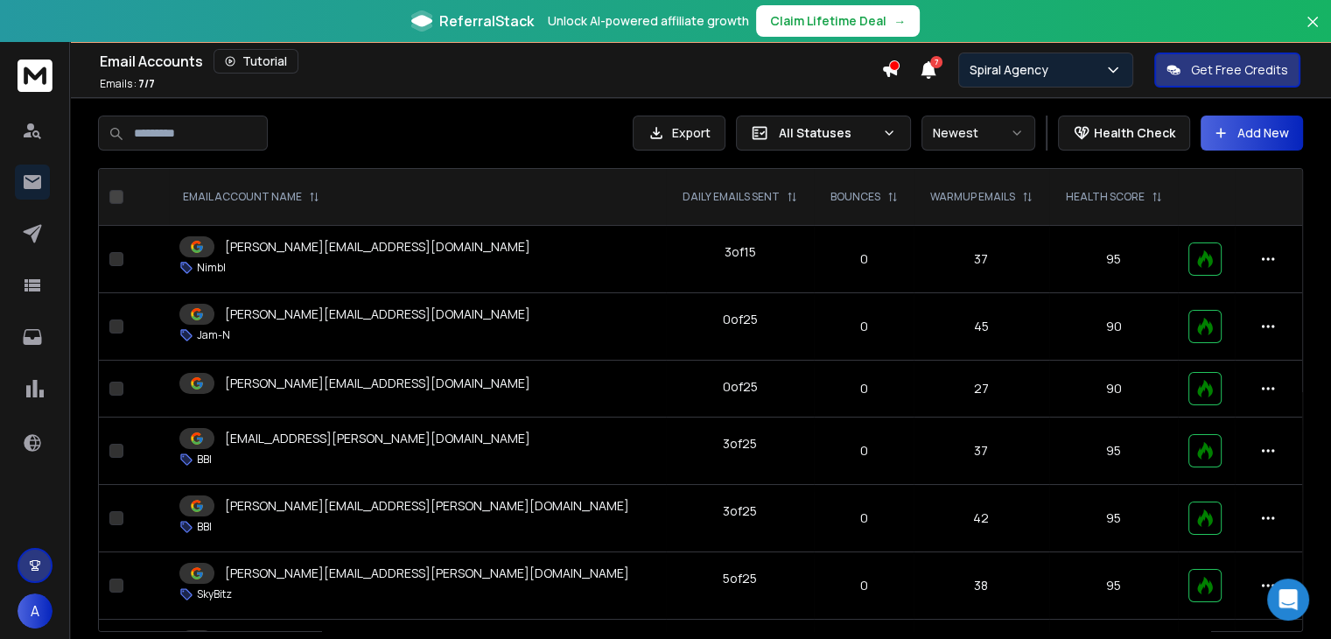
click at [1082, 76] on div "Spiral Agency" at bounding box center [1045, 69] width 152 height 17
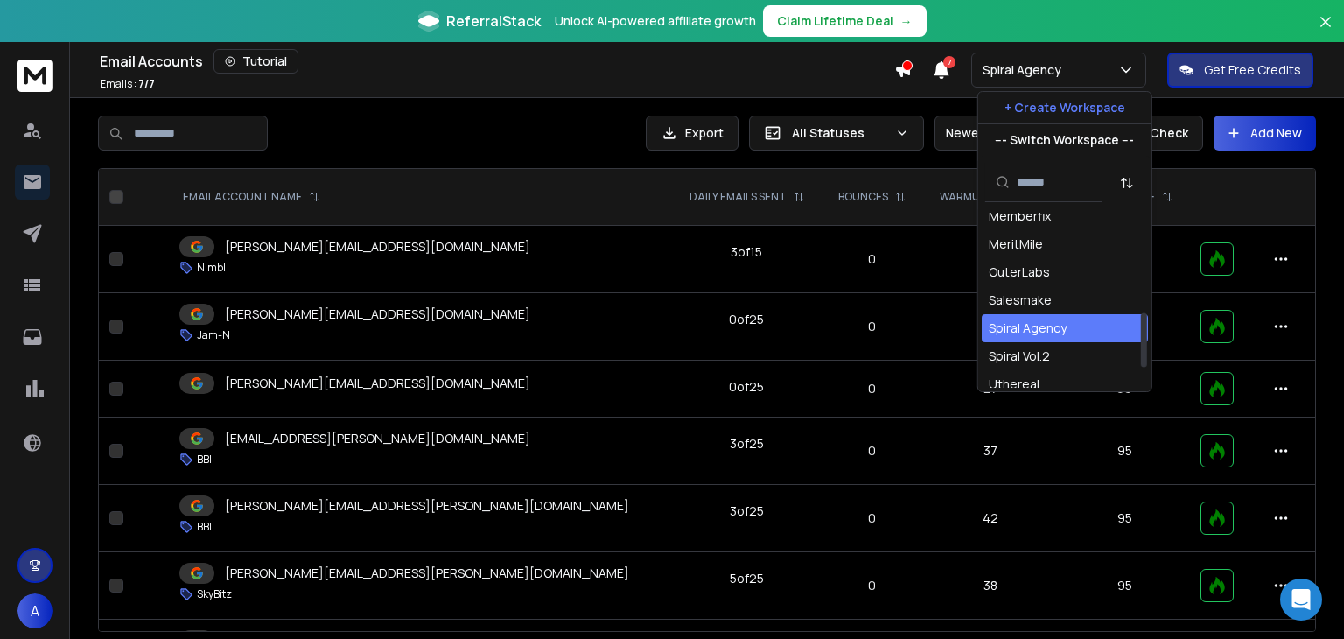
scroll to position [323, 0]
drag, startPoint x: 1141, startPoint y: 240, endPoint x: 1127, endPoint y: 339, distance: 99.8
click at [1141, 339] on div at bounding box center [1144, 340] width 6 height 54
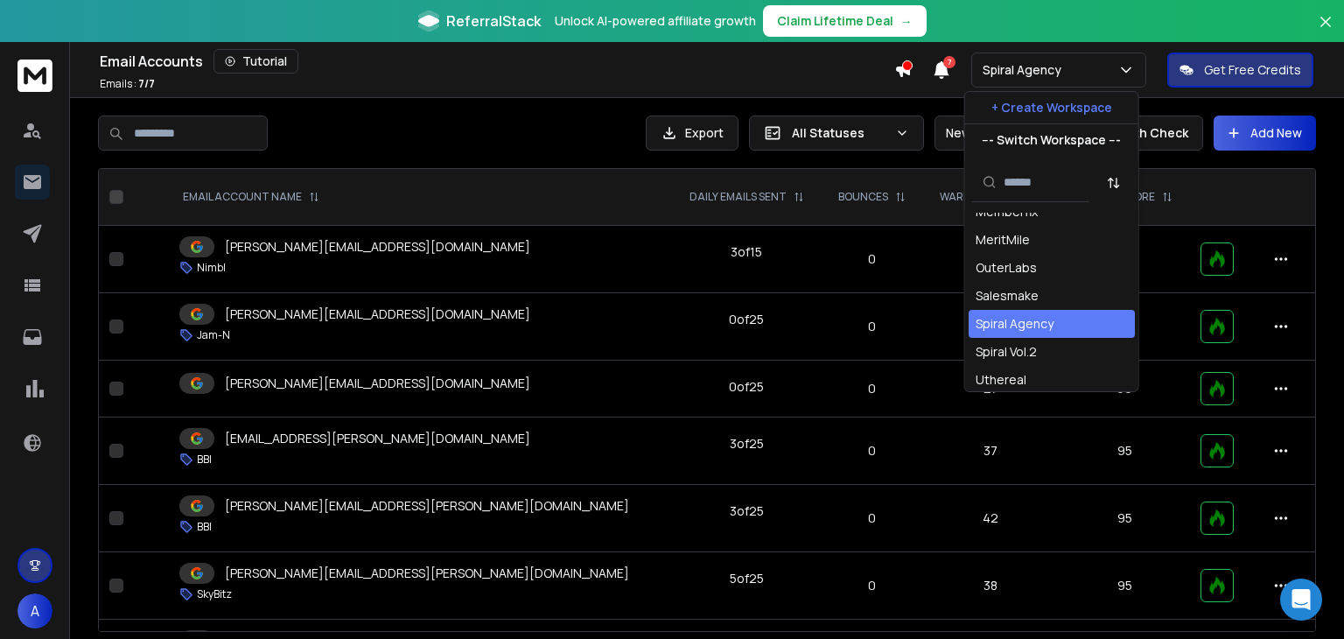
click at [485, 117] on div at bounding box center [366, 132] width 537 height 35
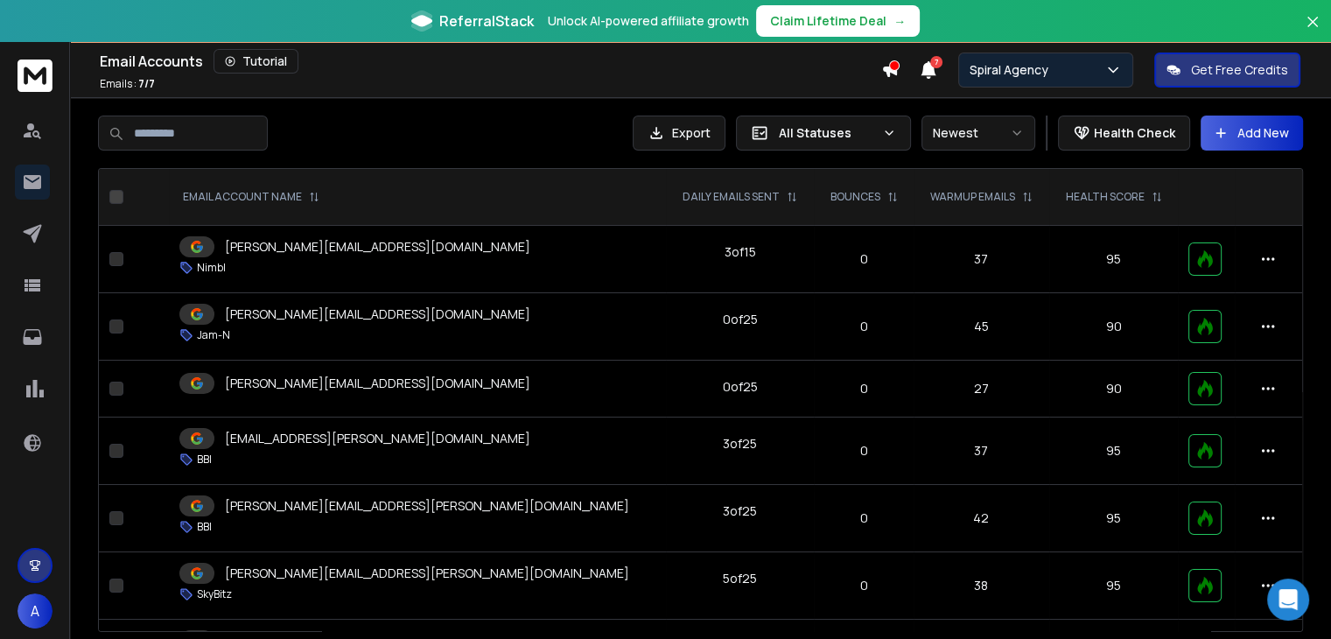
drag, startPoint x: 1072, startPoint y: 50, endPoint x: 1070, endPoint y: 67, distance: 17.6
click at [1070, 67] on div "Email Accounts Tutorial Emails : 7 / 7 7 Spiral Agency Get Free Credits" at bounding box center [665, 70] width 1331 height 56
click at [1070, 67] on div "Spiral Agency" at bounding box center [1045, 69] width 152 height 17
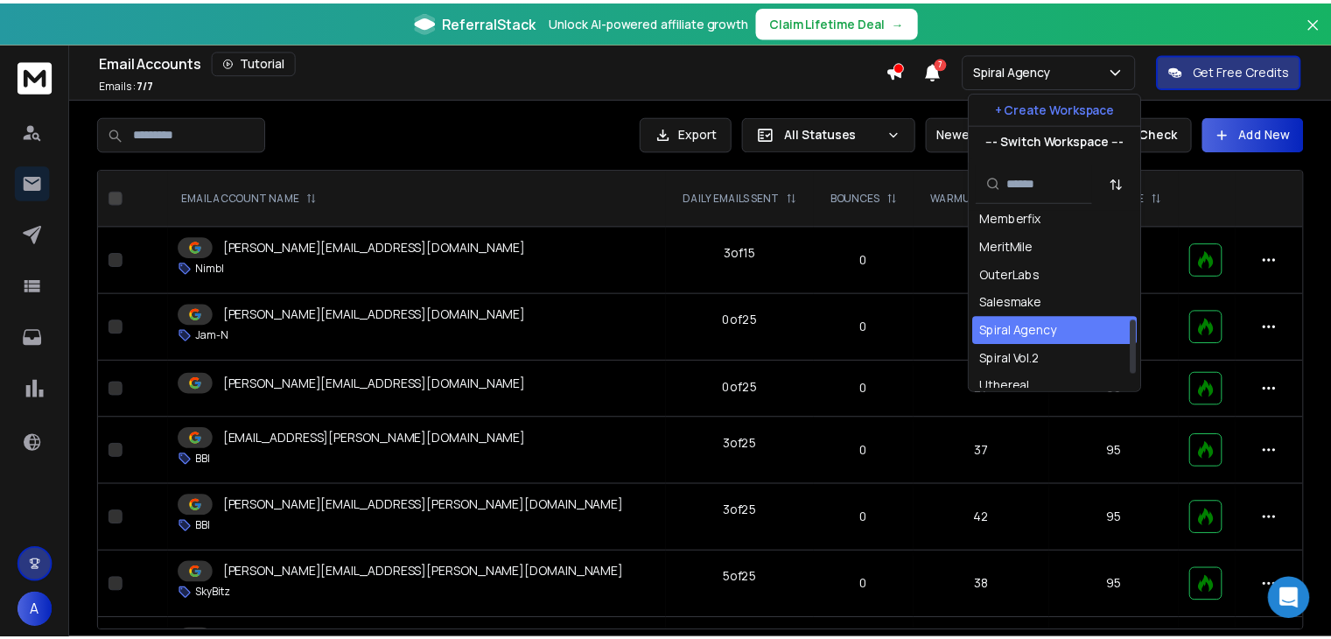
scroll to position [346, 0]
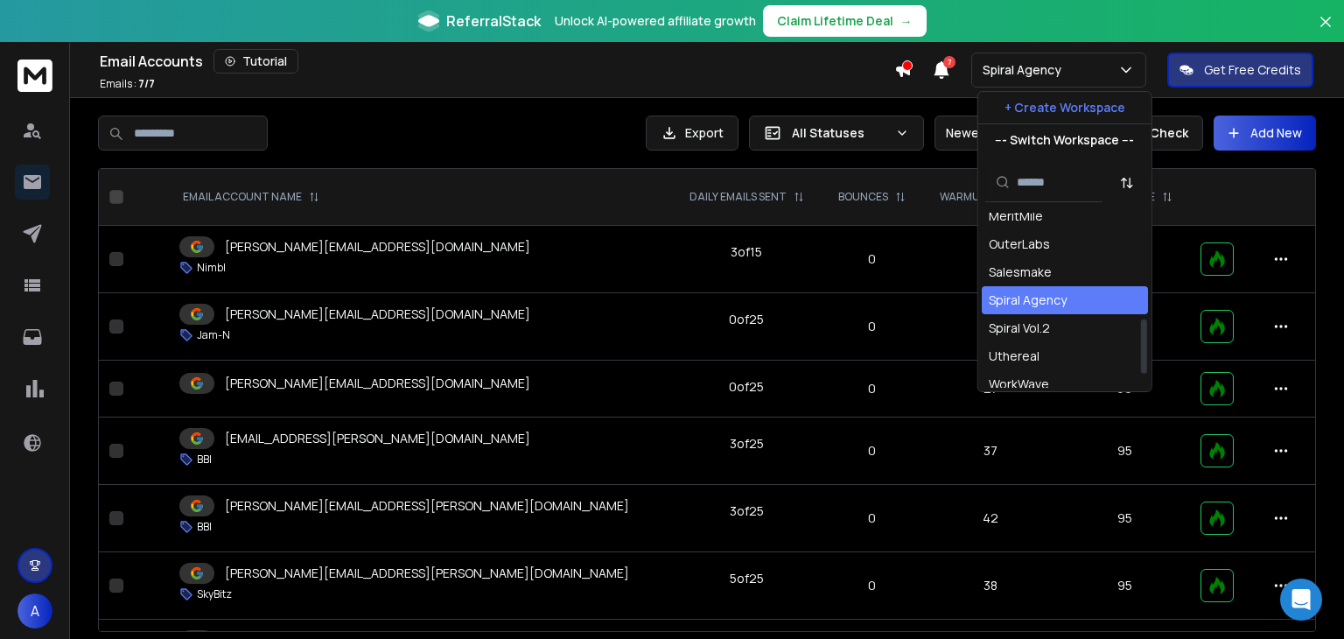
drag, startPoint x: 1146, startPoint y: 234, endPoint x: 1135, endPoint y: 340, distance: 107.3
click at [1141, 340] on div at bounding box center [1144, 346] width 6 height 54
click at [1046, 305] on div "Spiral Agency" at bounding box center [1027, 299] width 78 height 17
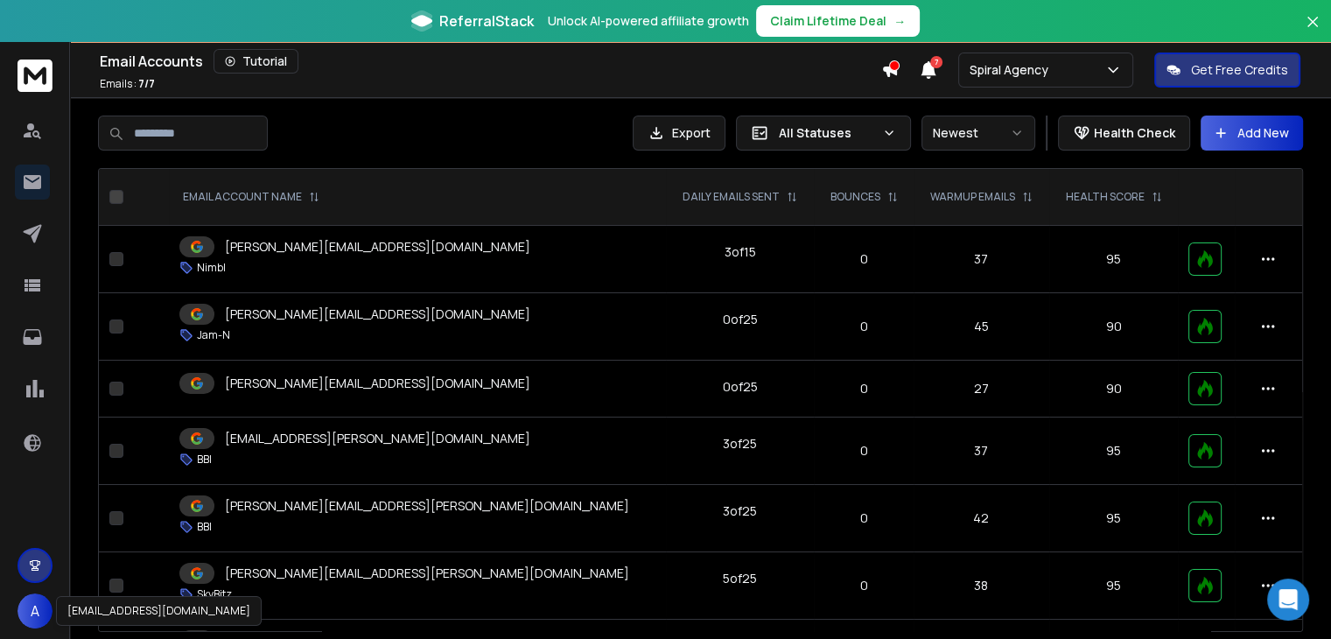
click at [38, 611] on span "A" at bounding box center [34, 610] width 35 height 35
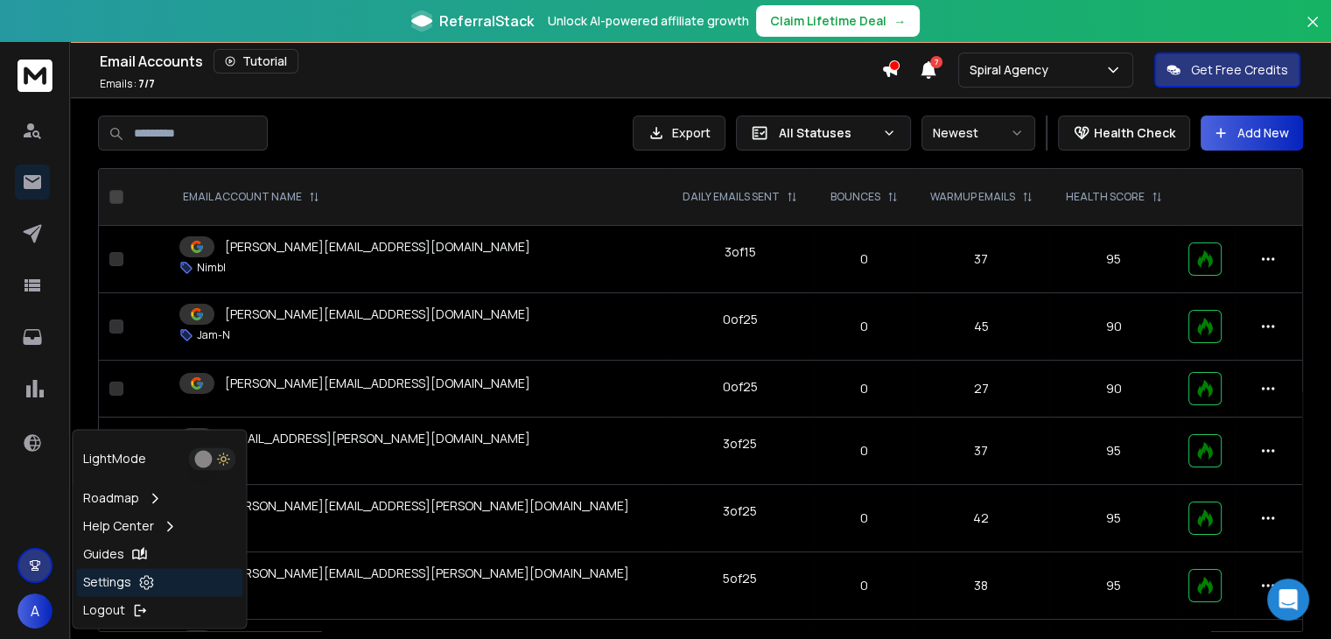
click at [120, 578] on p "Settings" at bounding box center [107, 581] width 48 height 17
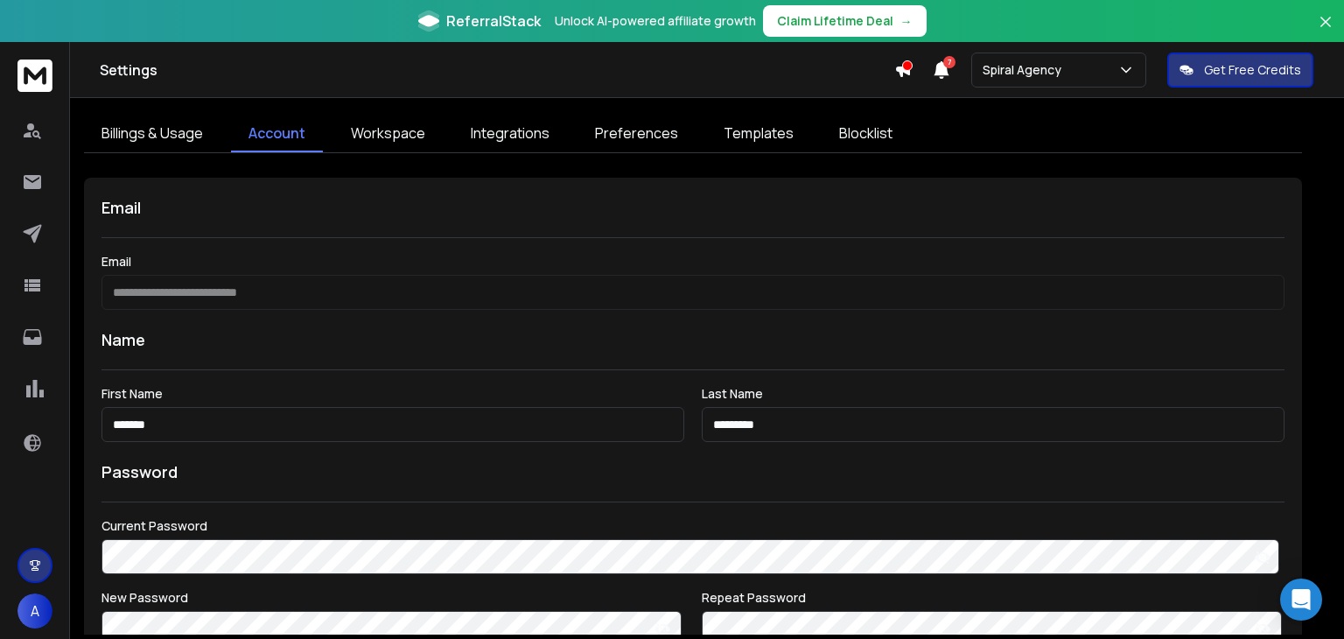
click at [382, 127] on link "Workspace" at bounding box center [387, 133] width 109 height 37
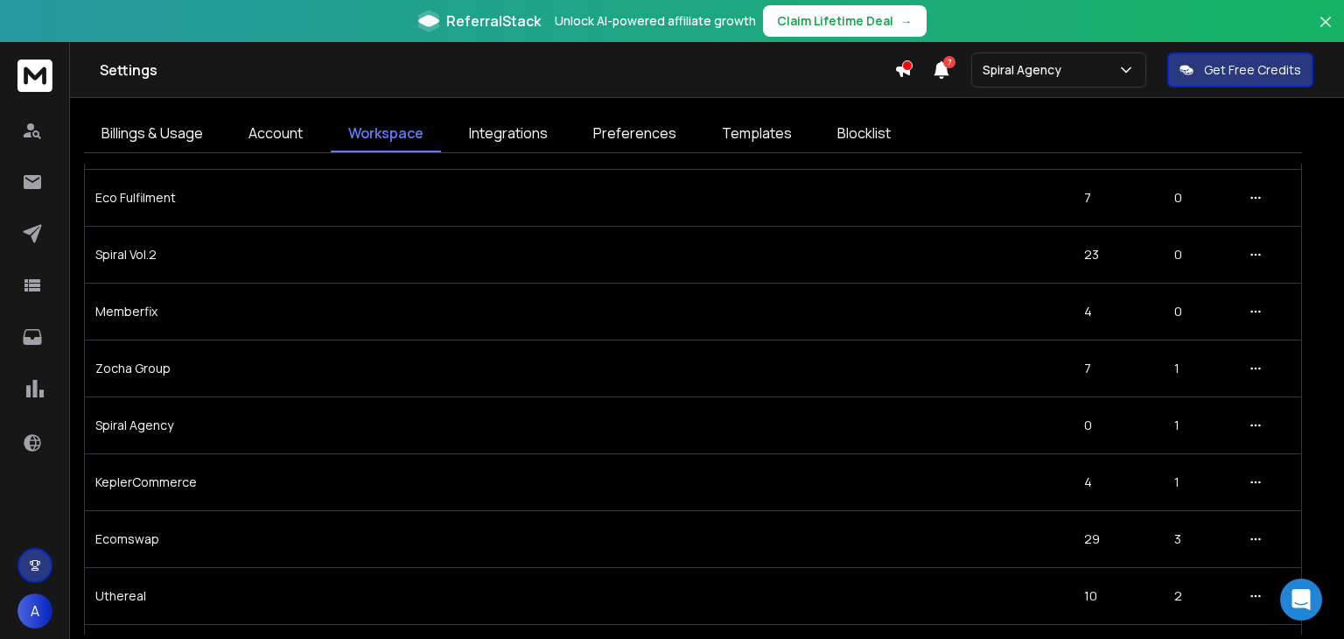
scroll to position [560, 0]
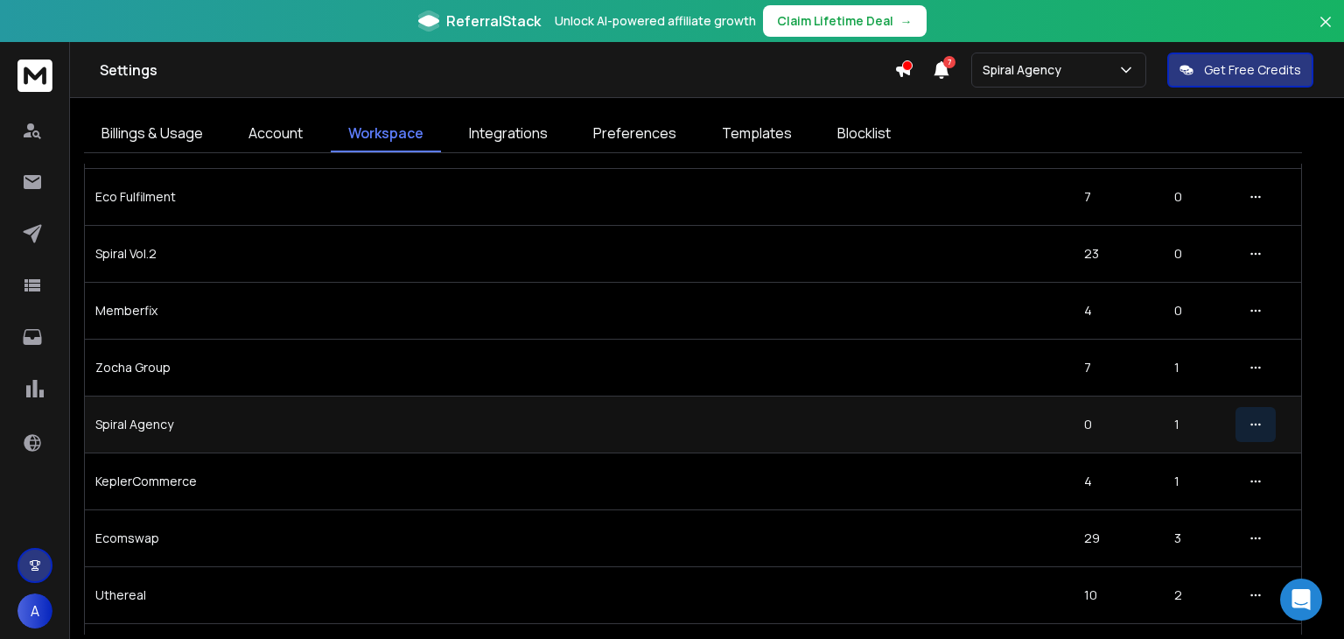
click at [1254, 418] on icon "button" at bounding box center [1255, 424] width 12 height 12
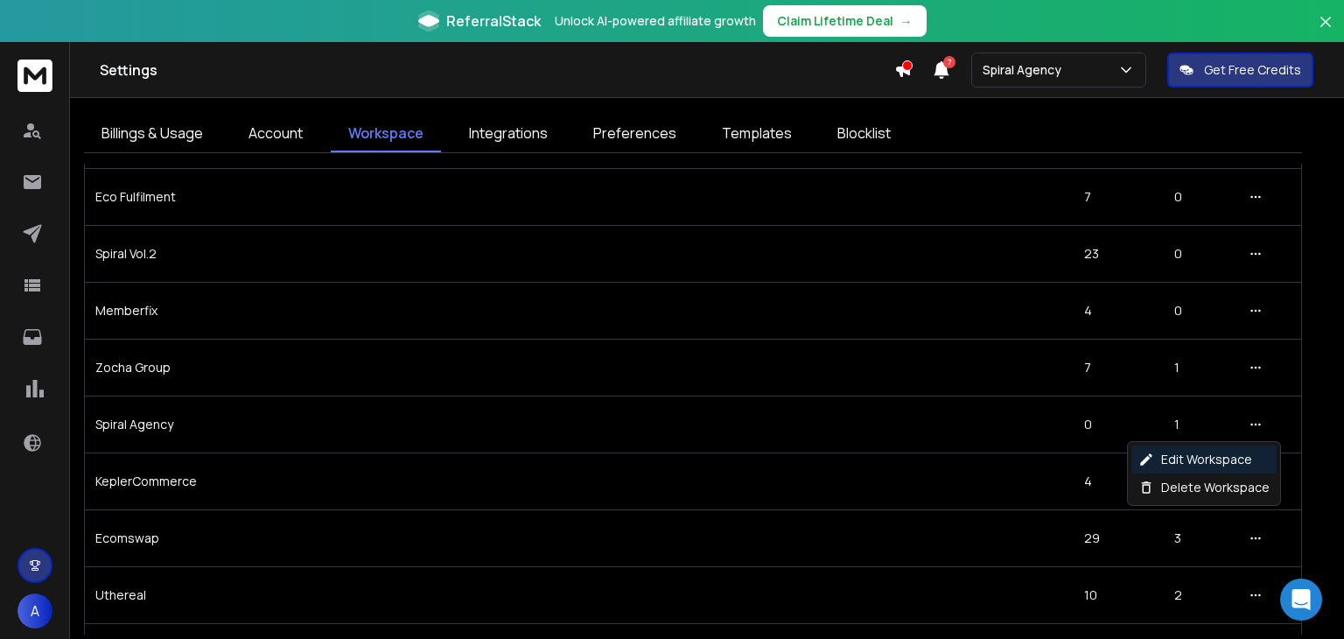
click at [1236, 458] on p "Edit Workspace" at bounding box center [1206, 458] width 91 height 17
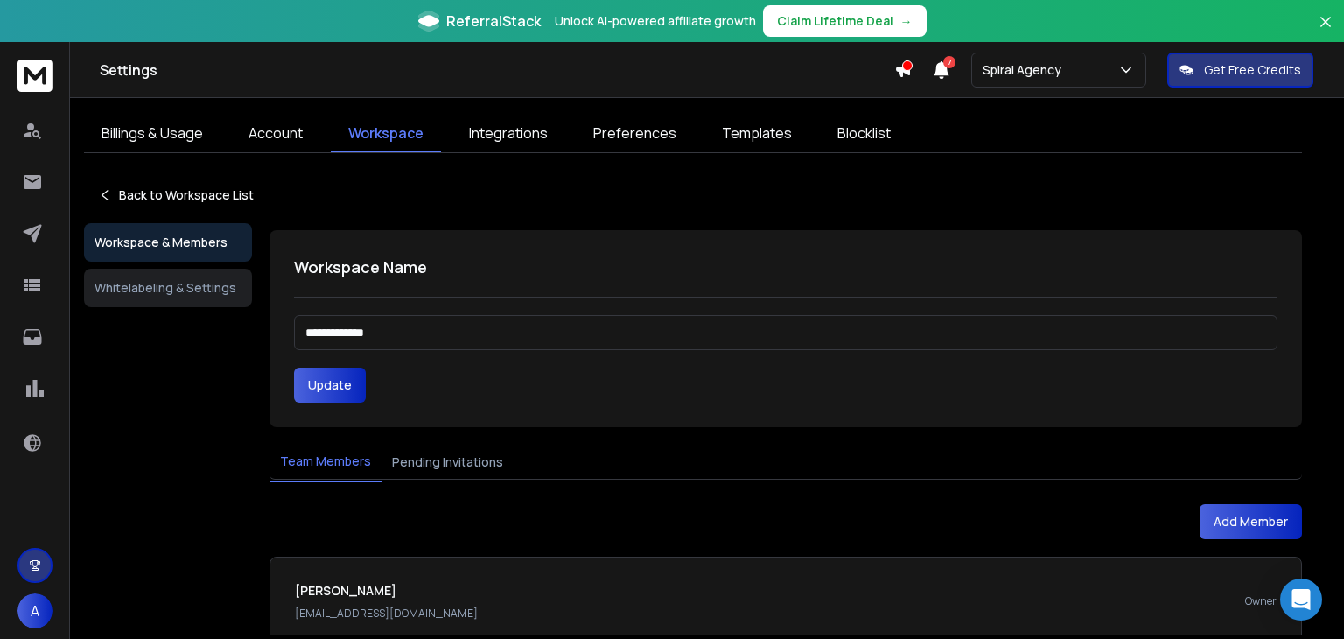
drag, startPoint x: 441, startPoint y: 335, endPoint x: 131, endPoint y: 325, distance: 309.8
click at [131, 325] on div "**********" at bounding box center [693, 486] width 1218 height 513
paste input "**********"
drag, startPoint x: 377, startPoint y: 335, endPoint x: 154, endPoint y: 308, distance: 224.7
click at [154, 308] on div "**********" at bounding box center [693, 486] width 1218 height 513
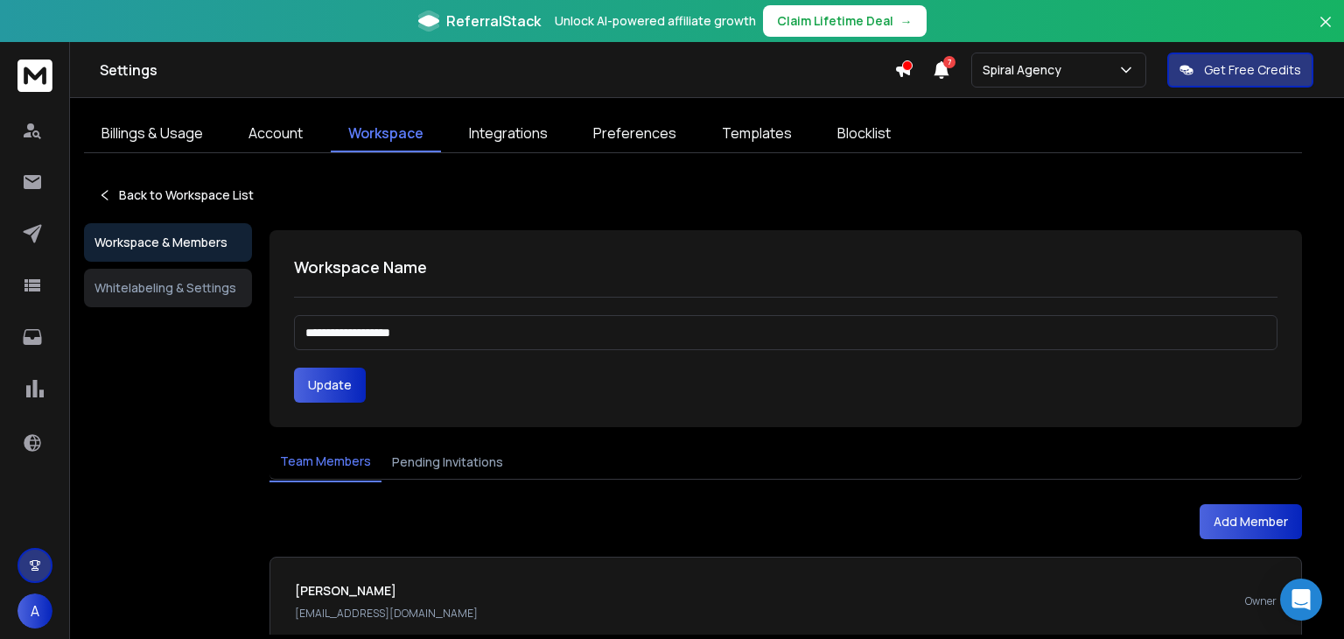
click at [506, 333] on input "**********" at bounding box center [785, 332] width 983 height 35
type input "**********"
click at [345, 391] on button "Update" at bounding box center [330, 384] width 72 height 35
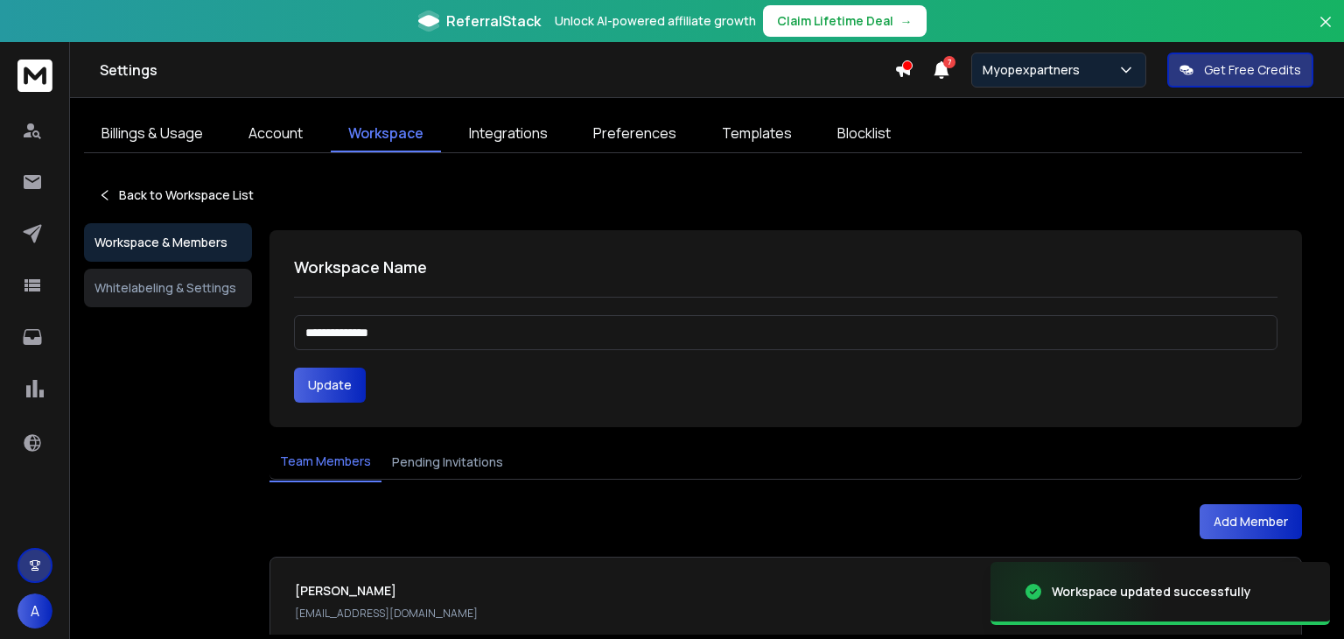
click at [1072, 62] on p "Myopexpartners" at bounding box center [1034, 69] width 104 height 17
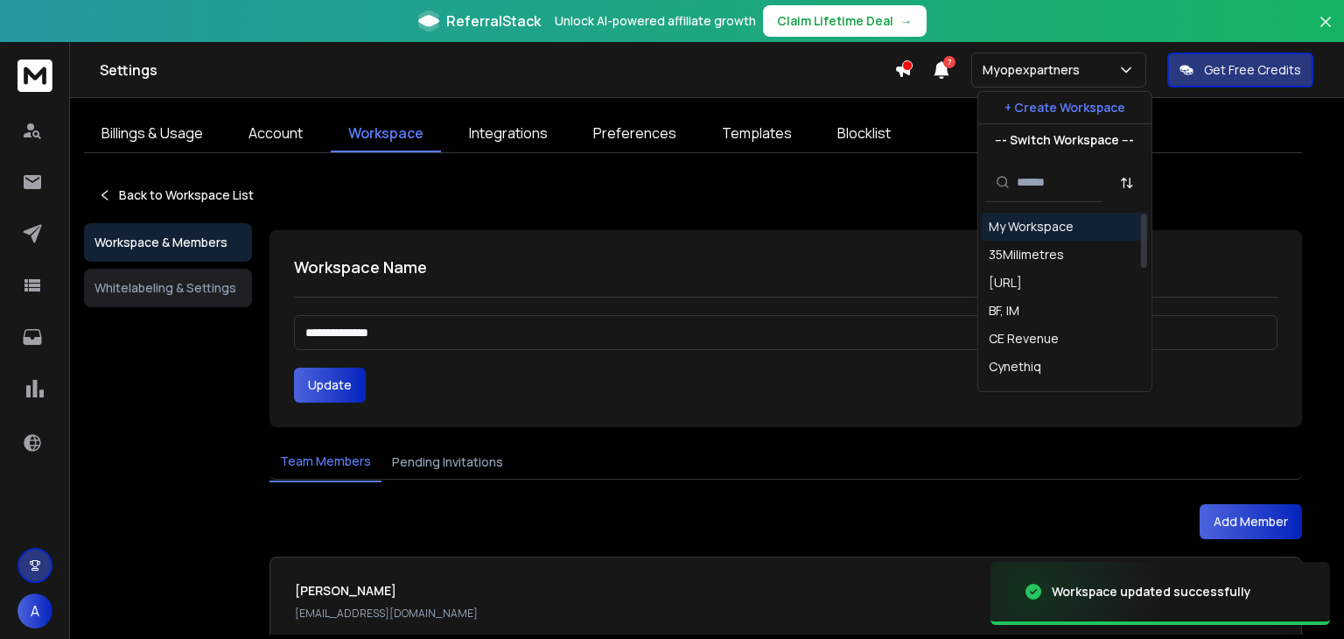
click at [1050, 227] on div "My Workspace" at bounding box center [1030, 226] width 85 height 17
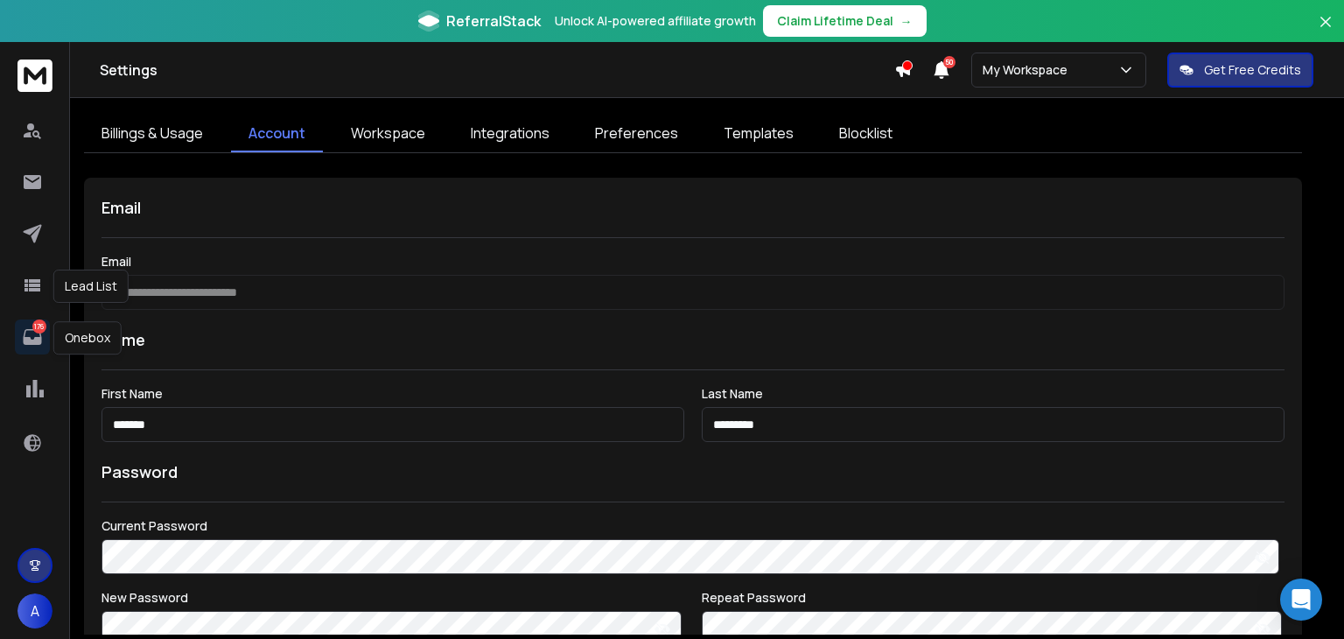
click at [33, 329] on p "176" at bounding box center [39, 326] width 14 height 14
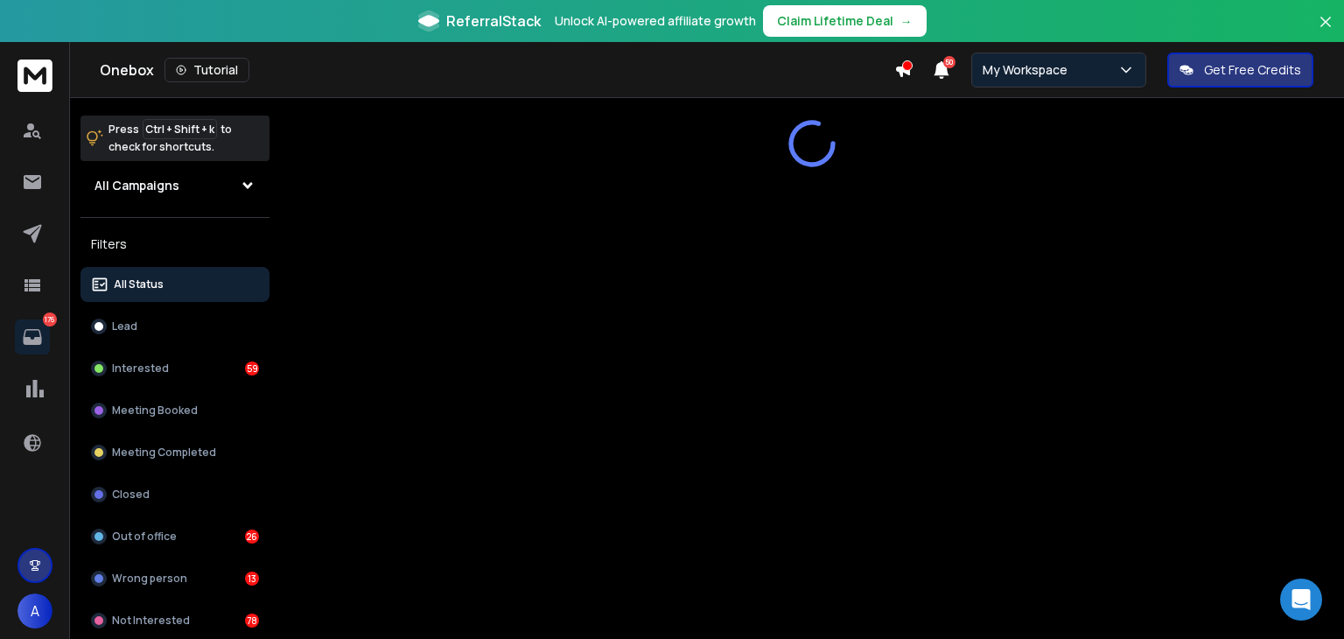
click at [1087, 65] on div "My Workspace" at bounding box center [1058, 69] width 152 height 17
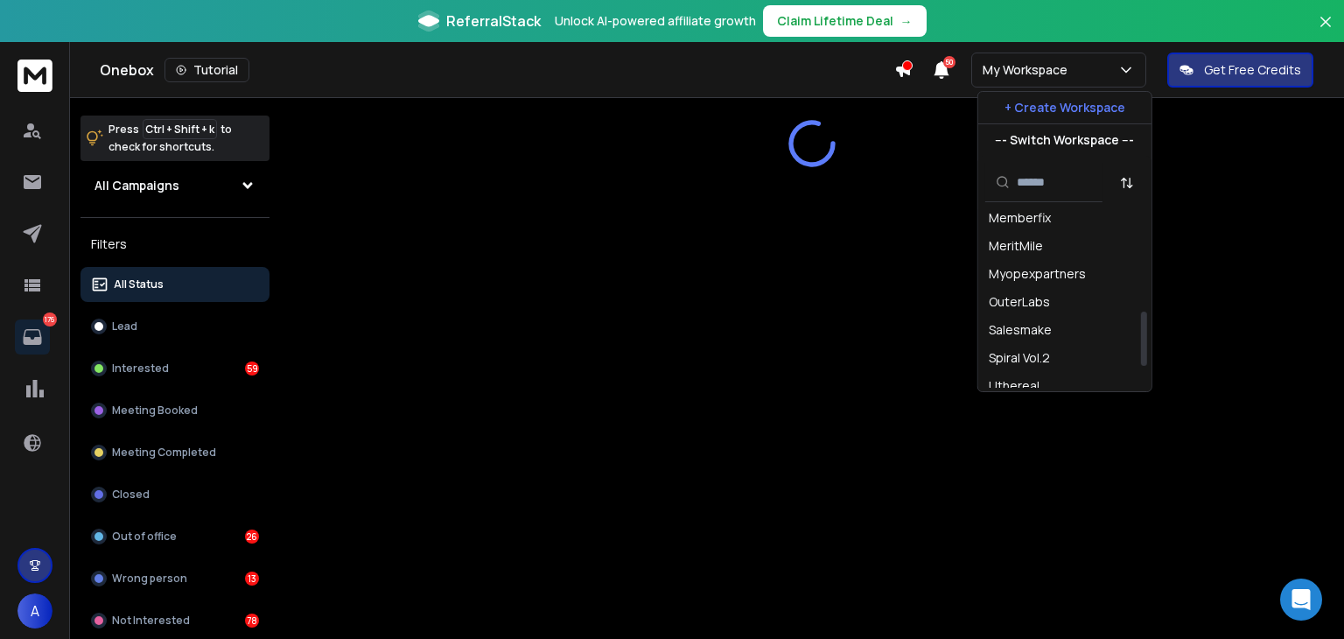
scroll to position [311, 0]
drag, startPoint x: 1144, startPoint y: 242, endPoint x: 1120, endPoint y: 335, distance: 95.9
click at [1141, 335] on div at bounding box center [1144, 338] width 6 height 54
click at [1059, 280] on div "Myopexpartners" at bounding box center [1036, 278] width 97 height 17
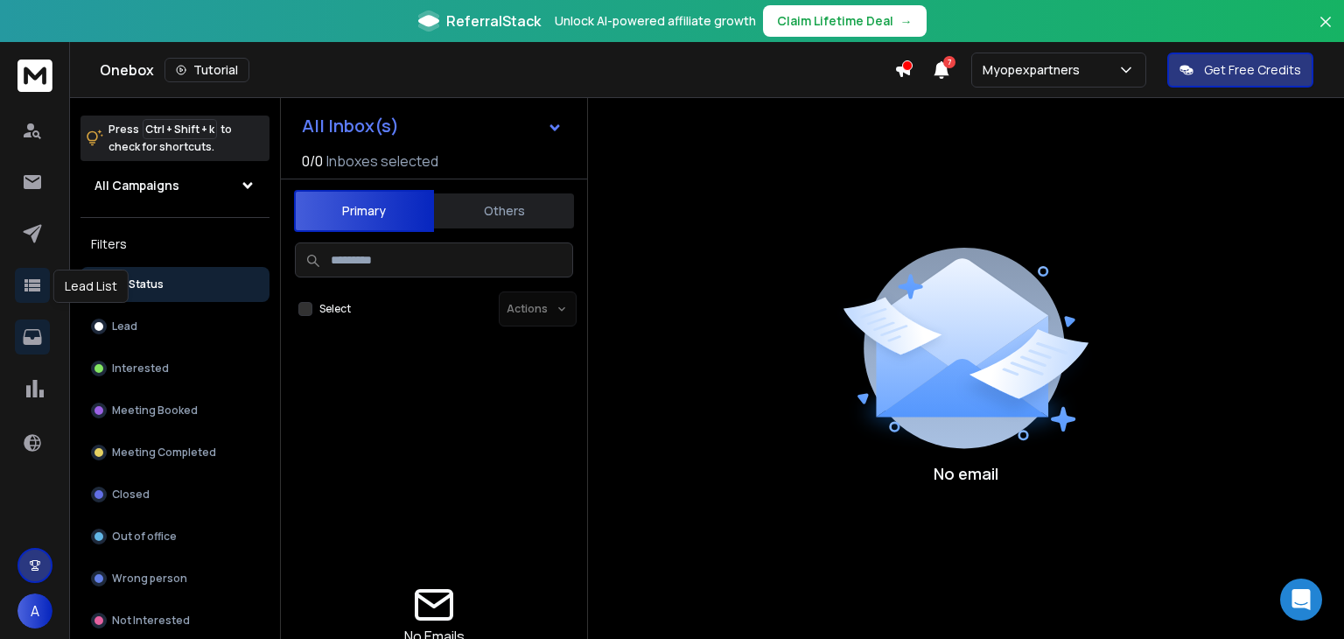
click at [25, 294] on icon at bounding box center [32, 285] width 21 height 21
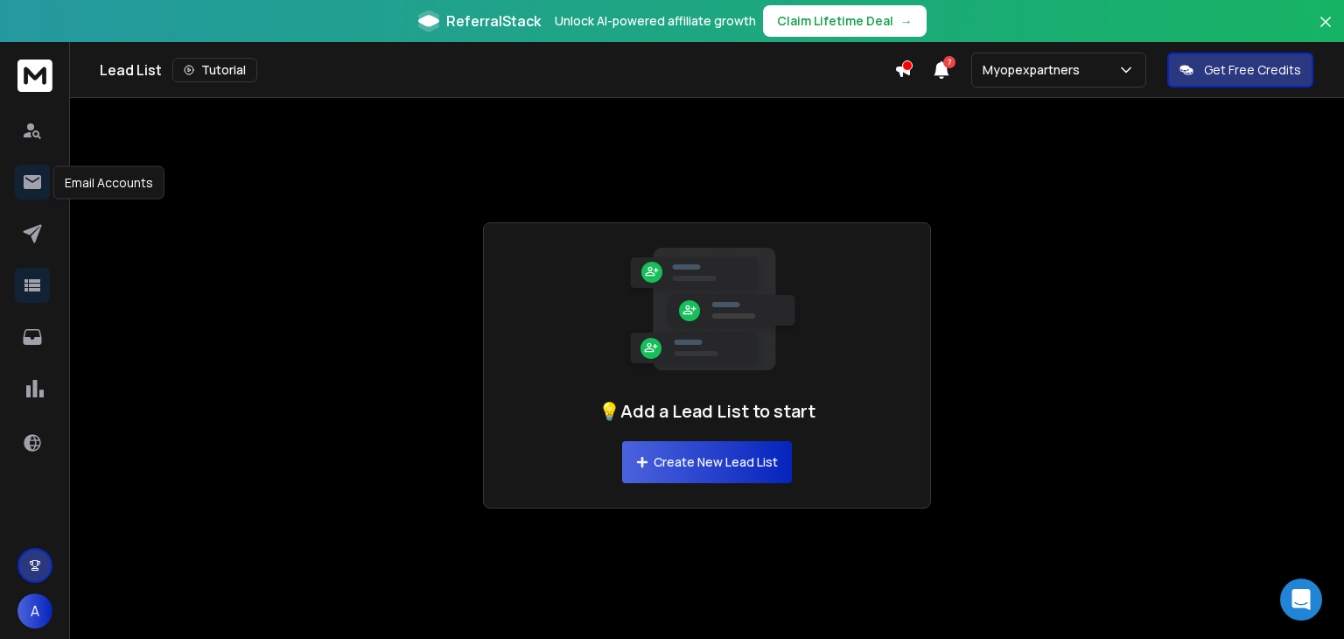
click at [42, 179] on icon at bounding box center [32, 181] width 21 height 21
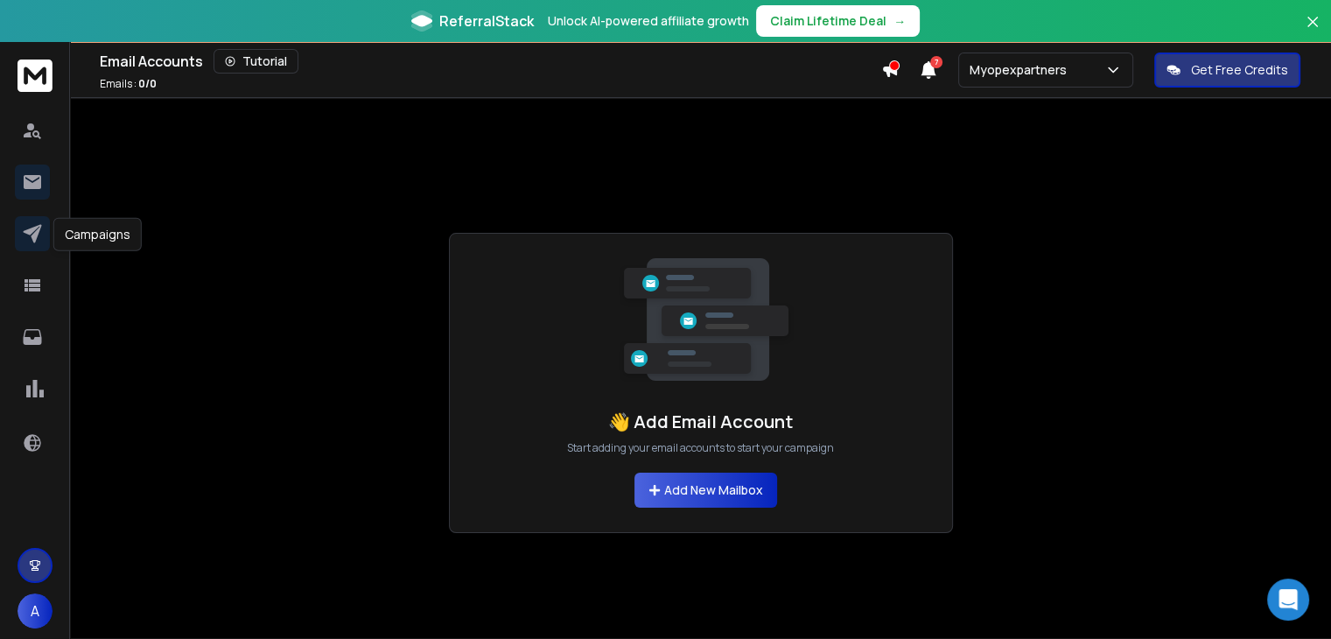
click at [37, 240] on icon at bounding box center [32, 233] width 21 height 21
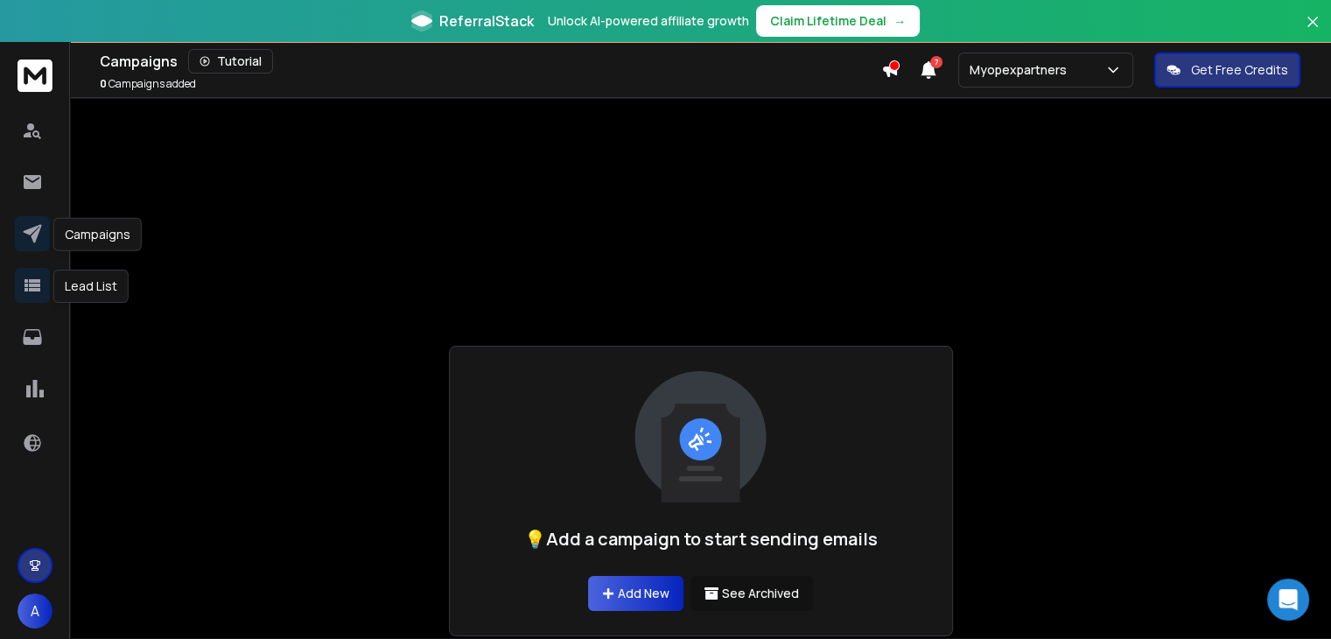
click at [41, 286] on icon at bounding box center [32, 285] width 21 height 21
